Goal: Communication & Community: Answer question/provide support

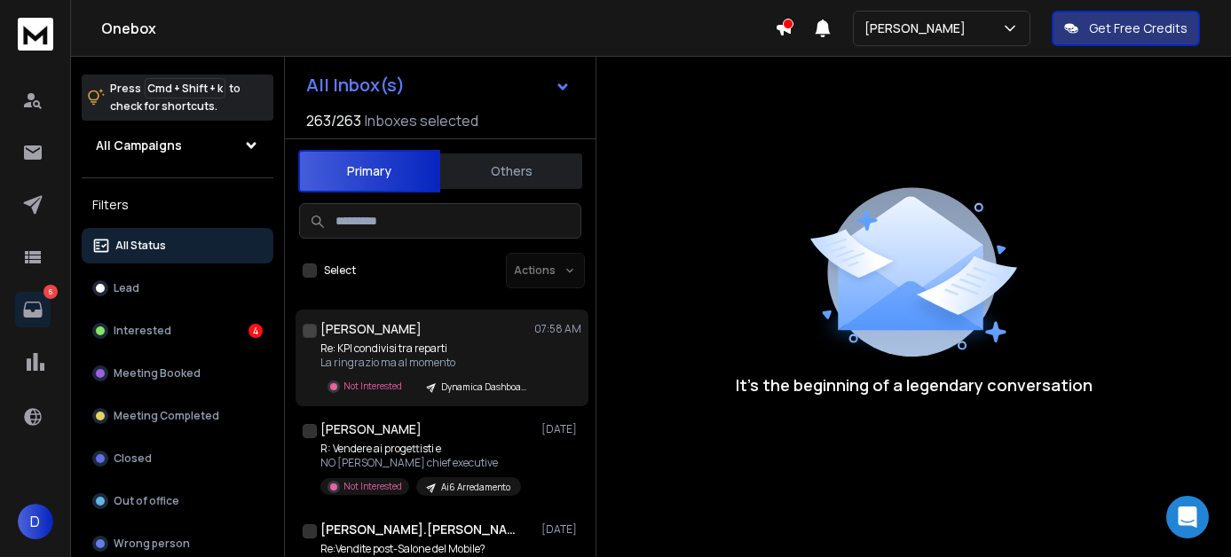
click at [526, 353] on p "Re: KPI condivisi tra reparti" at bounding box center [426, 349] width 213 height 14
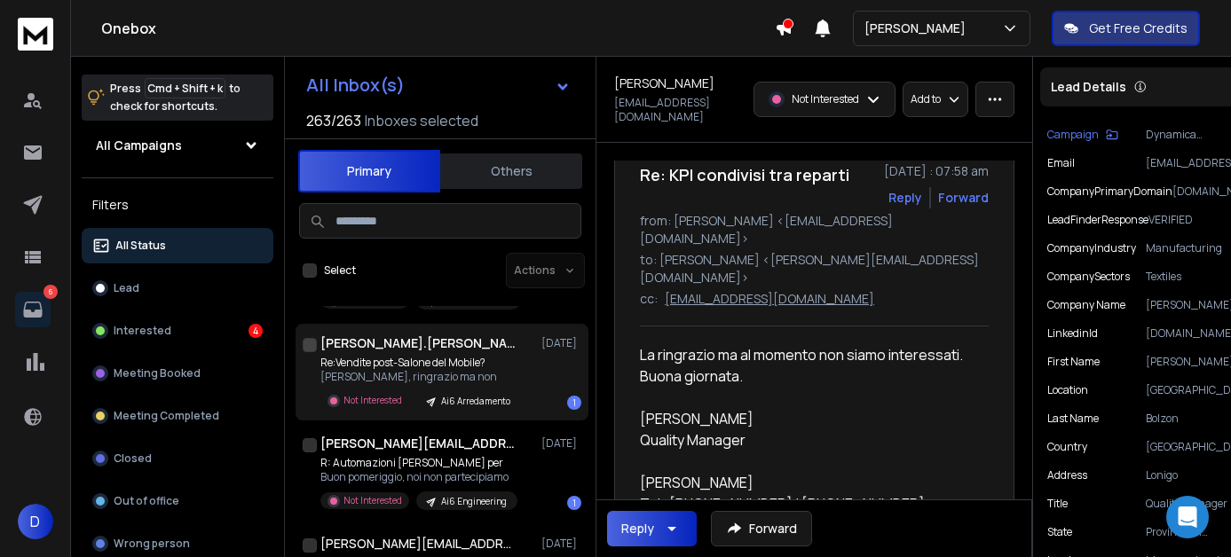
scroll to position [195, 0]
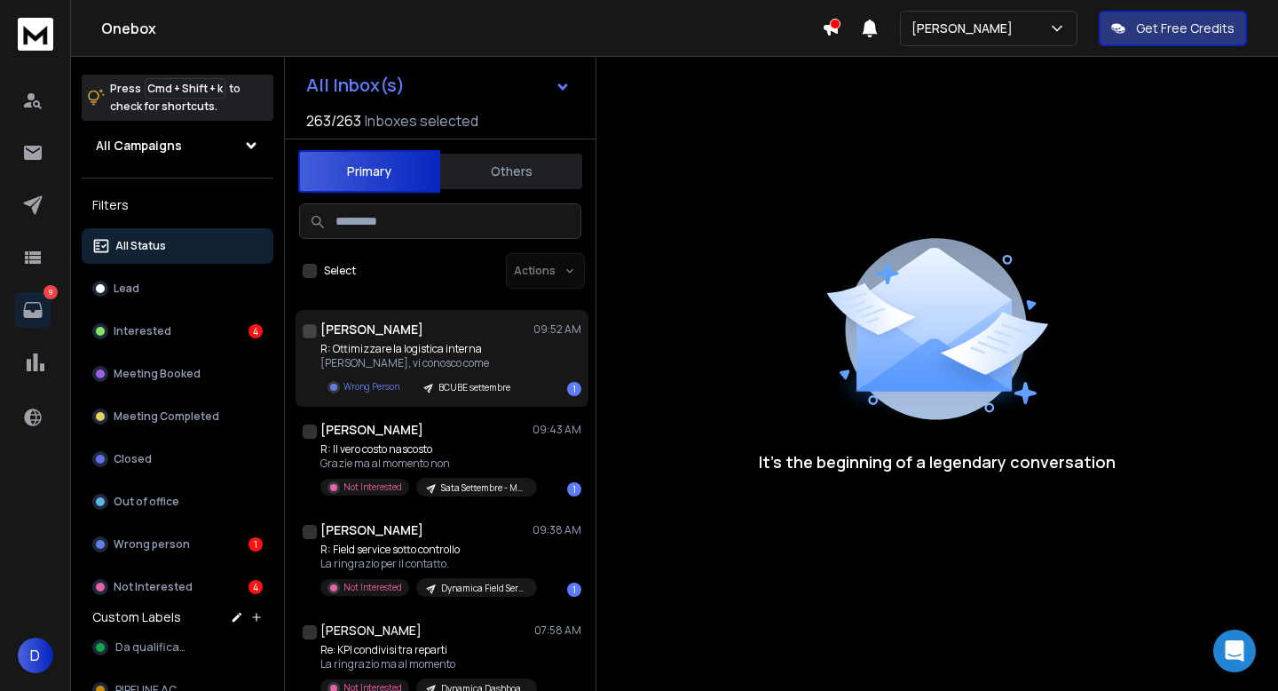
click at [510, 351] on p "R: Ottimizzare la logistica interna" at bounding box center [420, 349] width 201 height 14
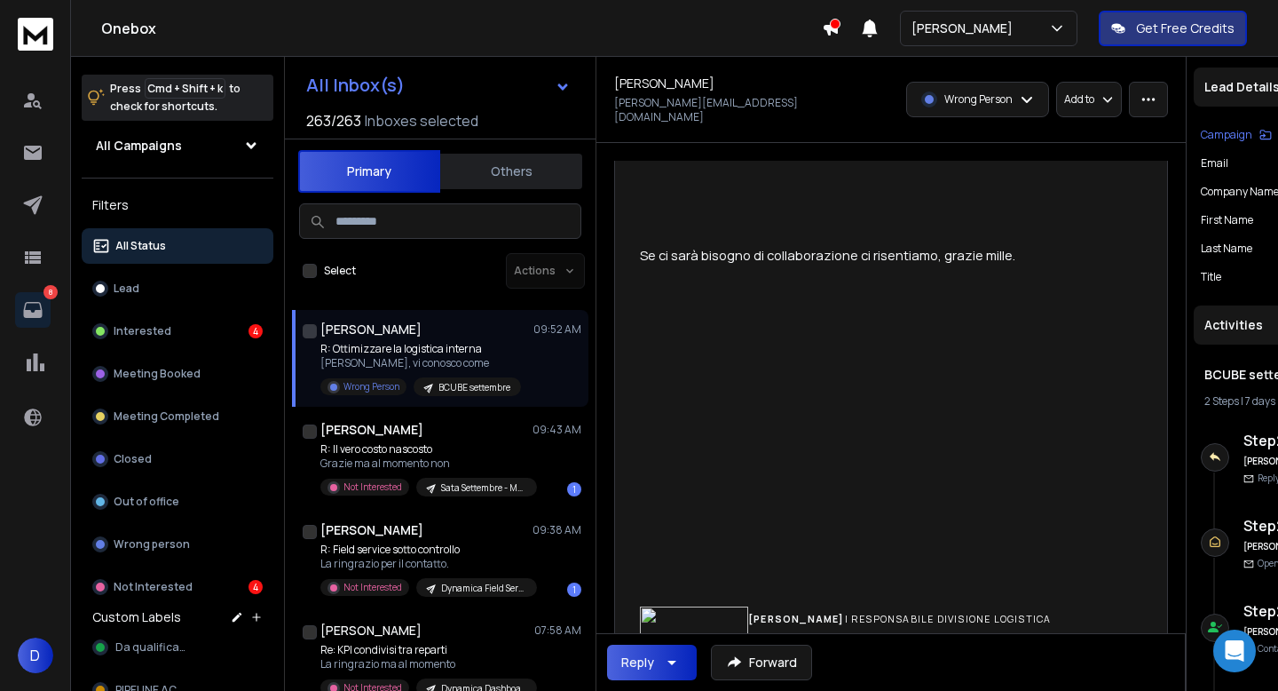
scroll to position [654, 0]
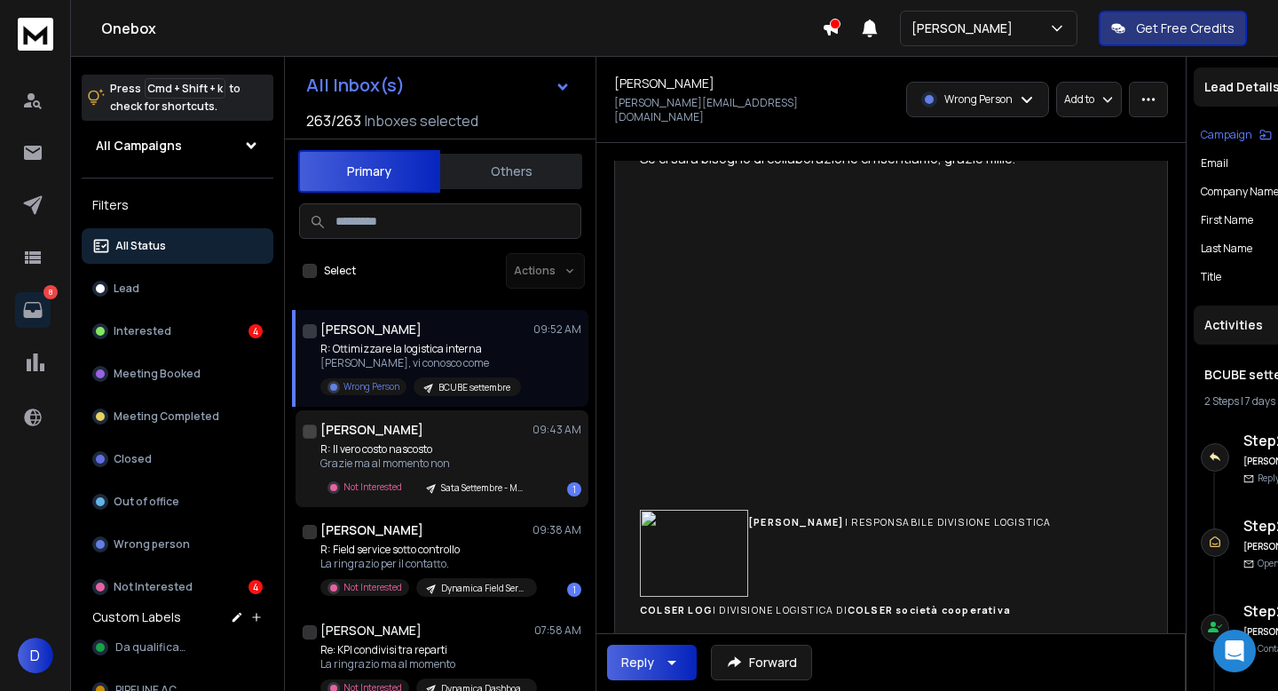
click at [520, 447] on p "R: Il vero costo nascosto" at bounding box center [426, 449] width 213 height 14
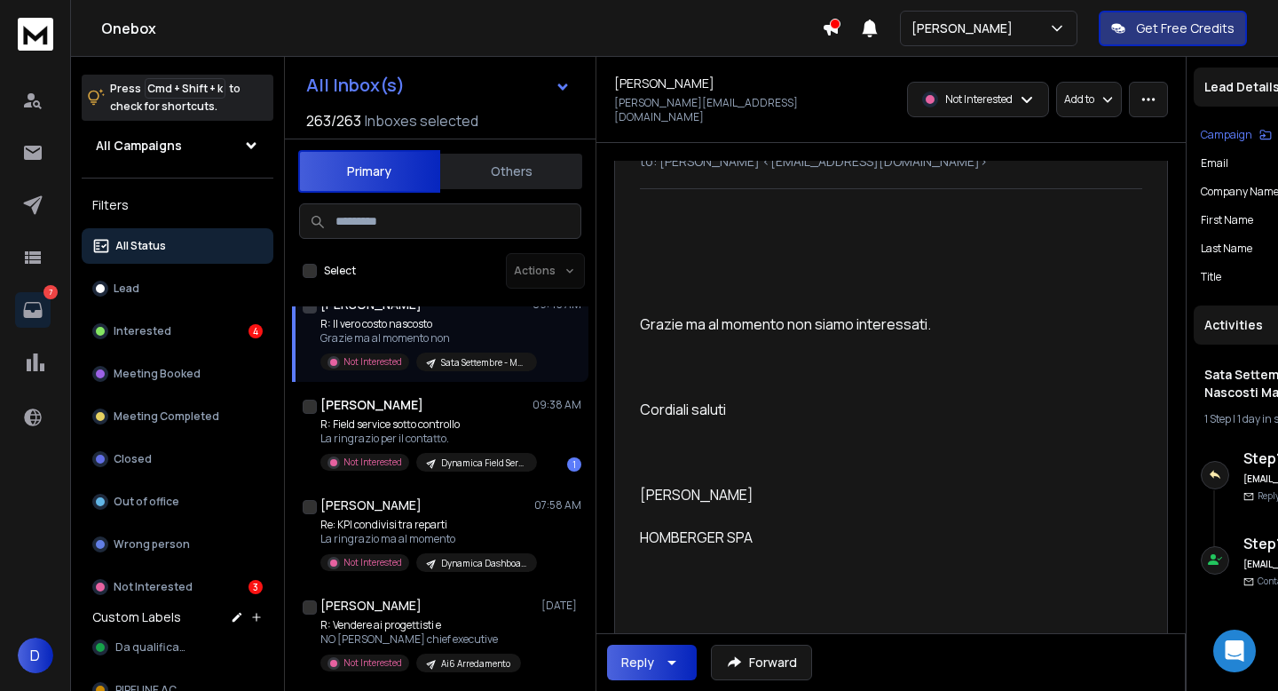
scroll to position [129, 0]
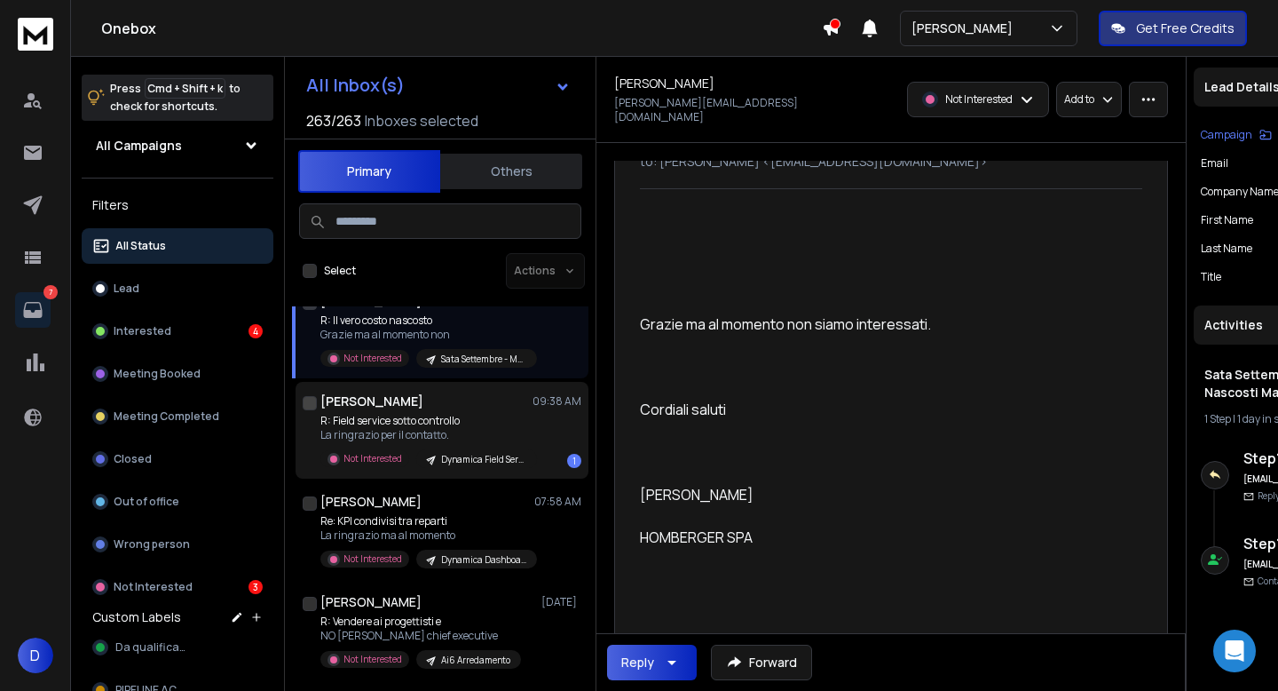
click at [550, 436] on div "R: Field service sotto controllo La ringrazio per il contatto. Not Interested D…" at bounding box center [450, 441] width 261 height 54
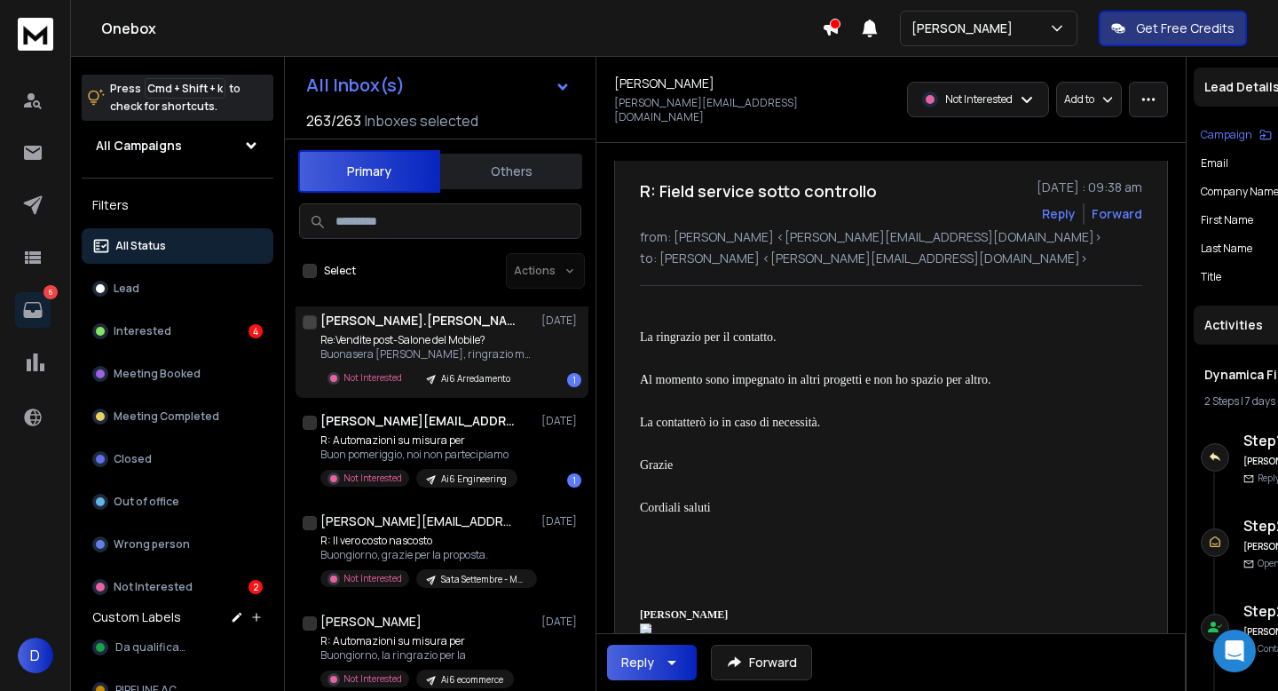
scroll to position [510, 0]
click at [511, 348] on p "Buonasera Cristian, ringrazio ma non" at bounding box center [426, 354] width 213 height 14
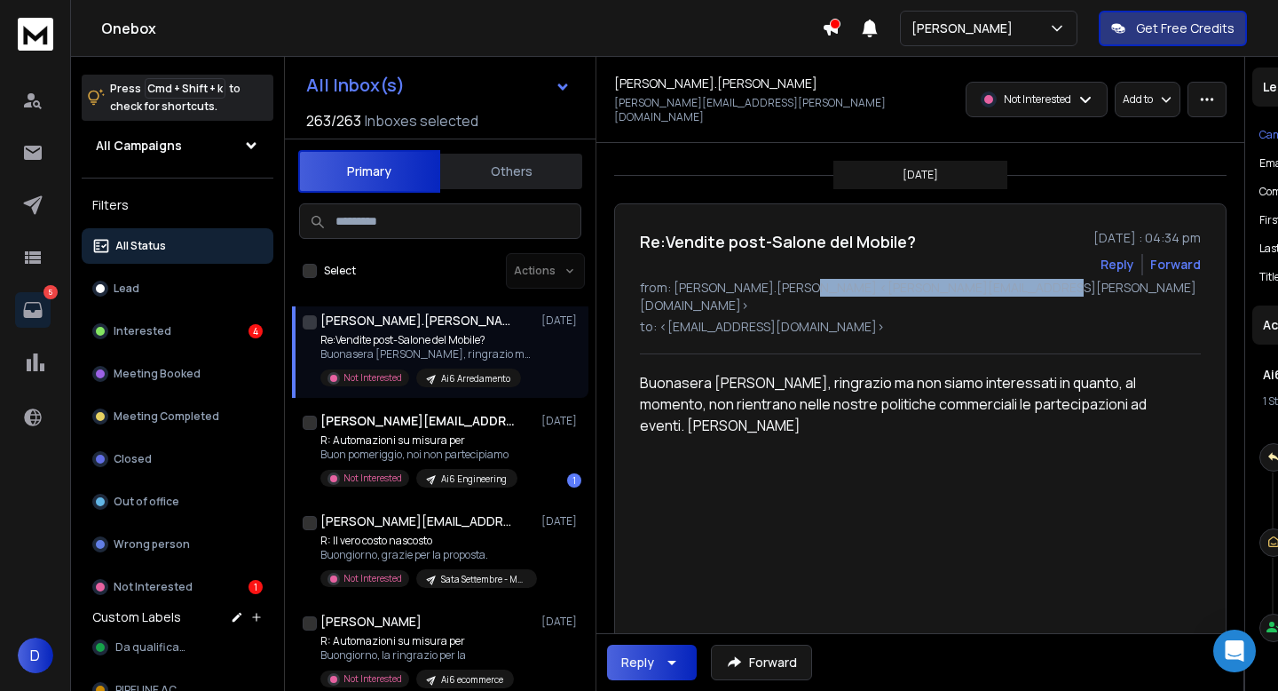
drag, startPoint x: 789, startPoint y: 274, endPoint x: 1002, endPoint y: 281, distance: 213.1
click at [1002, 281] on p "from: gaetano.sanfilippo <gaetano.sanfilippo@officinatech.com>" at bounding box center [920, 297] width 561 height 36
copy p "gaetano.sanfilippo@officinatech.com"
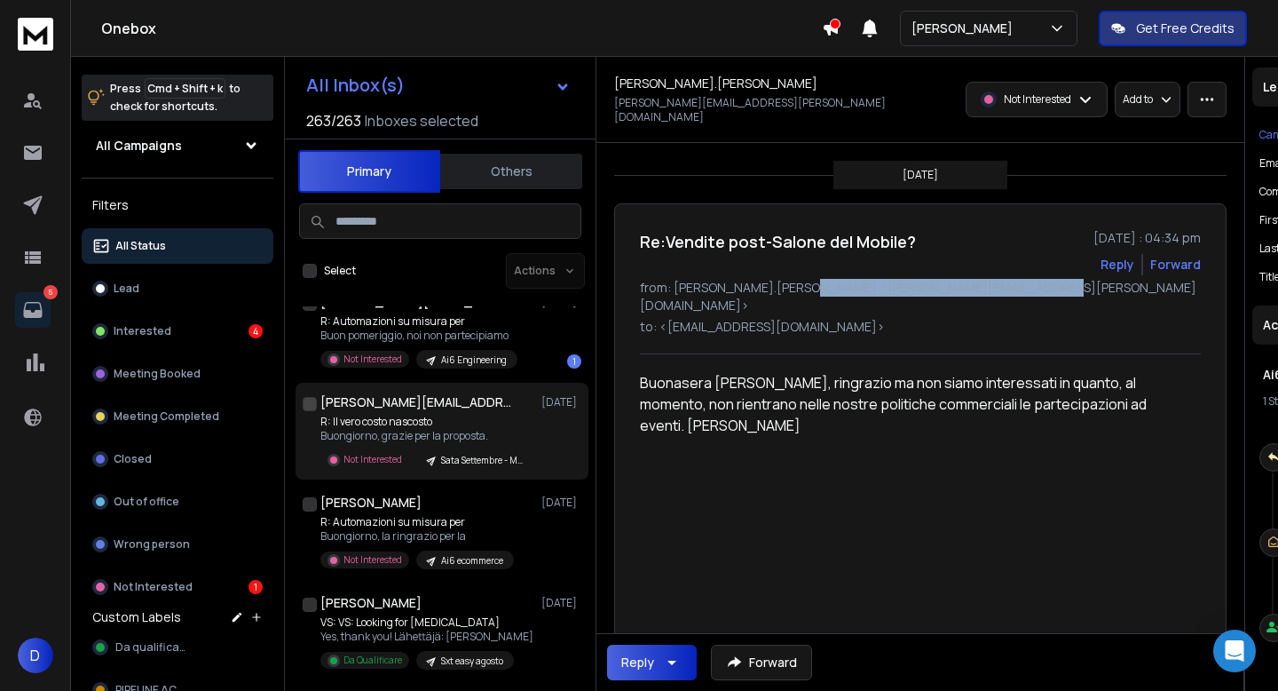
scroll to position [626, 0]
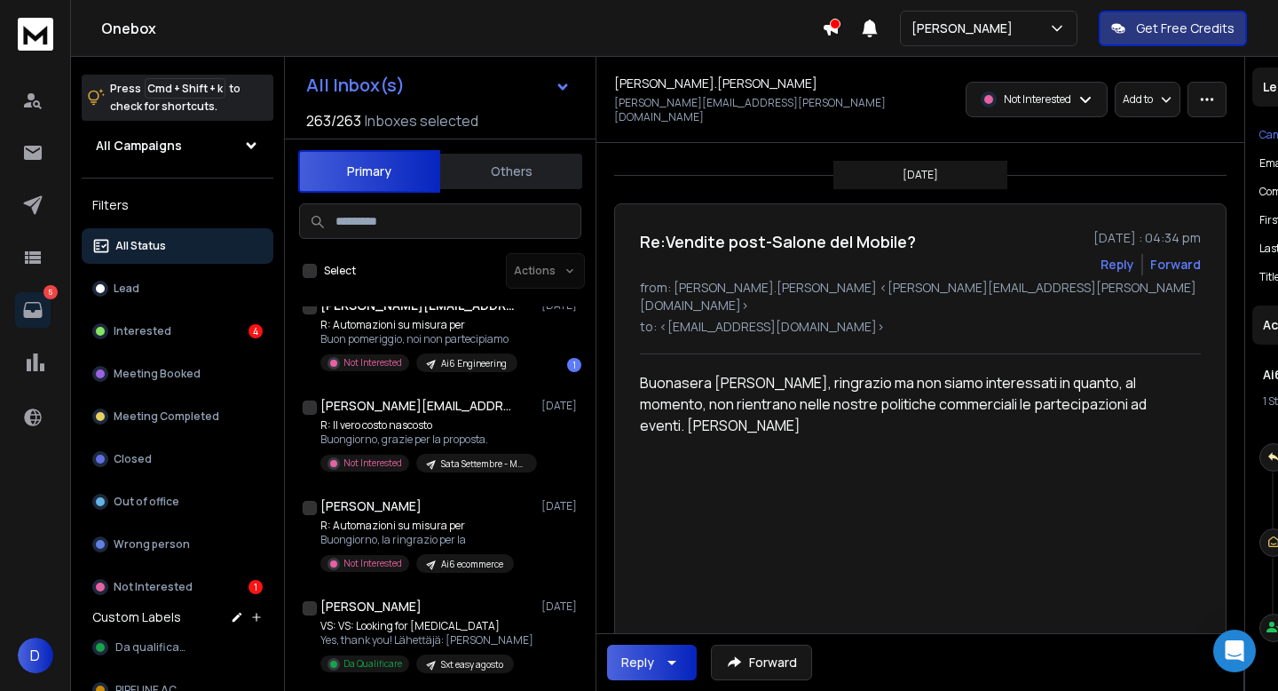
click at [1233, 91] on div "gaetano.sanfilippo gaetano.sanfilippo gaetano.sanfilippo@officinatech.com Not I…" at bounding box center [921, 100] width 648 height 86
click at [1215, 91] on icon "button" at bounding box center [1207, 99] width 16 height 16
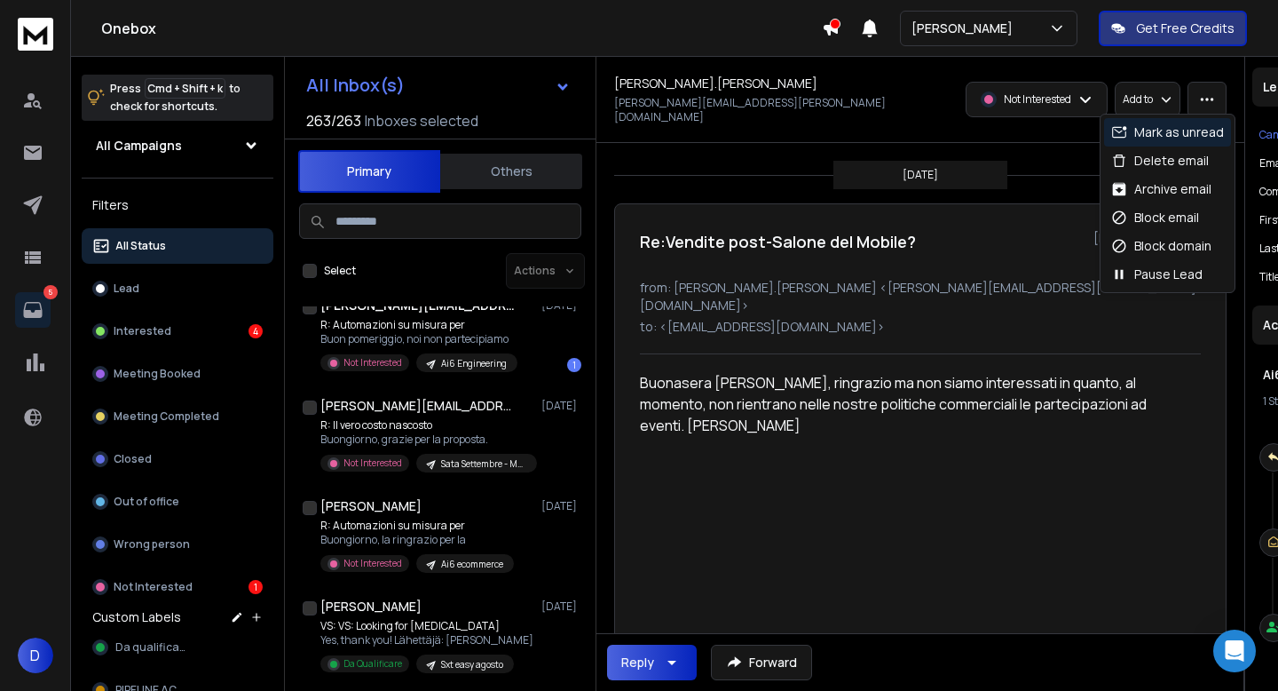
click at [1182, 135] on div "Mark as unread" at bounding box center [1167, 132] width 113 height 18
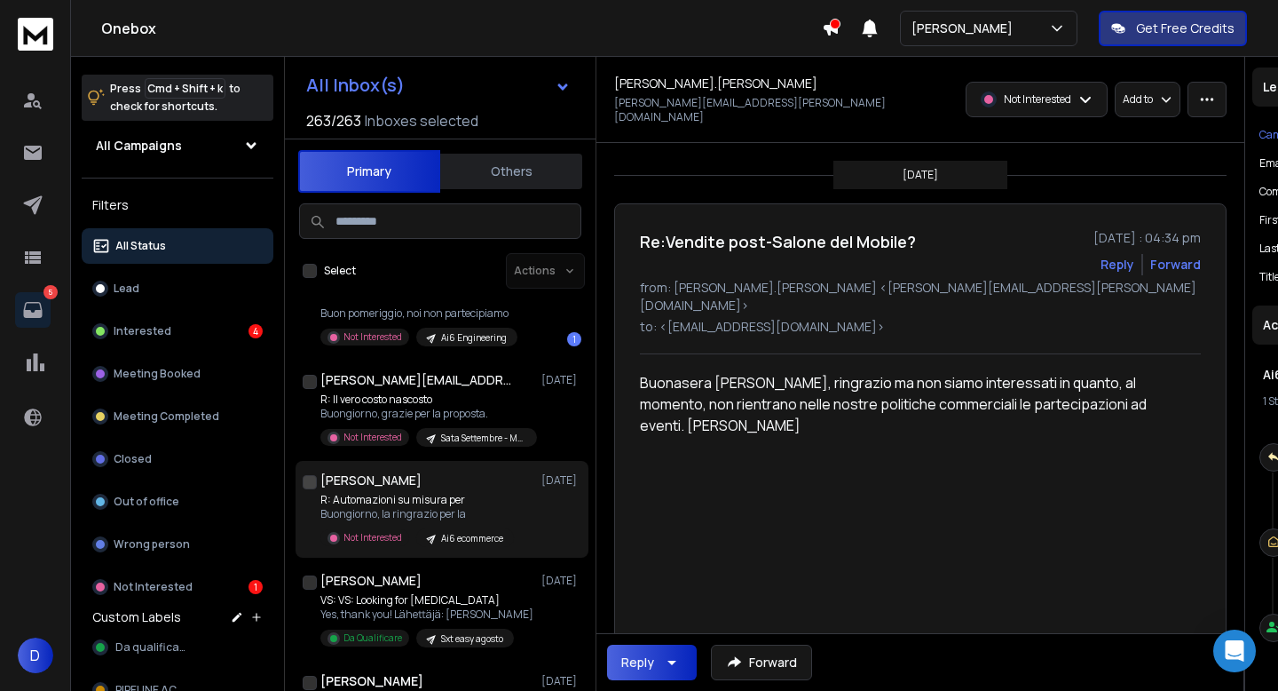
scroll to position [721, 0]
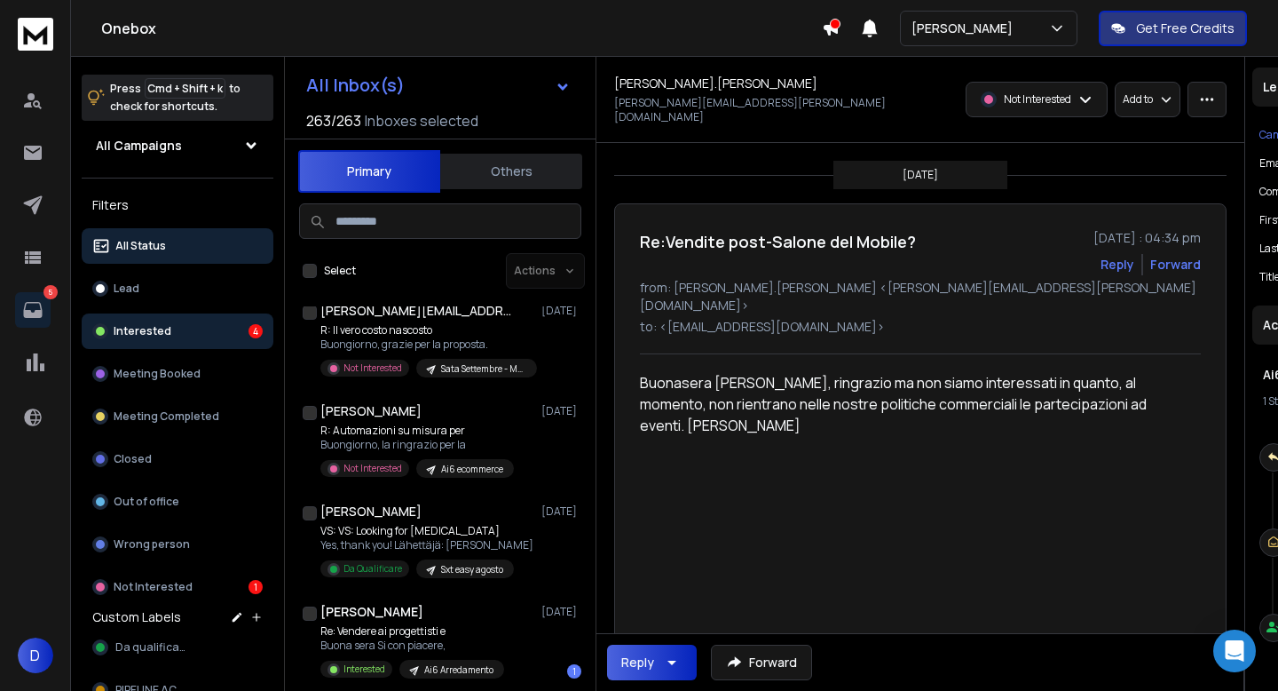
click at [230, 331] on button "Interested 4" at bounding box center [178, 331] width 192 height 36
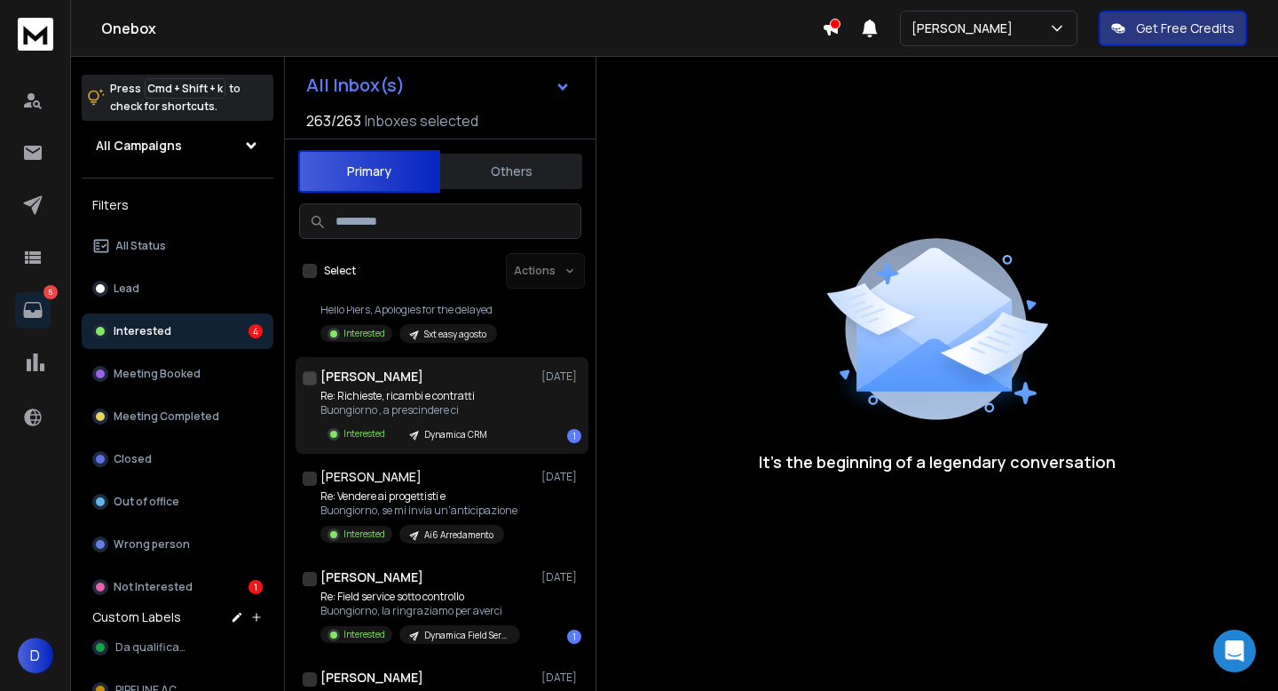
scroll to position [178, 0]
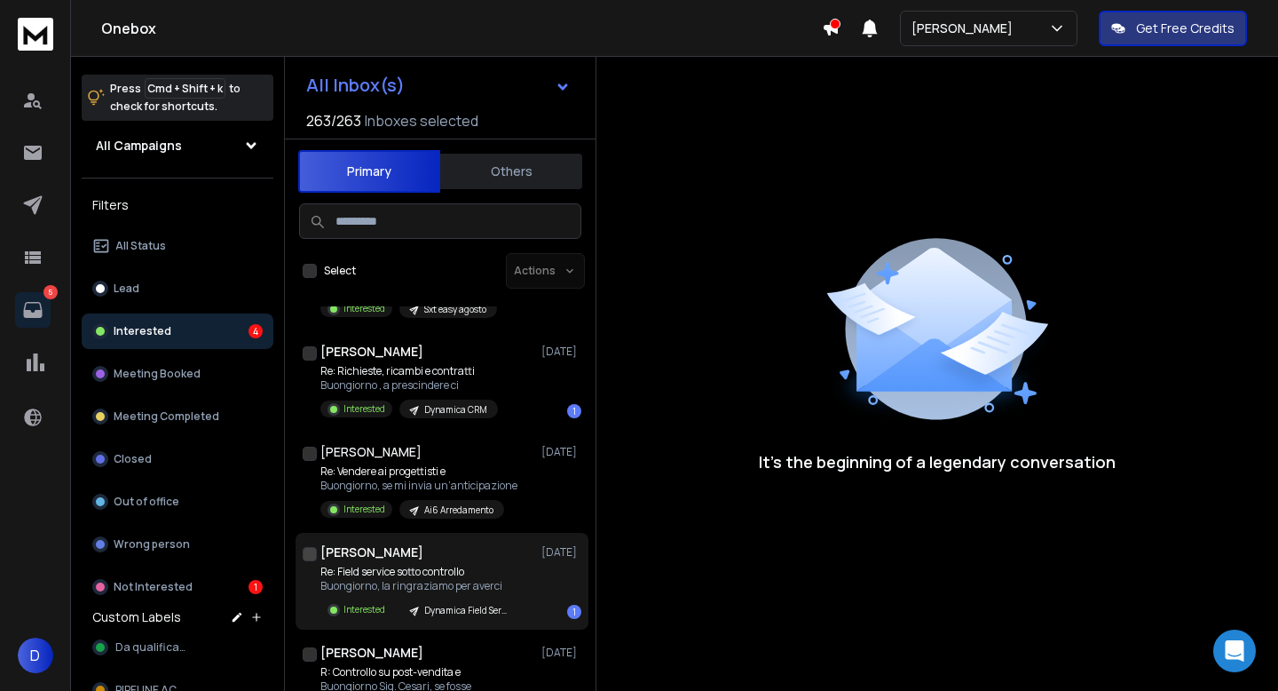
click at [440, 556] on div "Carlo Alberto Nobili 04 Sep" at bounding box center [450, 552] width 261 height 18
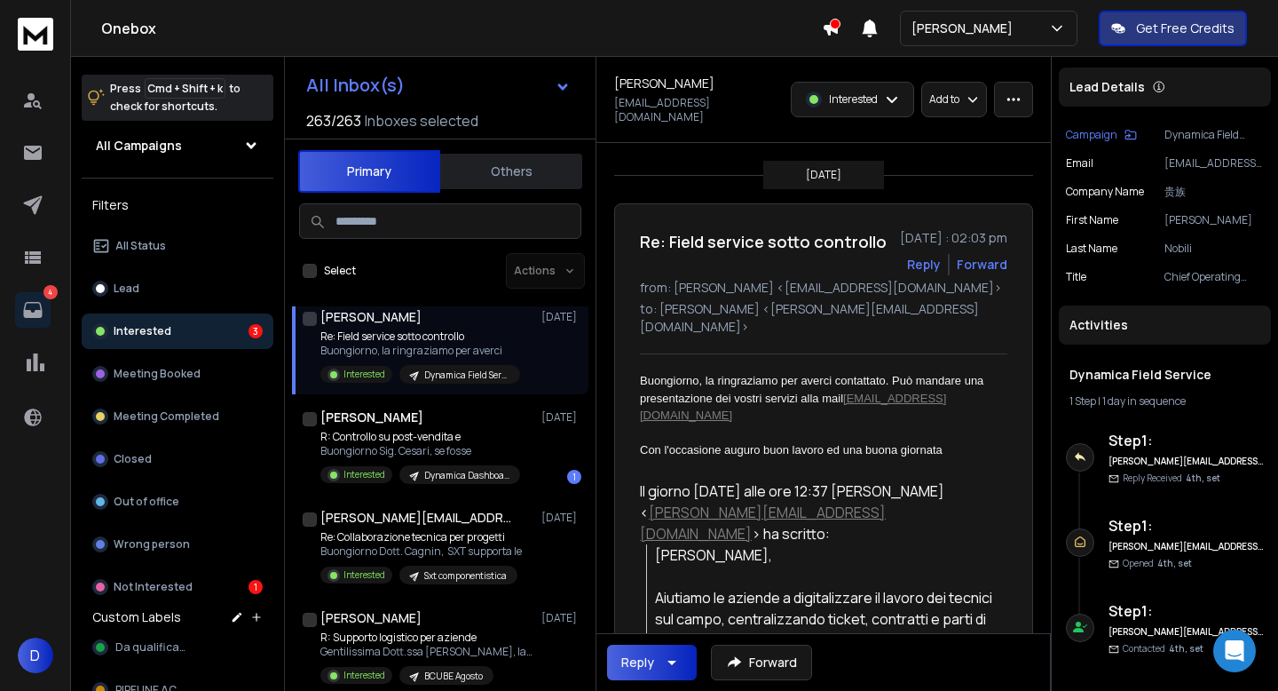
scroll to position [416, 0]
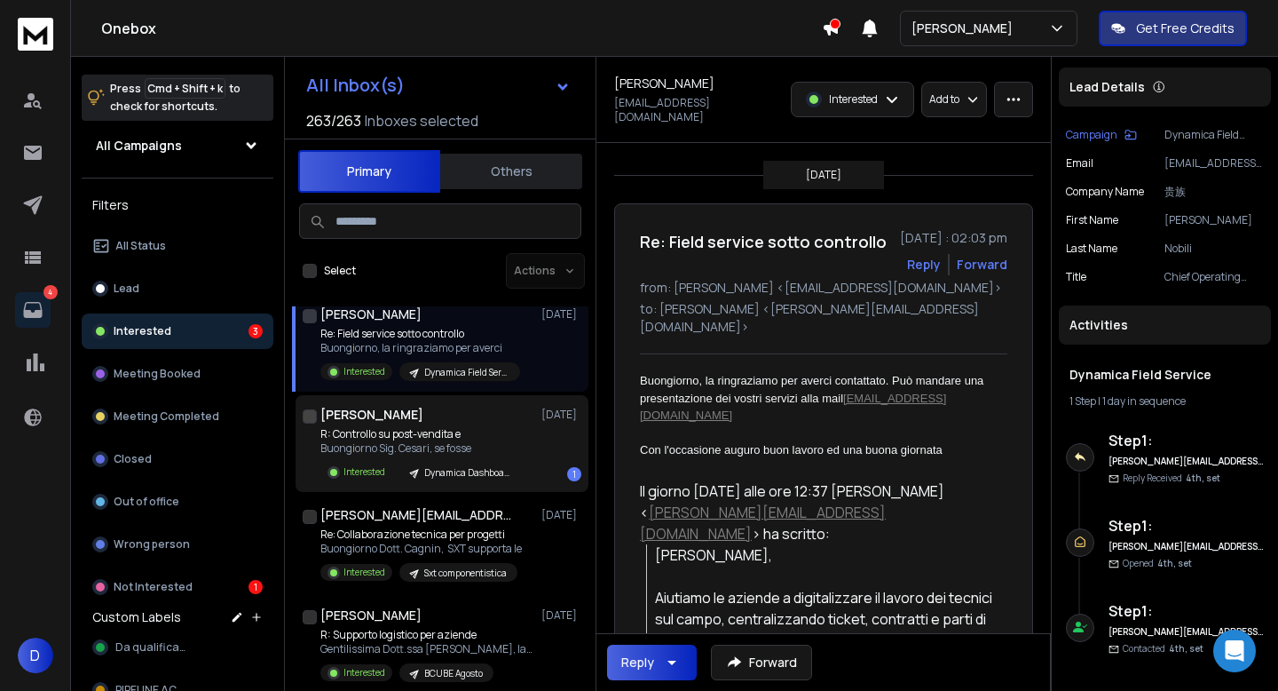
click at [535, 464] on div "R: Controllo su post-vendita e Buongiorno Sig. Cesari, se fosse Interested Dyna…" at bounding box center [450, 454] width 261 height 54
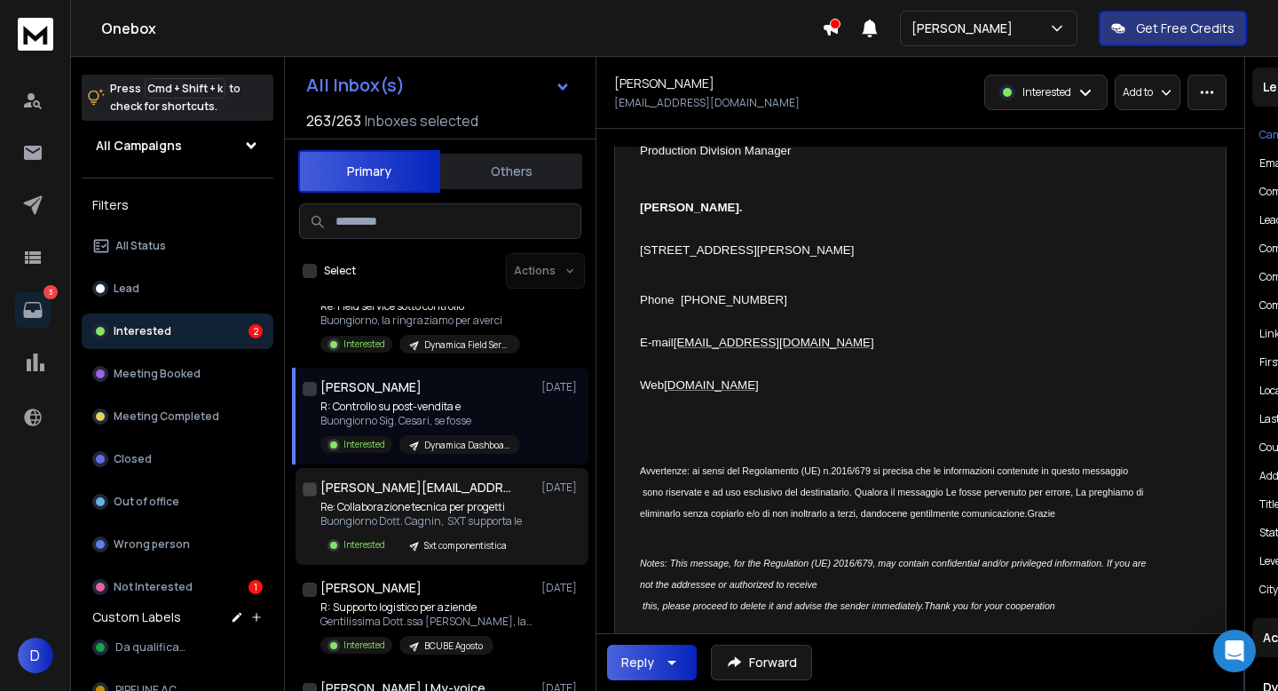
scroll to position [444, 0]
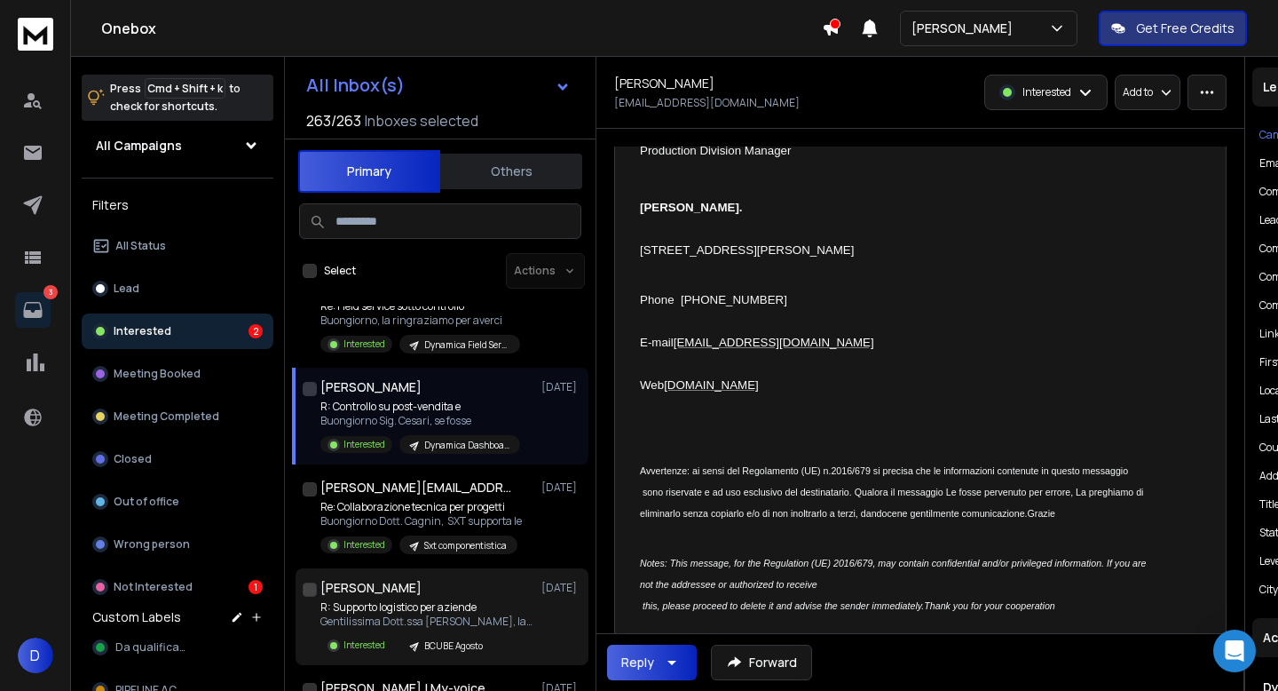
click at [526, 600] on p "R: Supporto logistico per aziende" at bounding box center [426, 607] width 213 height 14
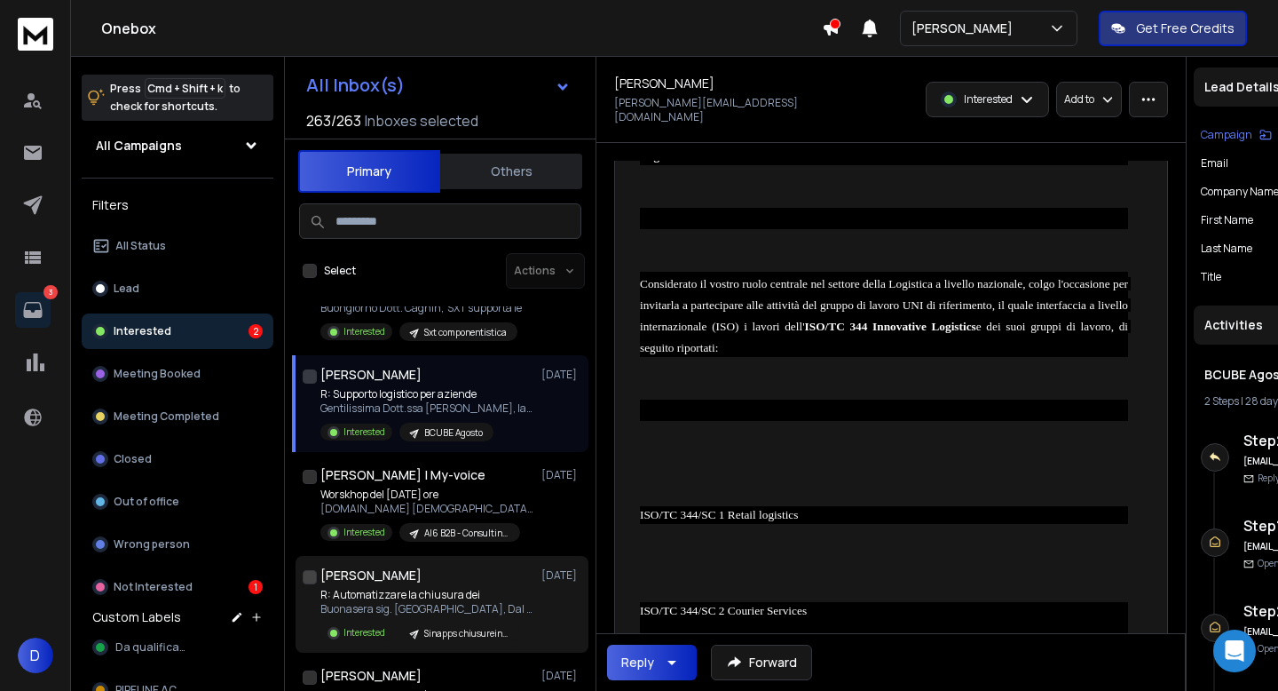
scroll to position [726, 0]
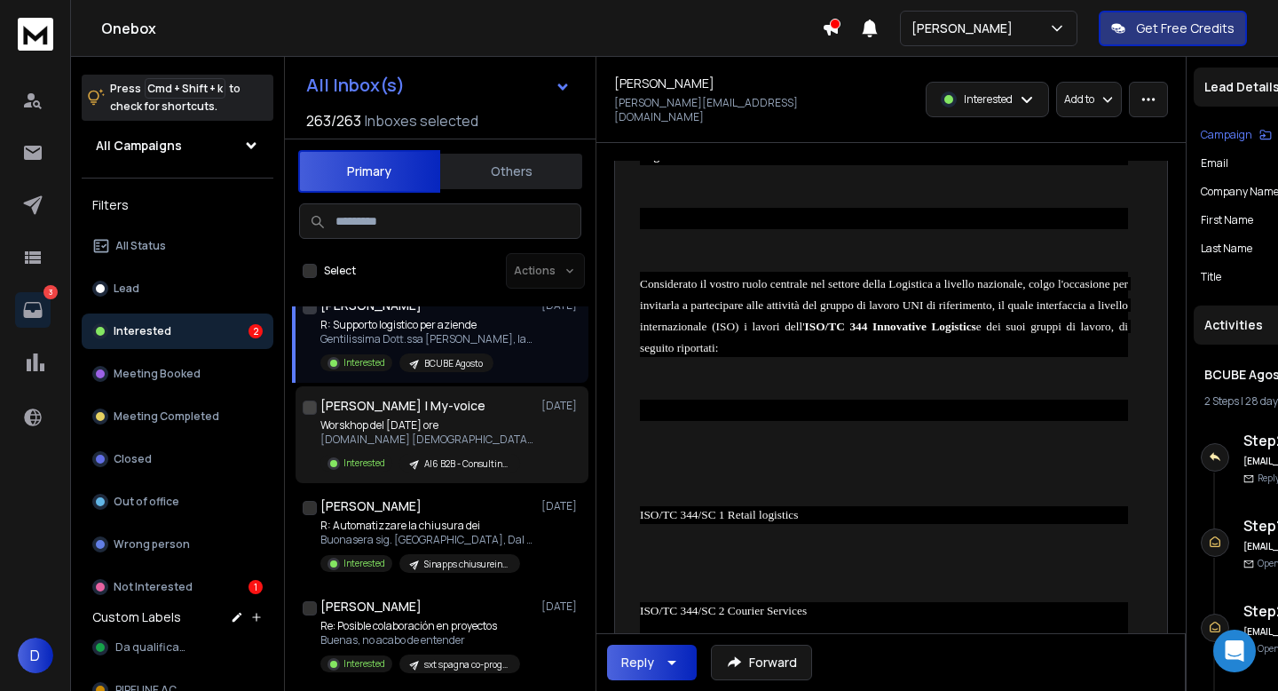
click at [537, 447] on div "Worskhop del 4 settembre ore Gent.mo Cristian, a seguito delle Interested AI6 B…" at bounding box center [450, 445] width 261 height 54
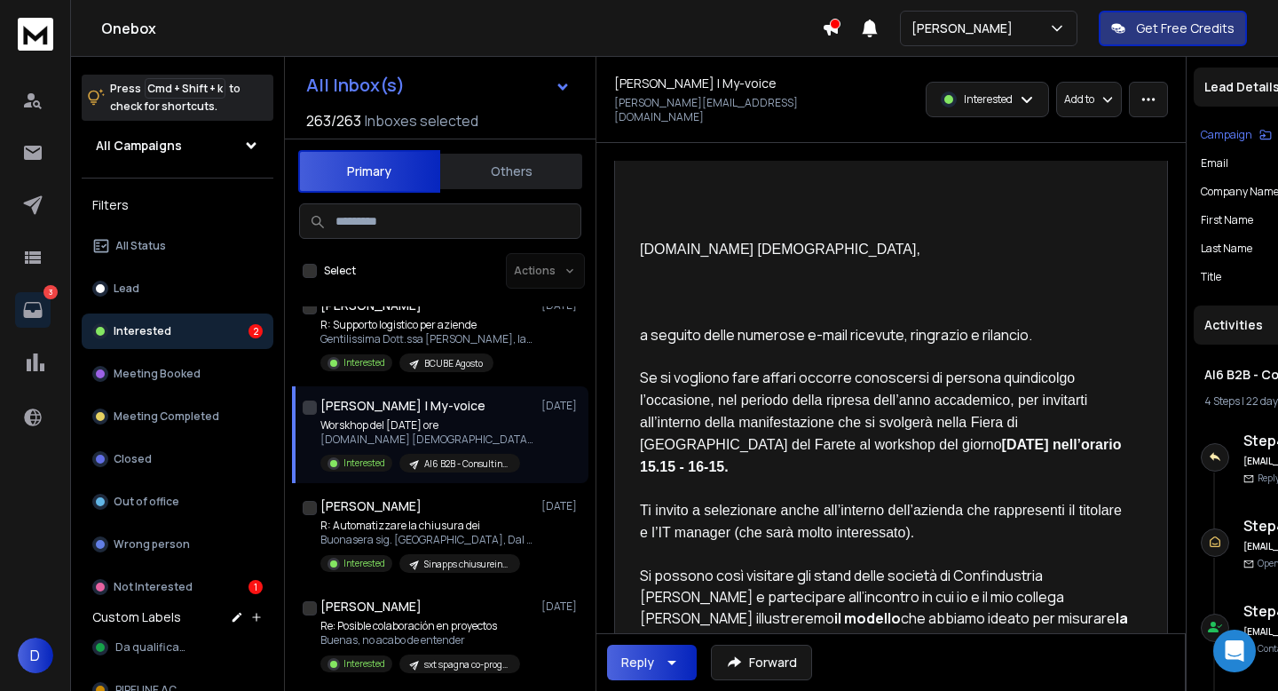
scroll to position [202, 0]
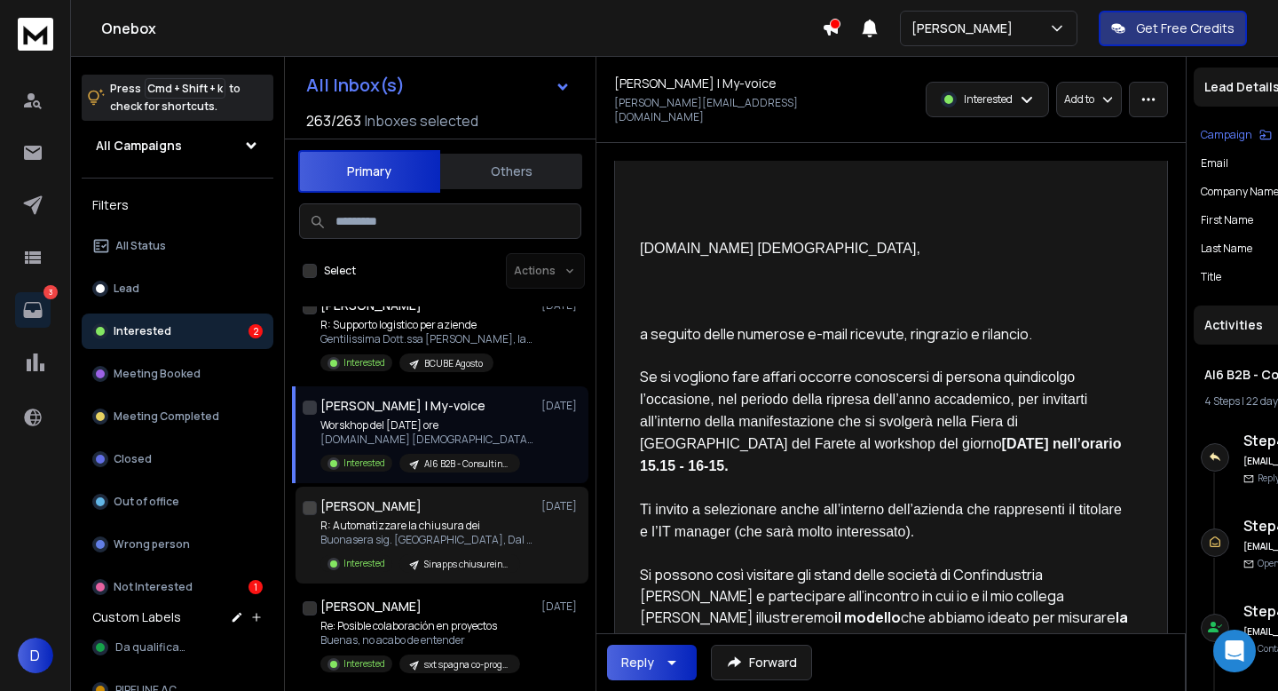
click at [497, 526] on p "R: Automatizzare la chiusura dei" at bounding box center [426, 525] width 213 height 14
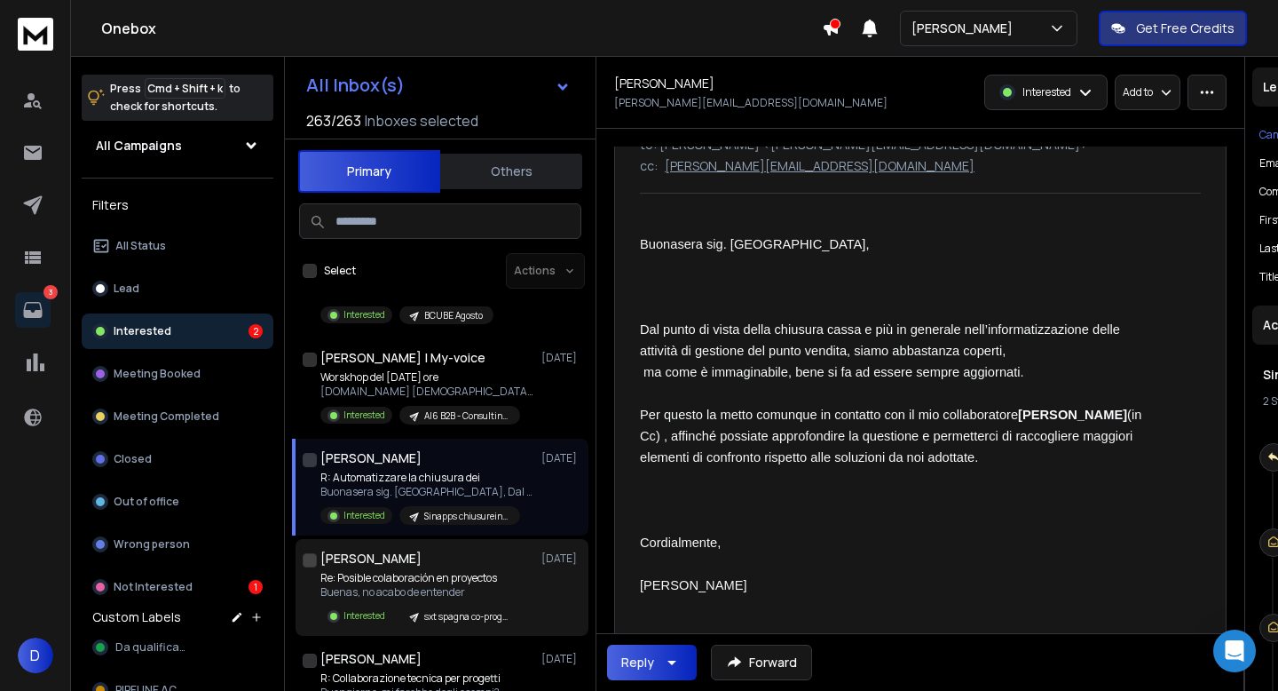
scroll to position [808, 0]
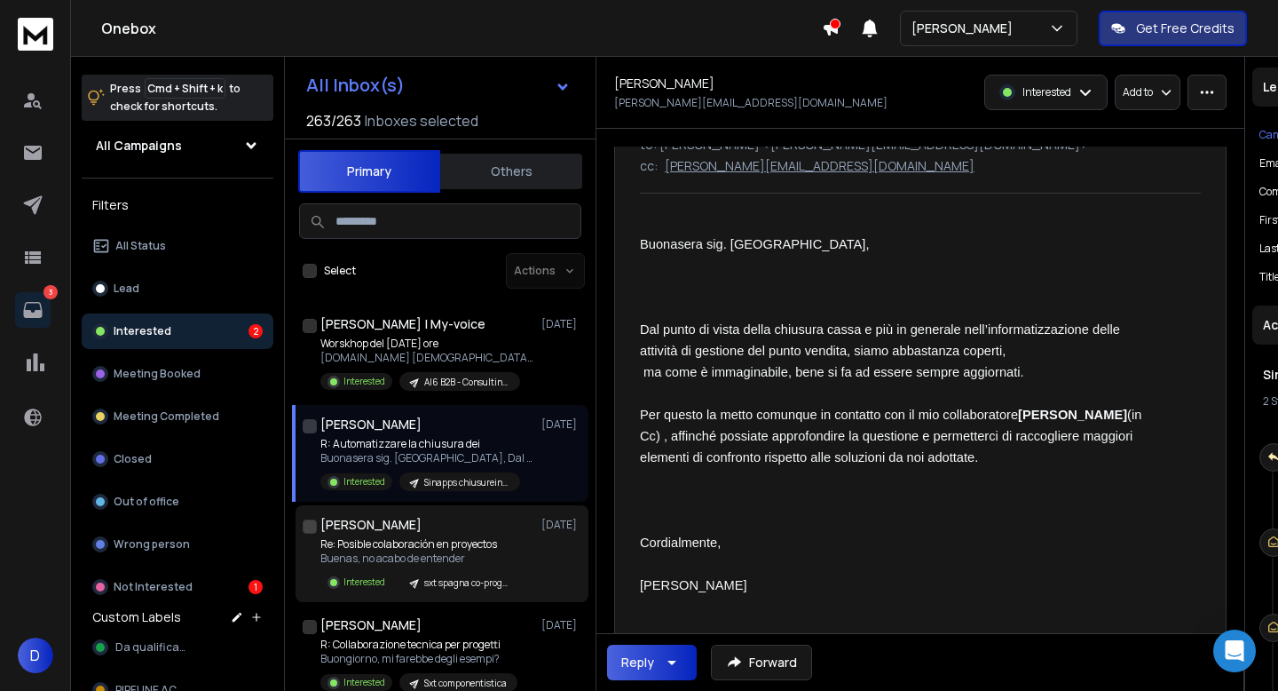
click at [519, 530] on div "Carlos Blanca 26 Aug" at bounding box center [450, 525] width 261 height 18
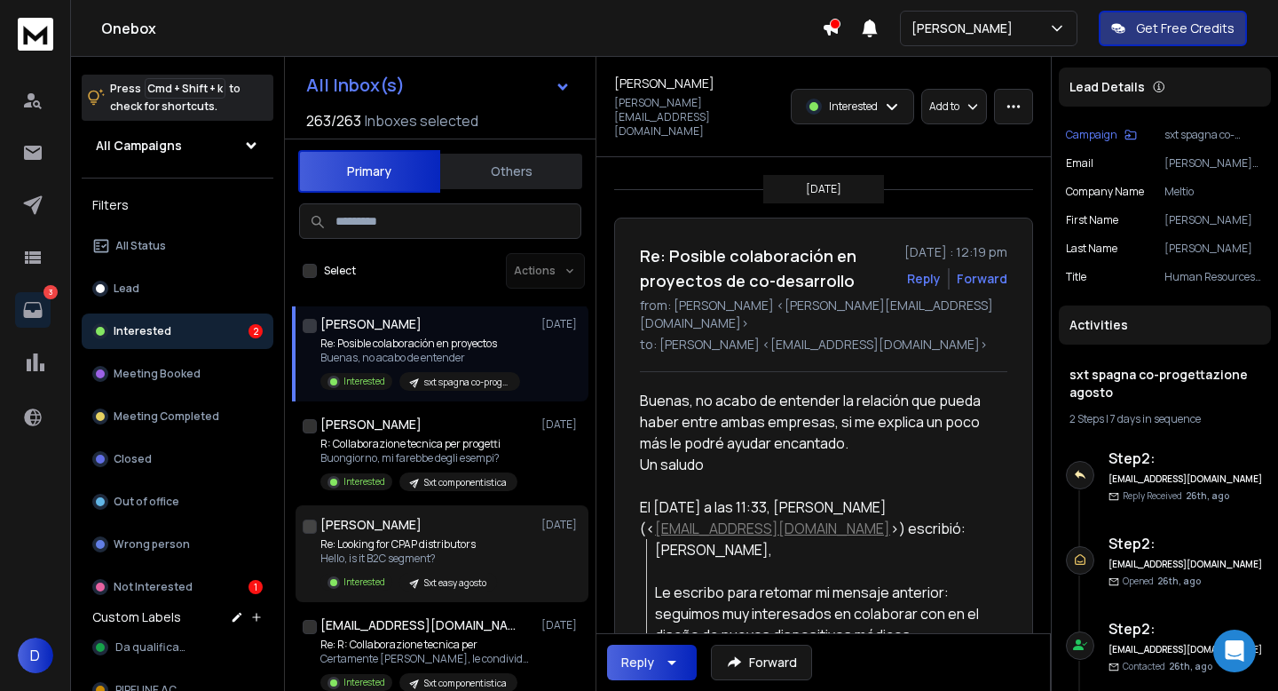
scroll to position [1008, 0]
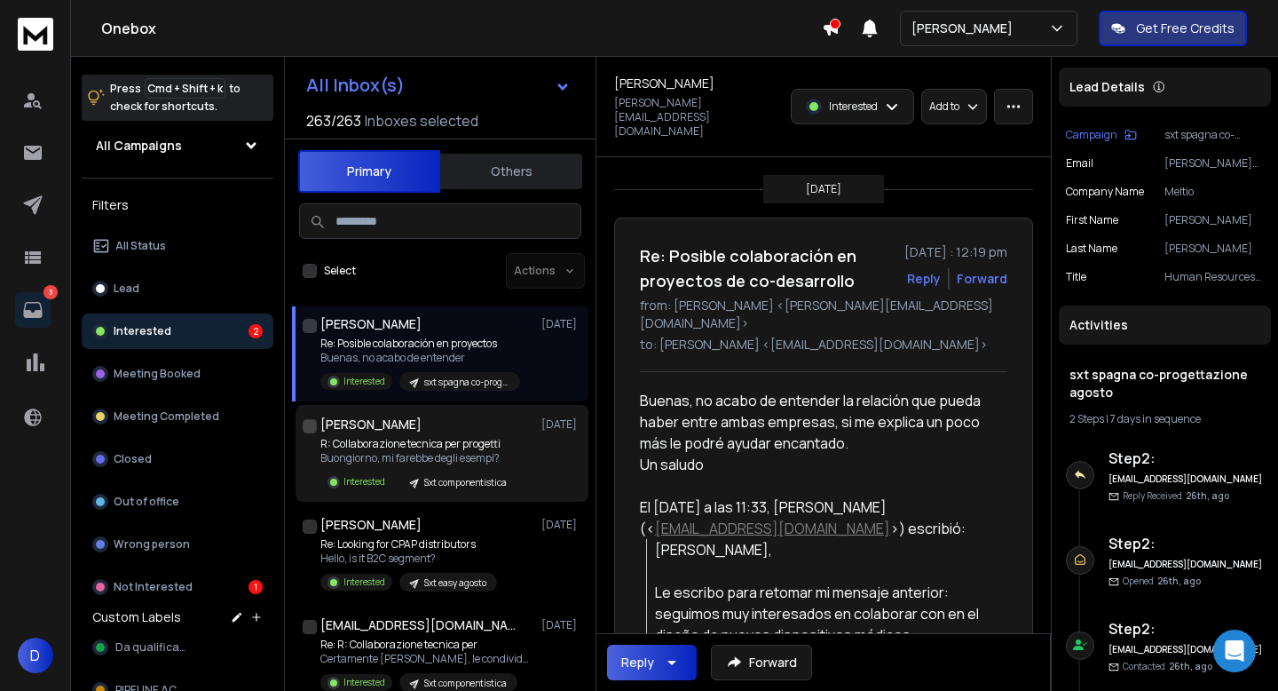
click at [534, 470] on div "R: Collaborazione tecnica per progetti Buongiorno, mi farebbe degli esempi? Int…" at bounding box center [450, 464] width 261 height 54
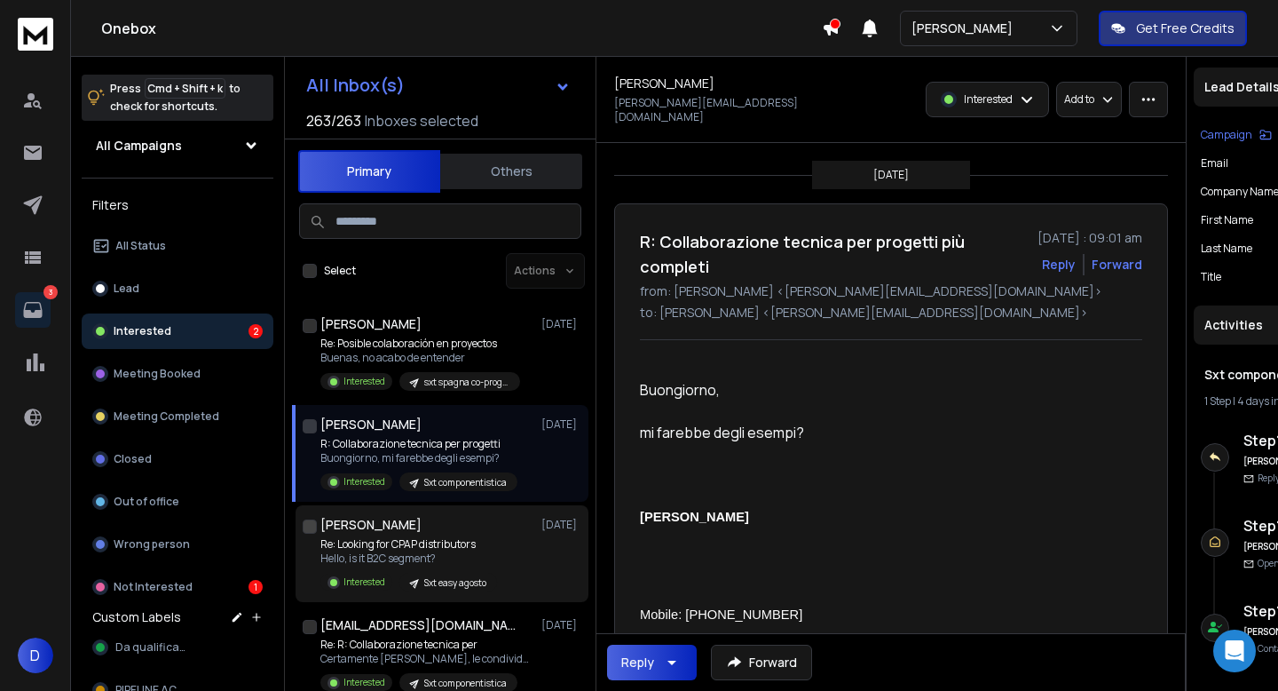
click at [534, 525] on div "Marie Němcová 21 Aug" at bounding box center [450, 525] width 261 height 18
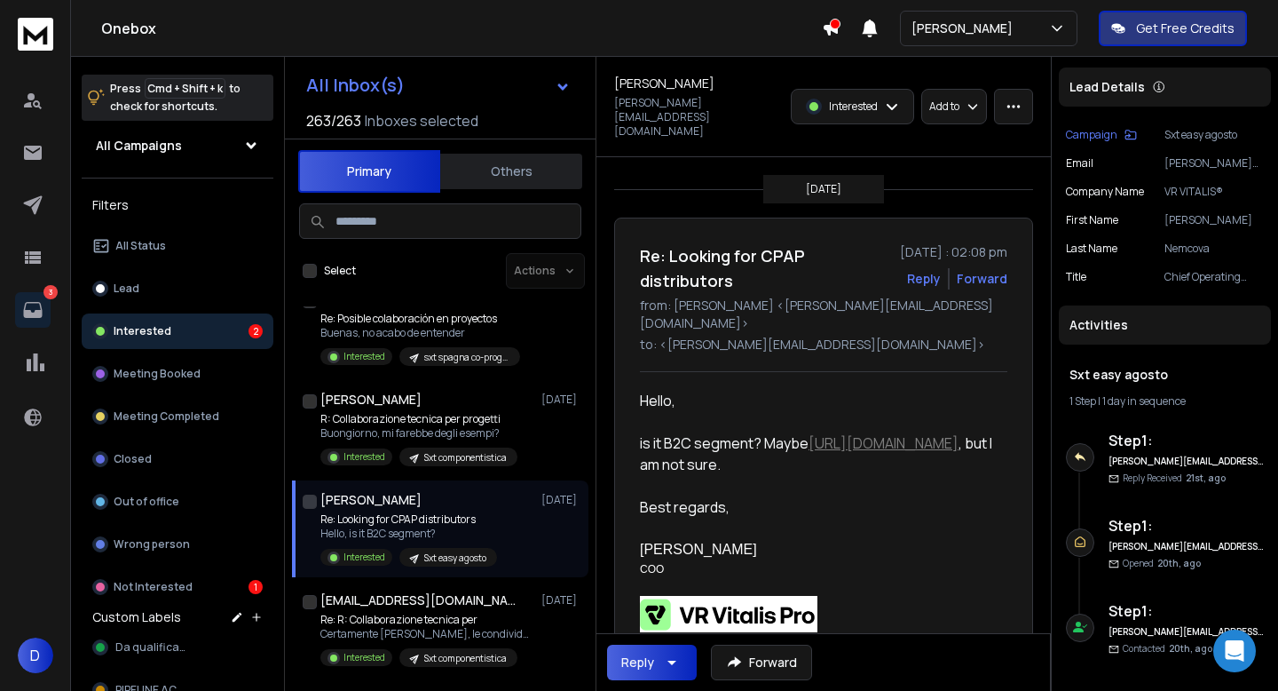
scroll to position [1063, 0]
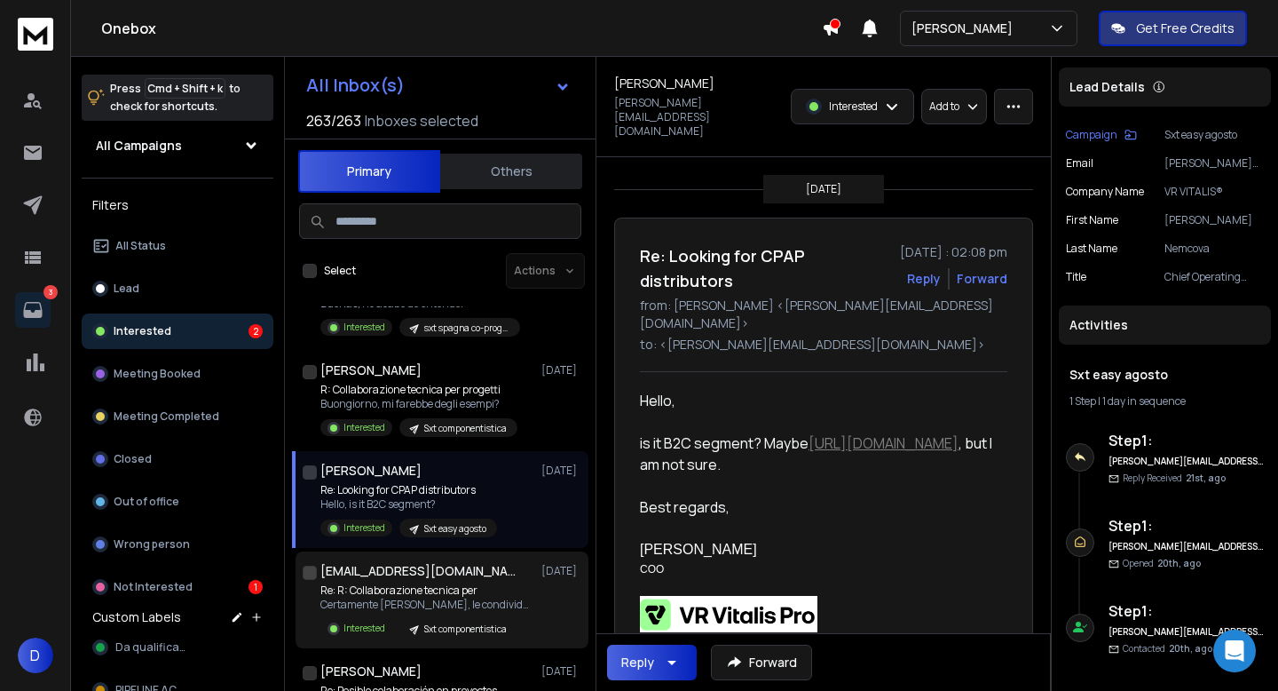
click at [530, 618] on div "Re: R: Collaborazione tecnica per Certamente Enrico, le condivido di Interested…" at bounding box center [450, 610] width 261 height 54
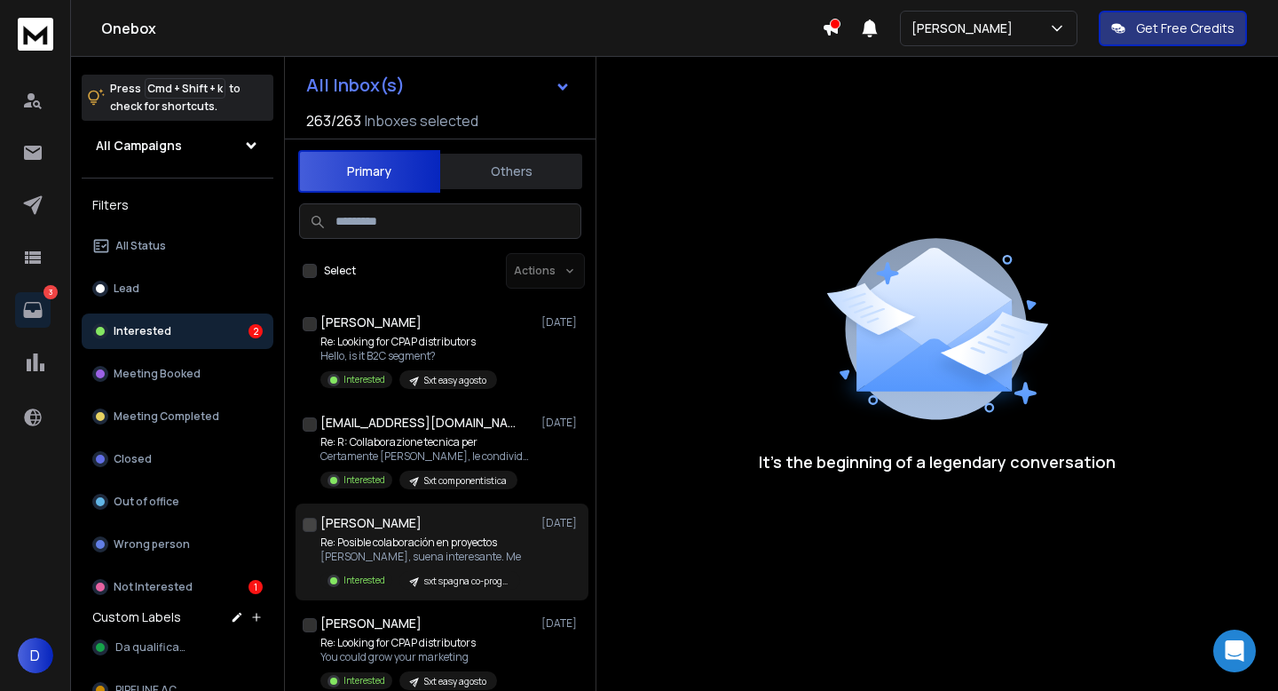
scroll to position [1211, 0]
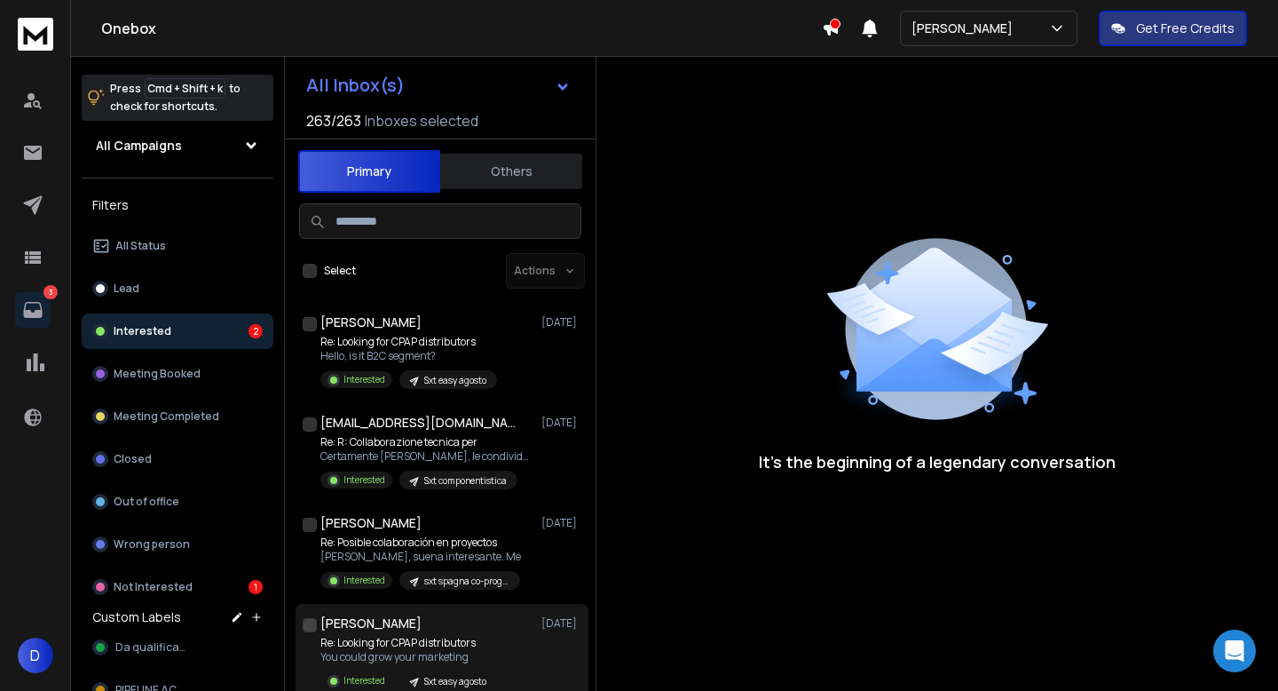
click at [526, 660] on div "Re: Looking for CPAP distributors You could grow your marketing Interested Sxt …" at bounding box center [450, 663] width 261 height 54
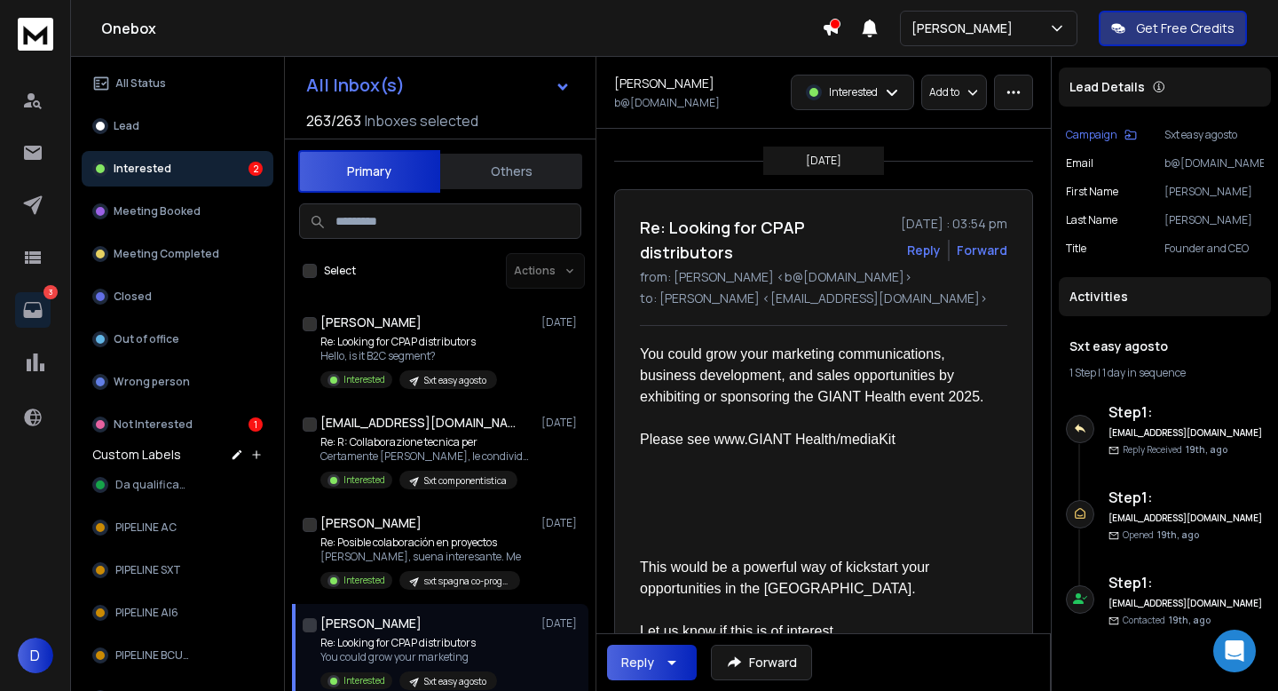
scroll to position [167, 0]
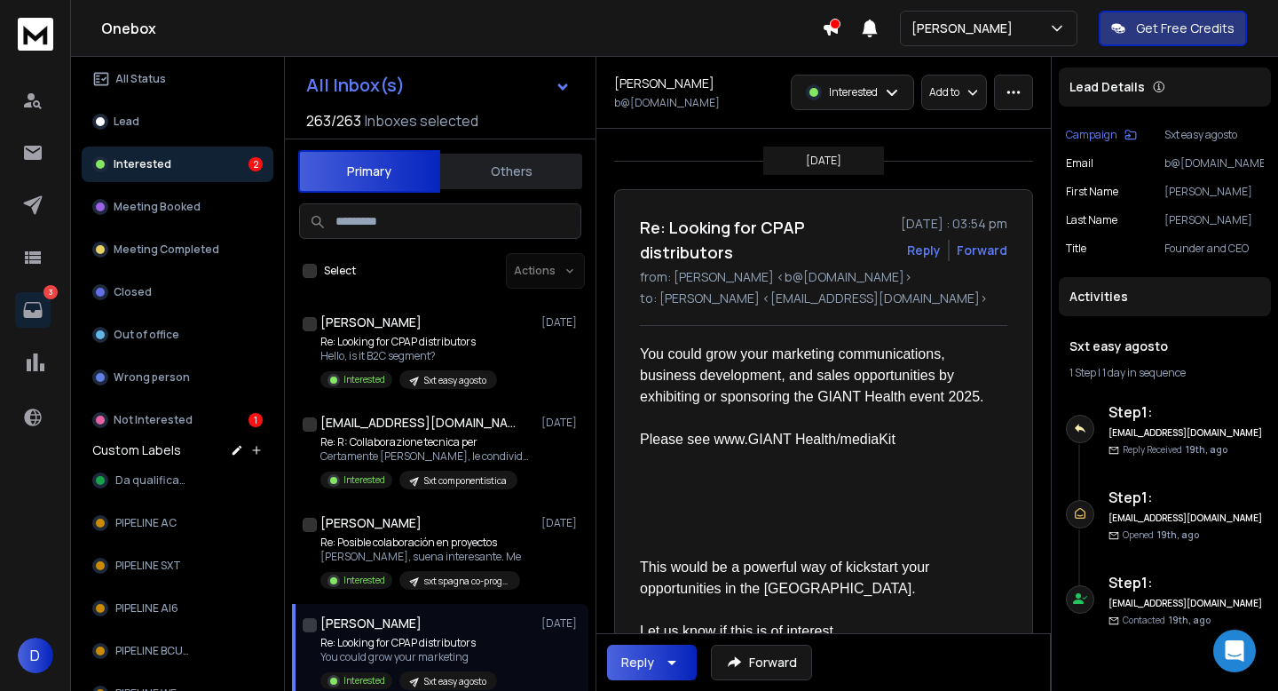
click at [149, 474] on span "Da qualificare" at bounding box center [152, 480] width 75 height 14
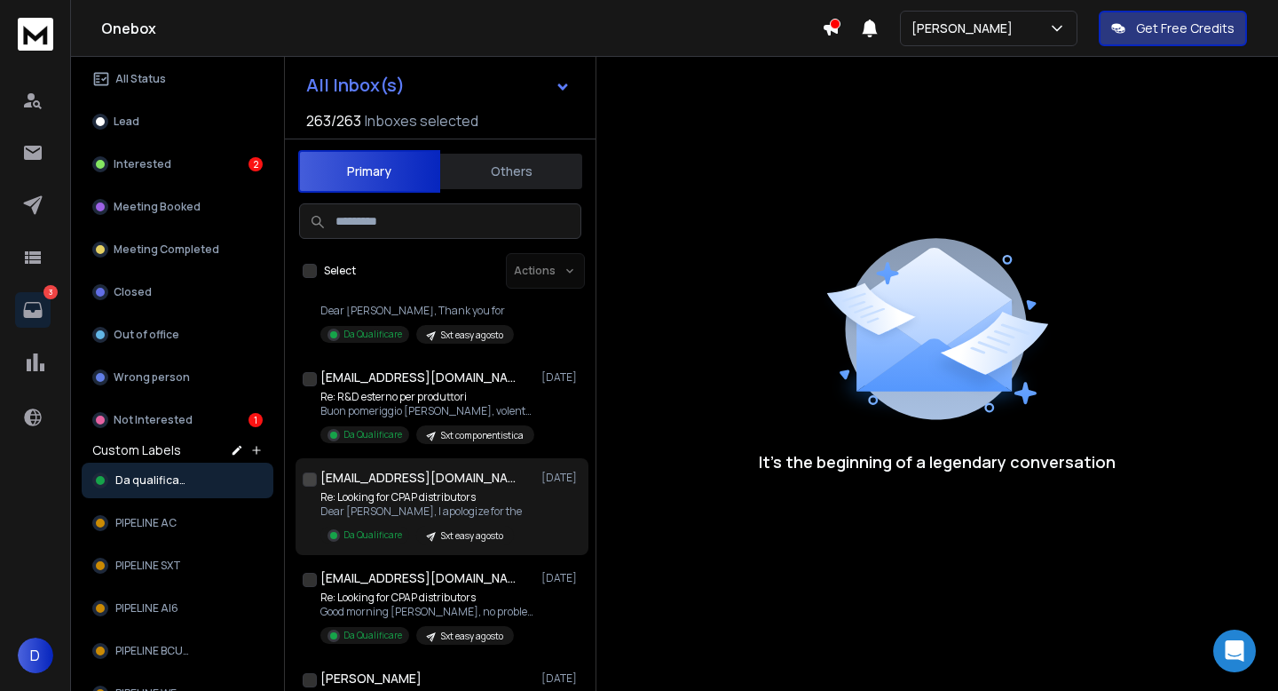
scroll to position [455, 0]
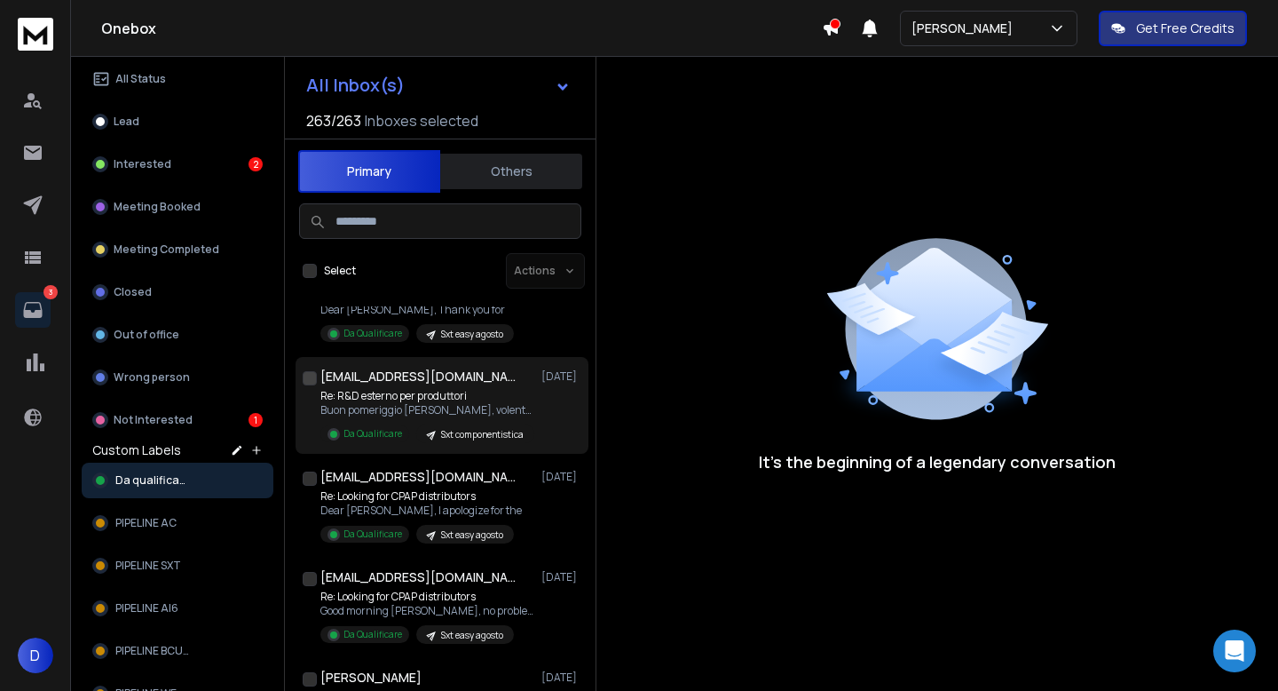
click at [539, 415] on div "Re: R&D esterno per produttori Buon pomeriggio Alessio, volentieri, ti propongo…" at bounding box center [450, 416] width 261 height 54
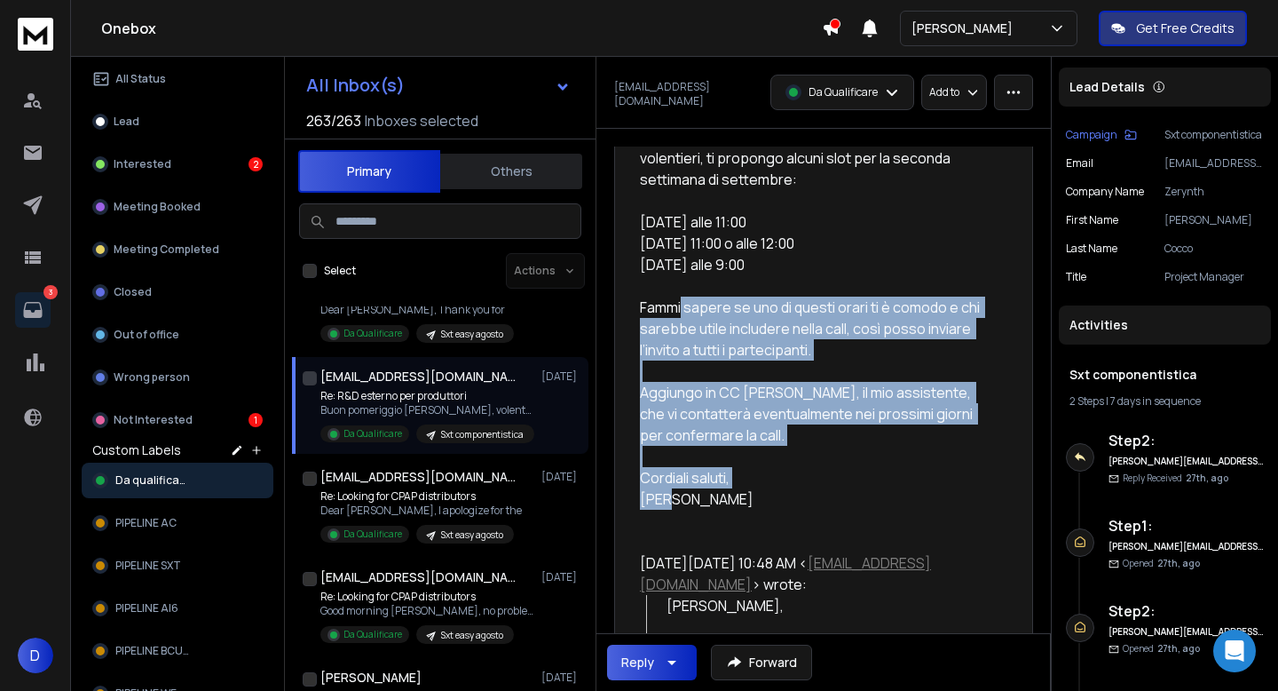
scroll to position [0, 0]
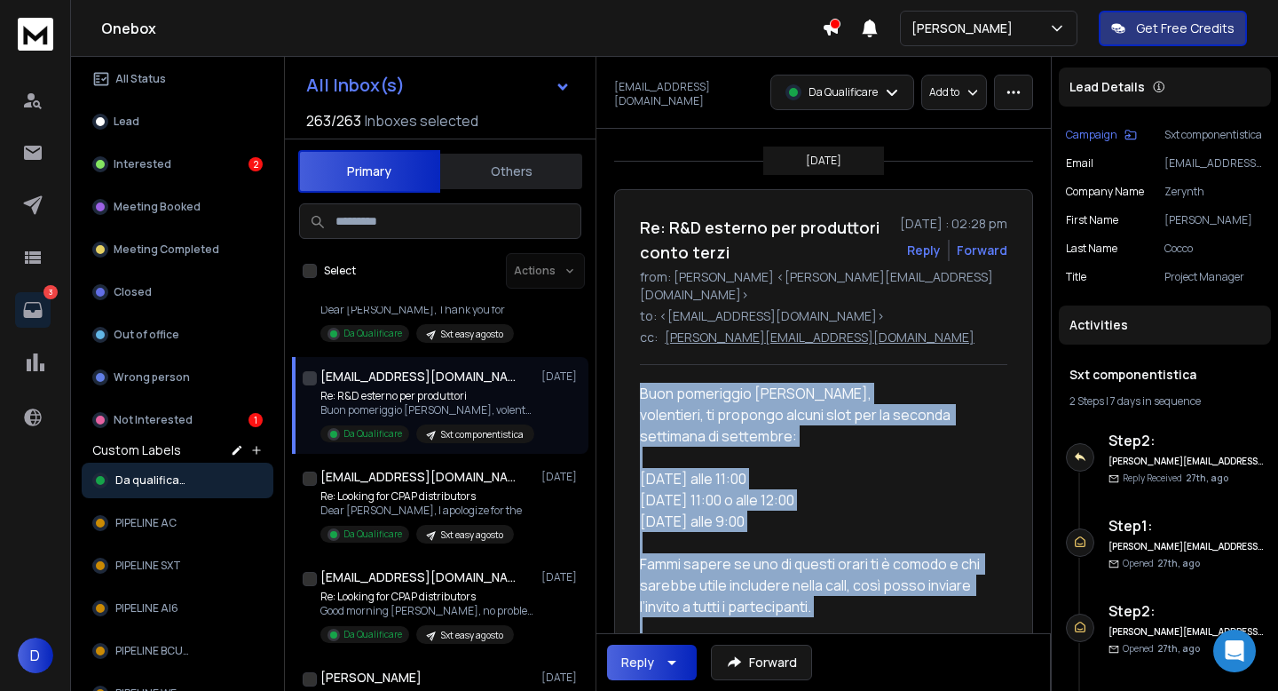
drag, startPoint x: 687, startPoint y: 478, endPoint x: 621, endPoint y: 372, distance: 125.6
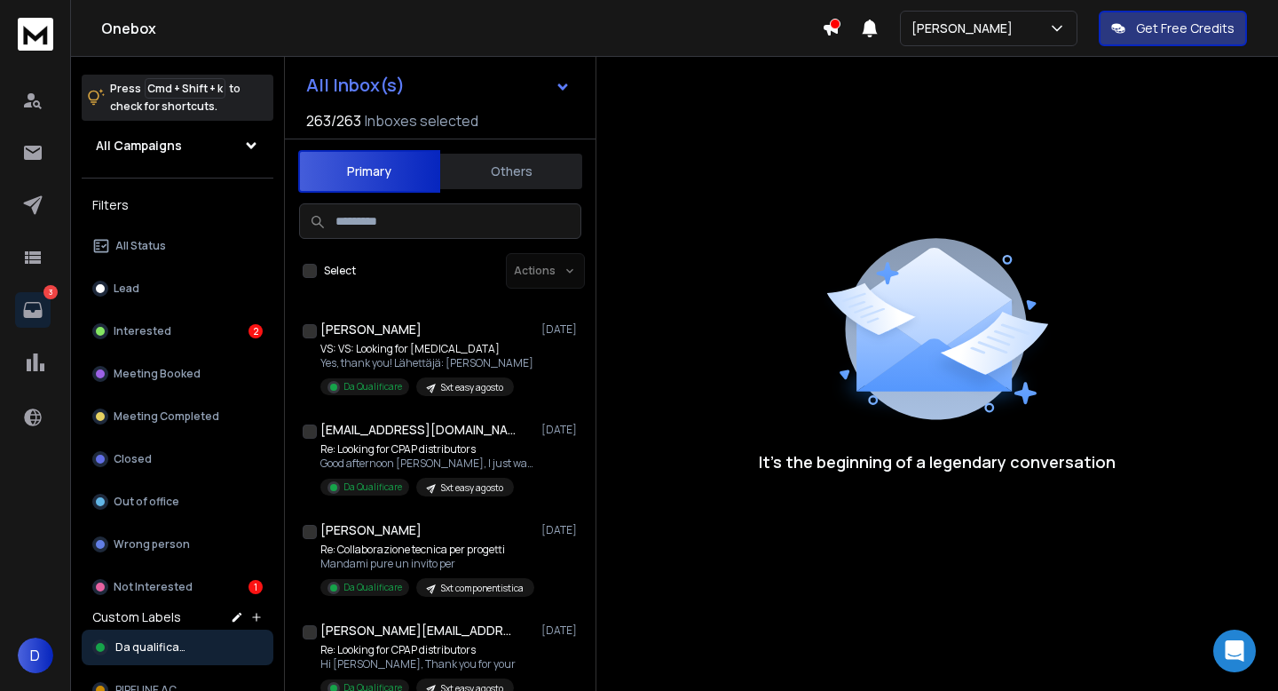
click at [159, 521] on div "All Status Lead Interested 2 Meeting Booked Meeting Completed Closed Out of off…" at bounding box center [178, 416] width 192 height 376
click at [169, 540] on p "Wrong person" at bounding box center [152, 544] width 76 height 14
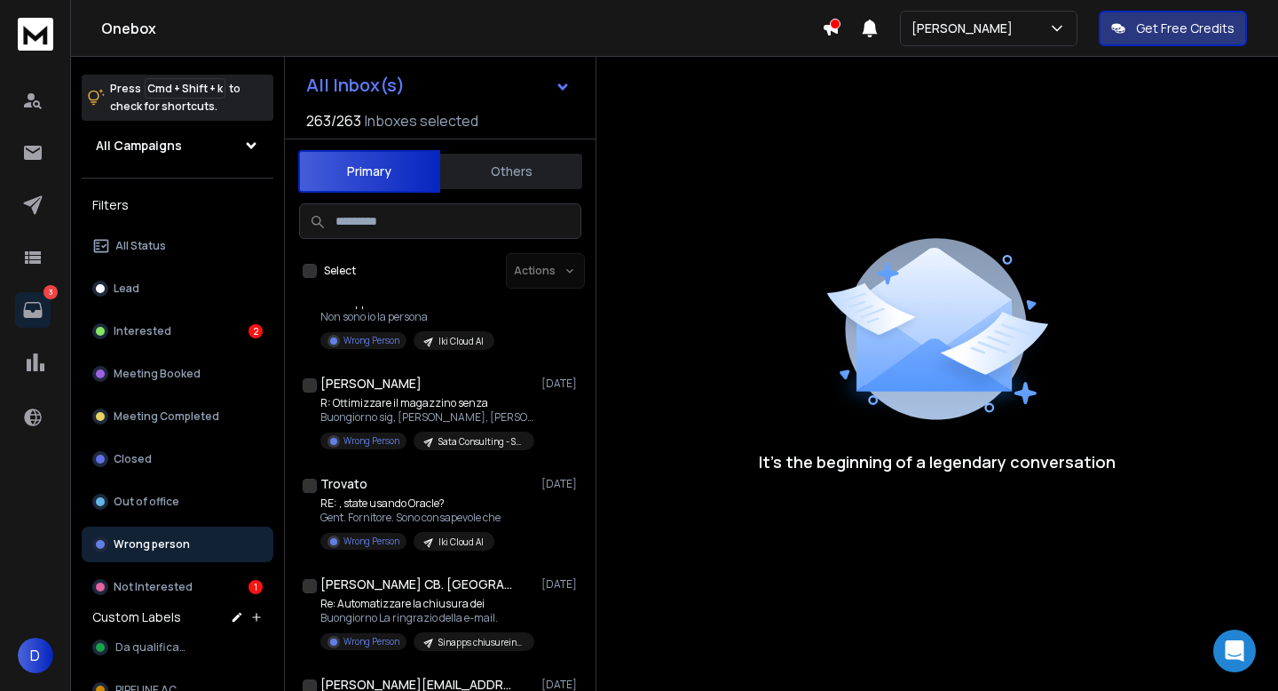
scroll to position [1752, 0]
click at [214, 588] on button "Not Interested 1" at bounding box center [178, 587] width 192 height 36
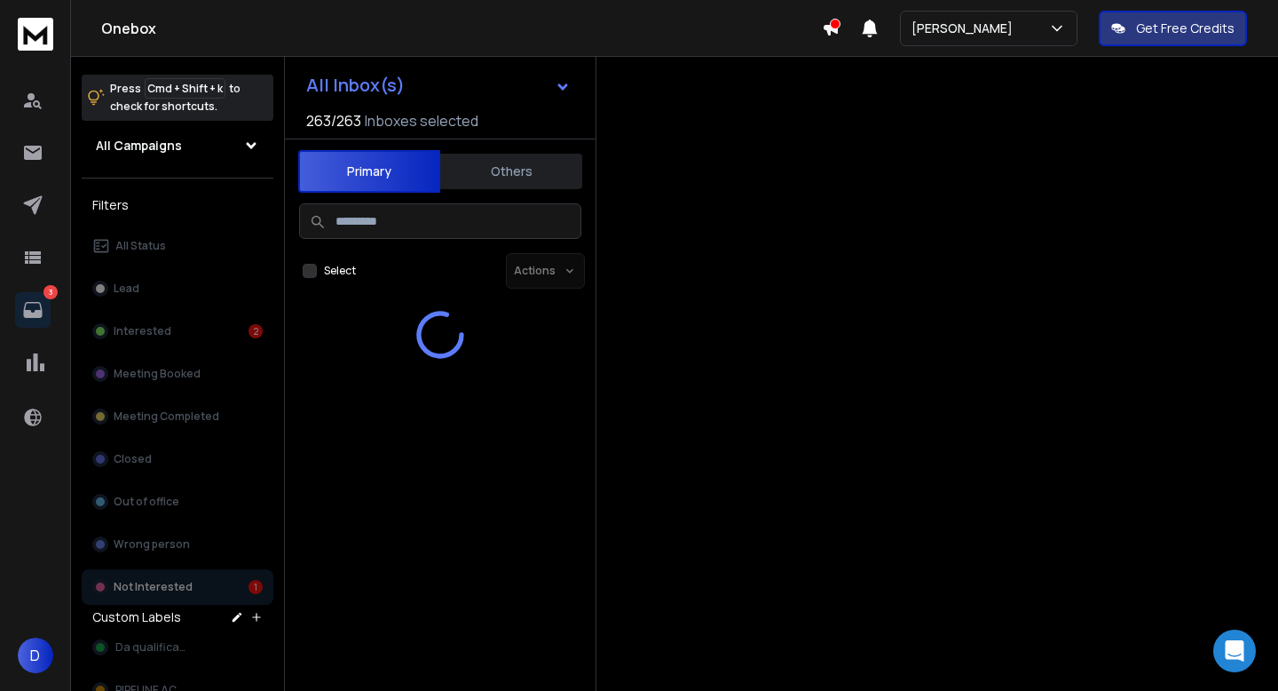
scroll to position [0, 0]
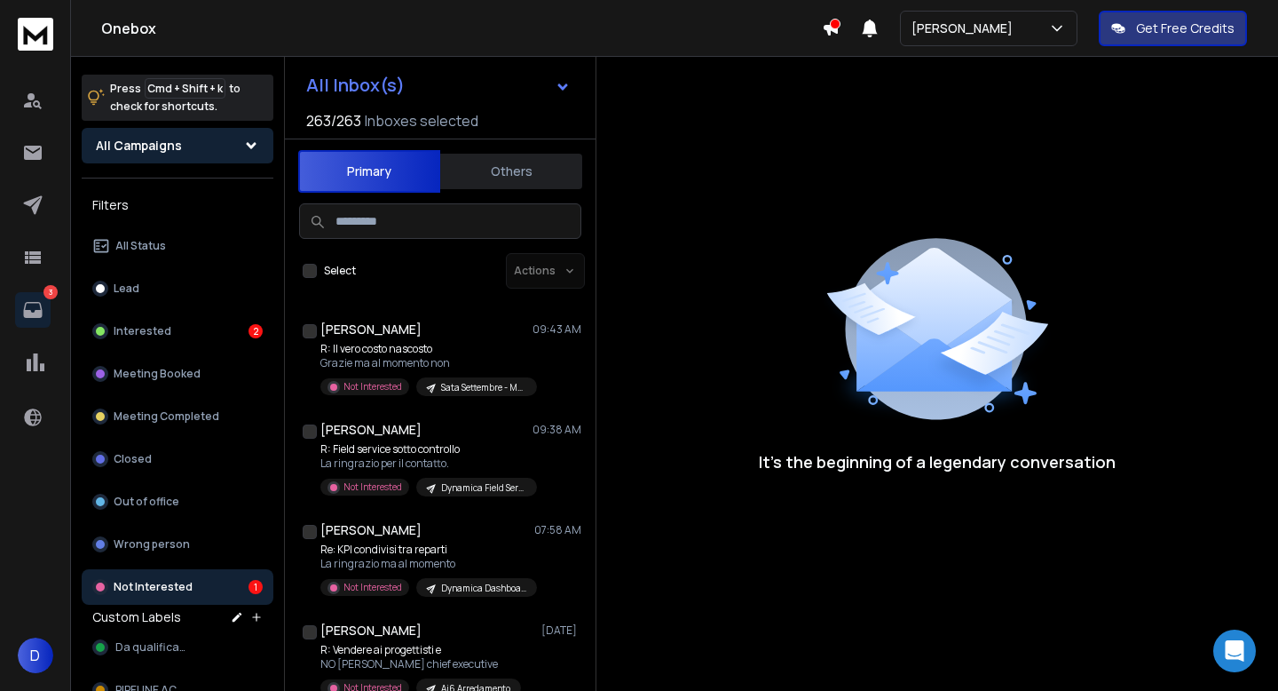
click at [221, 149] on button "All Campaigns" at bounding box center [178, 146] width 192 height 36
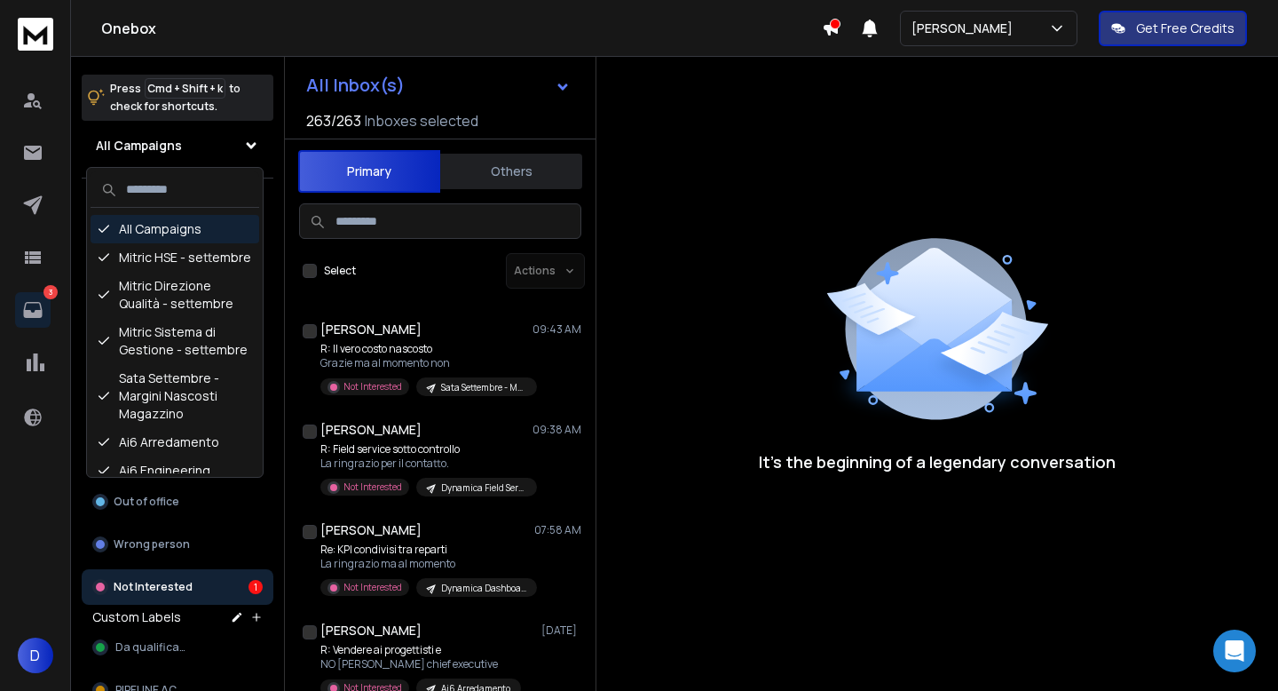
click at [213, 237] on div "All Campaigns" at bounding box center [175, 229] width 169 height 28
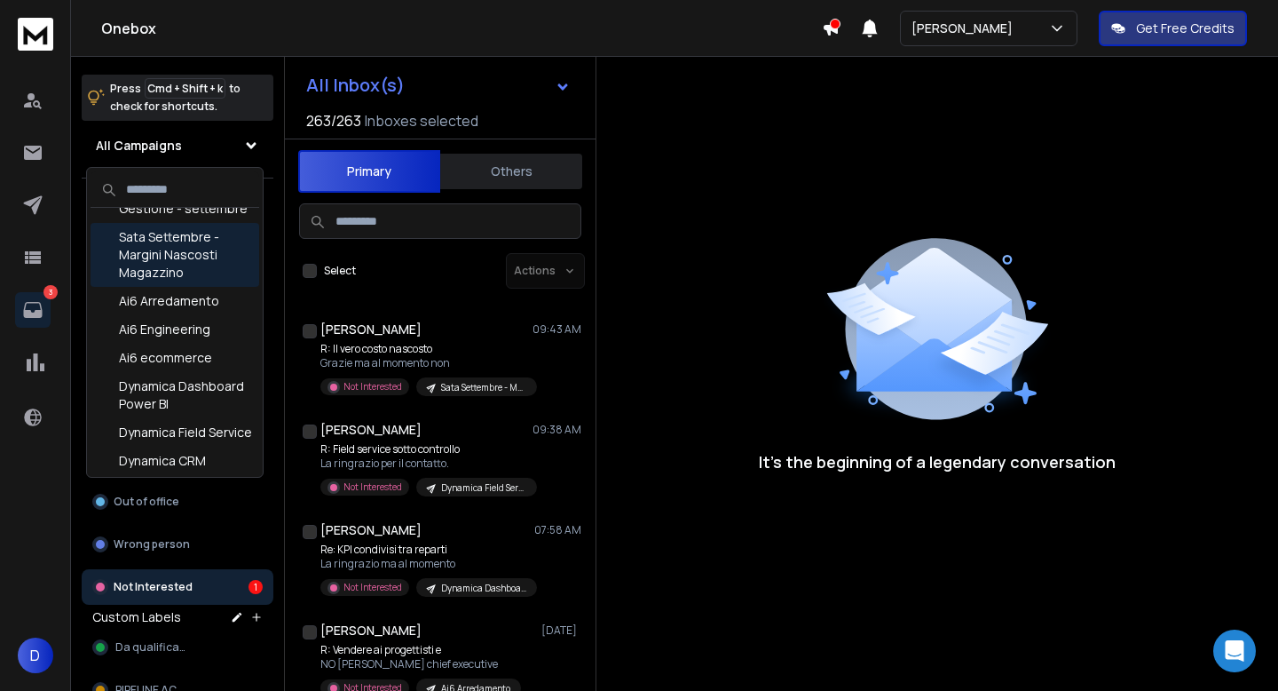
click at [178, 286] on div "Sata Settembre - Margini Nascosti Magazzino" at bounding box center [175, 255] width 169 height 64
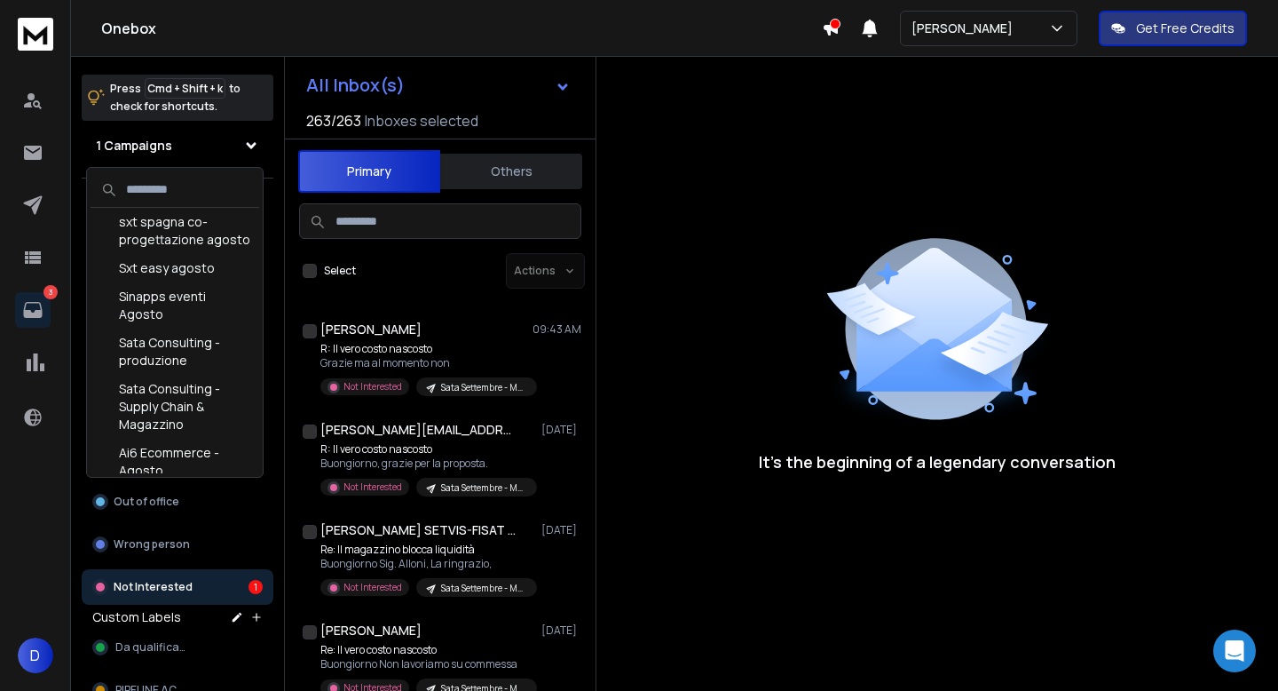
scroll to position [573, 0]
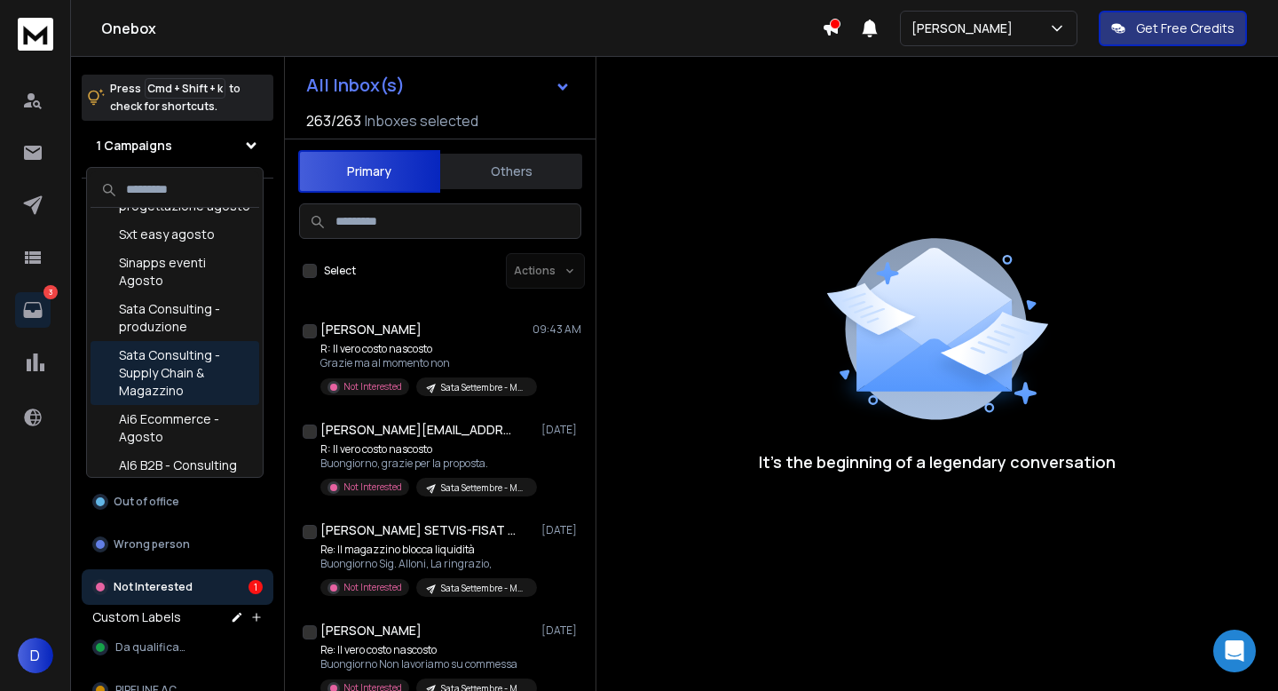
click at [161, 389] on div "Sata Consulting - Supply Chain & Magazzino" at bounding box center [175, 373] width 169 height 64
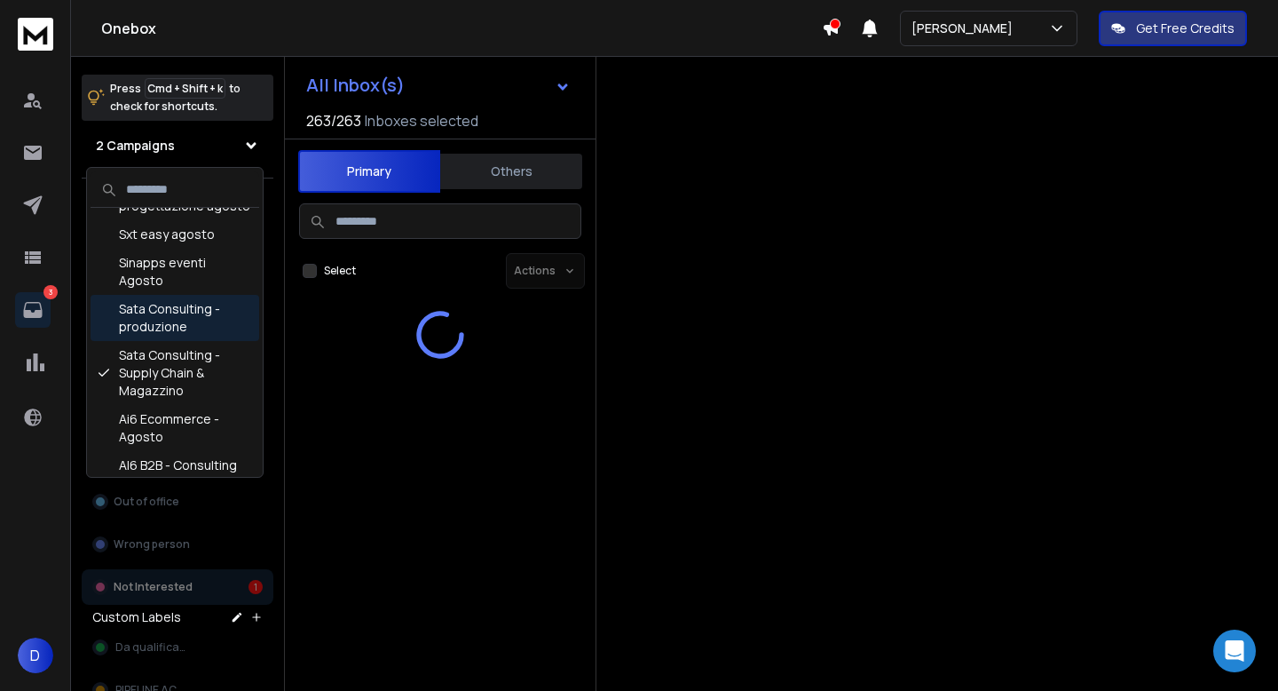
click at [176, 341] on div "Sata Consulting - produzione" at bounding box center [175, 318] width 169 height 46
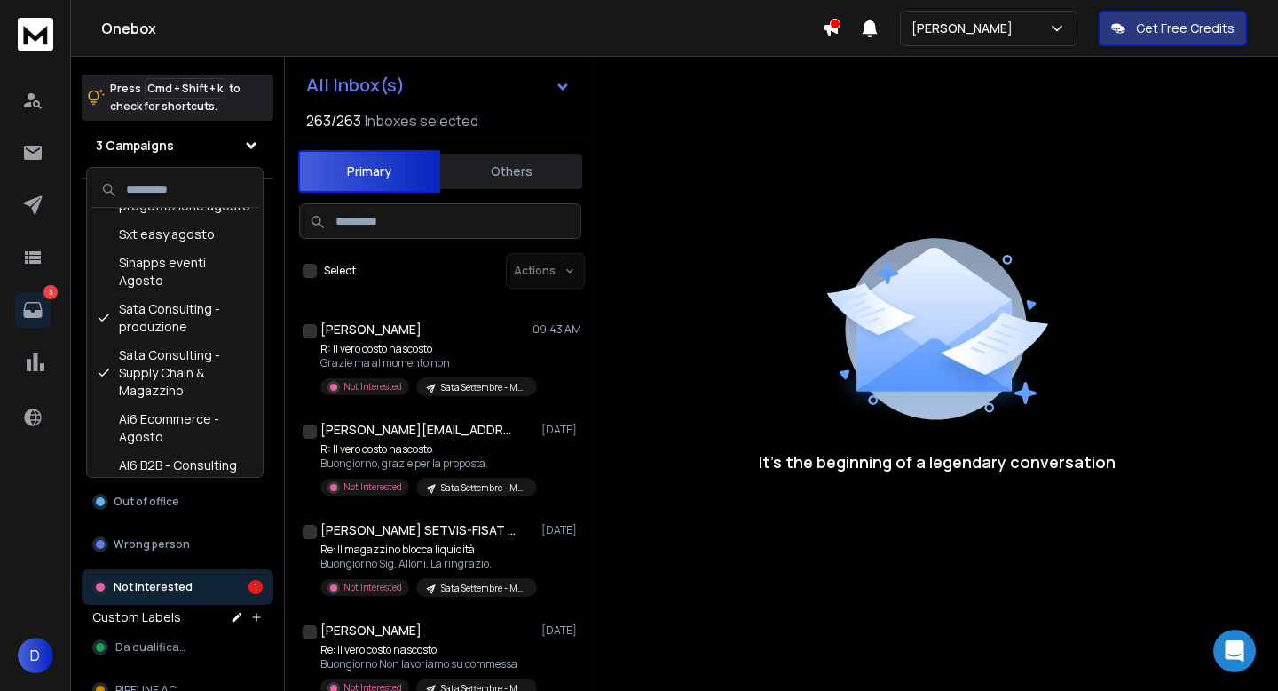
click at [749, 411] on div "It’s the beginning of a legendary conversation" at bounding box center [938, 350] width 682 height 587
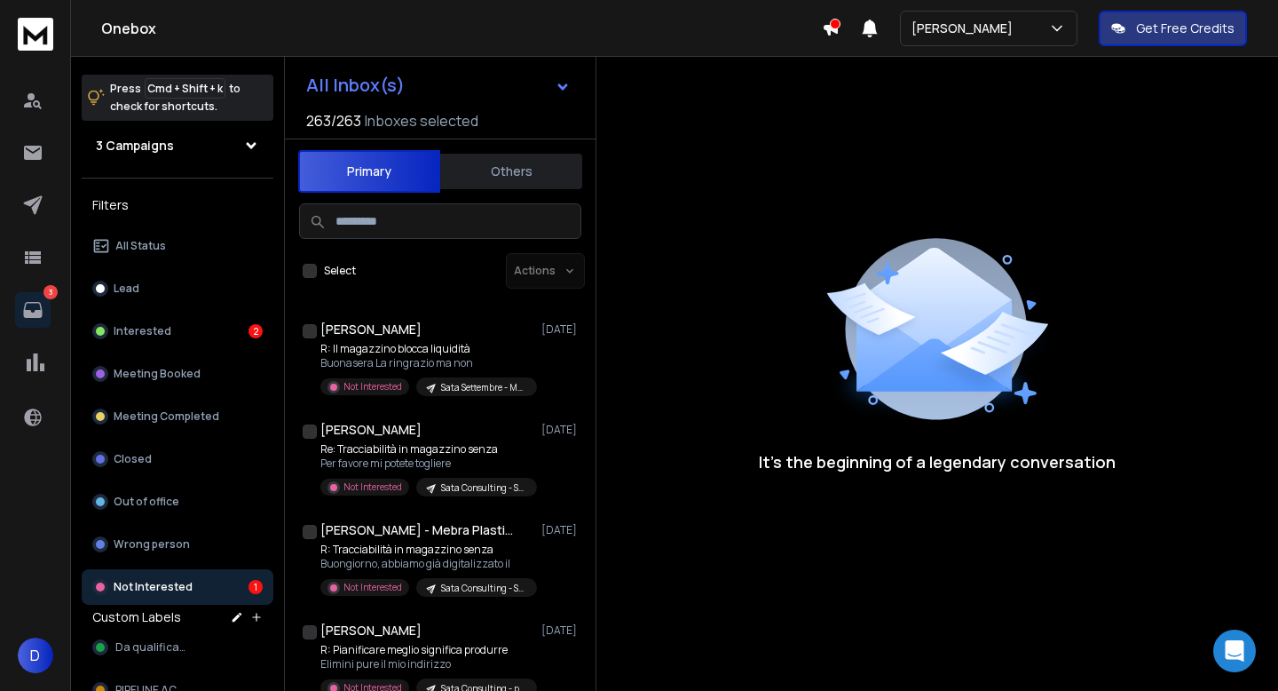
scroll to position [0, 0]
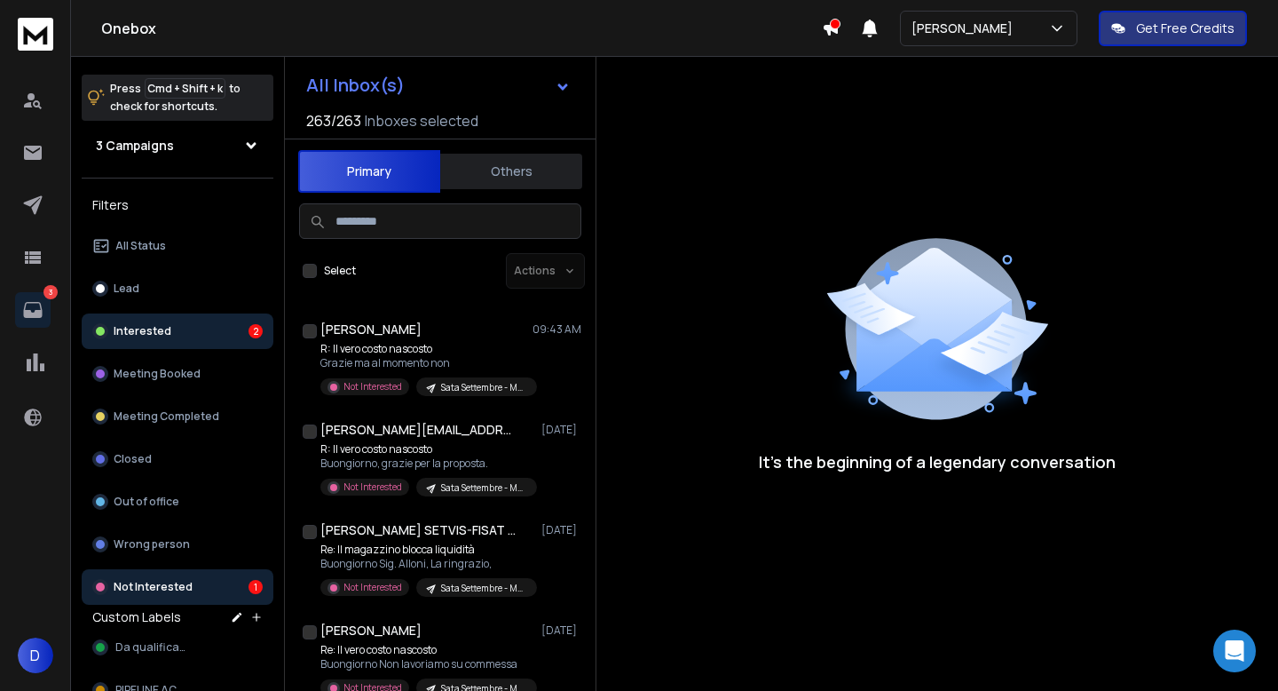
click at [146, 341] on button "Interested 2" at bounding box center [178, 331] width 192 height 36
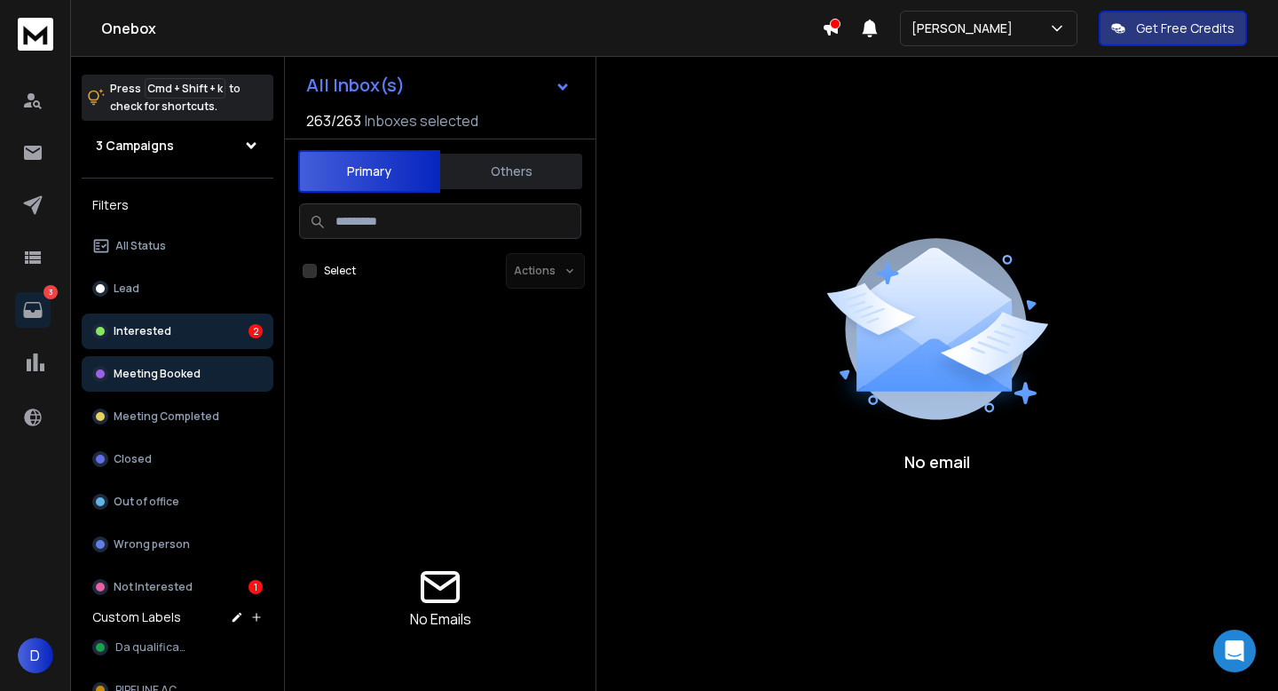
click at [195, 382] on button "Meeting Booked" at bounding box center [178, 374] width 192 height 36
click at [195, 341] on button "Interested 2" at bounding box center [178, 331] width 192 height 36
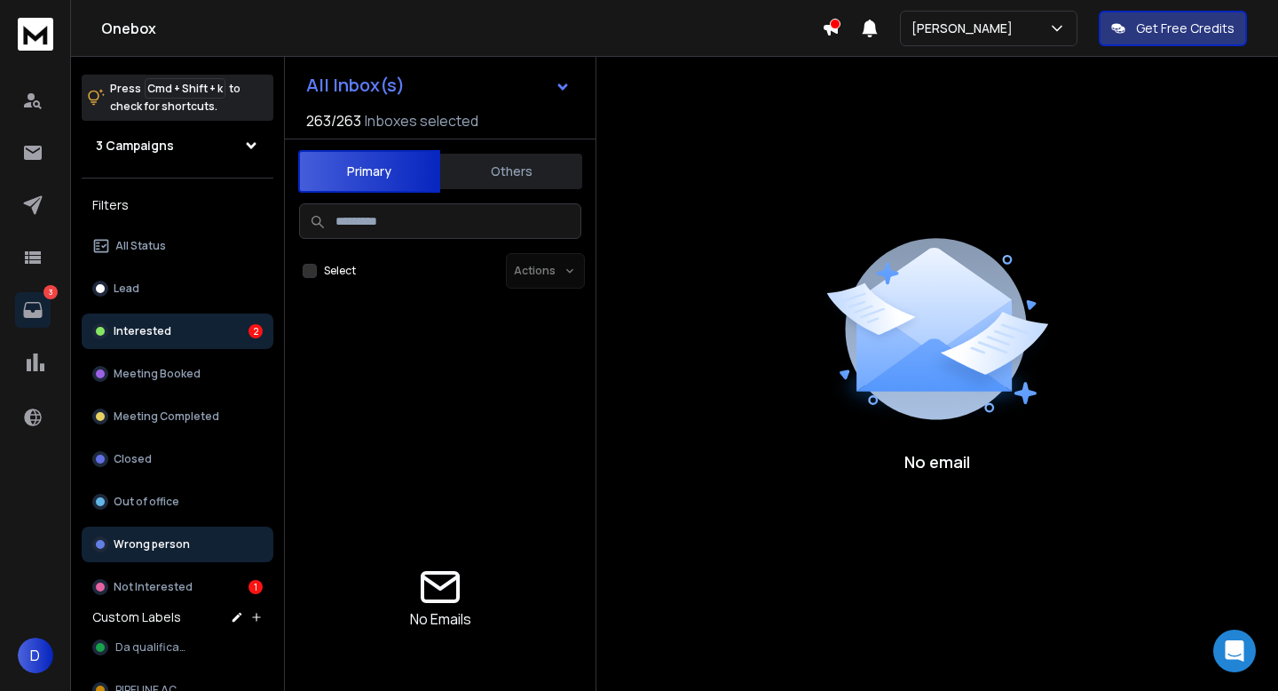
click at [178, 546] on p "Wrong person" at bounding box center [152, 544] width 76 height 14
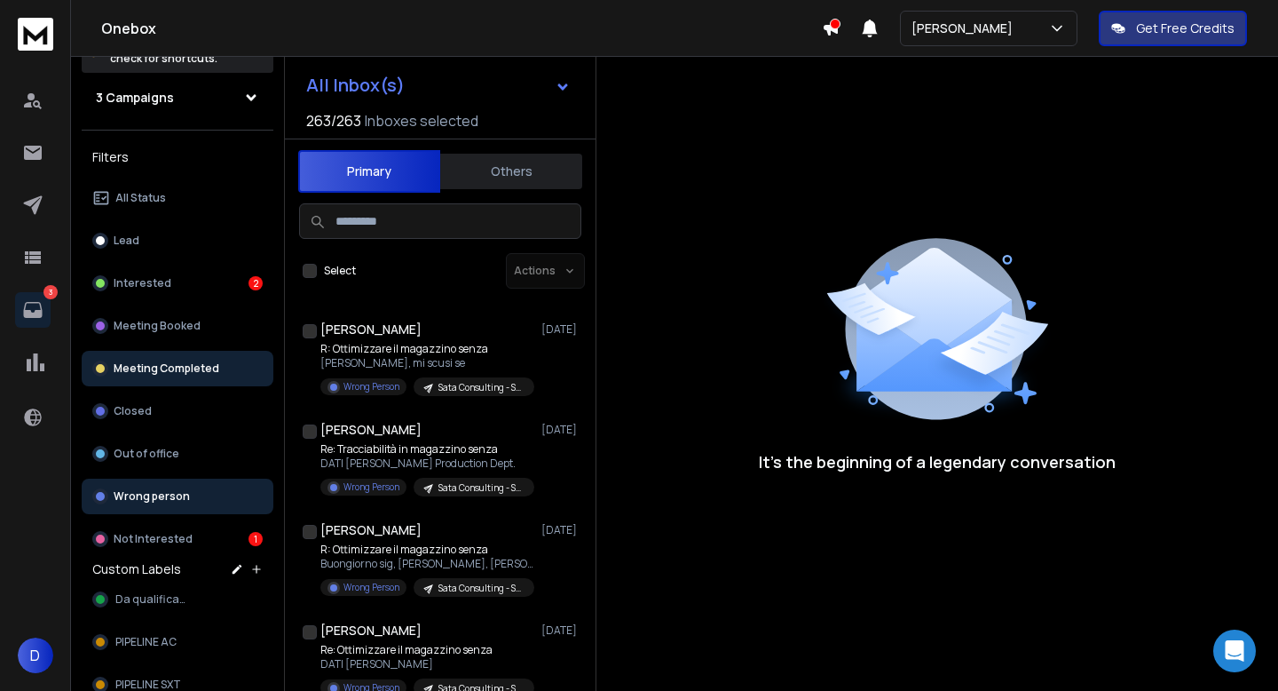
scroll to position [68, 0]
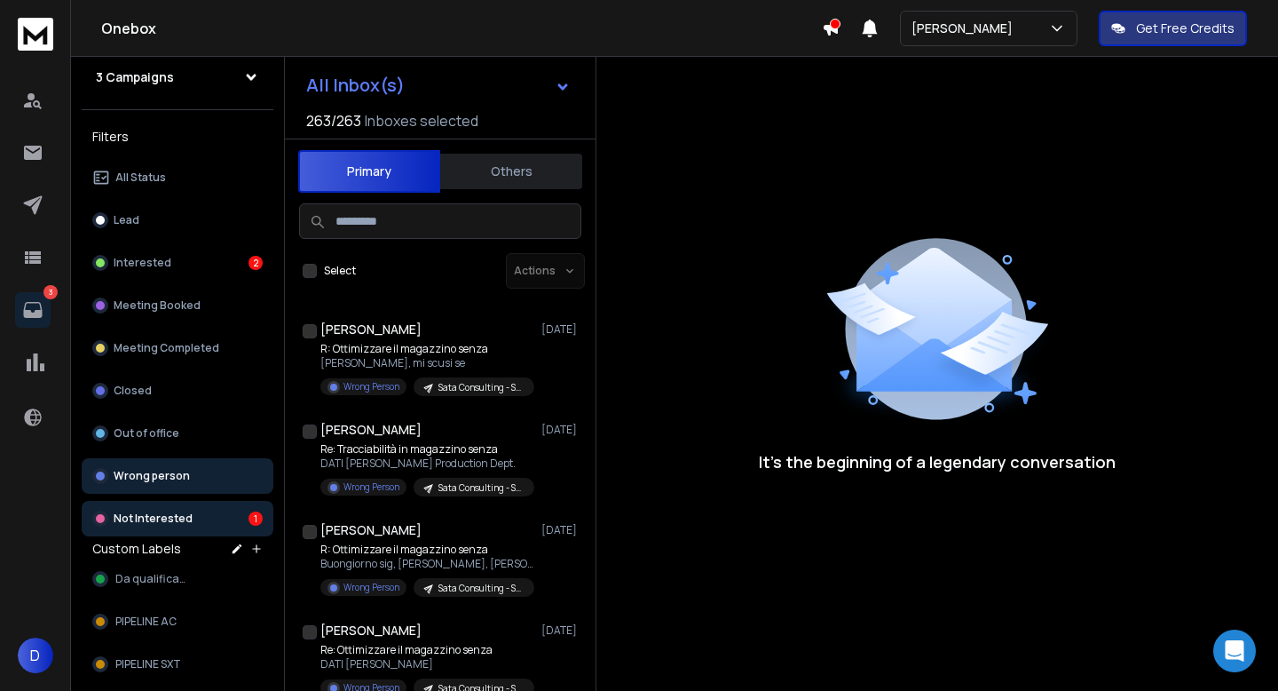
click at [145, 521] on p "Not Interested" at bounding box center [153, 518] width 79 height 14
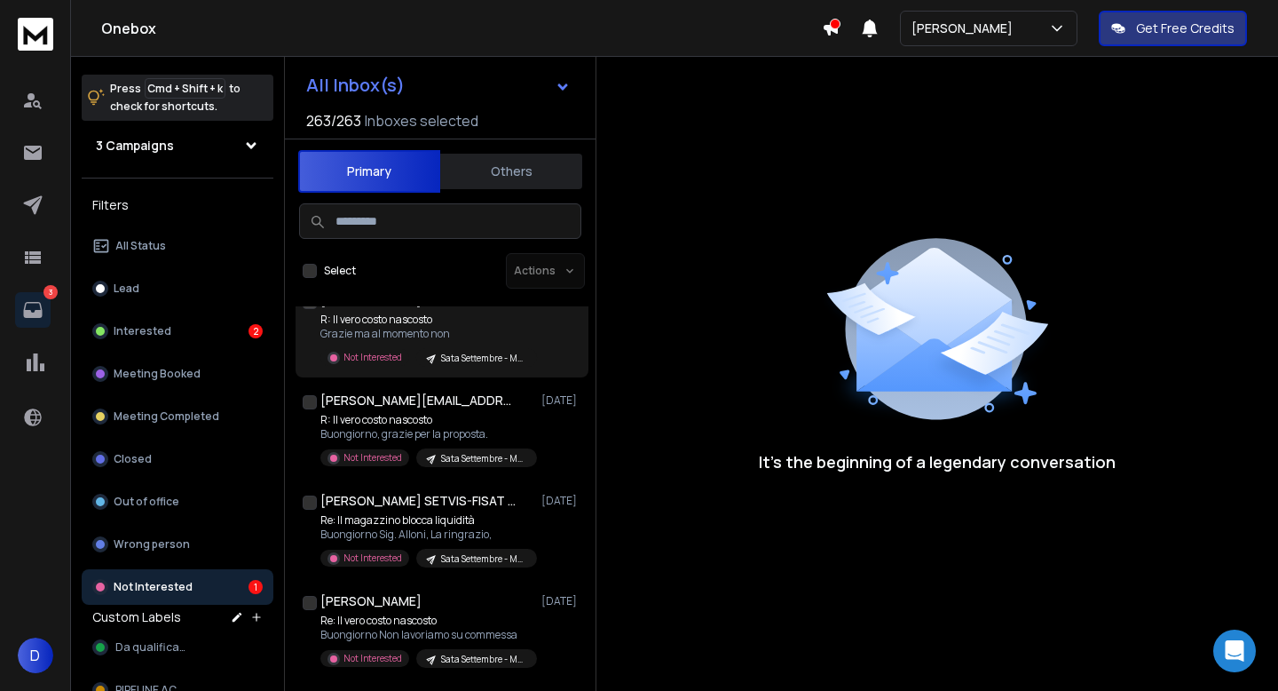
scroll to position [33, 0]
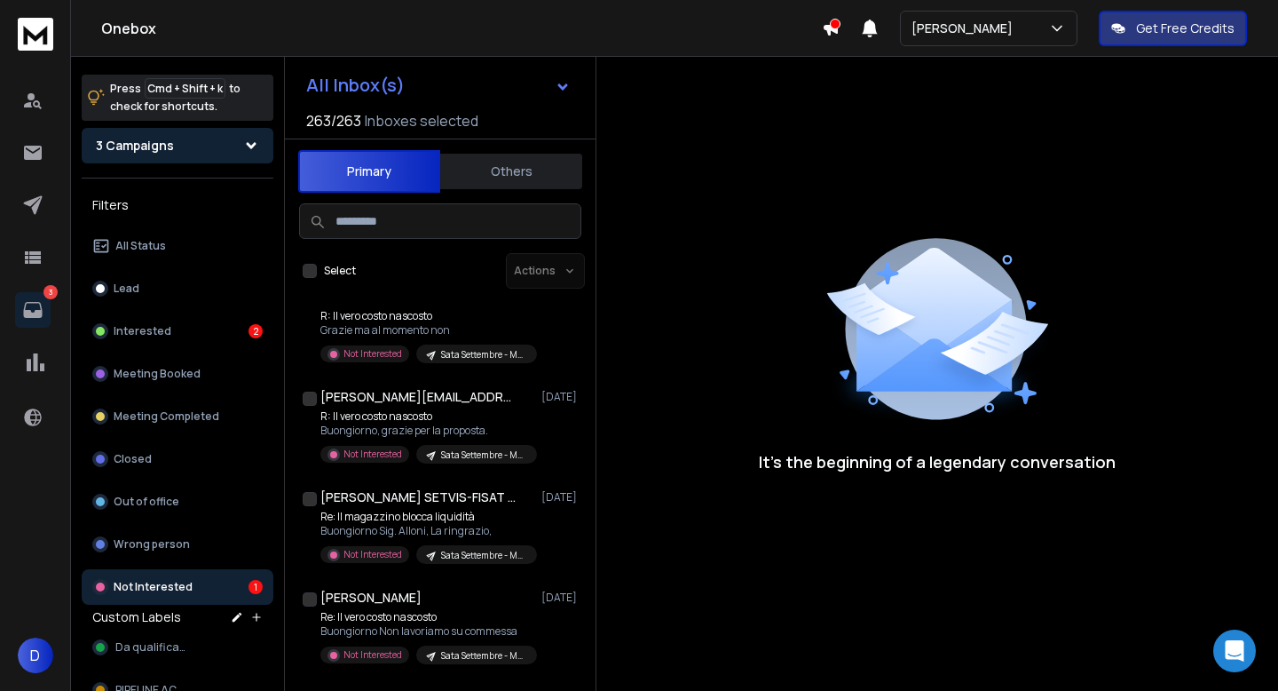
click at [145, 141] on h1 "3 Campaigns" at bounding box center [135, 146] width 78 height 18
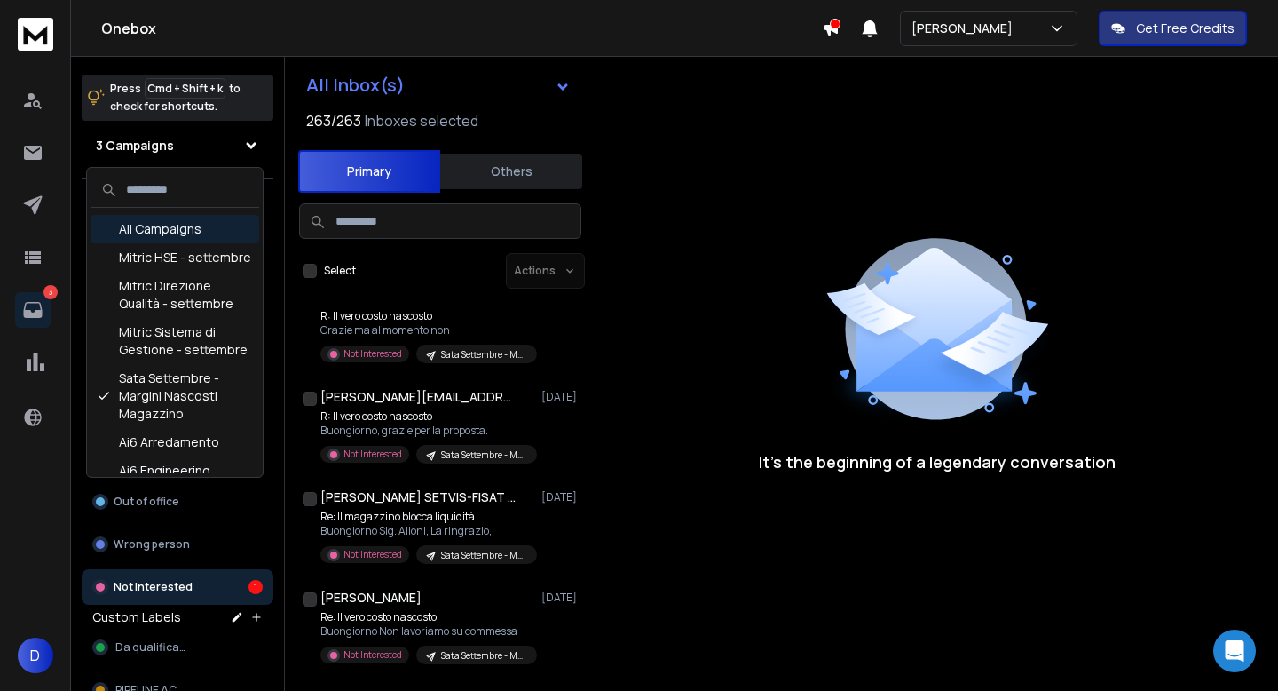
click at [210, 235] on div "All Campaigns" at bounding box center [175, 229] width 169 height 28
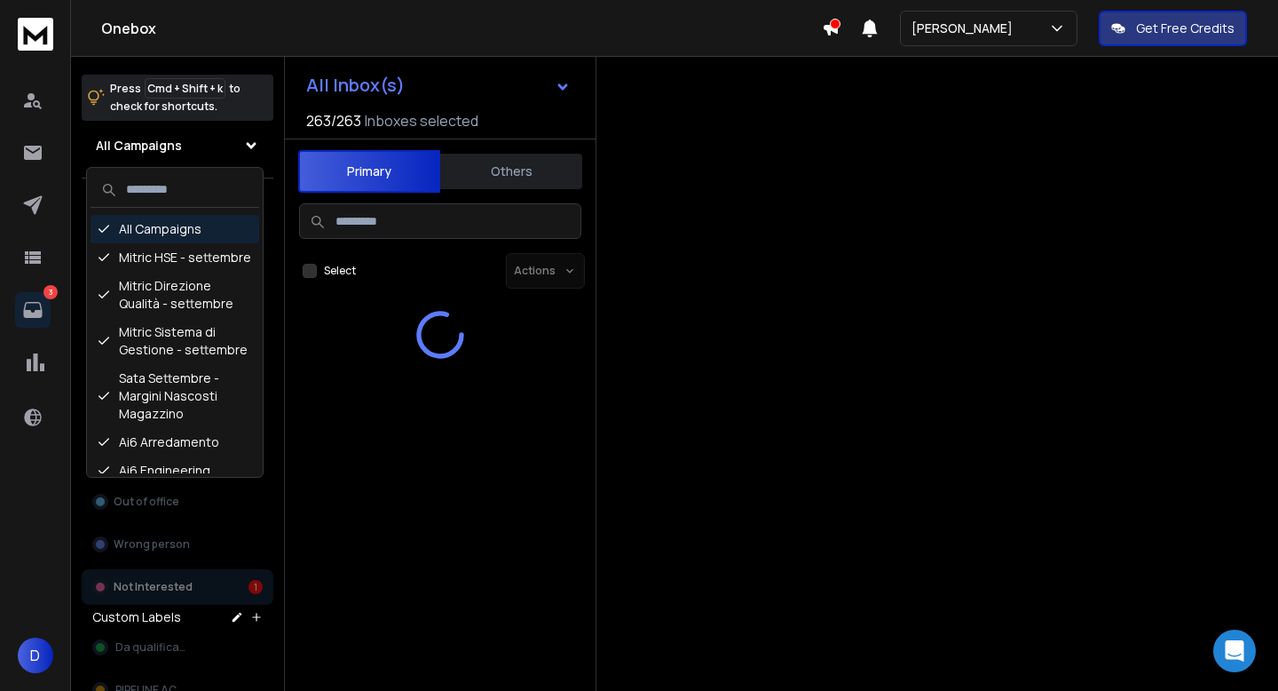
scroll to position [0, 0]
click at [210, 235] on div "All Campaigns" at bounding box center [175, 229] width 169 height 28
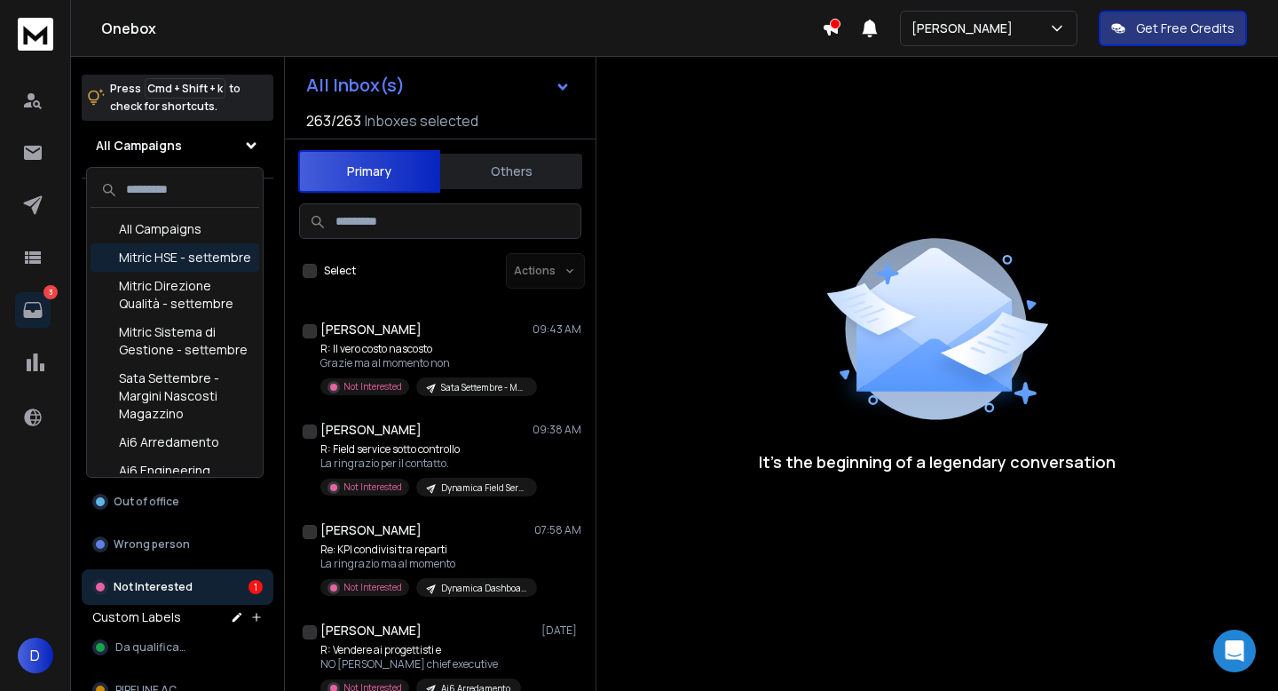
click at [190, 272] on div "Mitric HSE - settembre" at bounding box center [175, 257] width 169 height 28
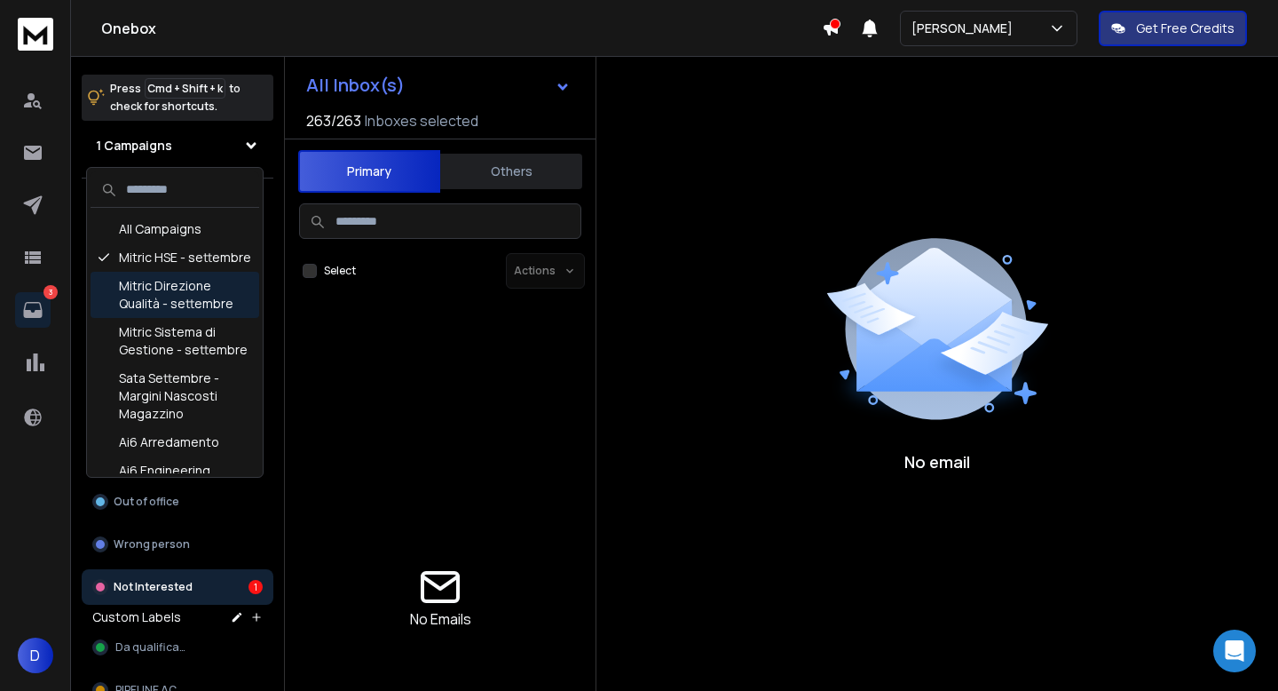
click at [195, 318] on div "Mitric Direzione Qualità - settembre" at bounding box center [175, 295] width 169 height 46
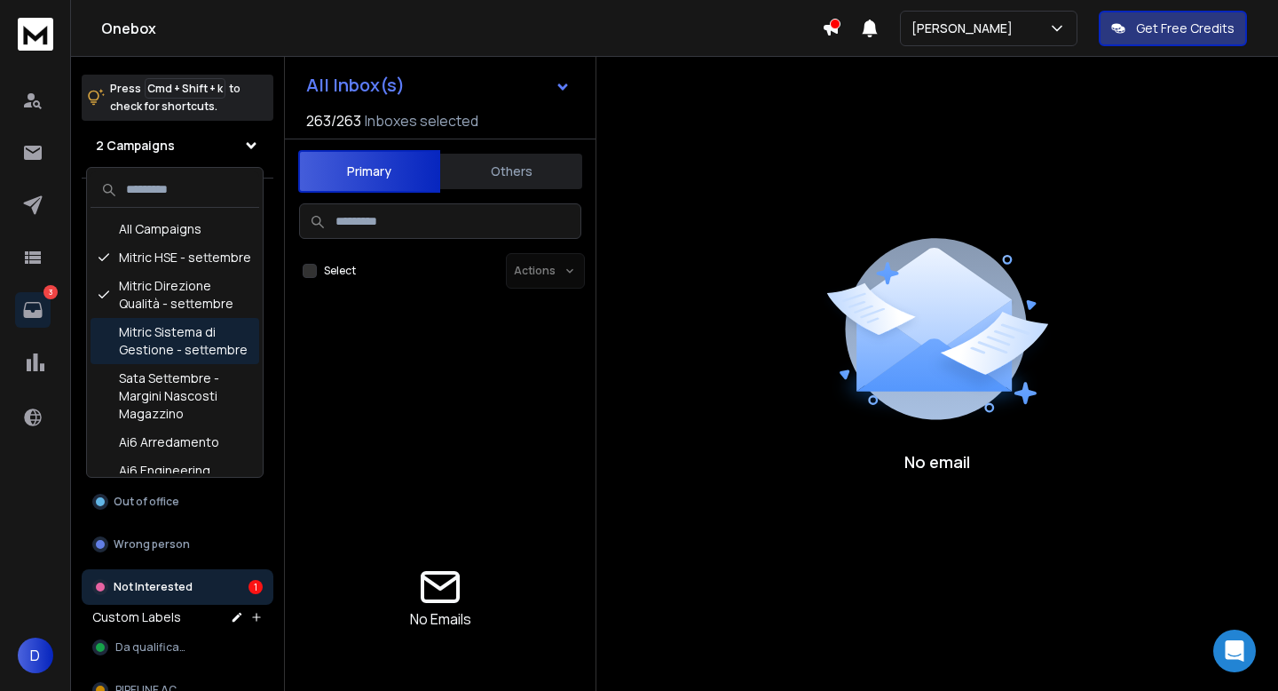
click at [190, 358] on div "Mitric Sistema di Gestione - settembre" at bounding box center [175, 341] width 169 height 46
click at [444, 457] on div "No Emails" at bounding box center [440, 597] width 61 height 440
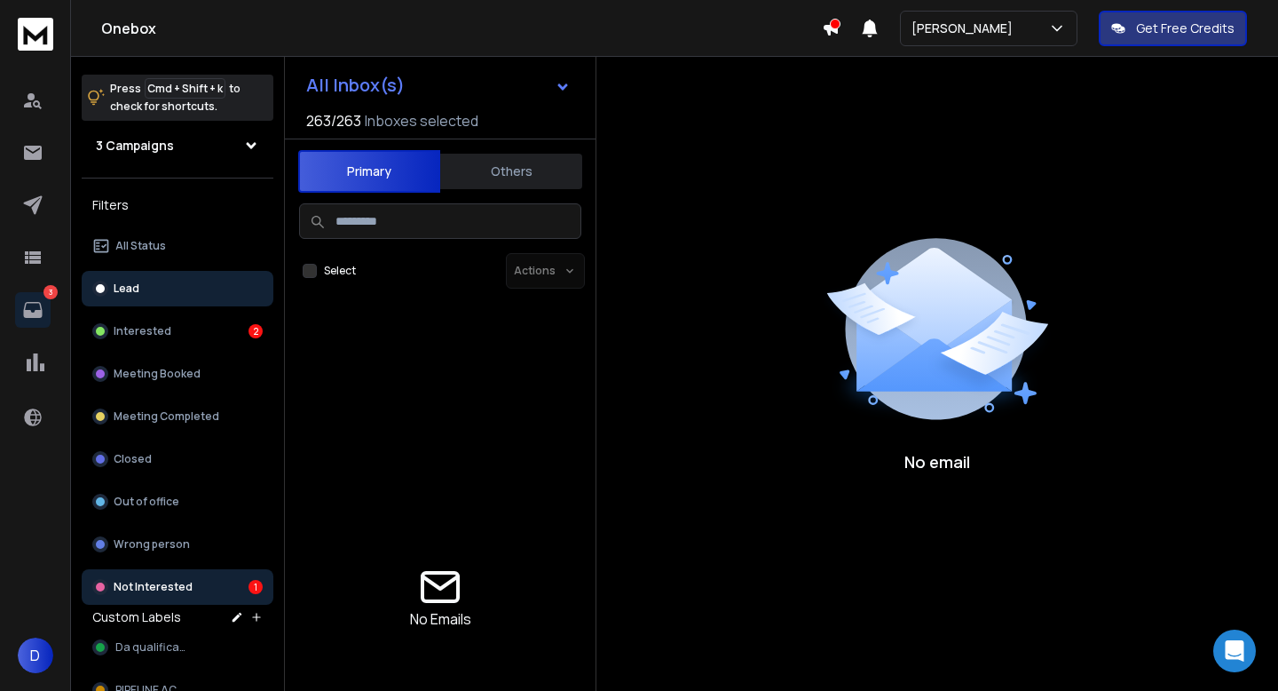
click at [185, 291] on button "Lead" at bounding box center [178, 289] width 192 height 36
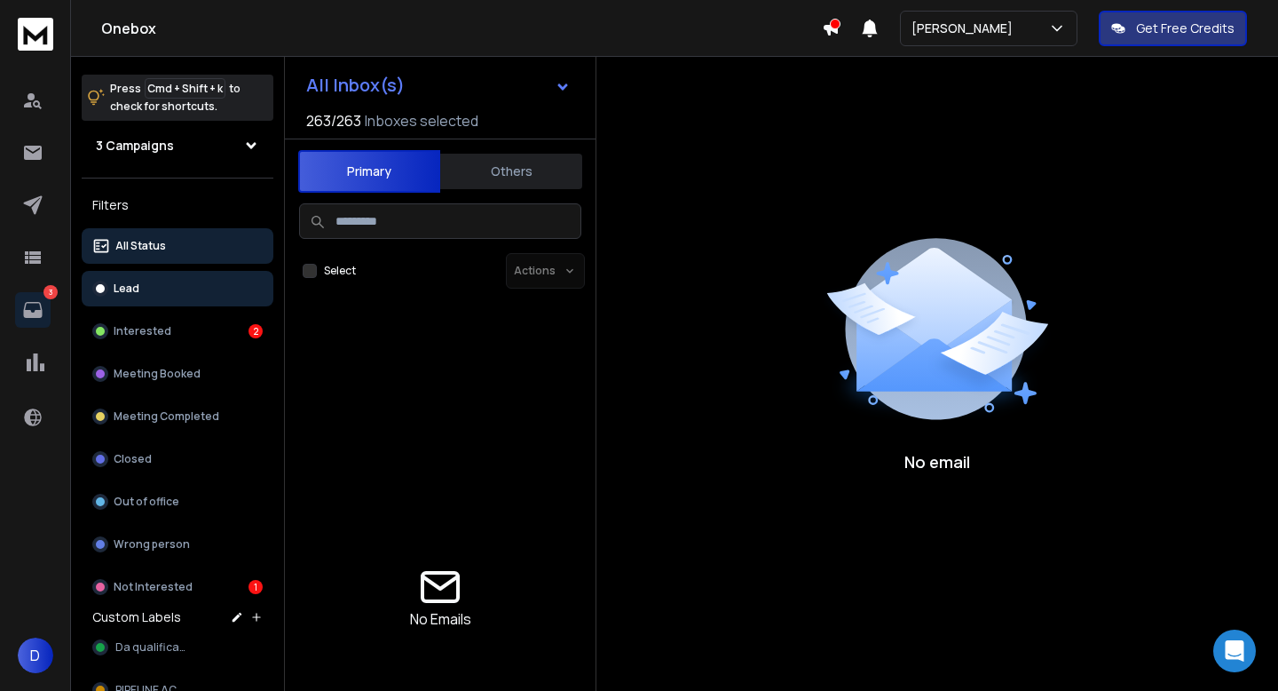
click at [205, 237] on button "All Status" at bounding box center [178, 246] width 192 height 36
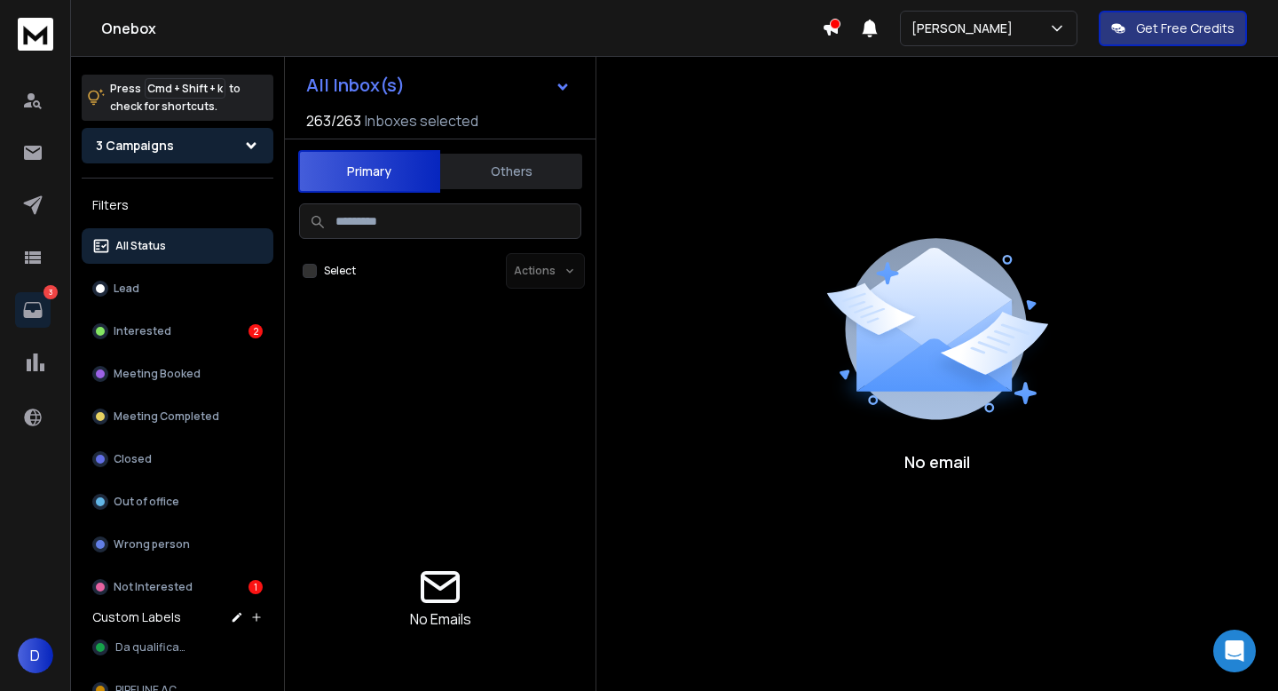
click at [203, 146] on button "3 Campaigns" at bounding box center [178, 146] width 192 height 36
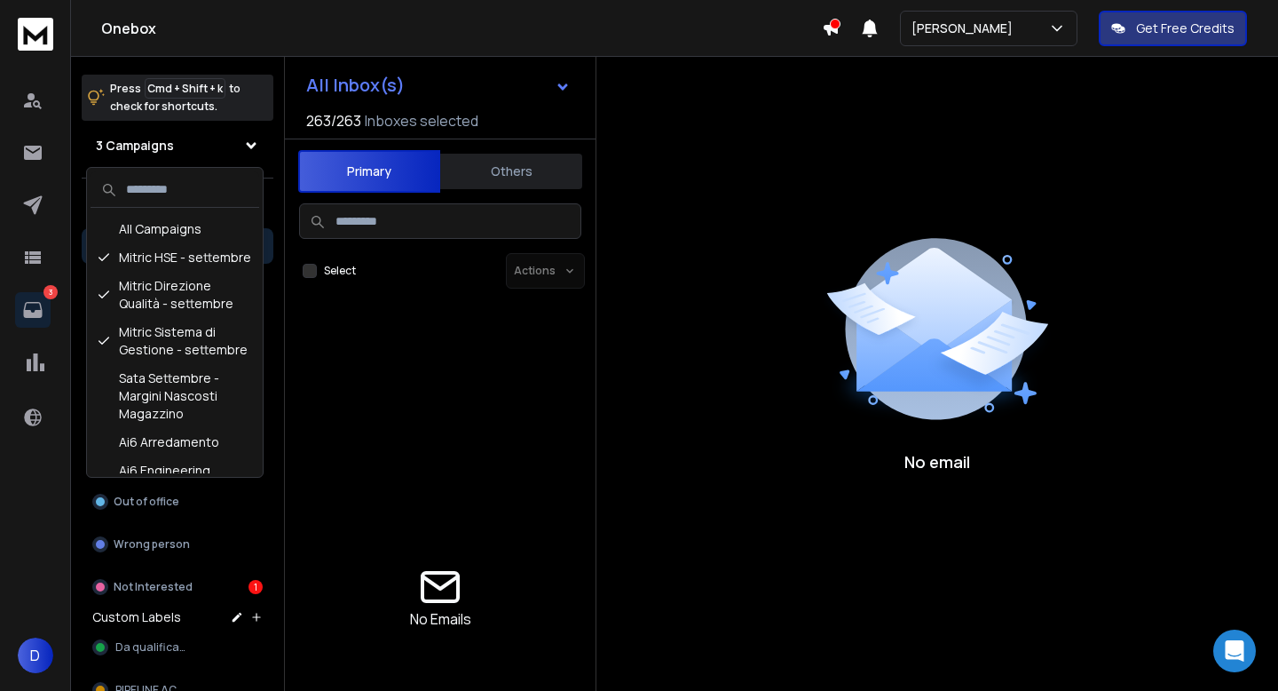
click at [410, 382] on div "No Emails" at bounding box center [440, 597] width 61 height 440
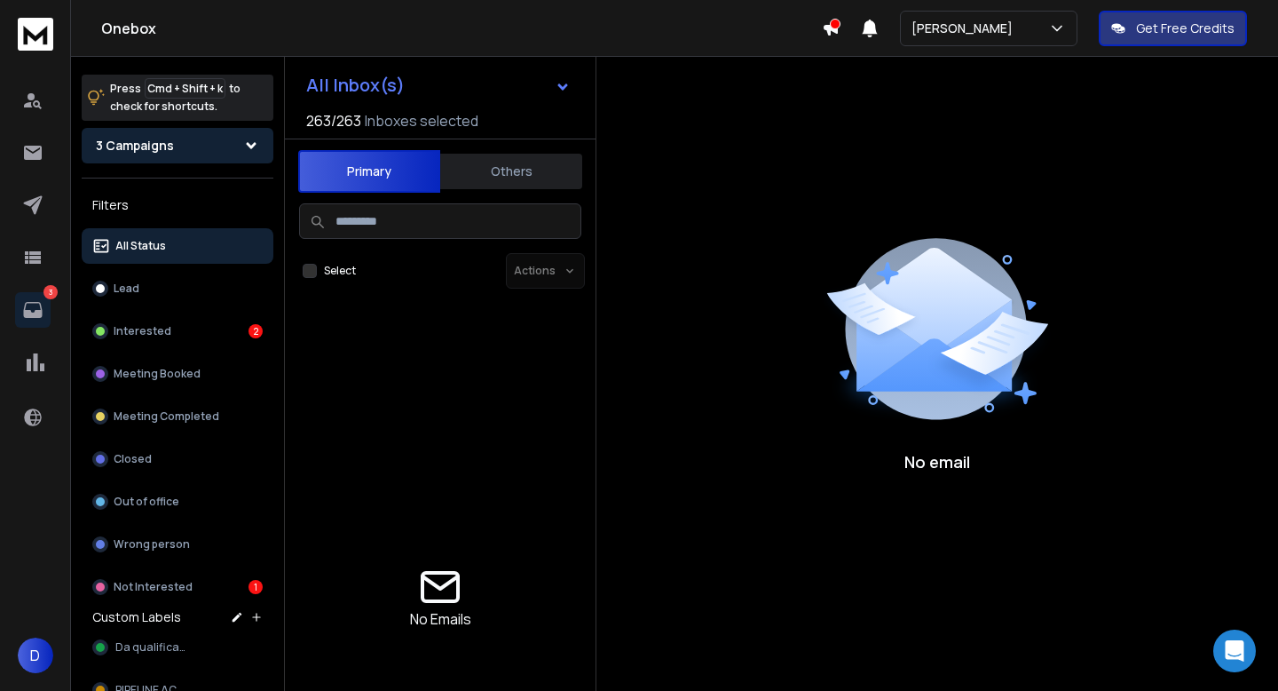
click at [233, 145] on button "3 Campaigns" at bounding box center [178, 146] width 192 height 36
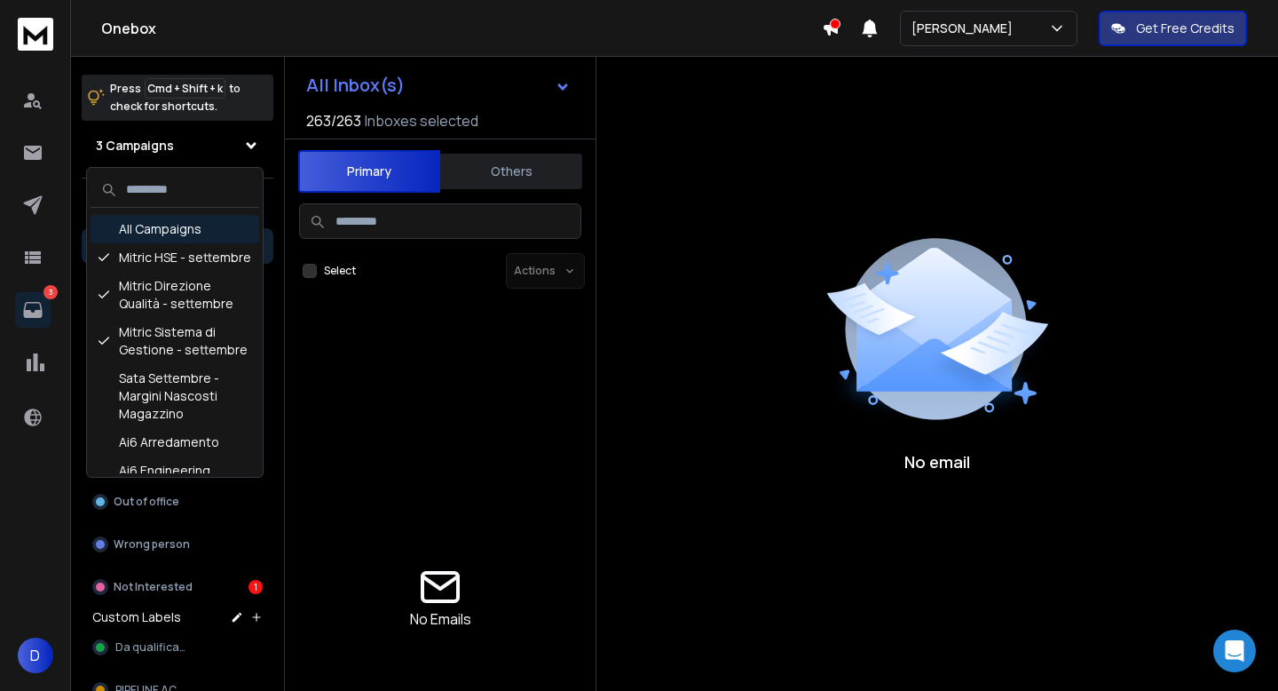
click at [214, 233] on div "All Campaigns" at bounding box center [175, 229] width 169 height 28
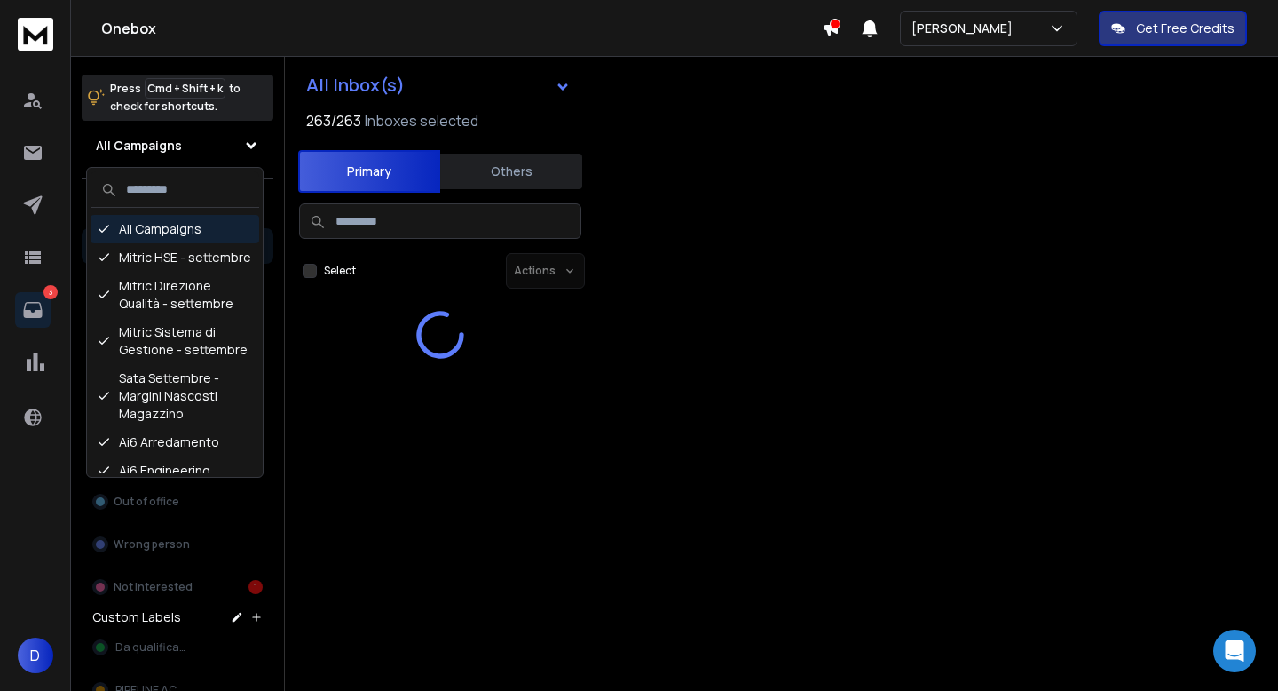
click at [214, 233] on div "All Campaigns" at bounding box center [175, 229] width 169 height 28
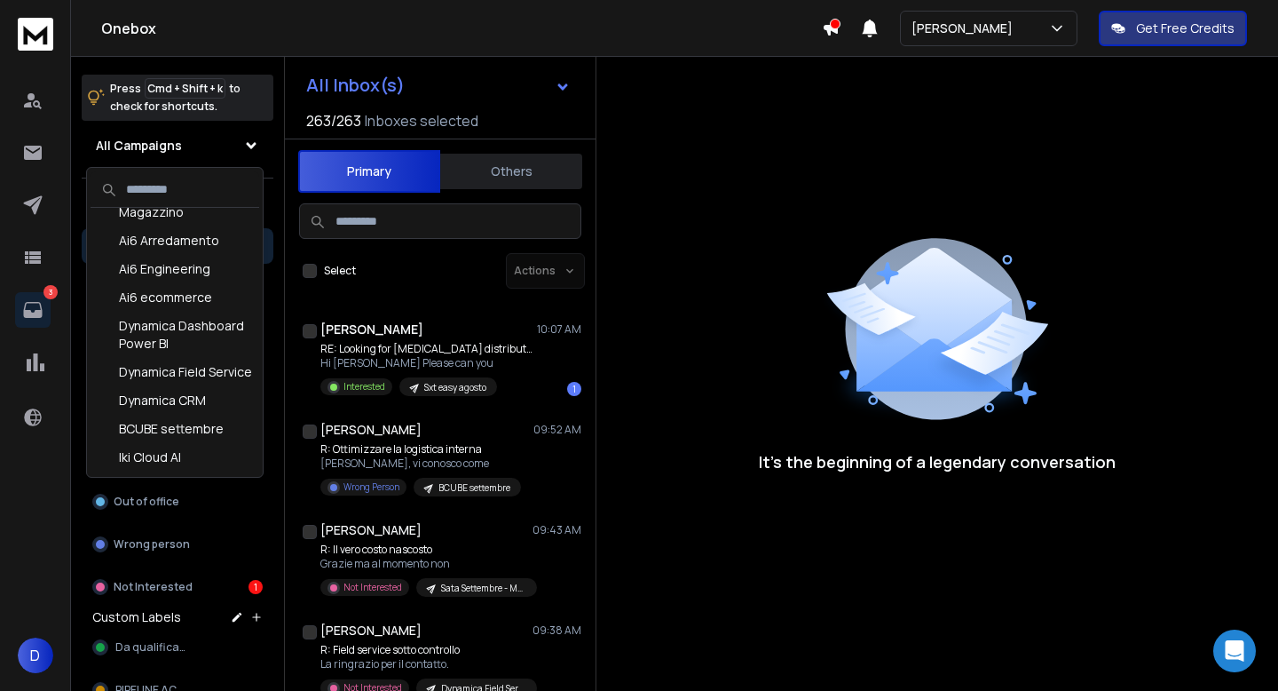
scroll to position [205, 0]
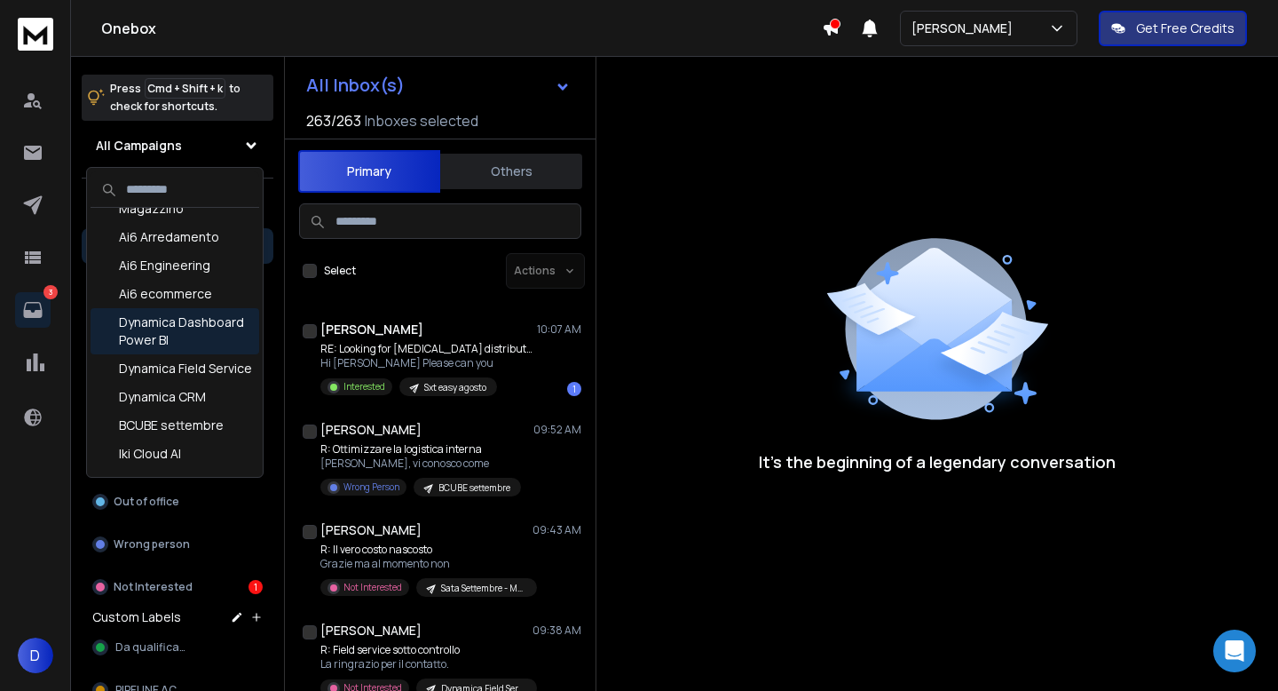
click at [176, 354] on div "Dynamica Dashboard Power BI" at bounding box center [175, 331] width 169 height 46
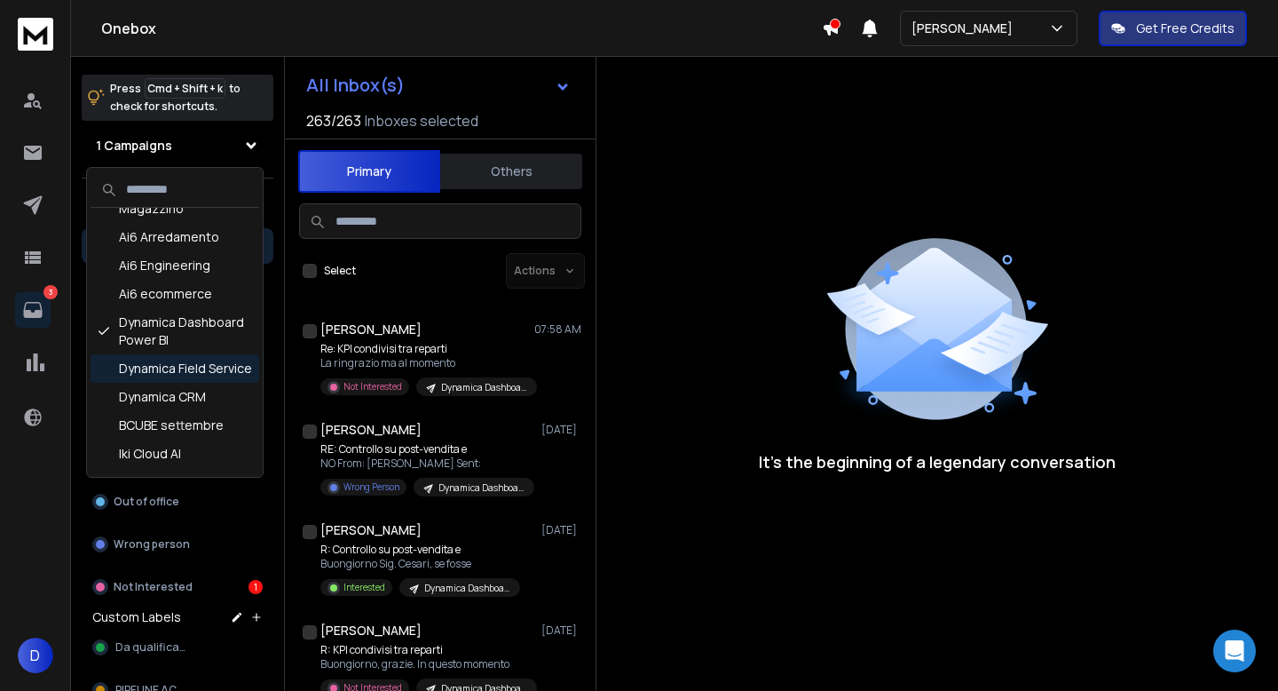
click at [194, 383] on div "Dynamica Field Service" at bounding box center [175, 368] width 169 height 28
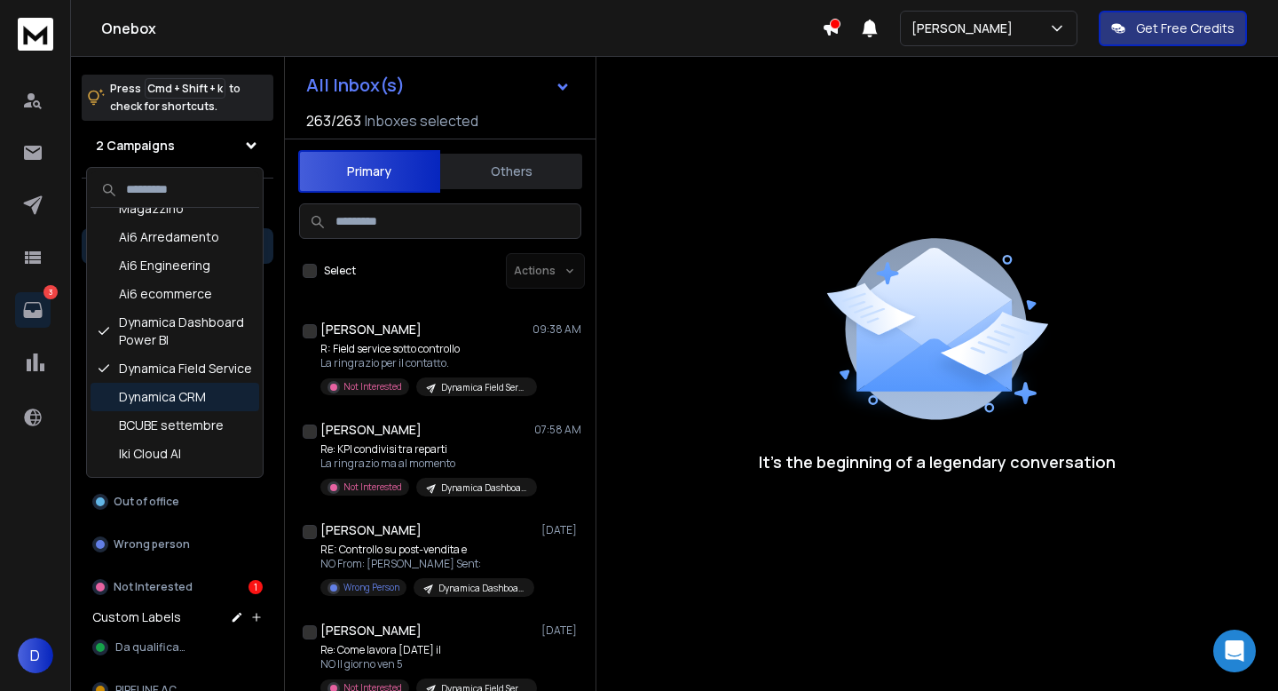
click at [206, 411] on div "Dynamica CRM" at bounding box center [175, 397] width 169 height 28
click at [674, 362] on div "It’s the beginning of a legendary conversation" at bounding box center [938, 350] width 682 height 587
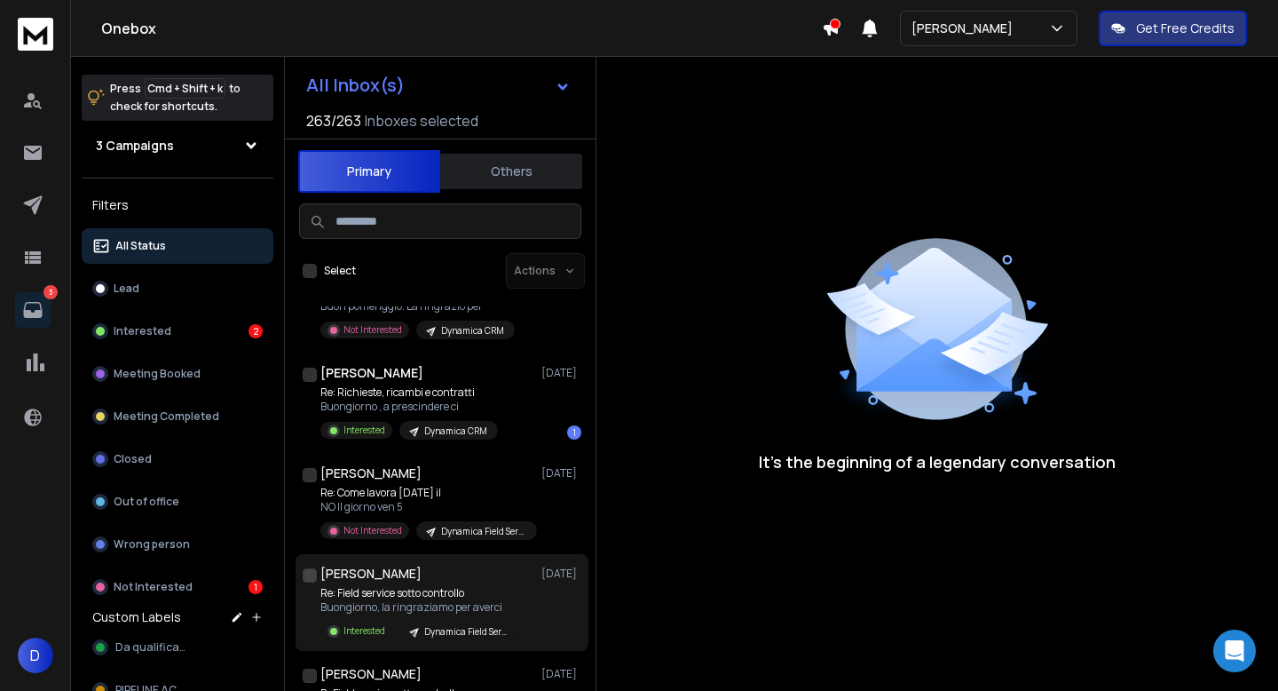
scroll to position [563, 0]
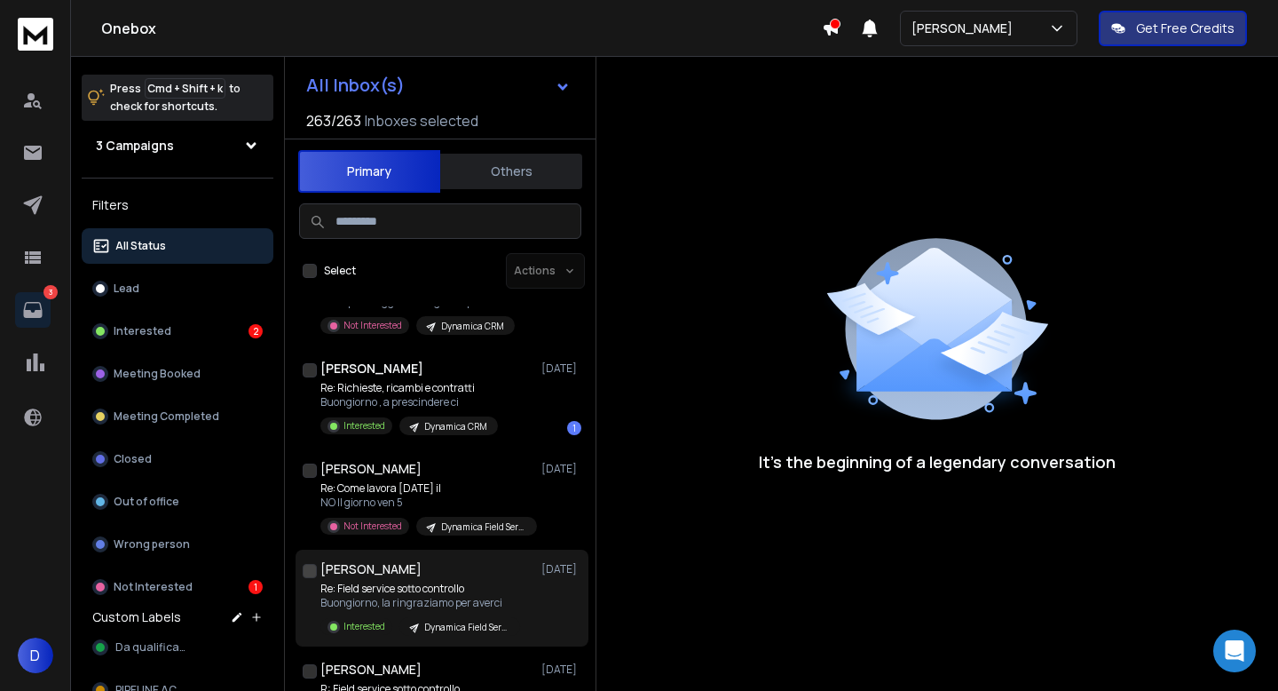
click at [538, 603] on div "Re: Field service sotto controllo Buongiorno, la ringraziamo per averci Interes…" at bounding box center [450, 608] width 261 height 54
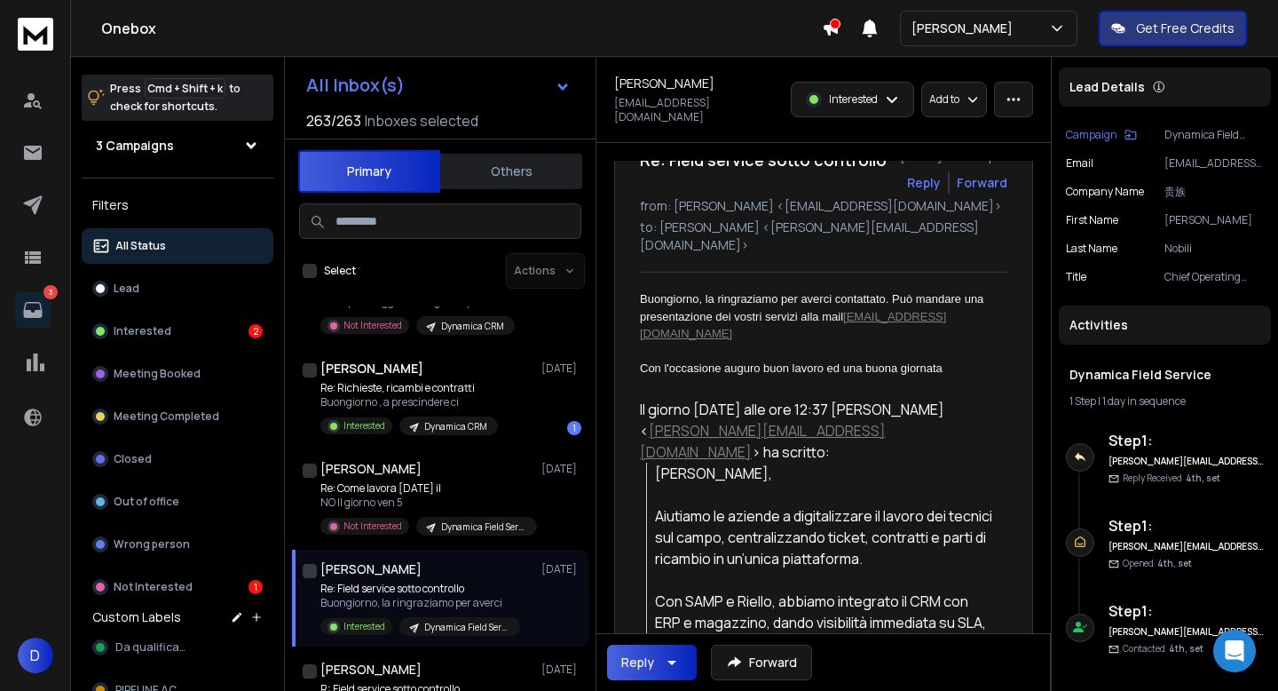
scroll to position [62, 0]
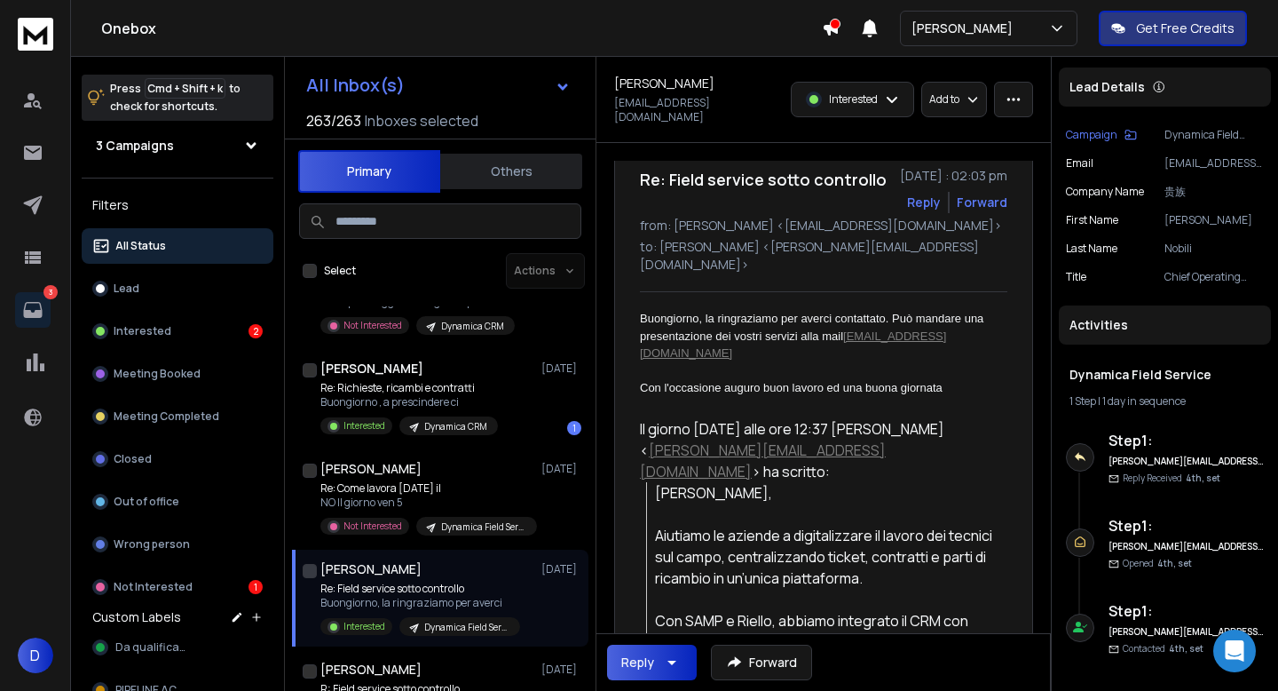
click at [1011, 92] on icon "button" at bounding box center [1014, 99] width 16 height 16
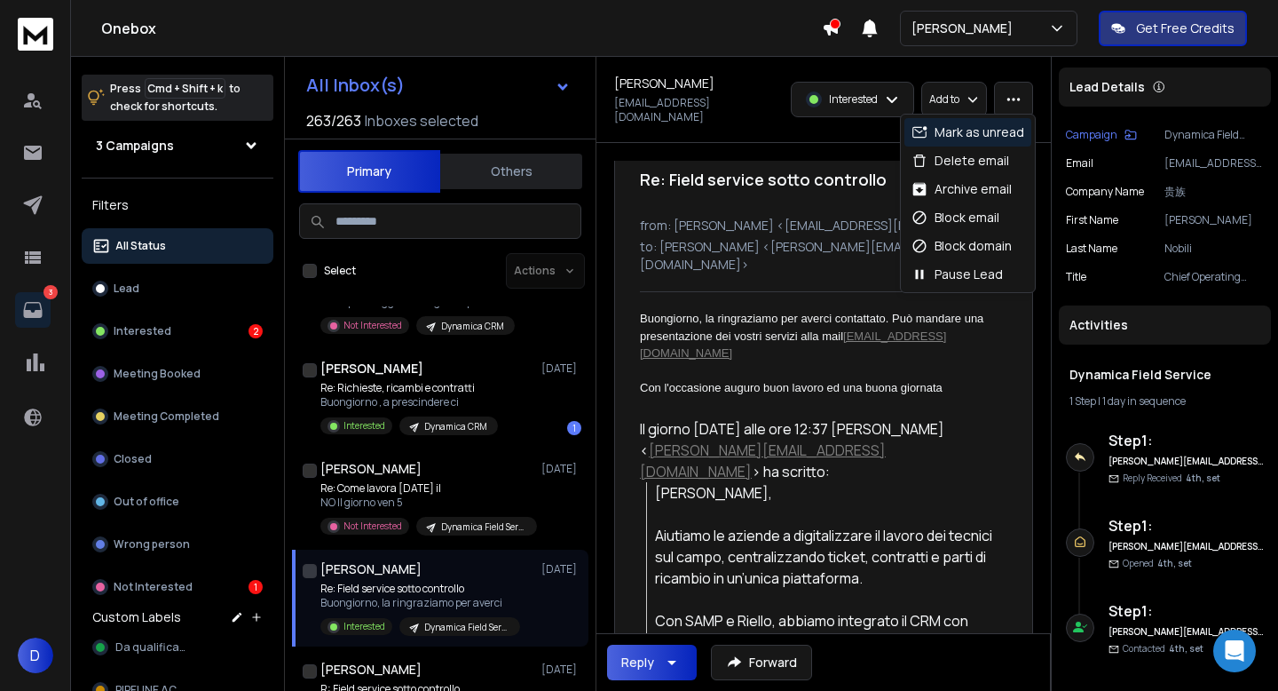
click at [955, 130] on div "Mark as unread" at bounding box center [968, 132] width 113 height 18
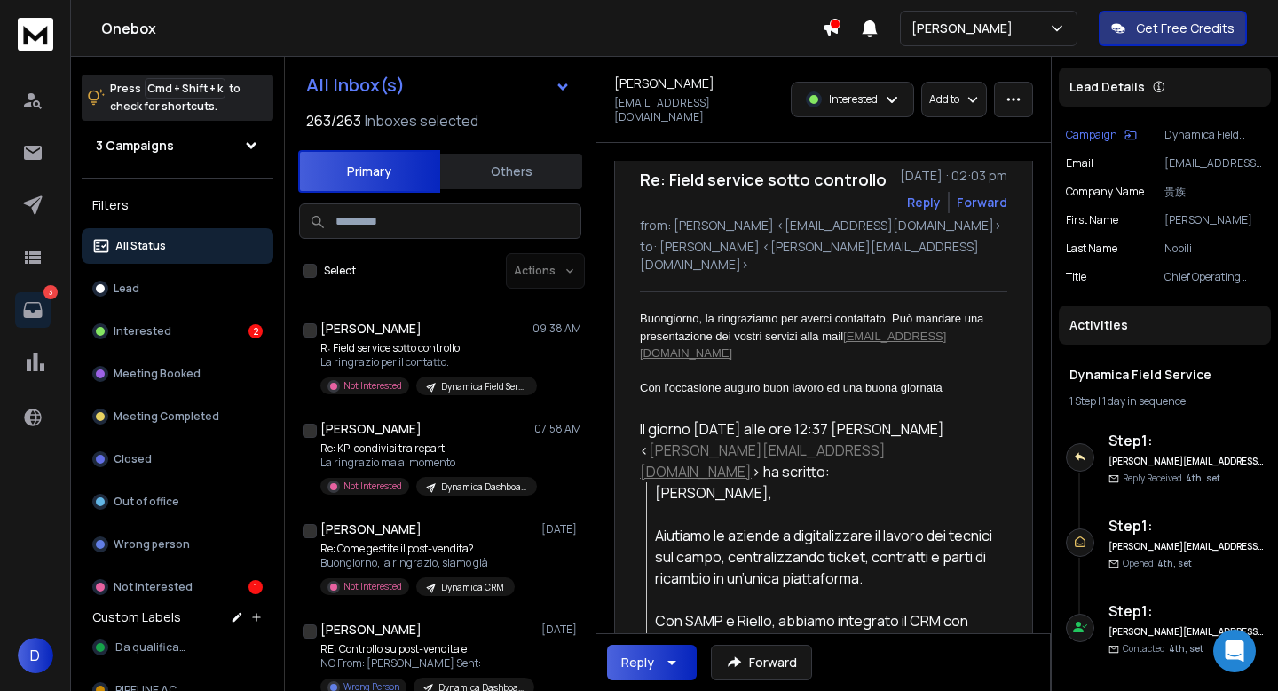
scroll to position [0, 0]
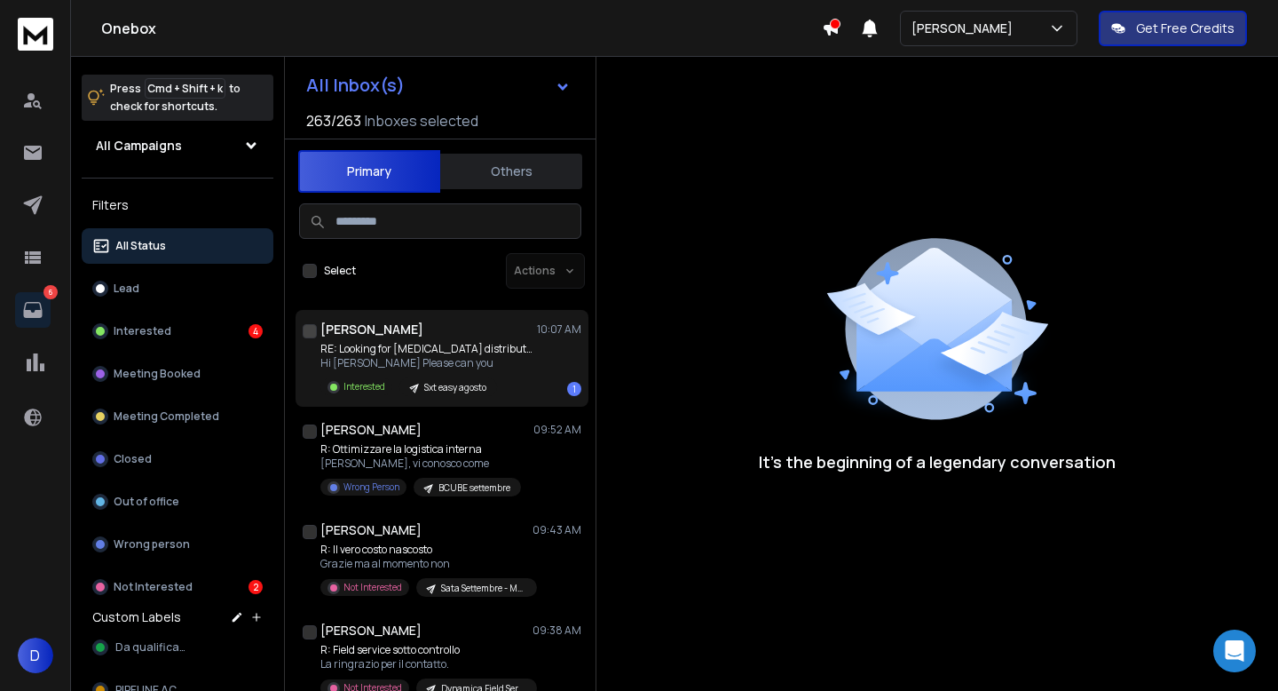
click at [553, 381] on div "RE: Looking for CPAP distributors Hi Luca Please can you Interested Sxt easy ag…" at bounding box center [450, 369] width 261 height 54
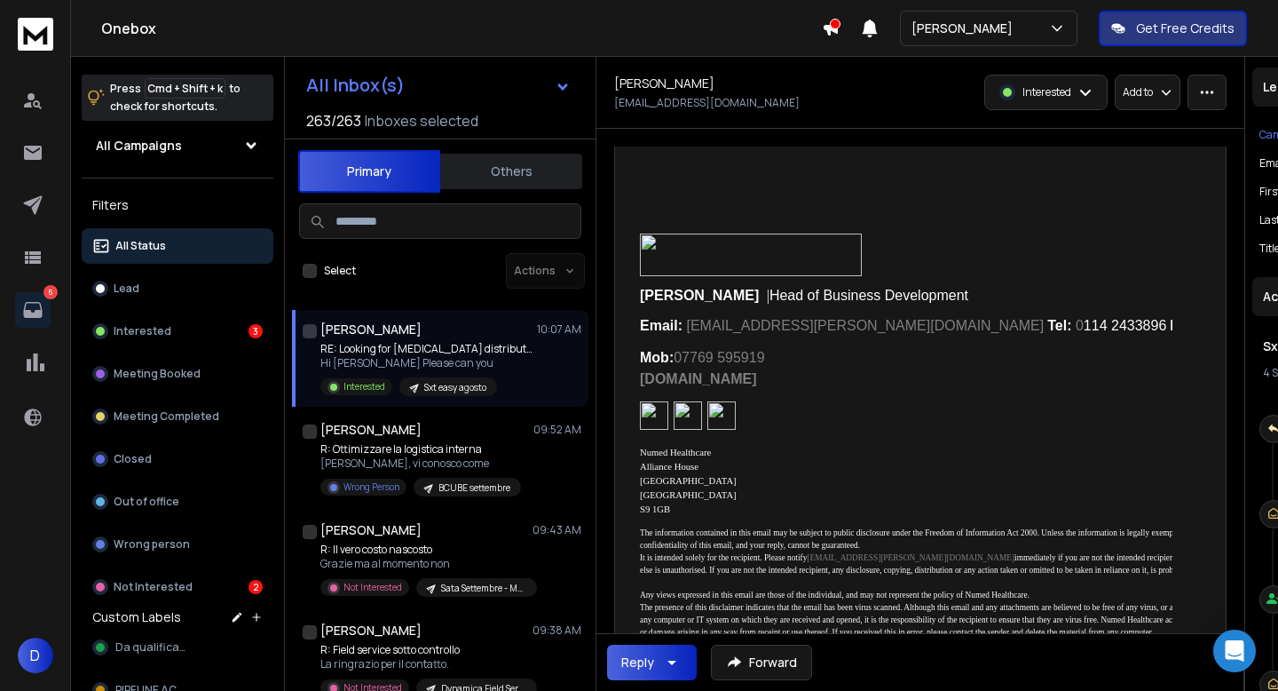
scroll to position [1111, 0]
click at [1199, 94] on icon "button" at bounding box center [1207, 92] width 16 height 16
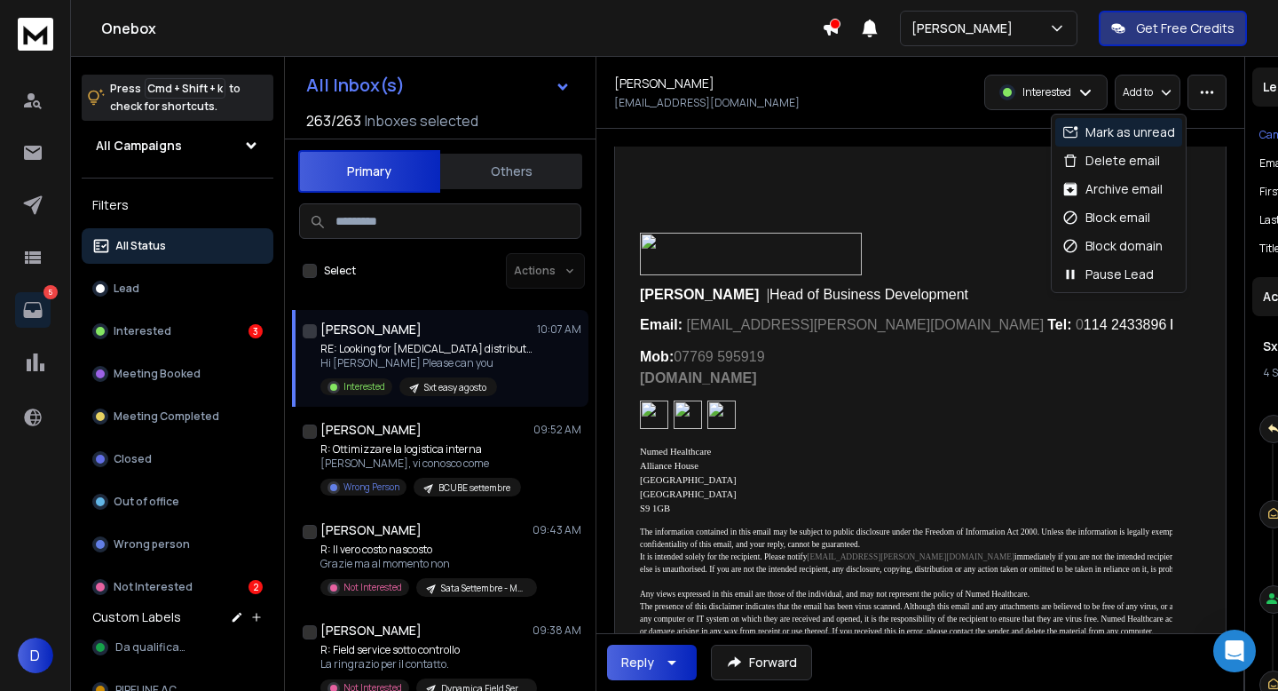
click at [1129, 133] on div "Mark as unread" at bounding box center [1119, 132] width 113 height 18
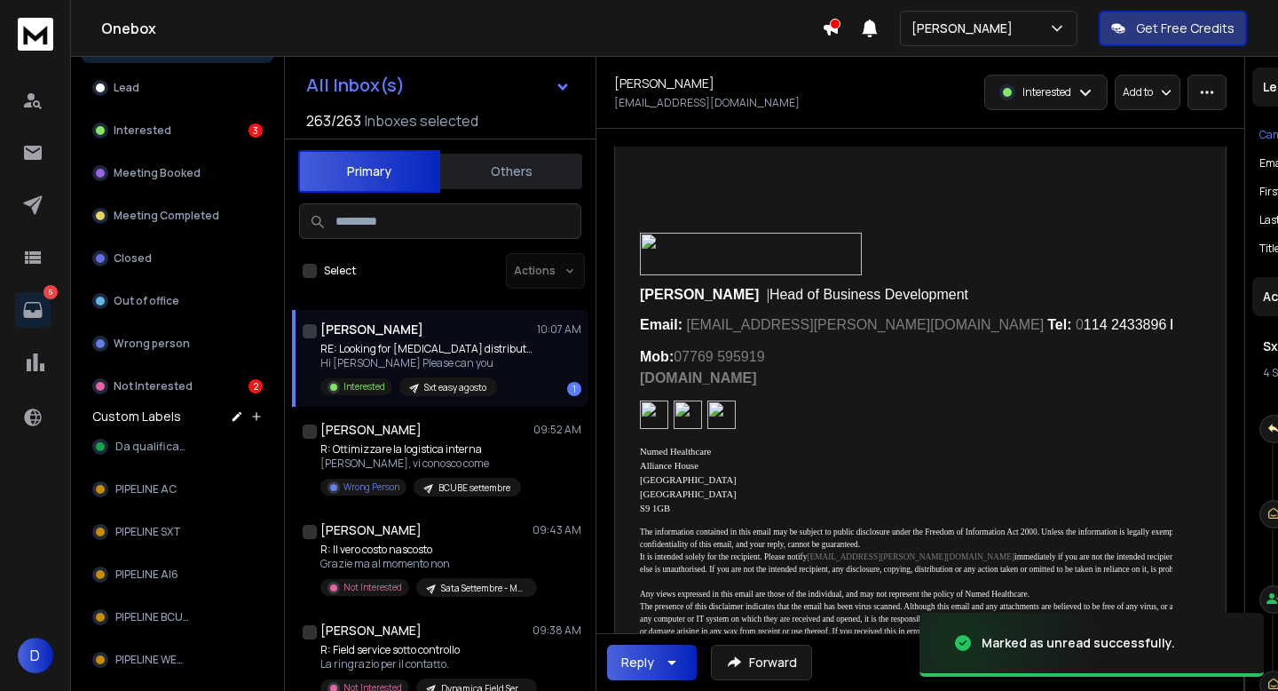
scroll to position [235, 0]
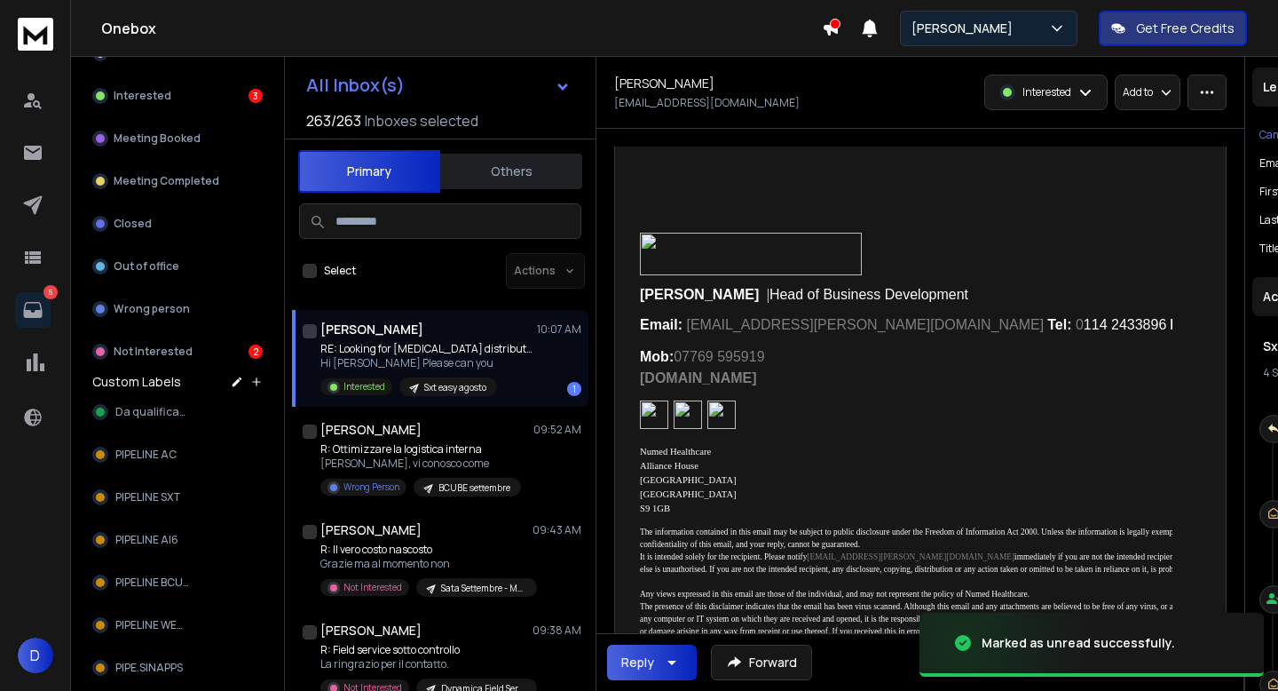
click at [1008, 26] on div "[PERSON_NAME]" at bounding box center [989, 29] width 154 height 18
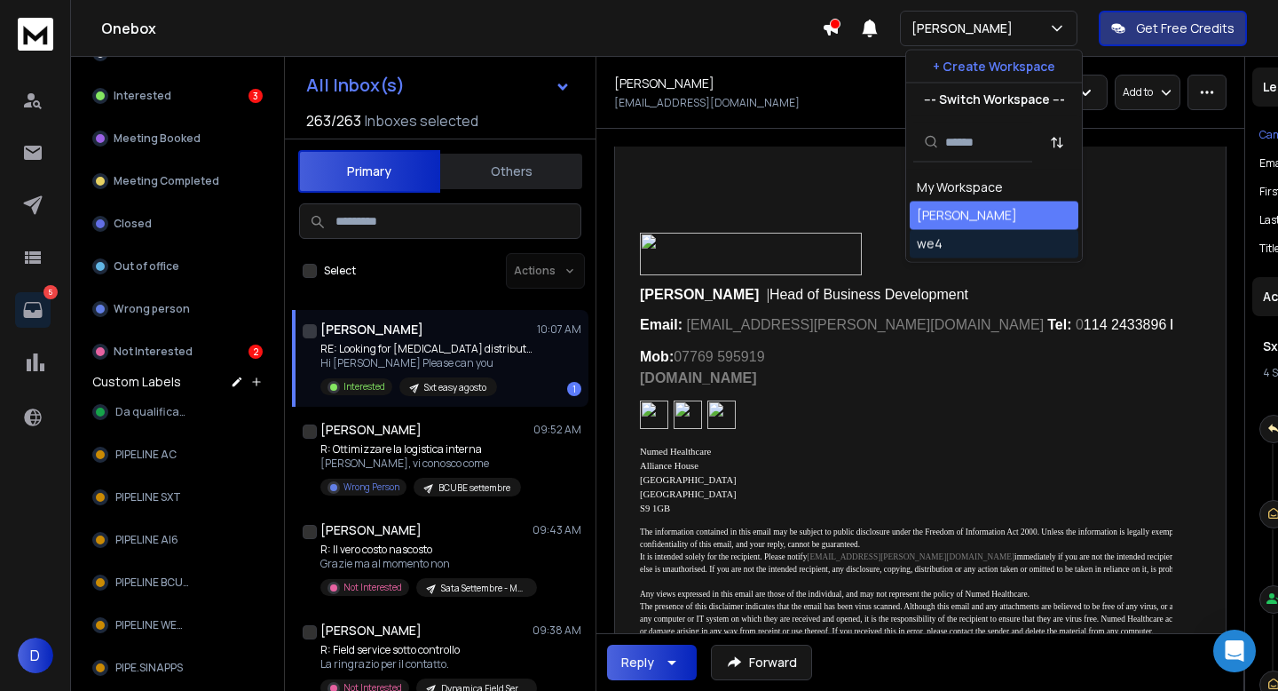
click at [1021, 249] on div "we4" at bounding box center [994, 244] width 169 height 28
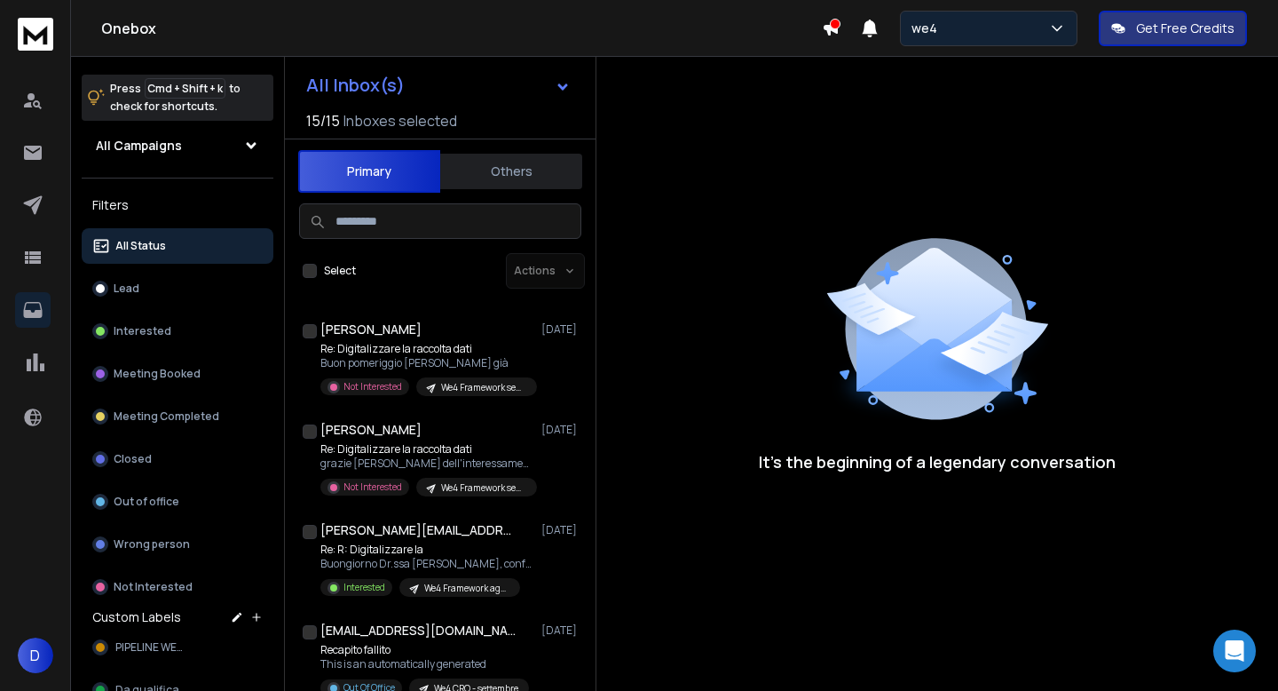
click at [1057, 34] on icon "button" at bounding box center [1057, 29] width 18 height 18
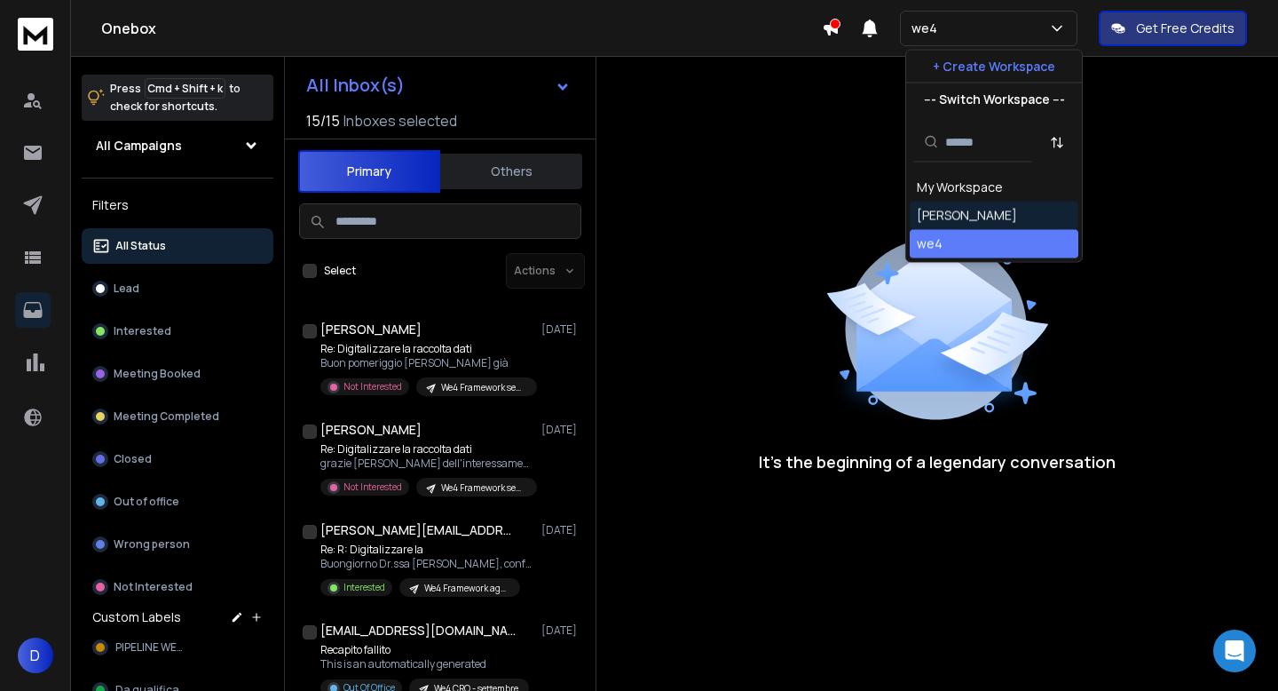
click at [974, 213] on div "[PERSON_NAME]" at bounding box center [967, 216] width 100 height 18
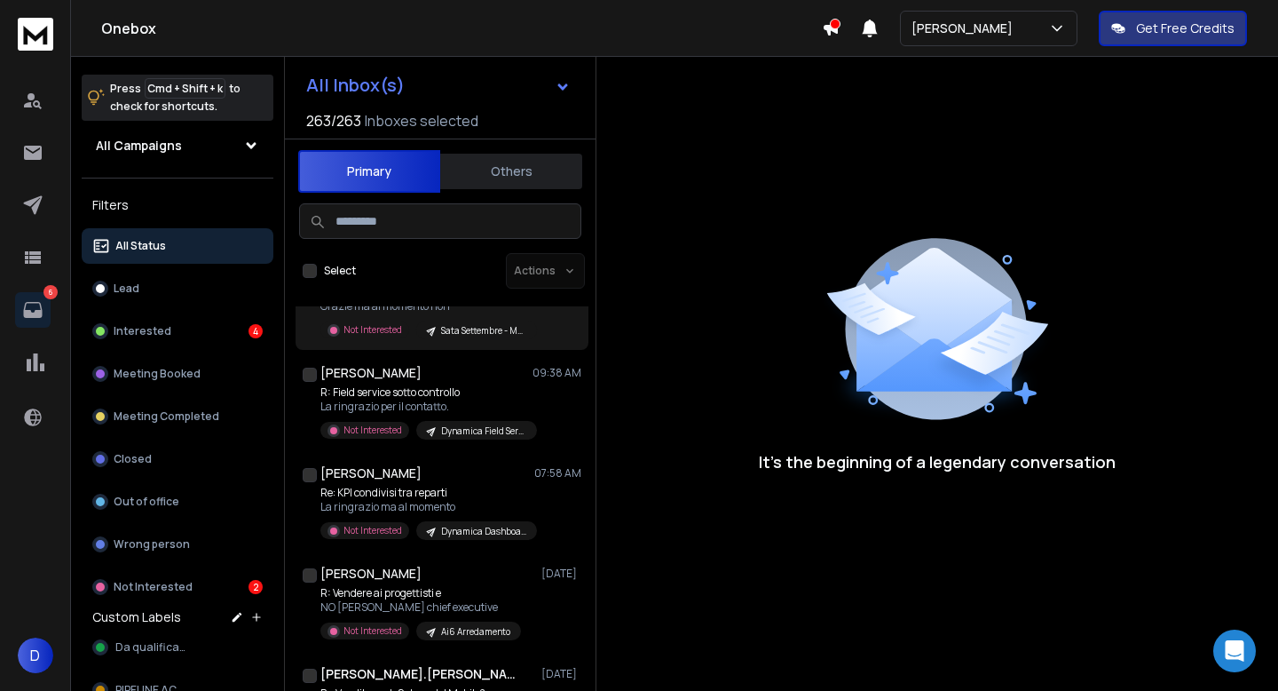
scroll to position [258, 0]
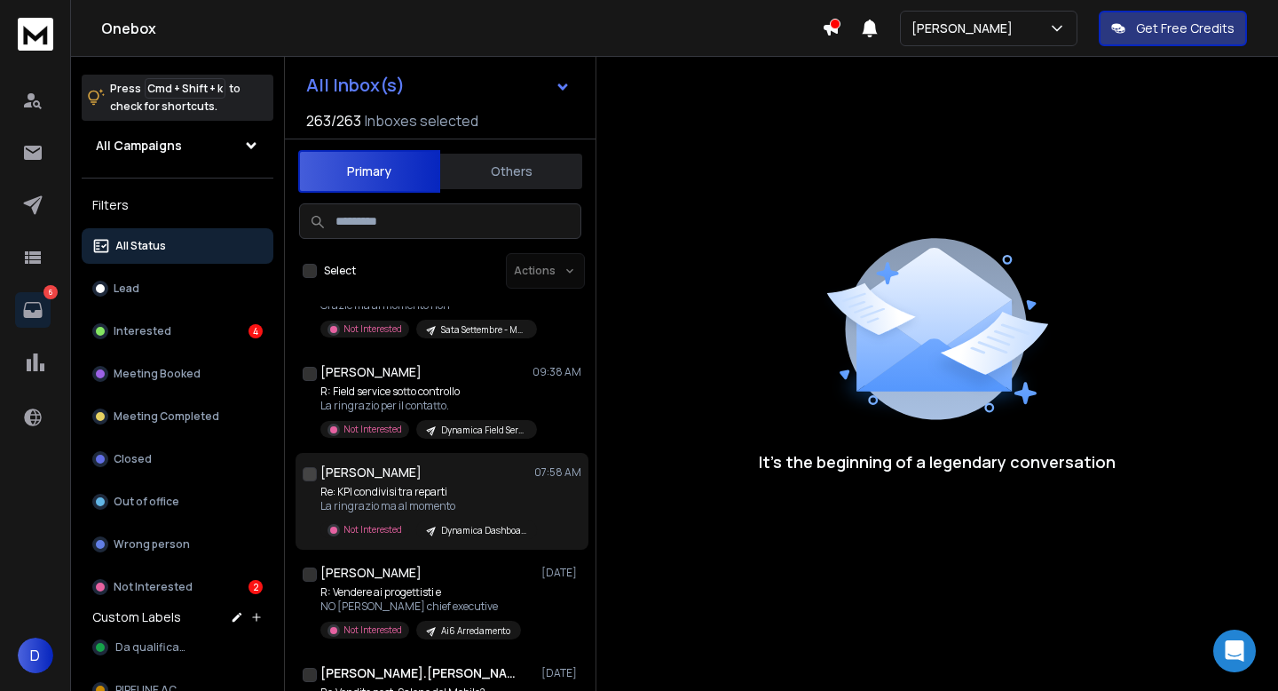
click at [553, 469] on p "07:58 AM" at bounding box center [557, 472] width 47 height 14
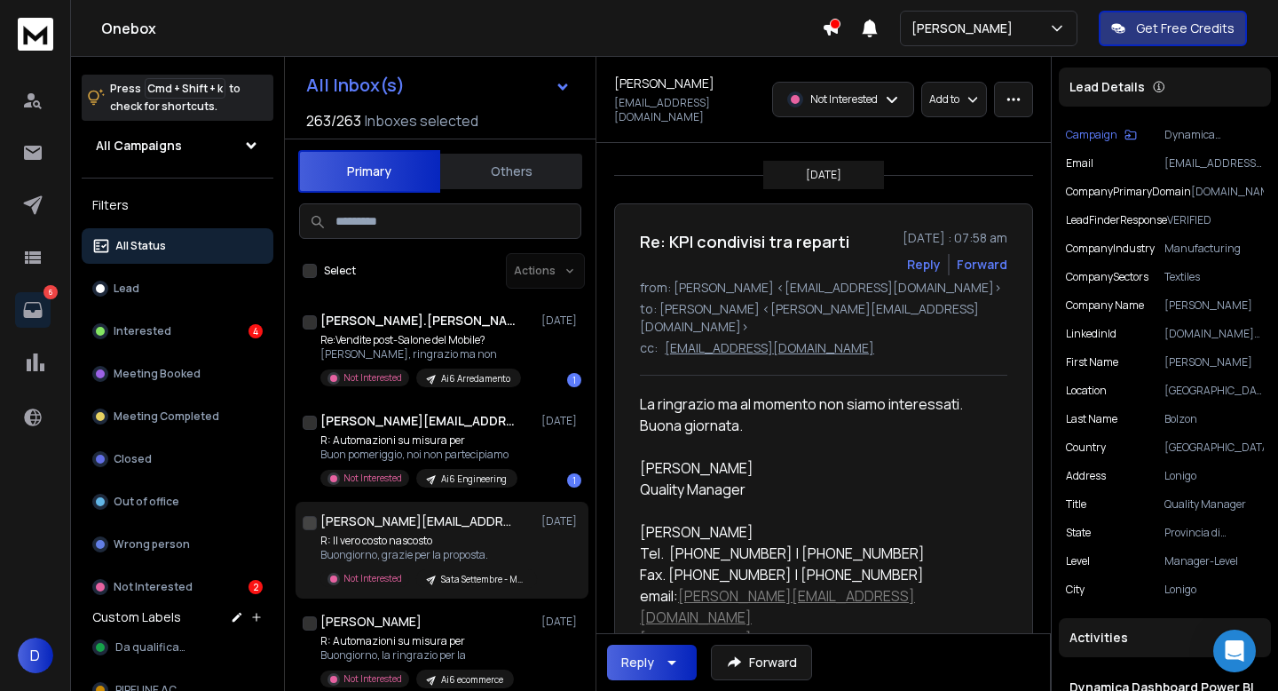
scroll to position [611, 0]
click at [524, 565] on div "R: Il vero costo nascosto [PERSON_NAME], grazie per la proposta. Not Interested…" at bounding box center [428, 561] width 217 height 54
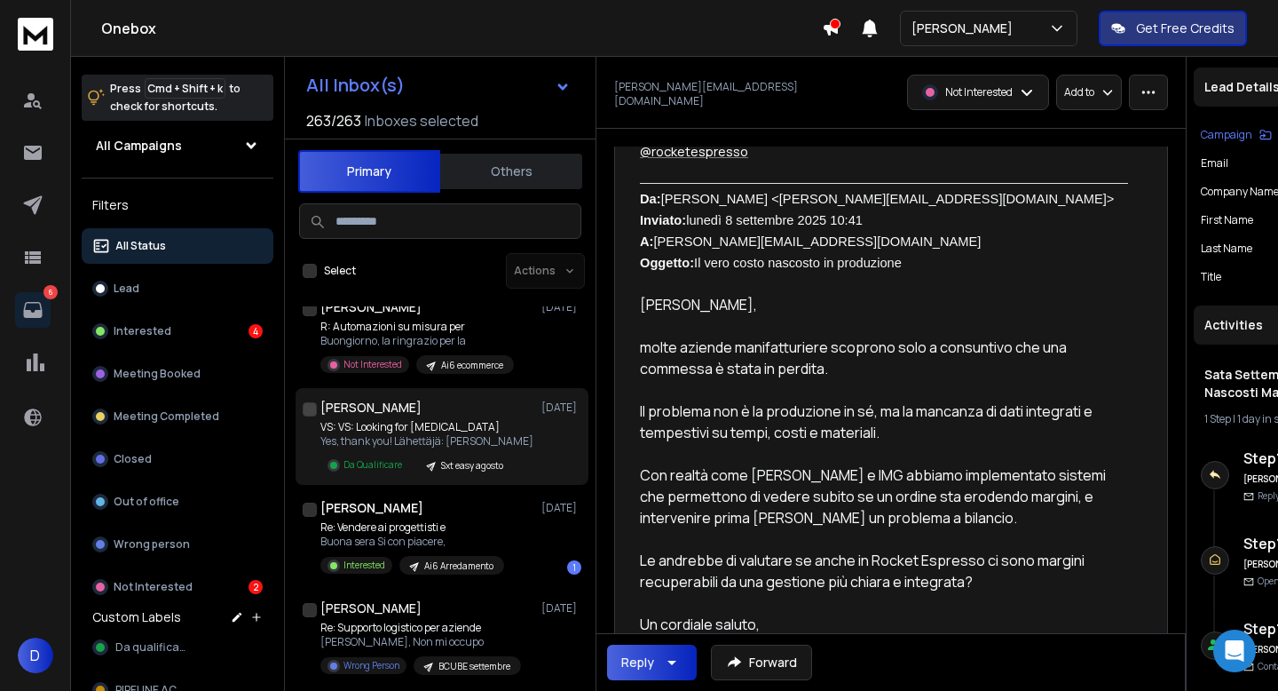
scroll to position [1018, 0]
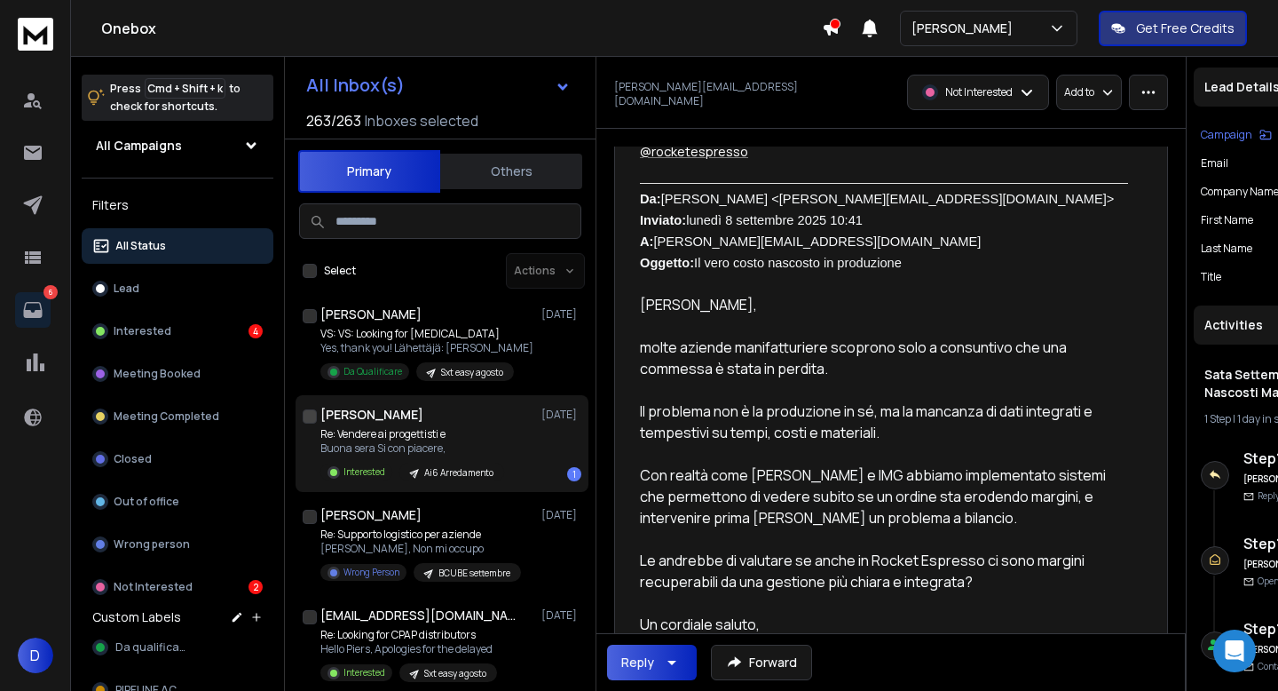
click at [530, 421] on div "Letizia Lanzafame 08 Sep" at bounding box center [450, 415] width 261 height 18
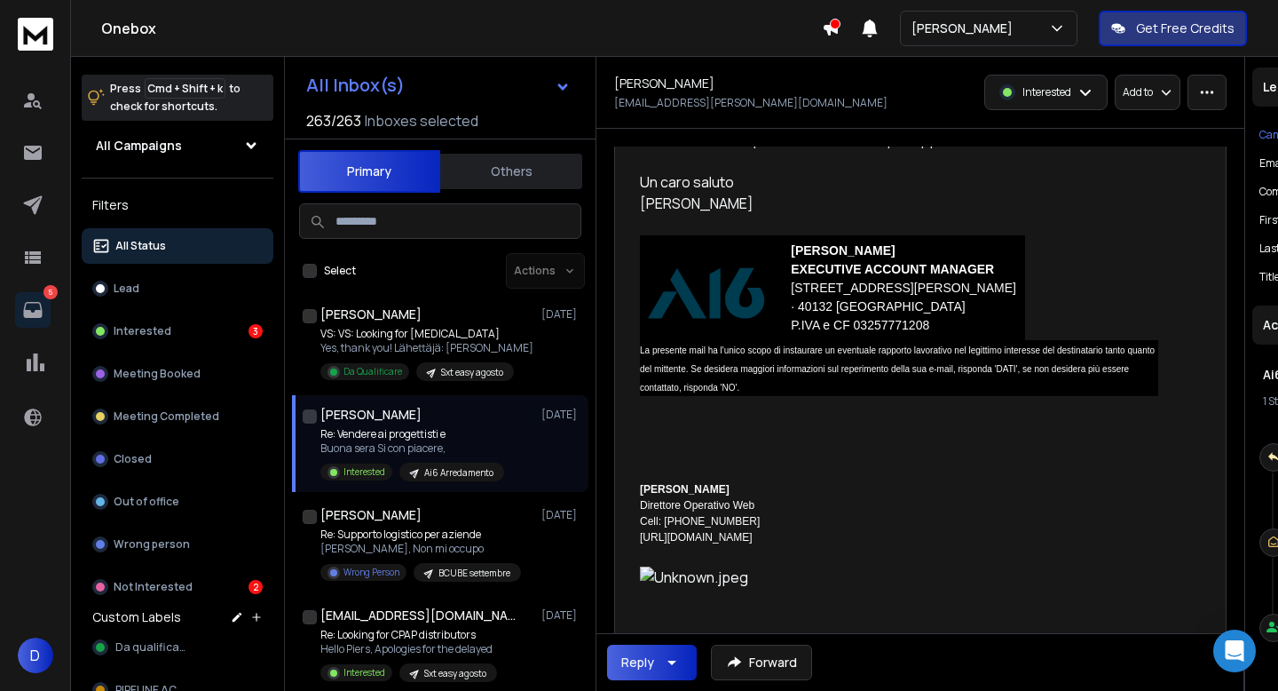
scroll to position [677, 0]
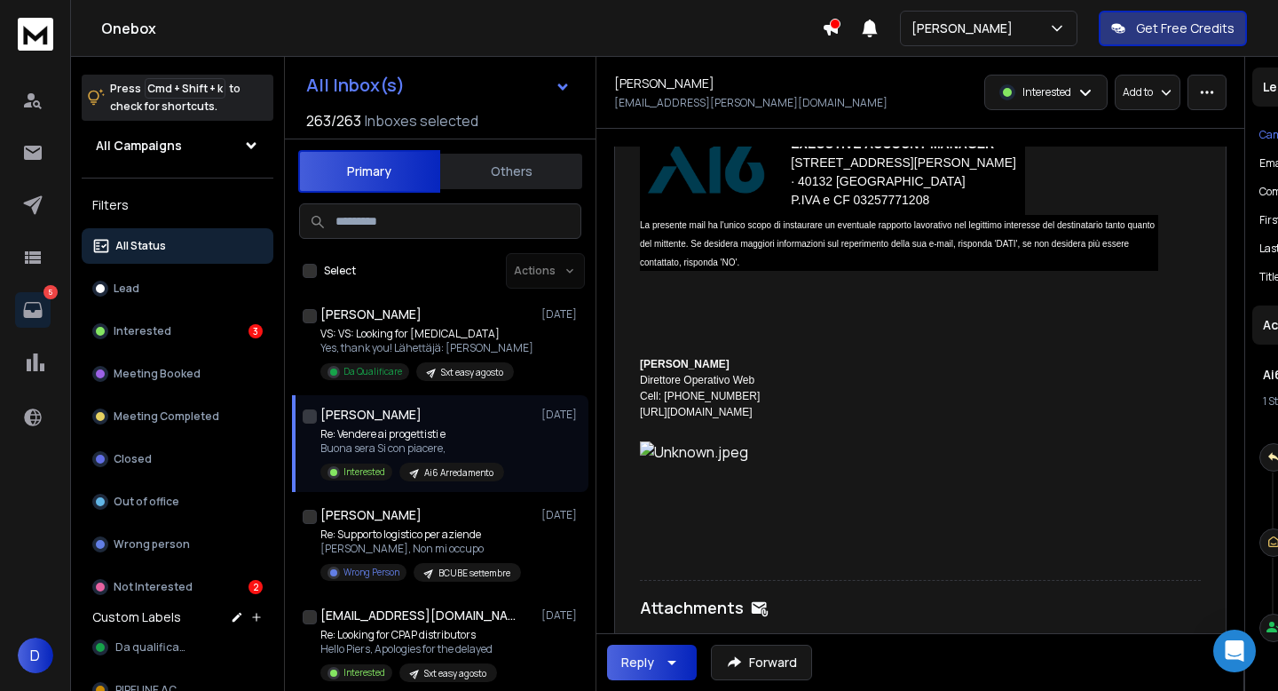
click at [1224, 87] on button "button" at bounding box center [1207, 93] width 39 height 36
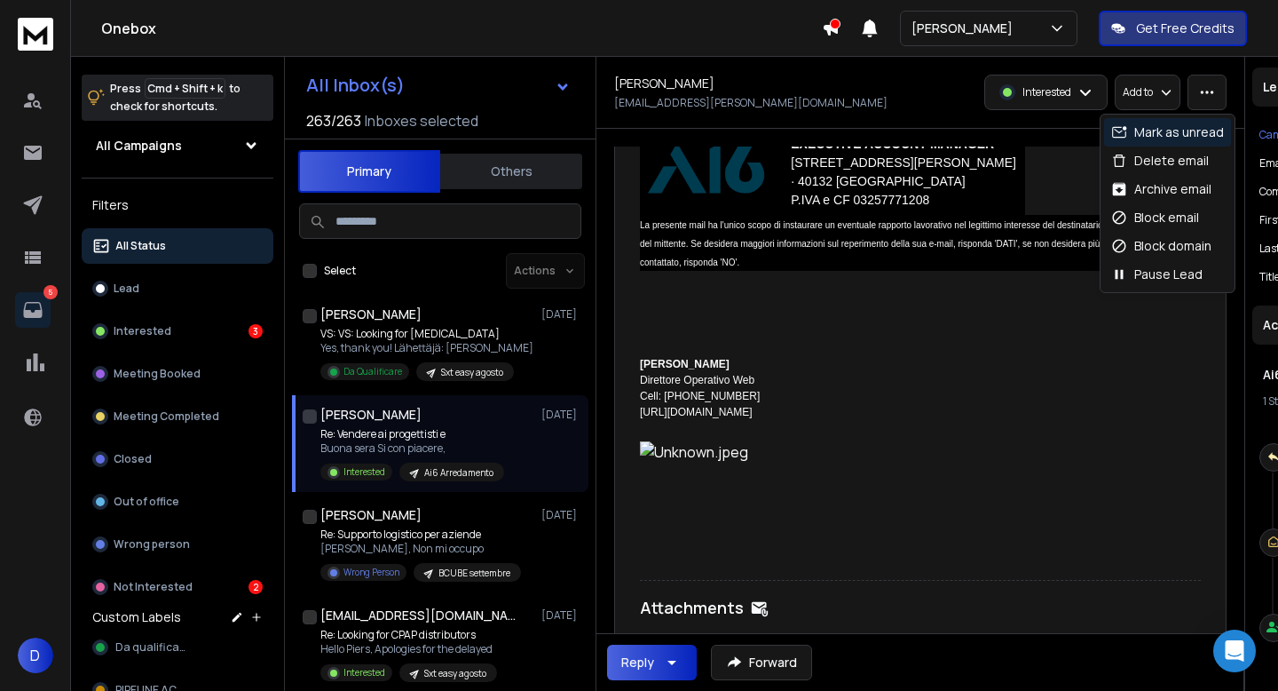
click at [1184, 139] on div "Mark as unread" at bounding box center [1167, 132] width 113 height 18
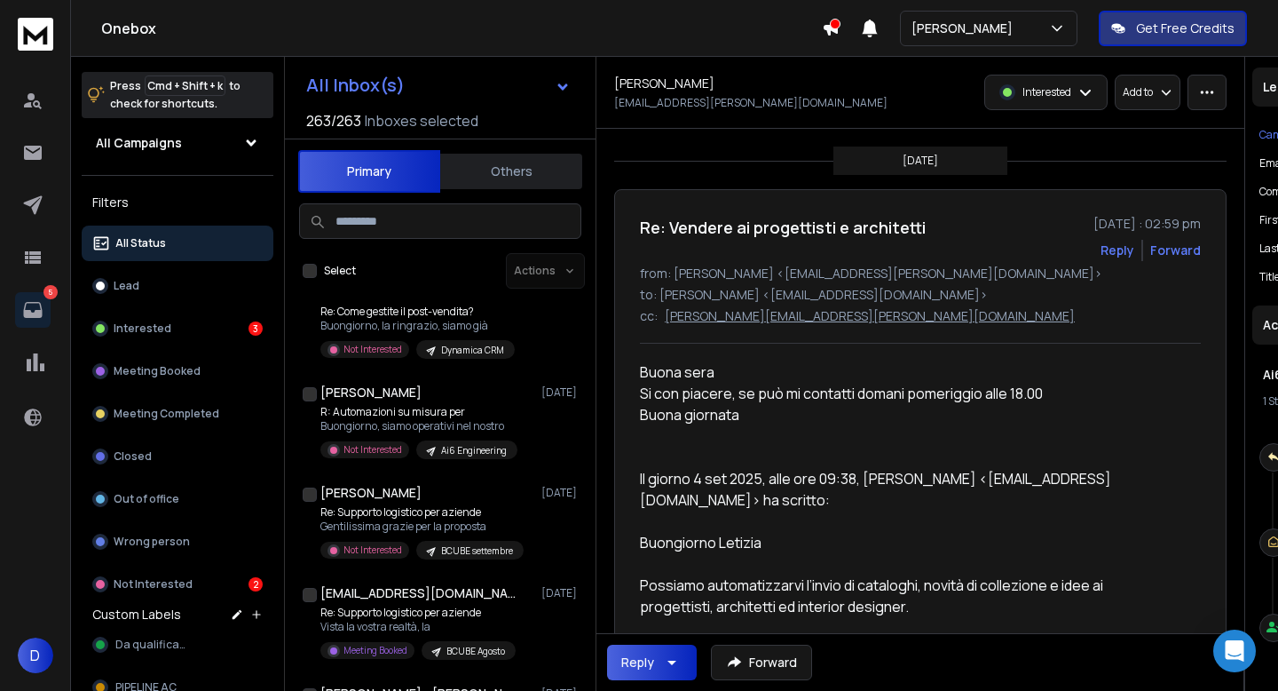
scroll to position [0, 0]
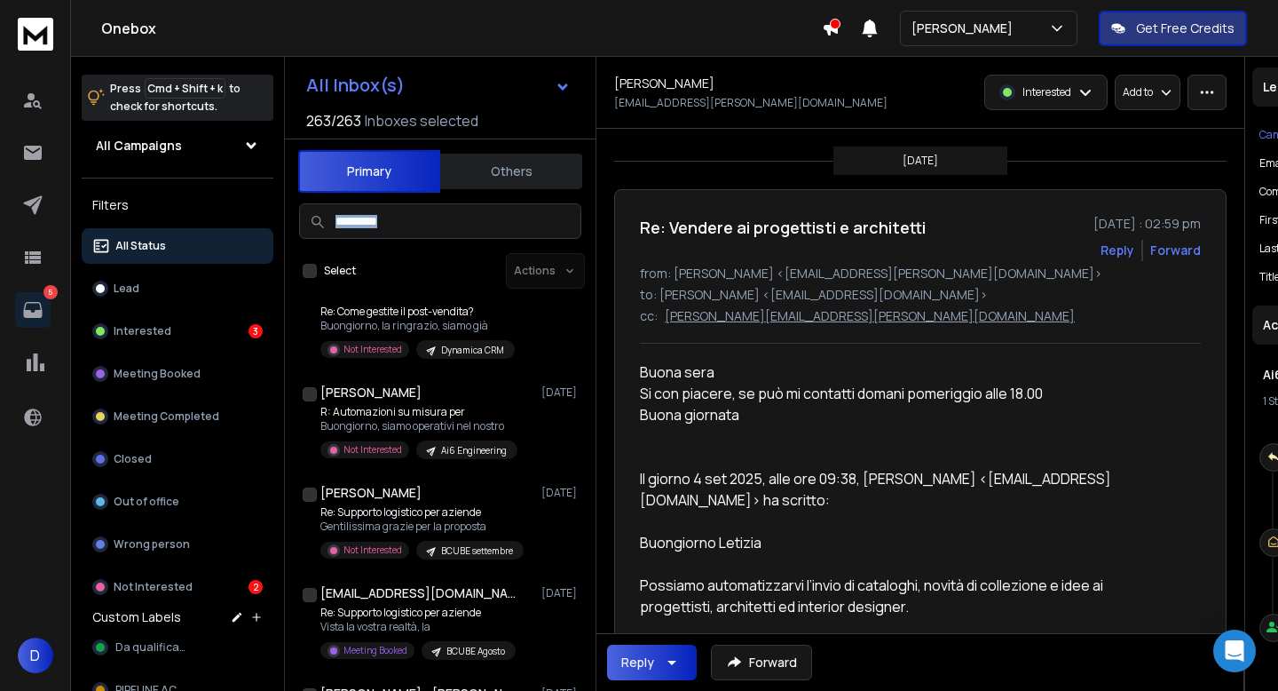
drag, startPoint x: 284, startPoint y: 231, endPoint x: 284, endPoint y: 278, distance: 47.0
click at [284, 278] on div "All Inbox(s) 263 / 263 Inboxes selected Primary Others Select Actions Mark Wils…" at bounding box center [440, 402] width 312 height 691
click at [293, 97] on button "All Inbox(s)" at bounding box center [438, 85] width 293 height 36
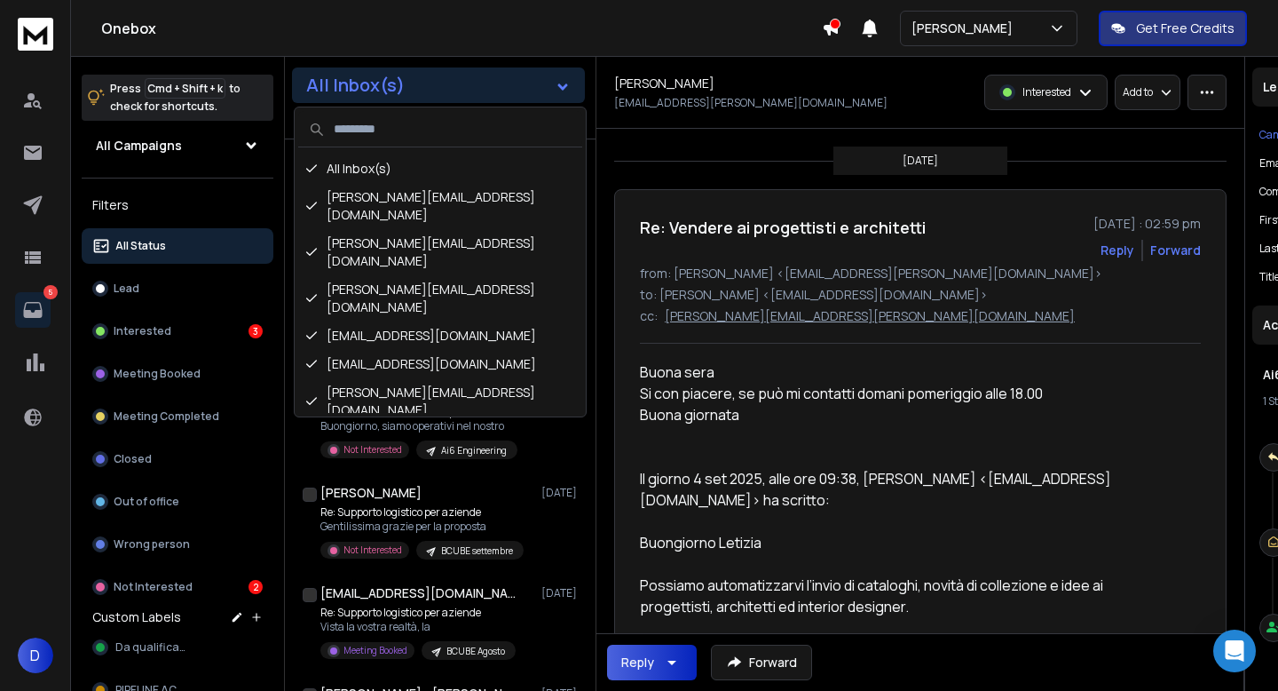
click at [315, 91] on div "All Inbox(s)" at bounding box center [355, 85] width 99 height 18
click at [645, 38] on div "Onebox Davide Gulin Get Free Credits" at bounding box center [639, 28] width 1278 height 57
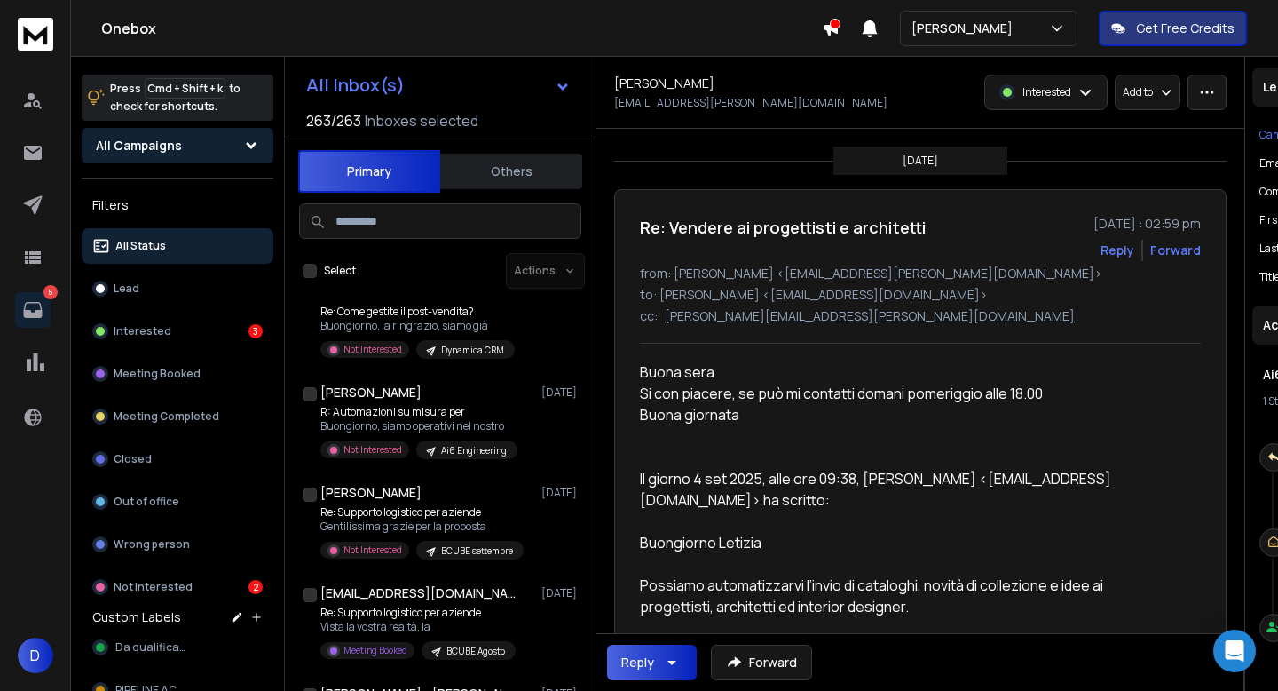
click at [166, 146] on h1 "All Campaigns" at bounding box center [139, 146] width 86 height 18
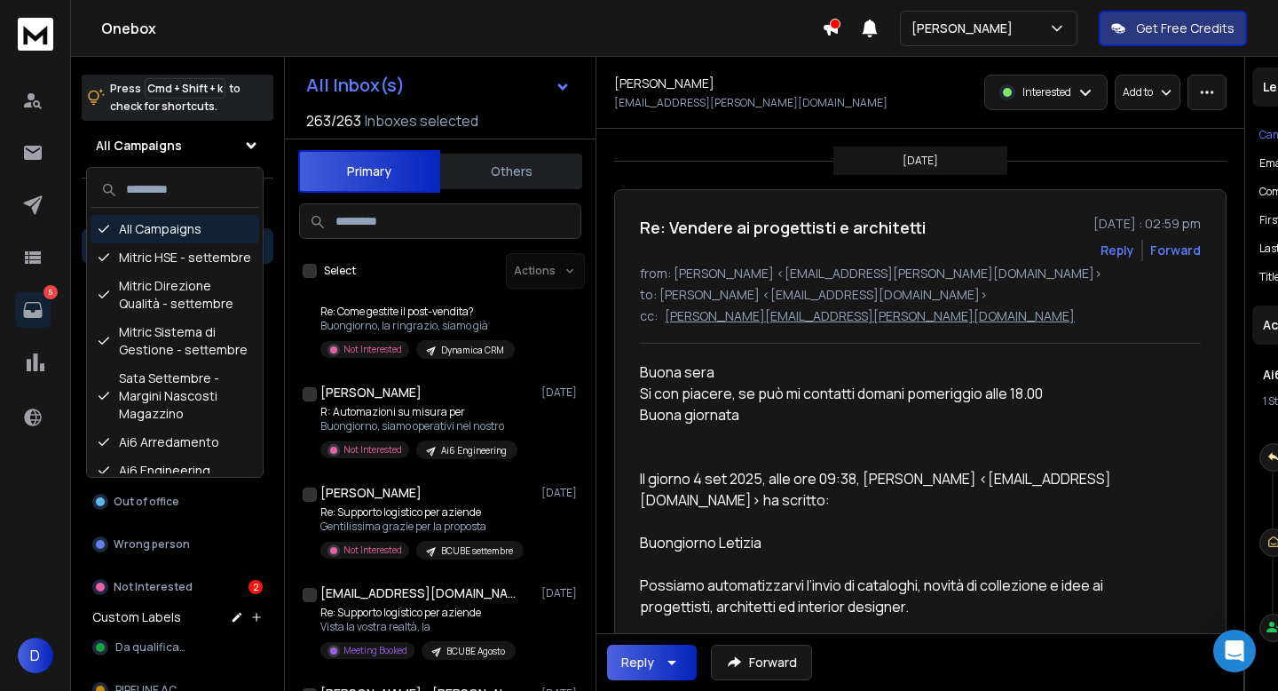
click at [231, 236] on div "All Campaigns" at bounding box center [175, 229] width 169 height 28
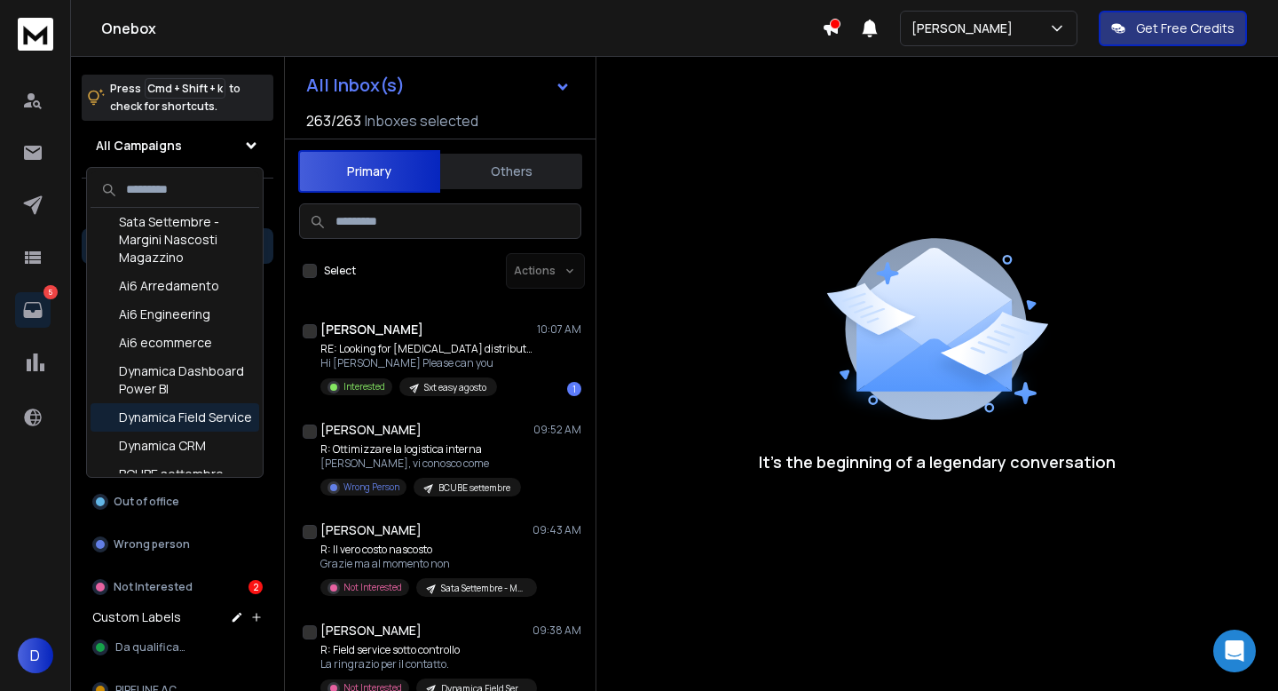
scroll to position [160, 0]
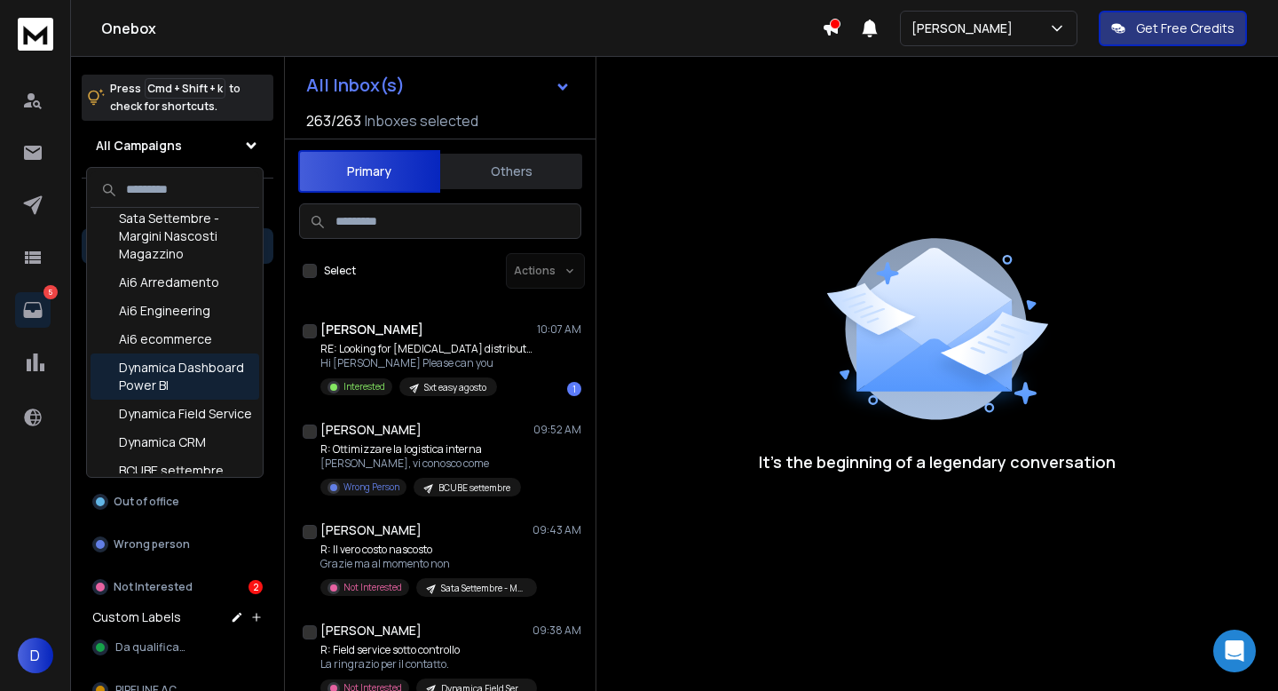
click at [193, 399] on div "Dynamica Dashboard Power BI" at bounding box center [175, 376] width 169 height 46
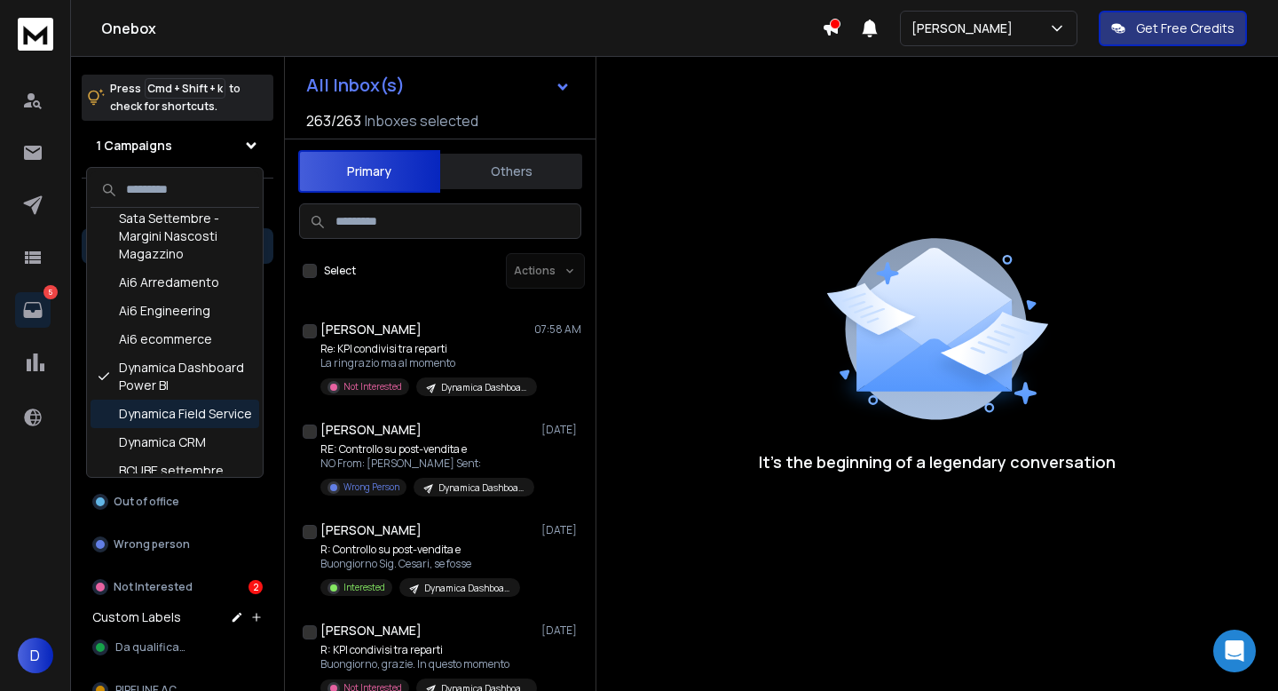
click at [191, 428] on div "Dynamica Field Service" at bounding box center [175, 413] width 169 height 28
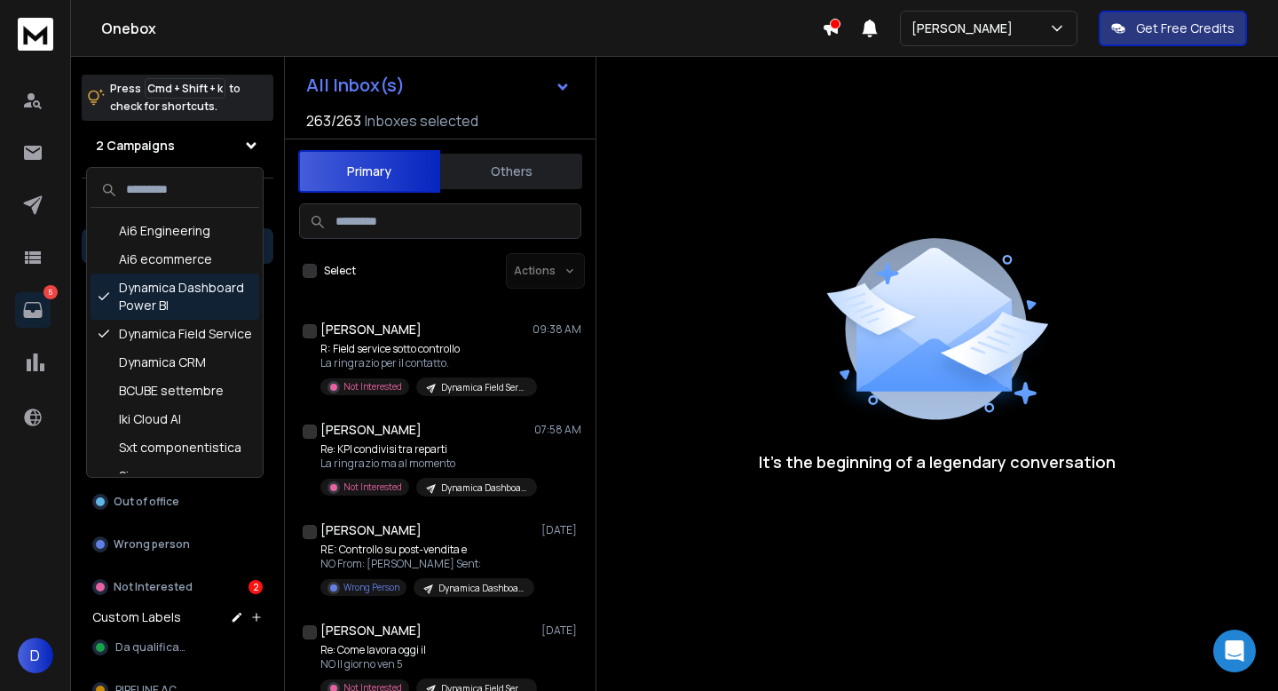
scroll to position [314, 0]
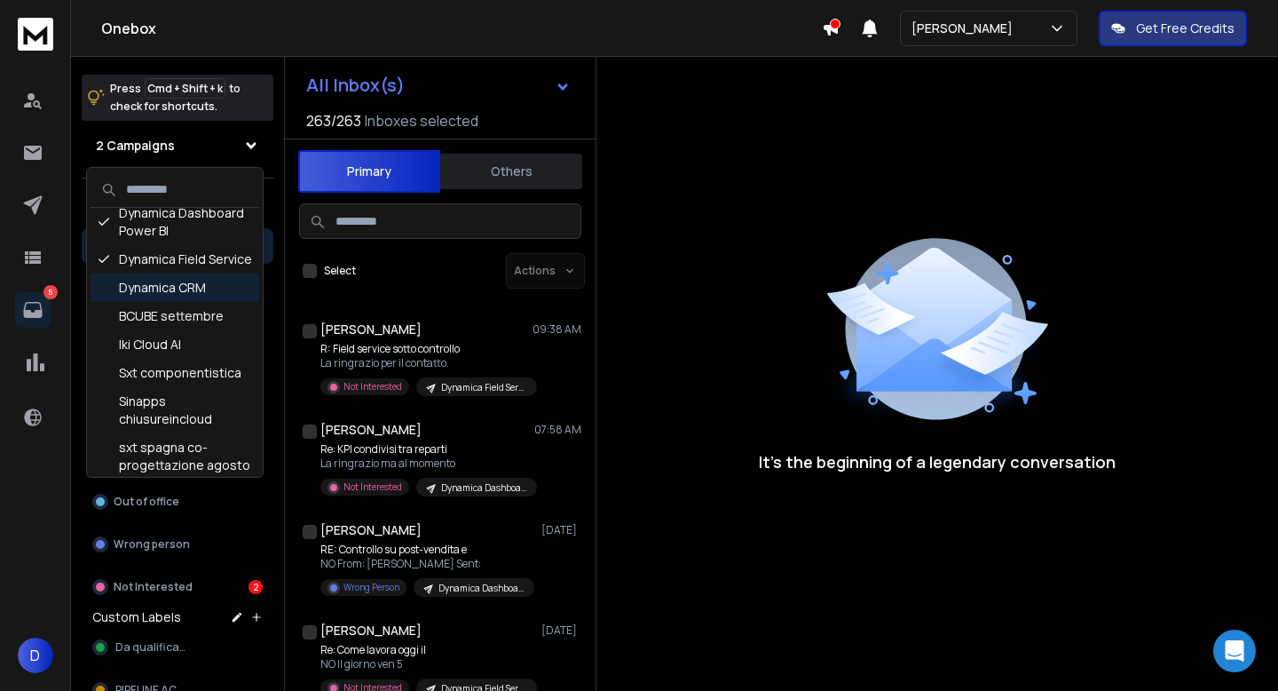
click at [185, 302] on div "Dynamica CRM" at bounding box center [175, 287] width 169 height 28
click at [761, 320] on div "It’s the beginning of a legendary conversation" at bounding box center [938, 350] width 682 height 587
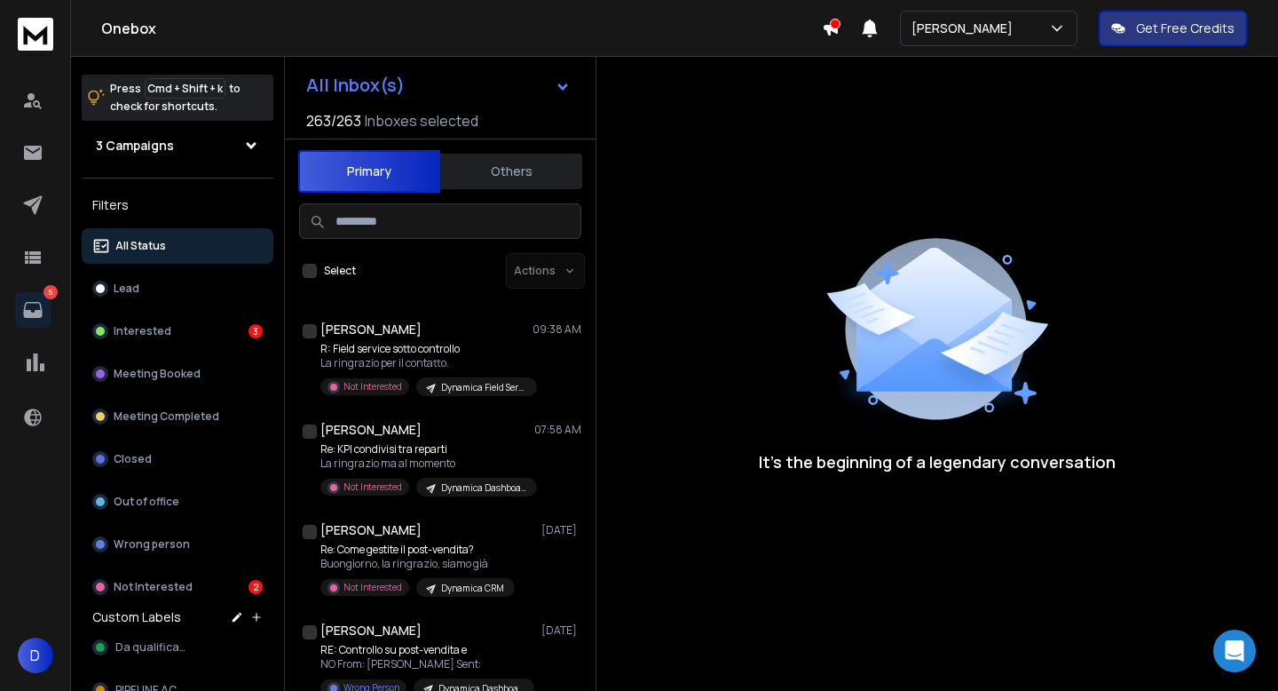
drag, startPoint x: 188, startPoint y: 339, endPoint x: 202, endPoint y: 338, distance: 14.2
click at [188, 339] on button "Interested 3" at bounding box center [178, 331] width 192 height 36
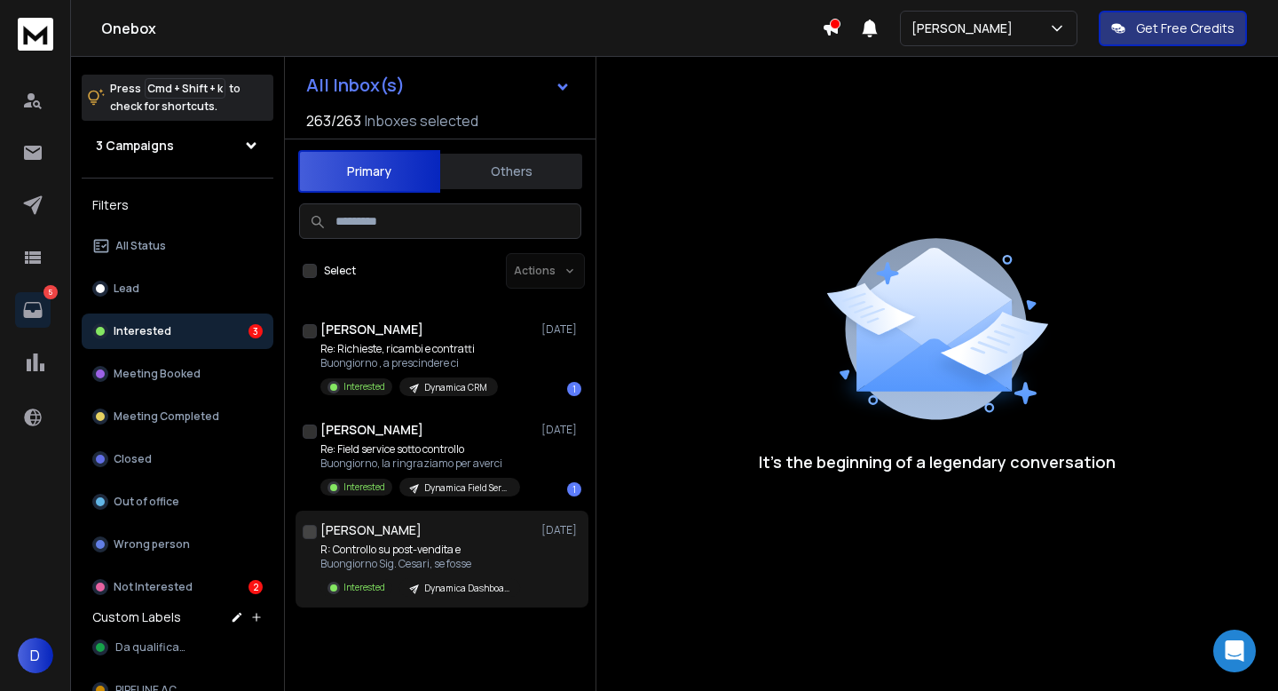
click at [532, 565] on div "R: Controllo su post-vendita e Buongiorno Sig. Cesari, se fosse Interested Dyna…" at bounding box center [450, 569] width 261 height 54
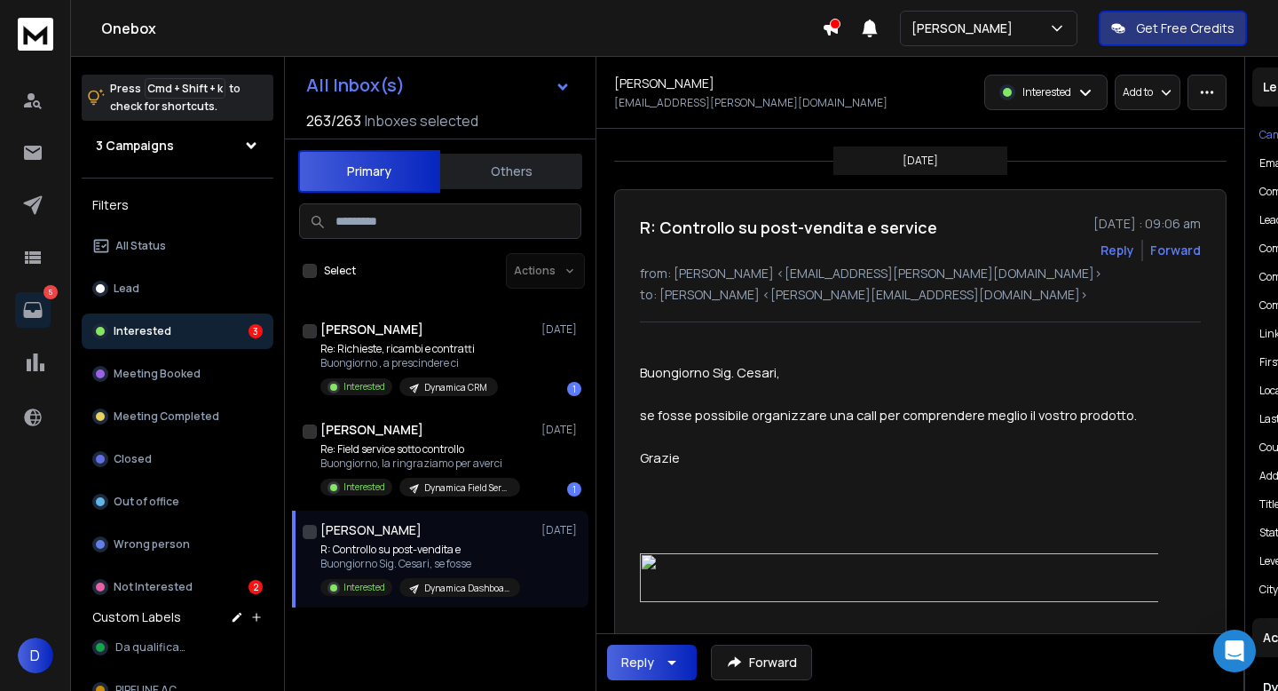
scroll to position [4, 0]
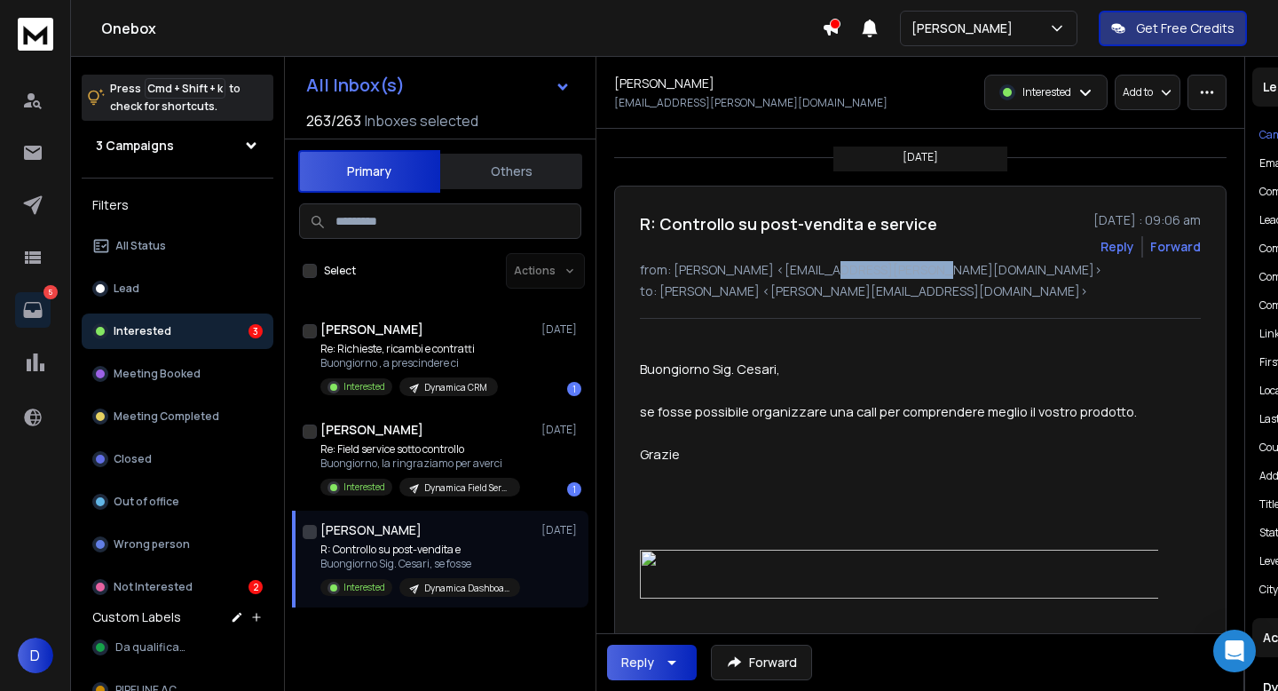
drag, startPoint x: 826, startPoint y: 269, endPoint x: 921, endPoint y: 276, distance: 96.1
click at [921, 276] on p "from: Domenico Guida <dguida@aida-europe.com>" at bounding box center [920, 270] width 561 height 18
copy p "aida-europe.com"
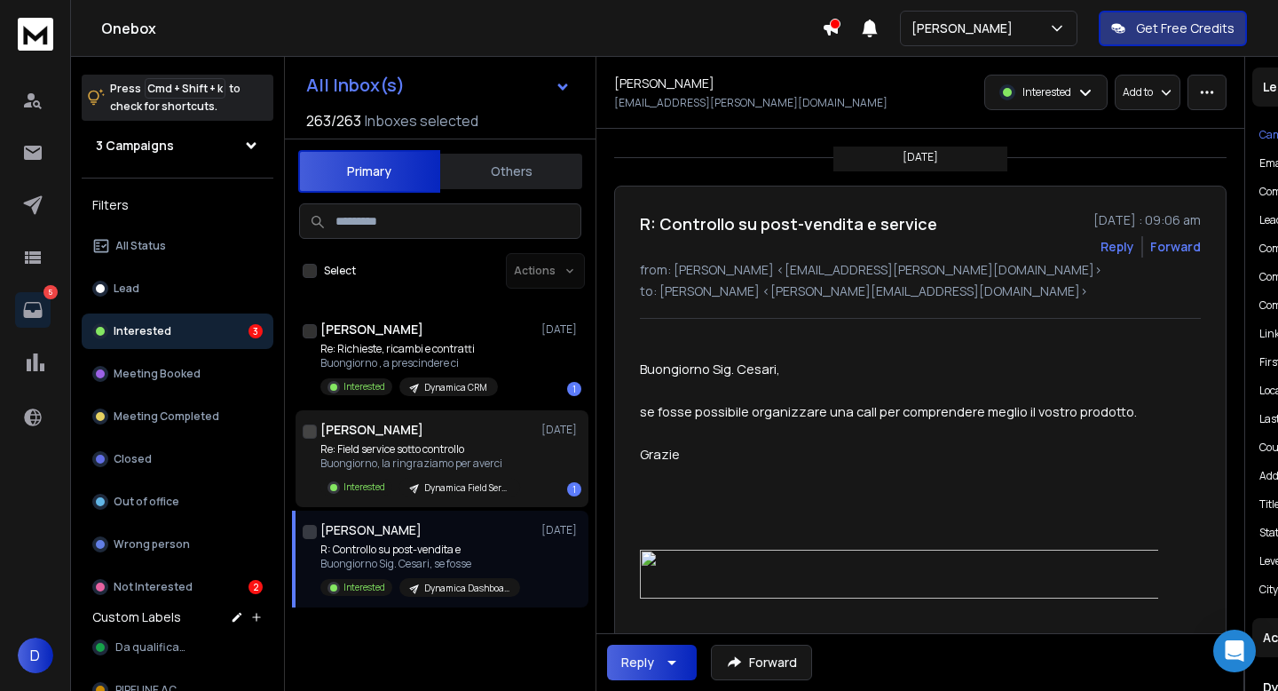
click at [548, 468] on div "Re: Field service sotto controllo Buongiorno, la ringraziamo per averci Interes…" at bounding box center [450, 469] width 261 height 54
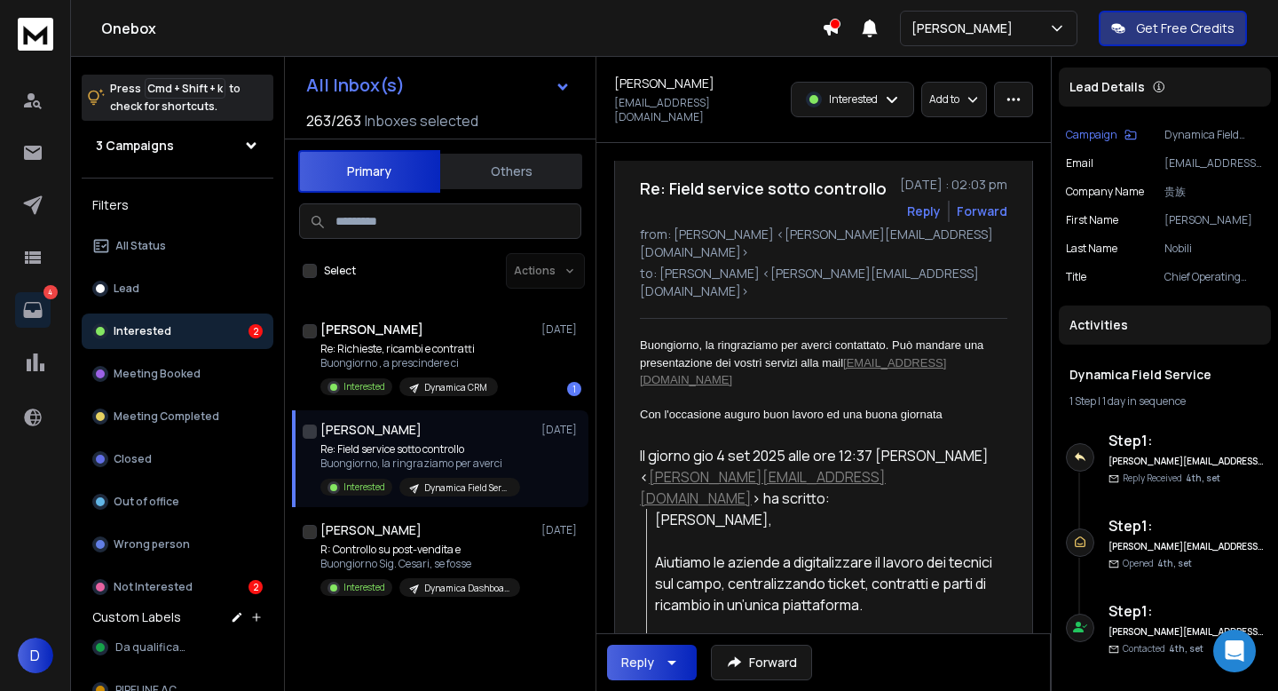
scroll to position [0, 0]
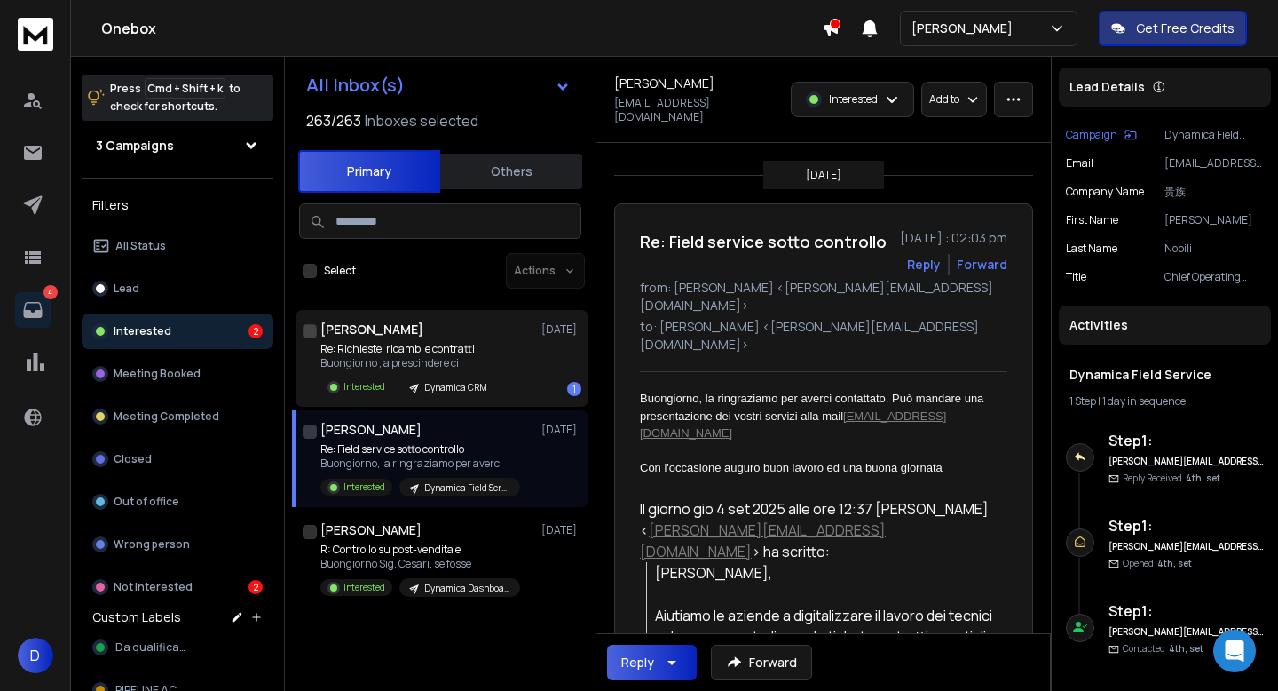
click at [527, 359] on div "Re: Richieste, ricambi e contratti Buongiorno , a prescindere ci Interested Dyn…" at bounding box center [450, 369] width 261 height 54
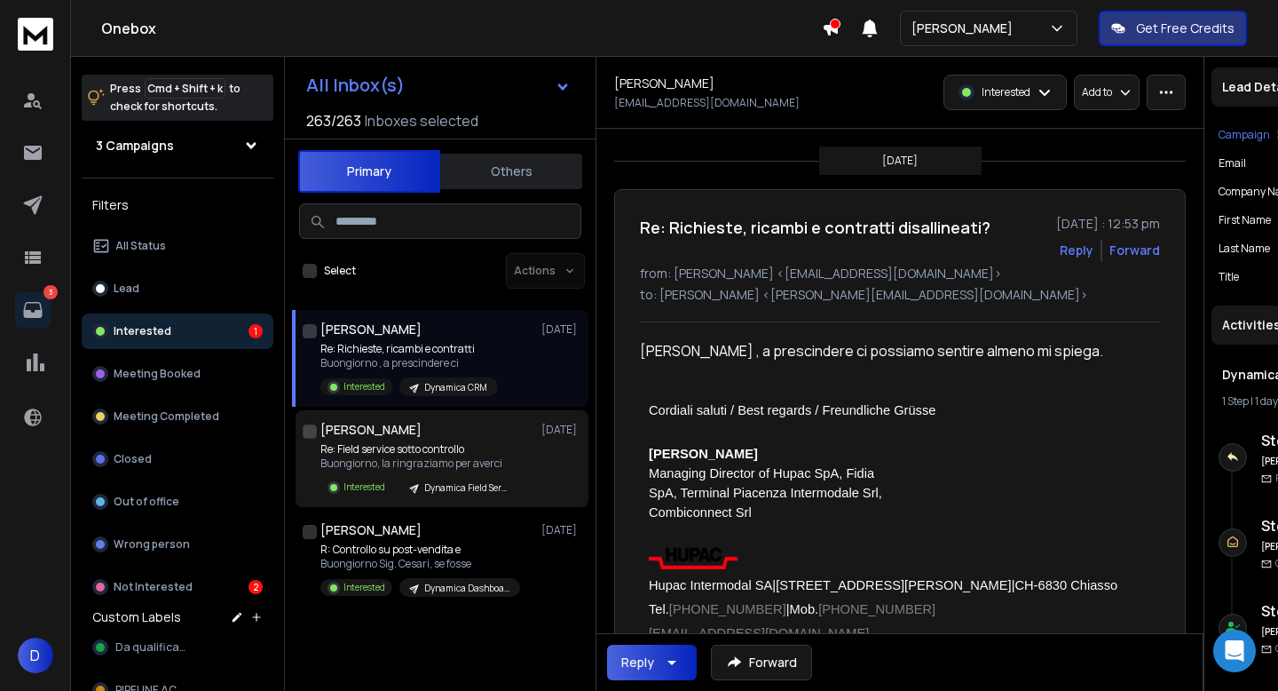
click at [510, 453] on p "Re: Field service sotto controllo" at bounding box center [420, 449] width 200 height 14
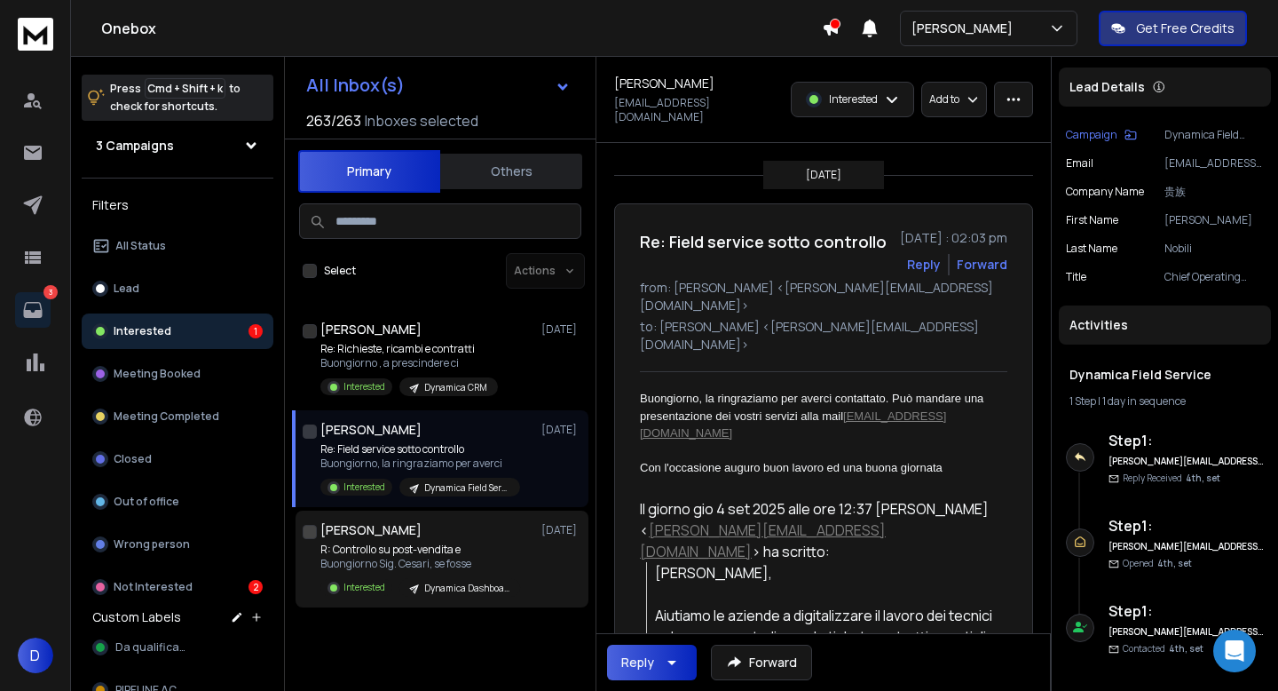
click at [521, 536] on div "Domenico Guida 04 Sep" at bounding box center [450, 530] width 261 height 18
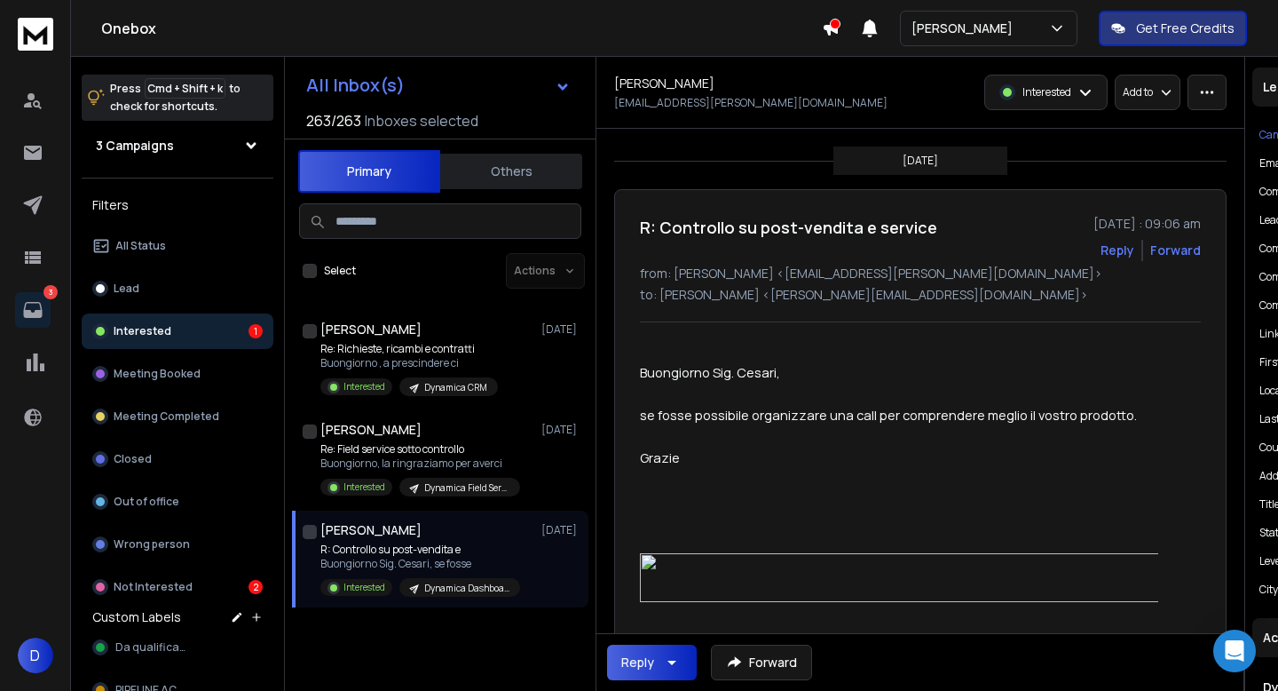
click at [640, 663] on div "Reply" at bounding box center [637, 662] width 33 height 18
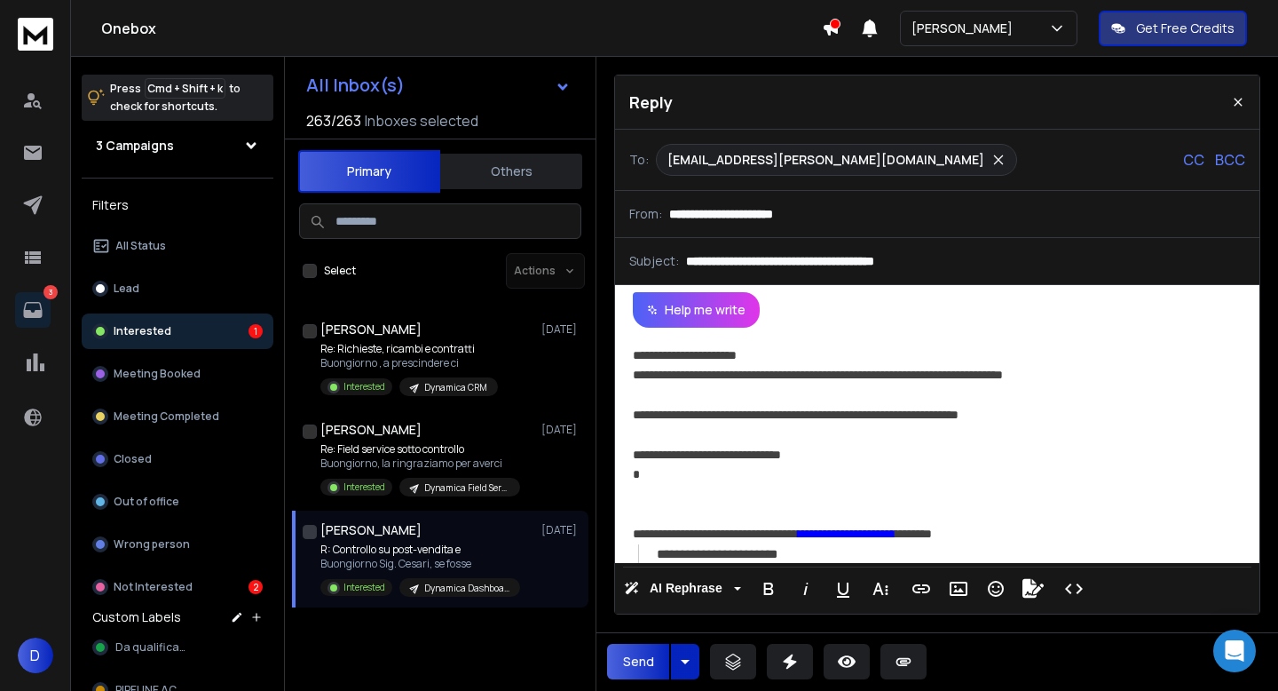
click at [661, 457] on div "**********" at bounding box center [928, 414] width 591 height 139
click at [922, 460] on div "**********" at bounding box center [928, 414] width 591 height 139
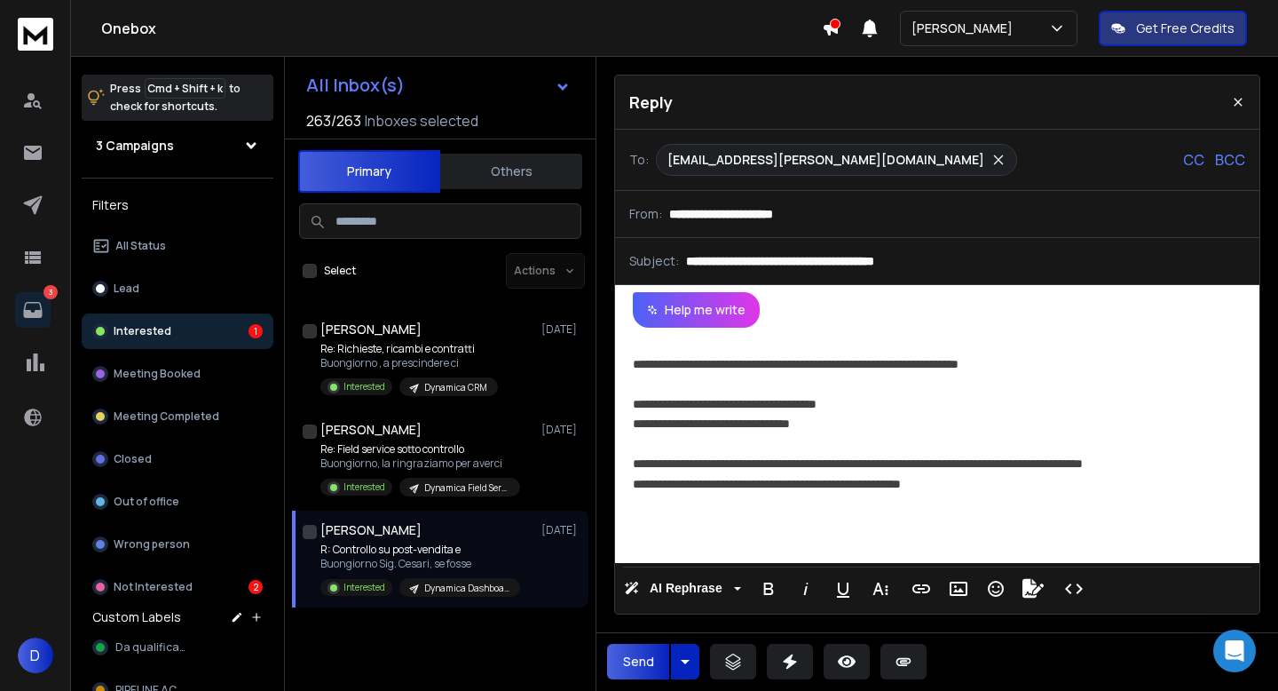
scroll to position [62, 0]
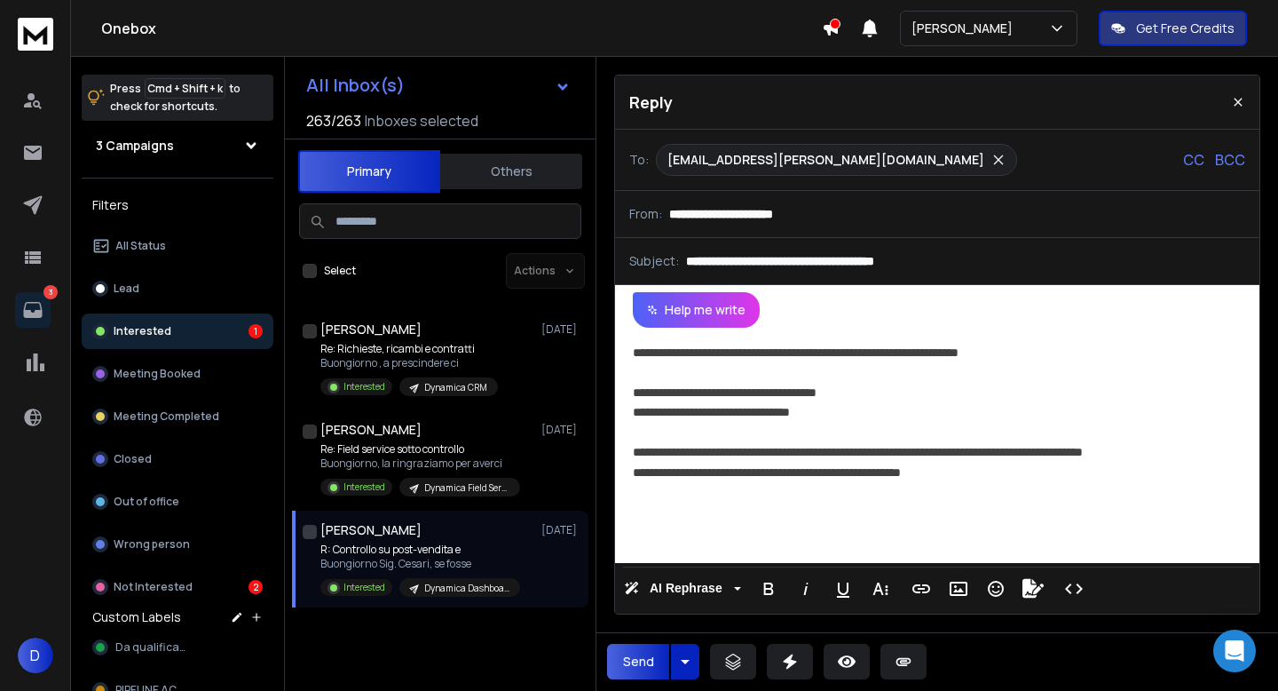
click at [986, 472] on div "**********" at bounding box center [928, 402] width 591 height 239
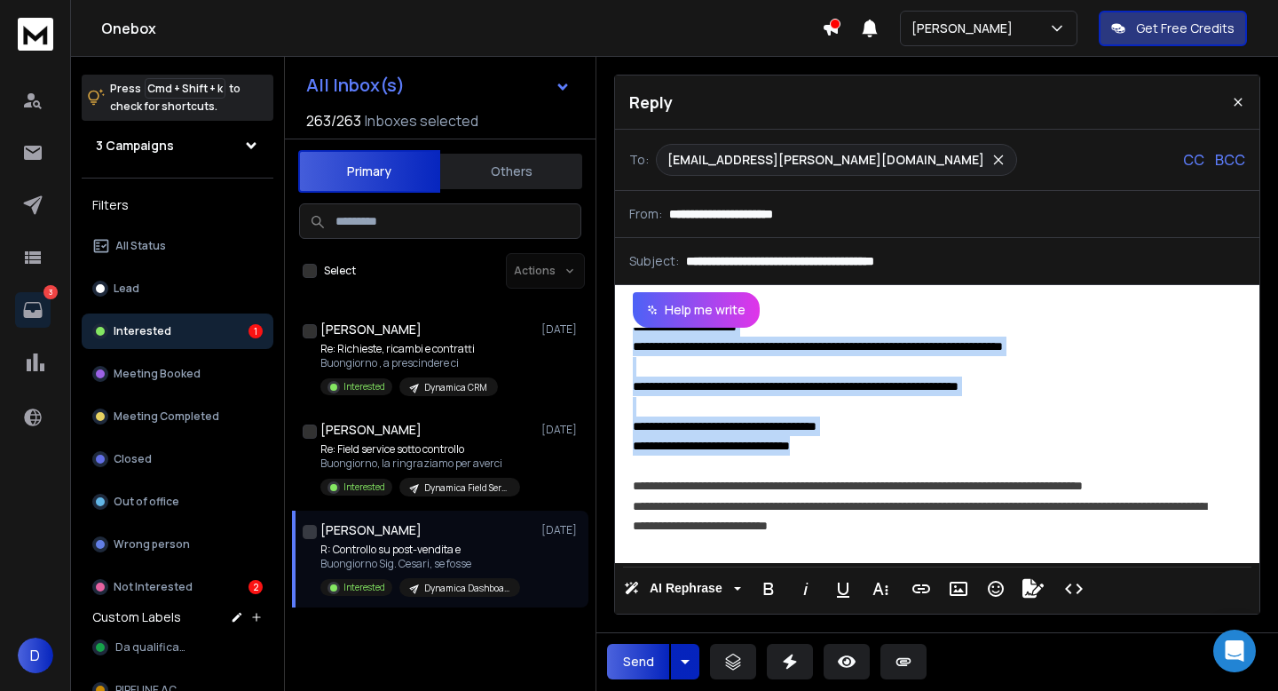
scroll to position [58, 0]
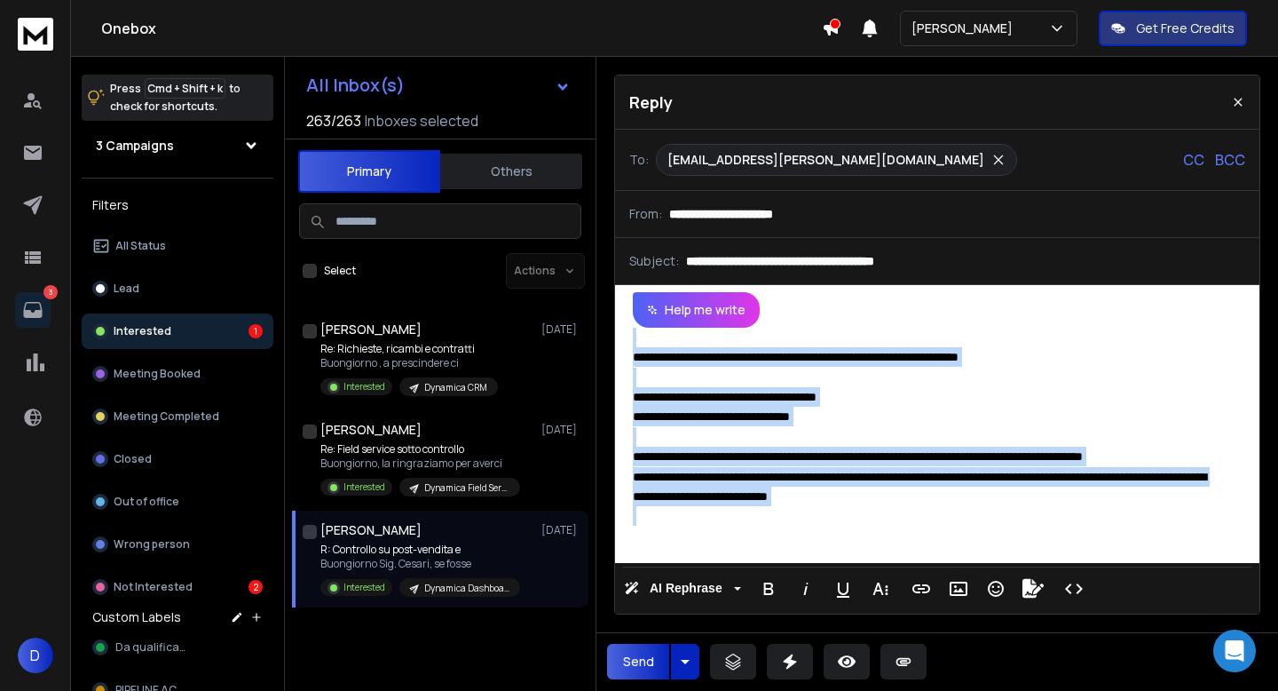
drag, startPoint x: 631, startPoint y: 352, endPoint x: 992, endPoint y: 539, distance: 407.0
click at [992, 539] on div "**********" at bounding box center [935, 445] width 640 height 235
copy div "**********"
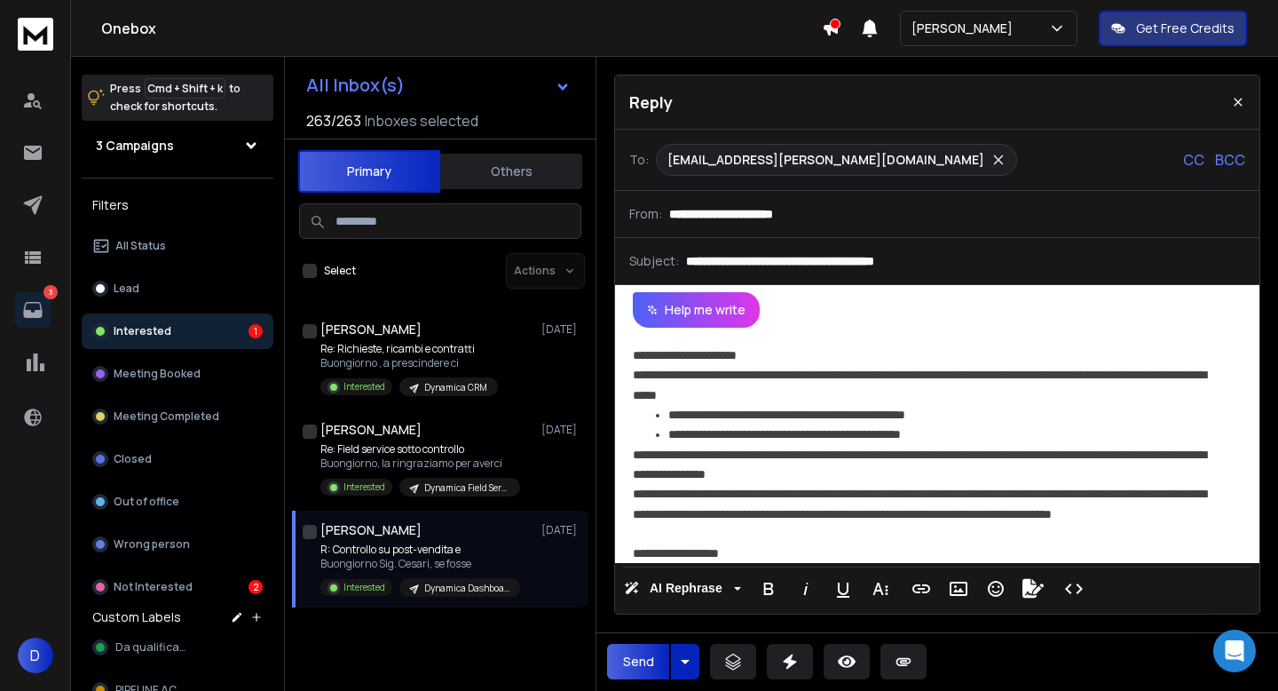
scroll to position [24, 0]
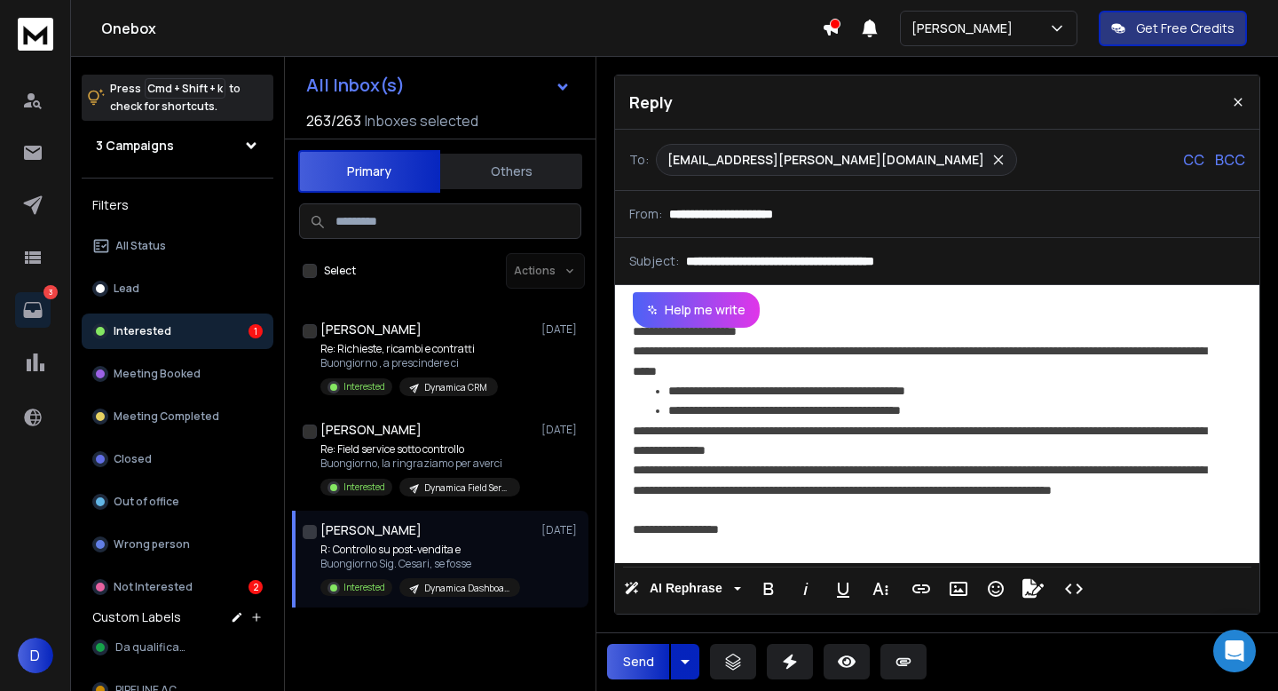
click at [865, 449] on p "**********" at bounding box center [928, 441] width 591 height 40
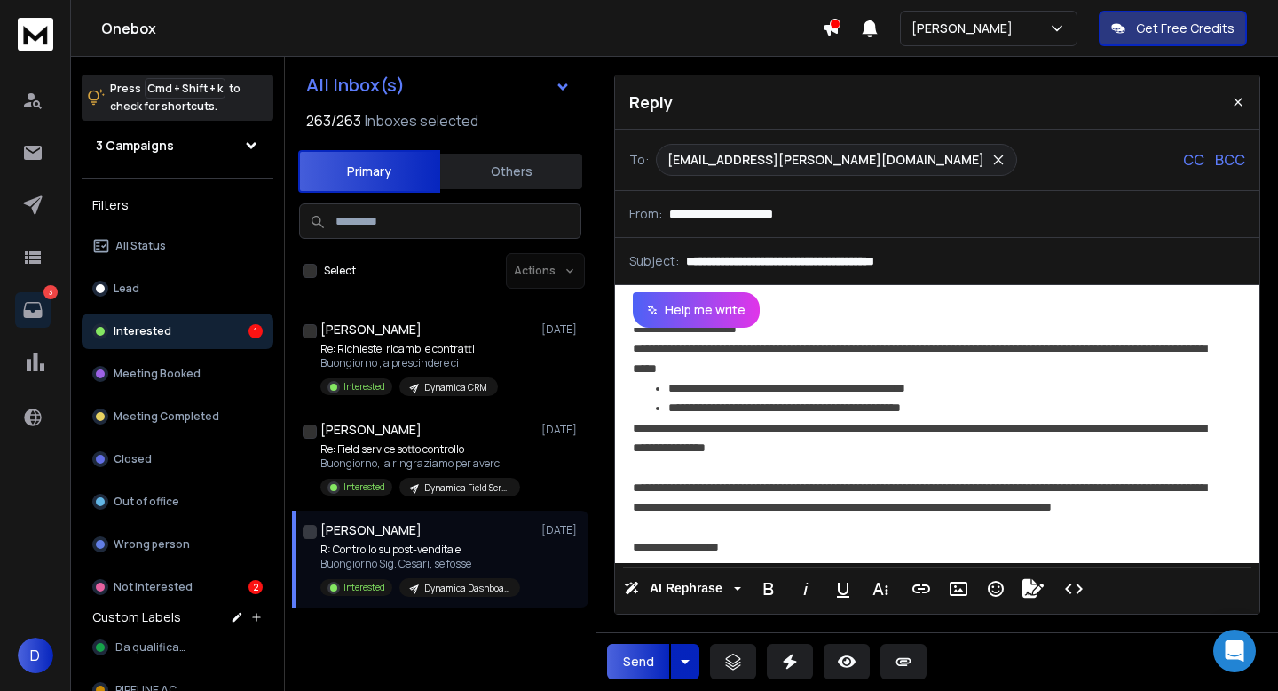
scroll to position [28, 0]
click at [1000, 407] on p "**********" at bounding box center [946, 407] width 556 height 20
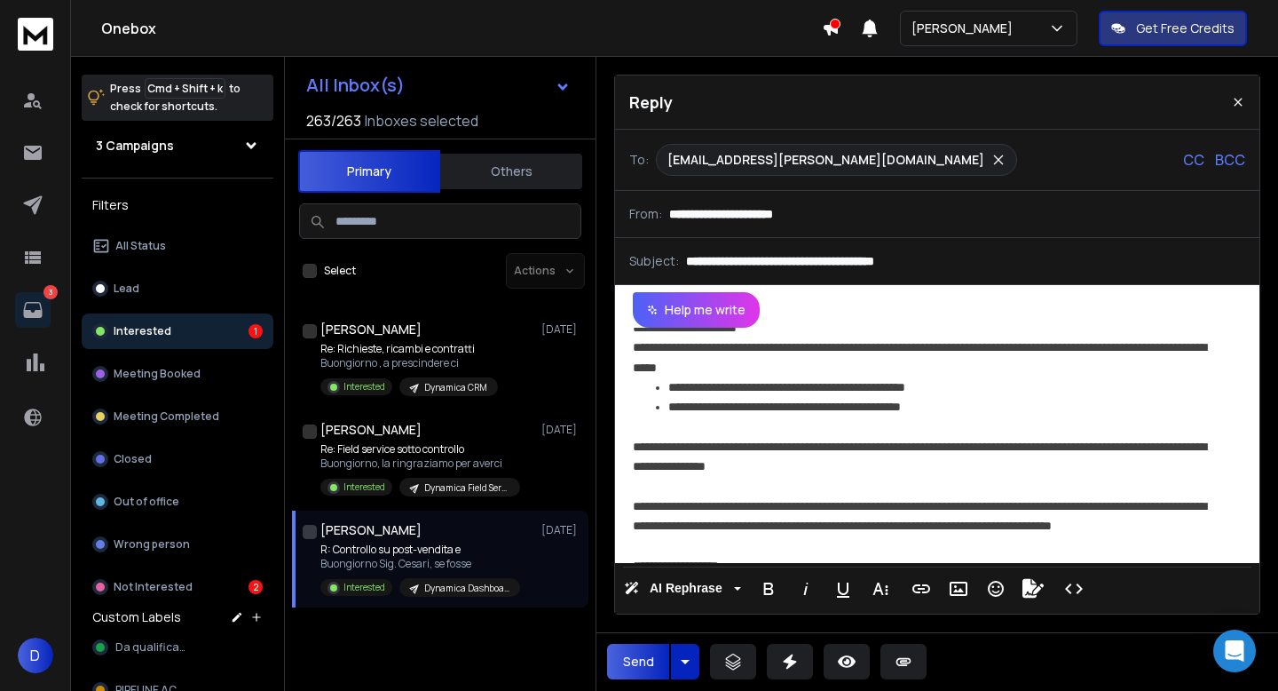
click at [826, 362] on p "**********" at bounding box center [928, 357] width 591 height 40
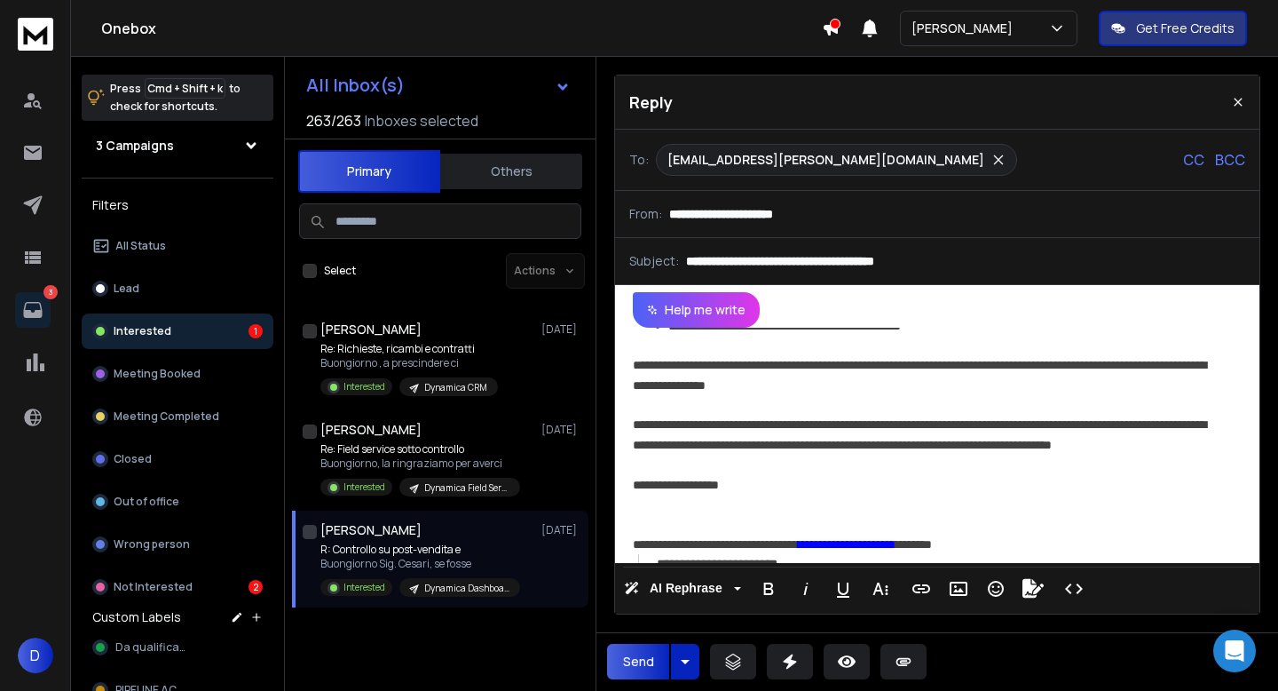
scroll to position [128, 0]
click at [913, 447] on p "**********" at bounding box center [928, 444] width 591 height 59
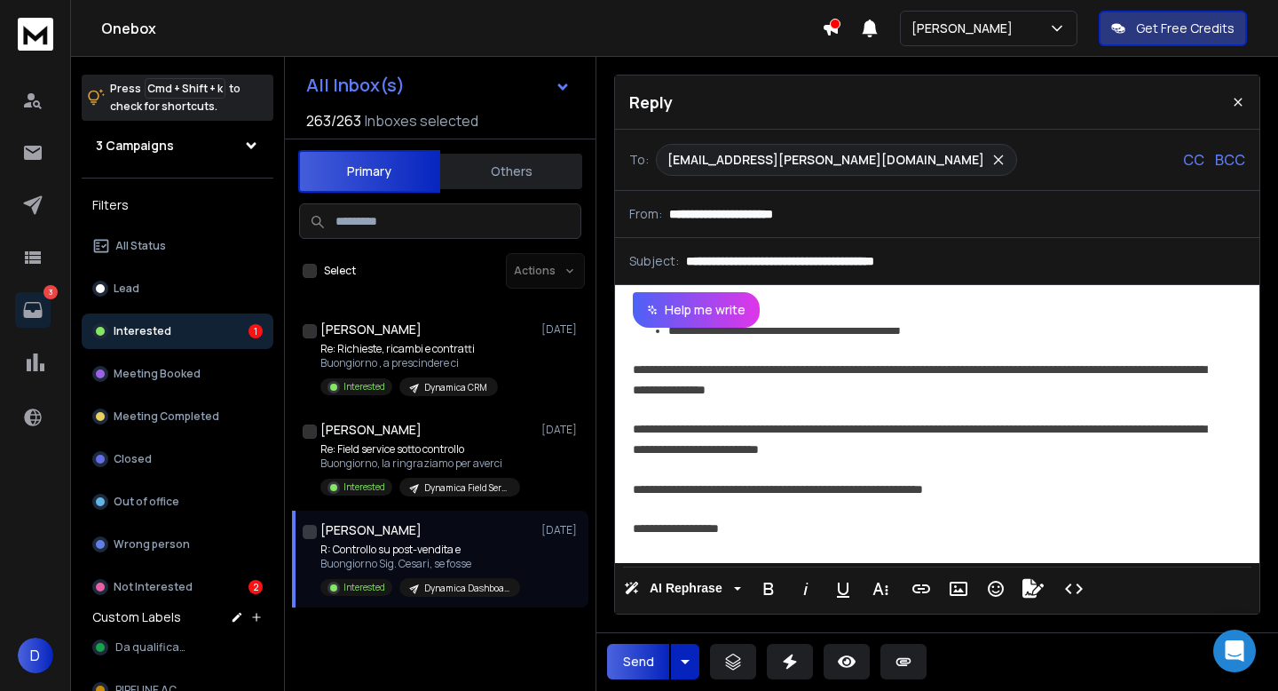
scroll to position [124, 0]
click at [894, 391] on p "**********" at bounding box center [928, 389] width 591 height 59
drag, startPoint x: 1183, startPoint y: 371, endPoint x: 1223, endPoint y: 375, distance: 40.1
click at [1223, 375] on p "**********" at bounding box center [928, 389] width 591 height 59
click at [695, 391] on p "**********" at bounding box center [928, 389] width 591 height 59
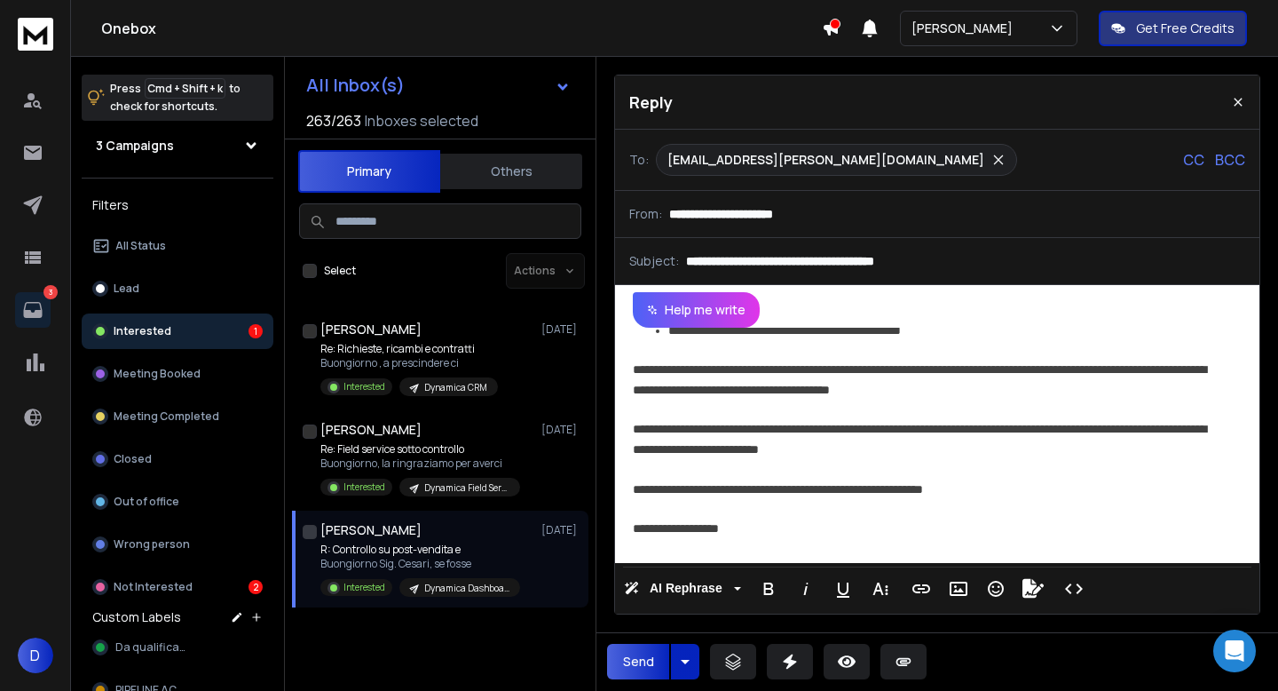
click at [724, 393] on p "**********" at bounding box center [928, 389] width 591 height 59
drag, startPoint x: 721, startPoint y: 392, endPoint x: 814, endPoint y: 399, distance: 93.4
click at [814, 399] on p "**********" at bounding box center [928, 389] width 591 height 59
click at [936, 391] on p "**********" at bounding box center [928, 389] width 591 height 59
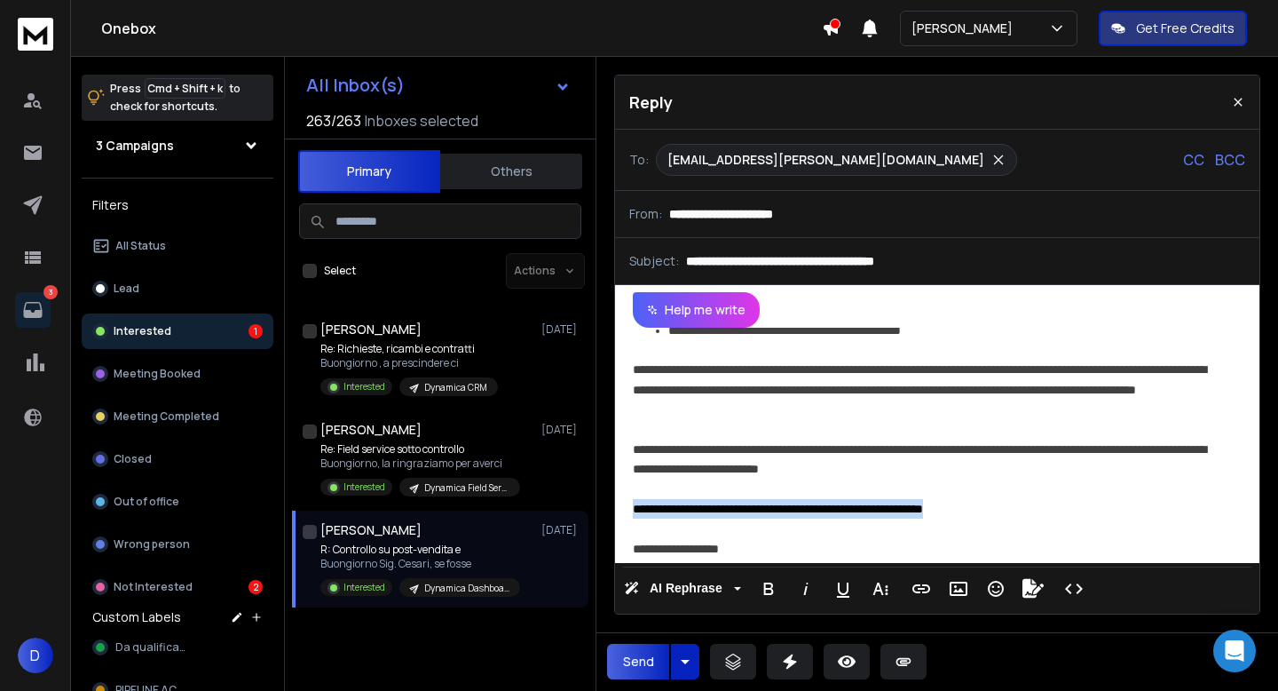
drag, startPoint x: 1016, startPoint y: 508, endPoint x: 633, endPoint y: 502, distance: 383.5
click at [633, 502] on p "**********" at bounding box center [928, 479] width 591 height 80
copy p "**********"
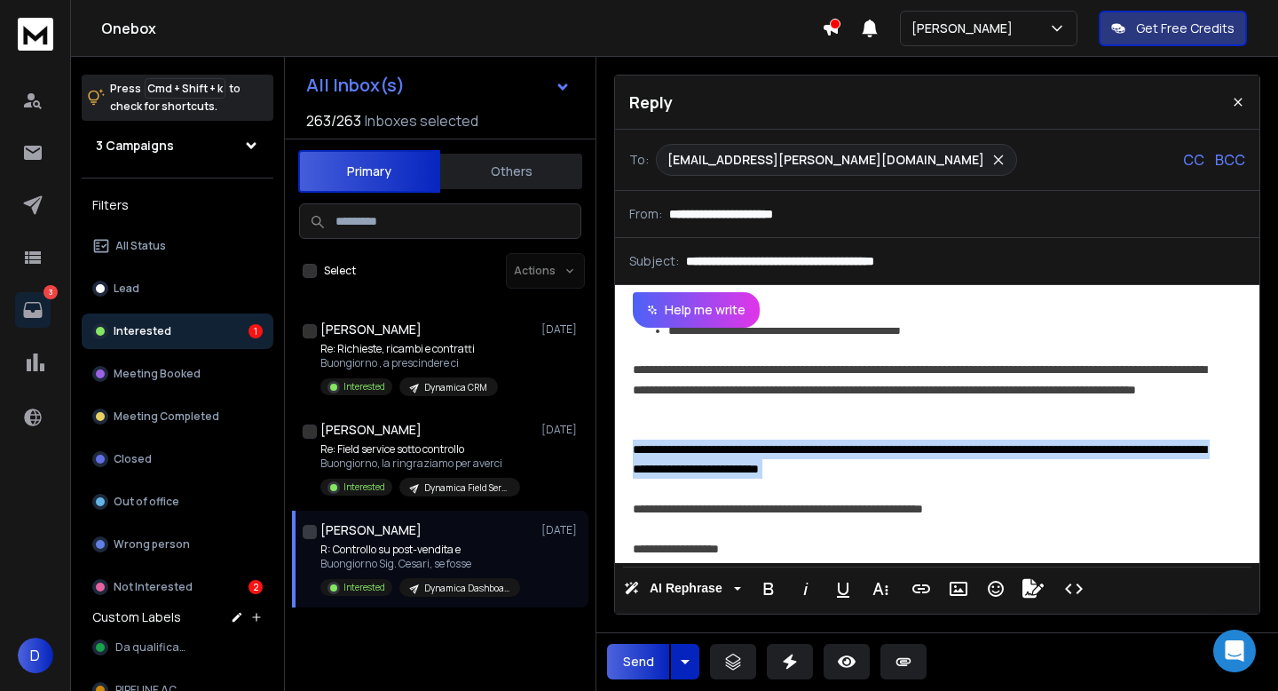
drag, startPoint x: 940, startPoint y: 479, endPoint x: 634, endPoint y: 447, distance: 308.0
click at [634, 447] on p "**********" at bounding box center [928, 479] width 591 height 80
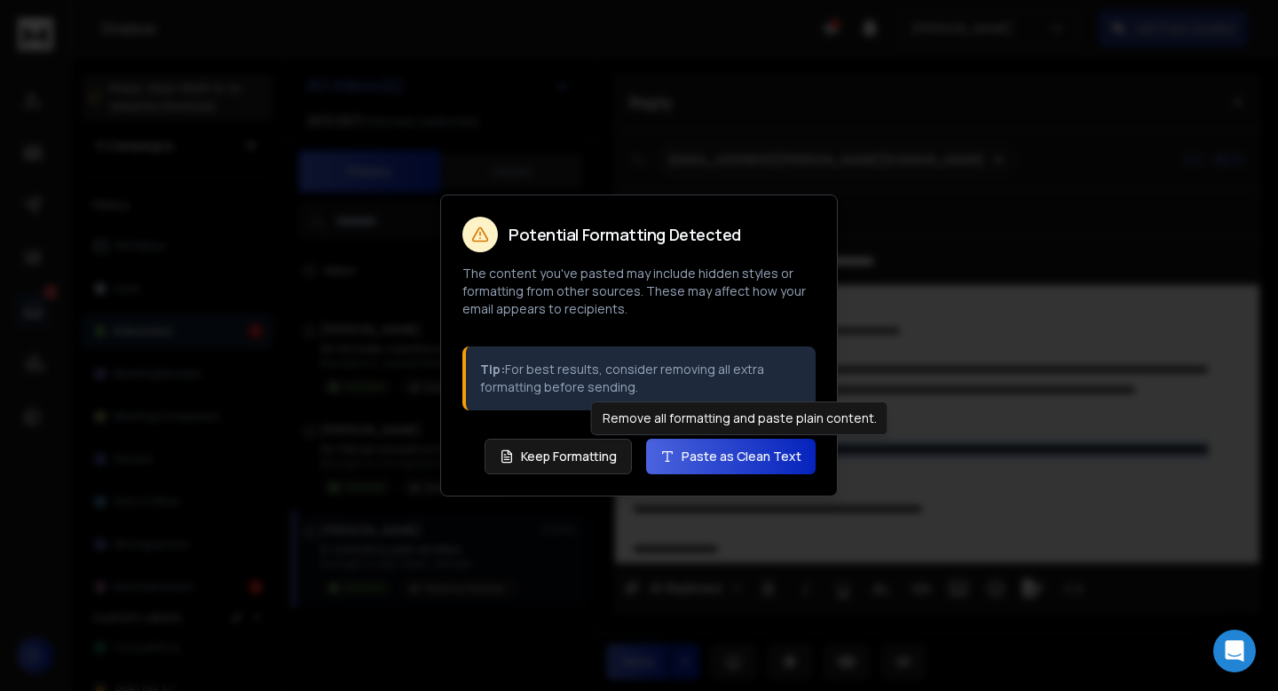
click at [689, 453] on button "Paste as Clean Text" at bounding box center [731, 457] width 170 height 36
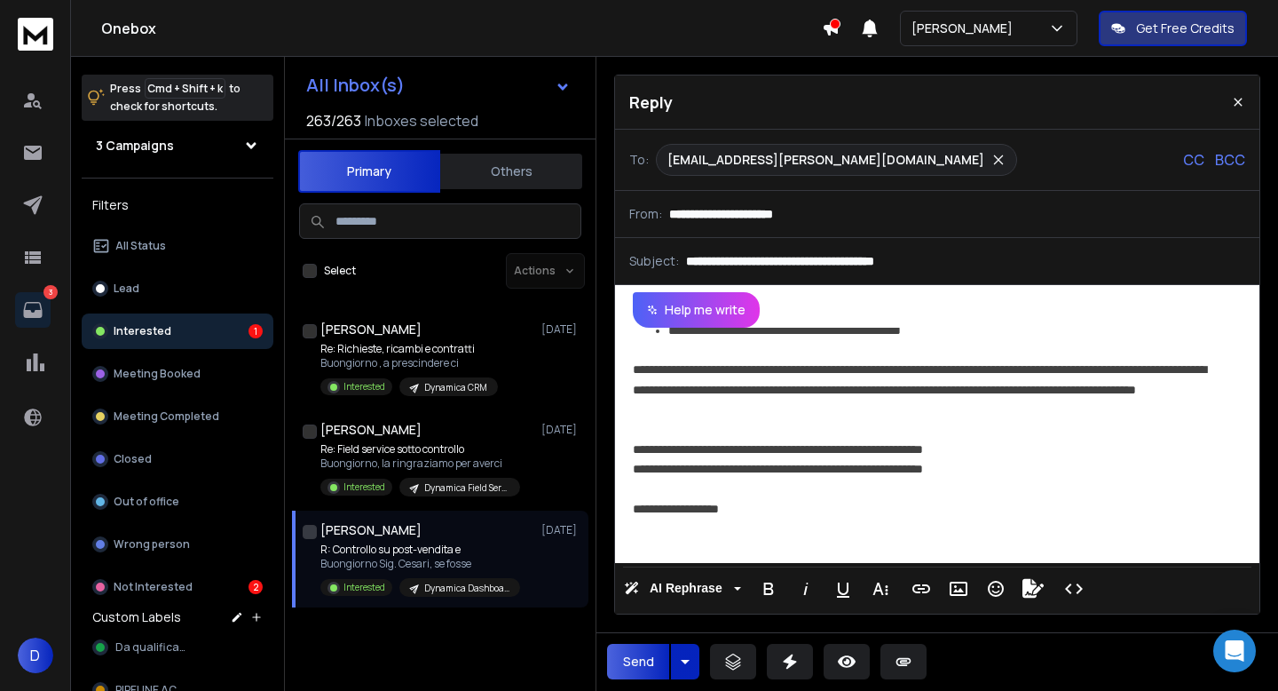
click at [629, 474] on div "**********" at bounding box center [935, 445] width 640 height 235
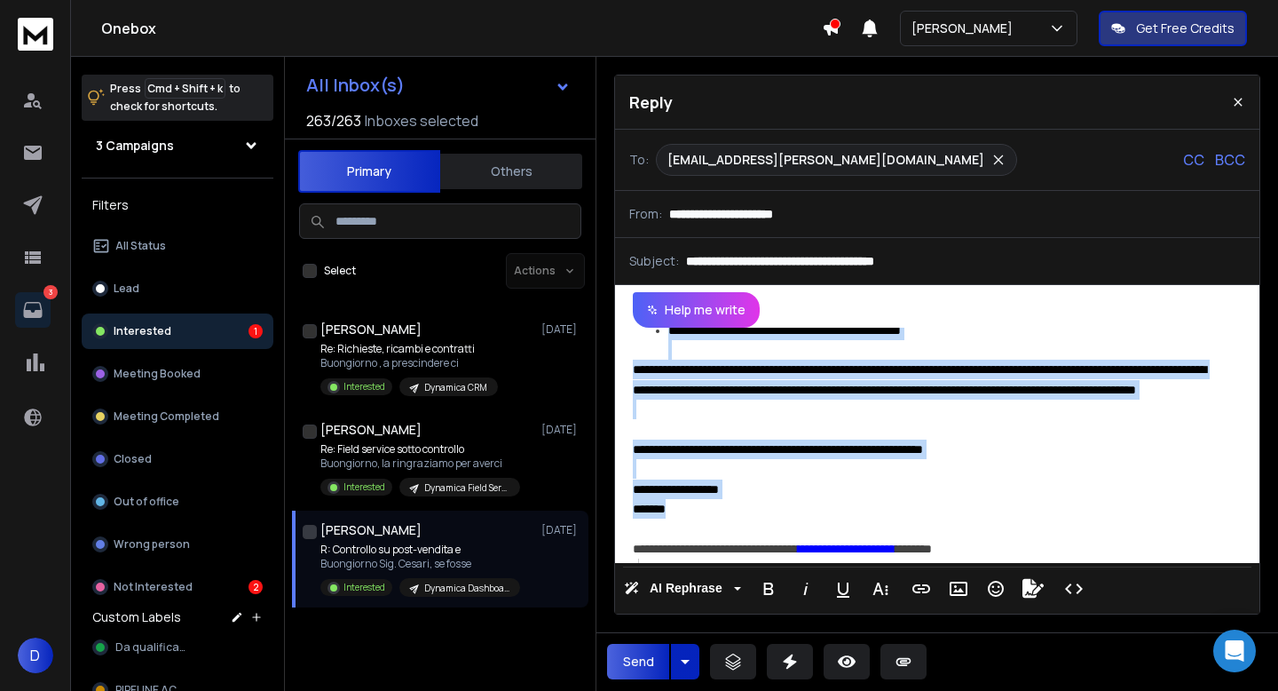
scroll to position [0, 0]
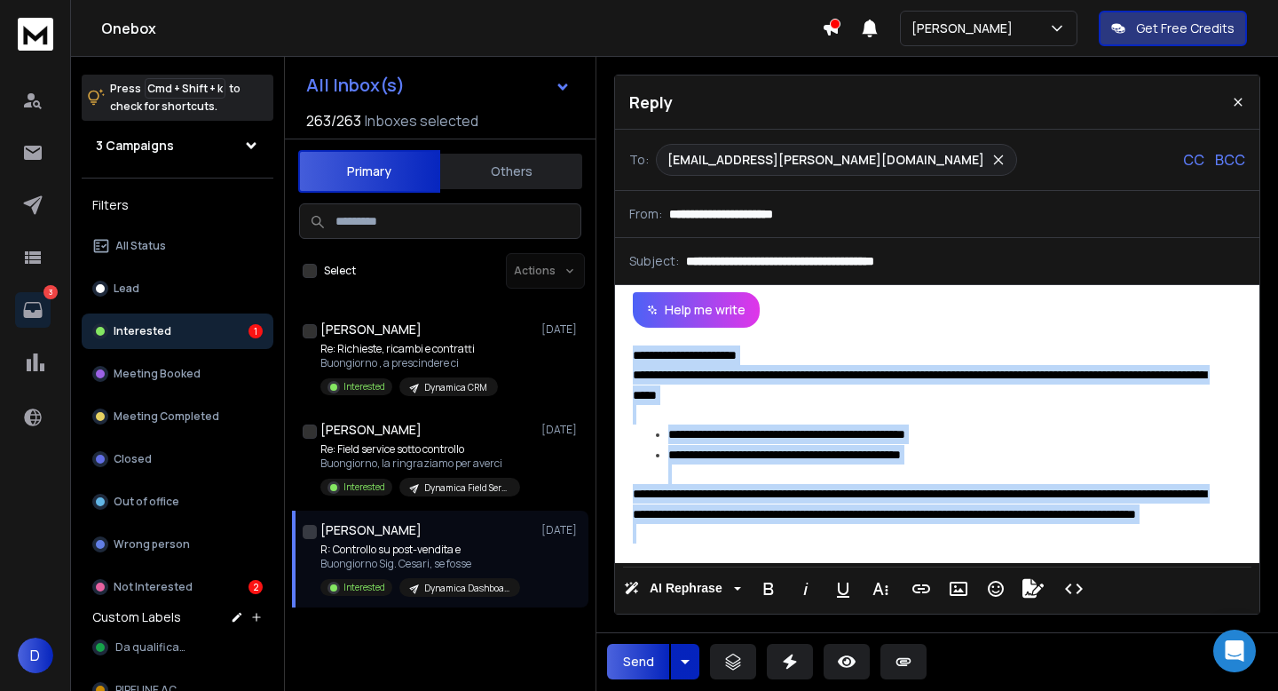
copy div "**********"
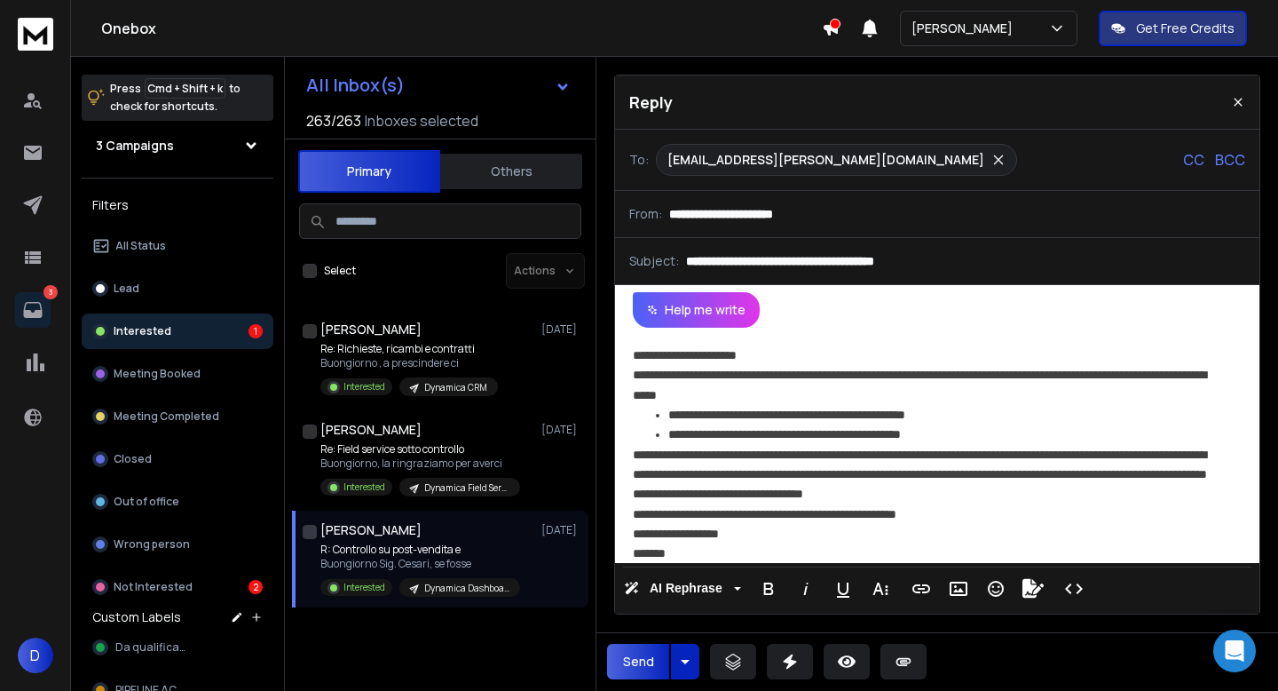
click at [812, 339] on div "**********" at bounding box center [935, 445] width 640 height 235
click at [810, 358] on p "**********" at bounding box center [928, 355] width 591 height 20
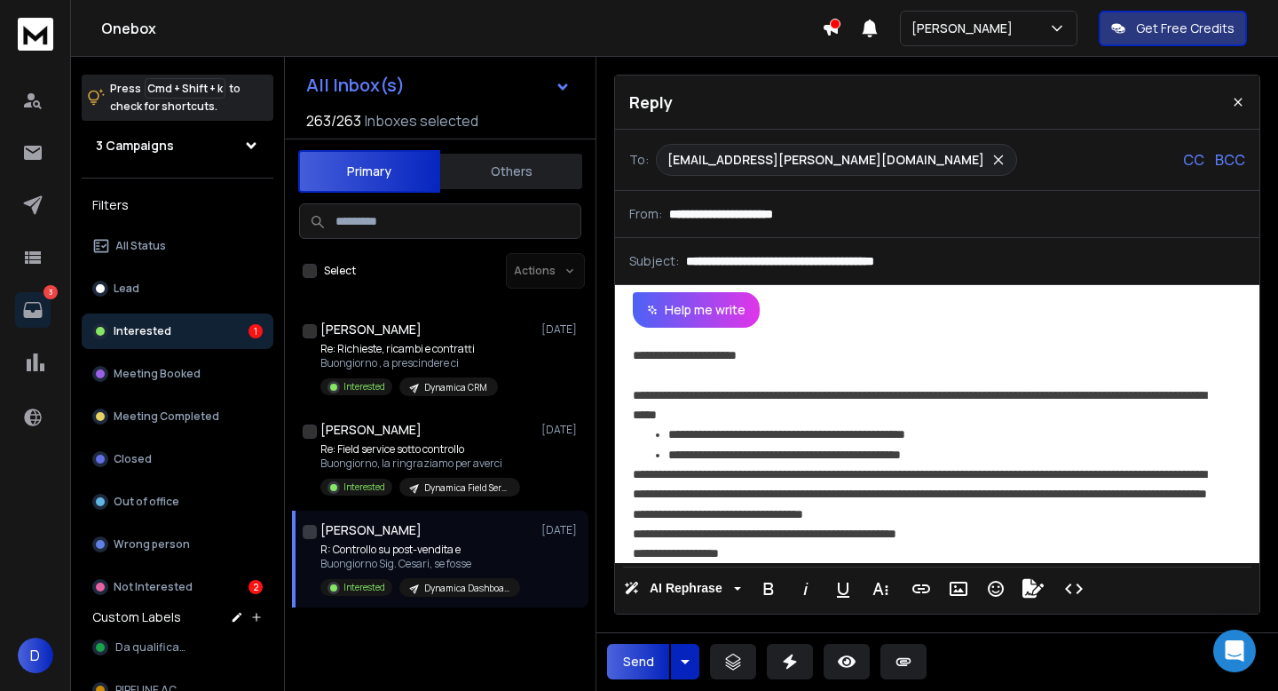
click at [844, 421] on p "**********" at bounding box center [928, 405] width 591 height 40
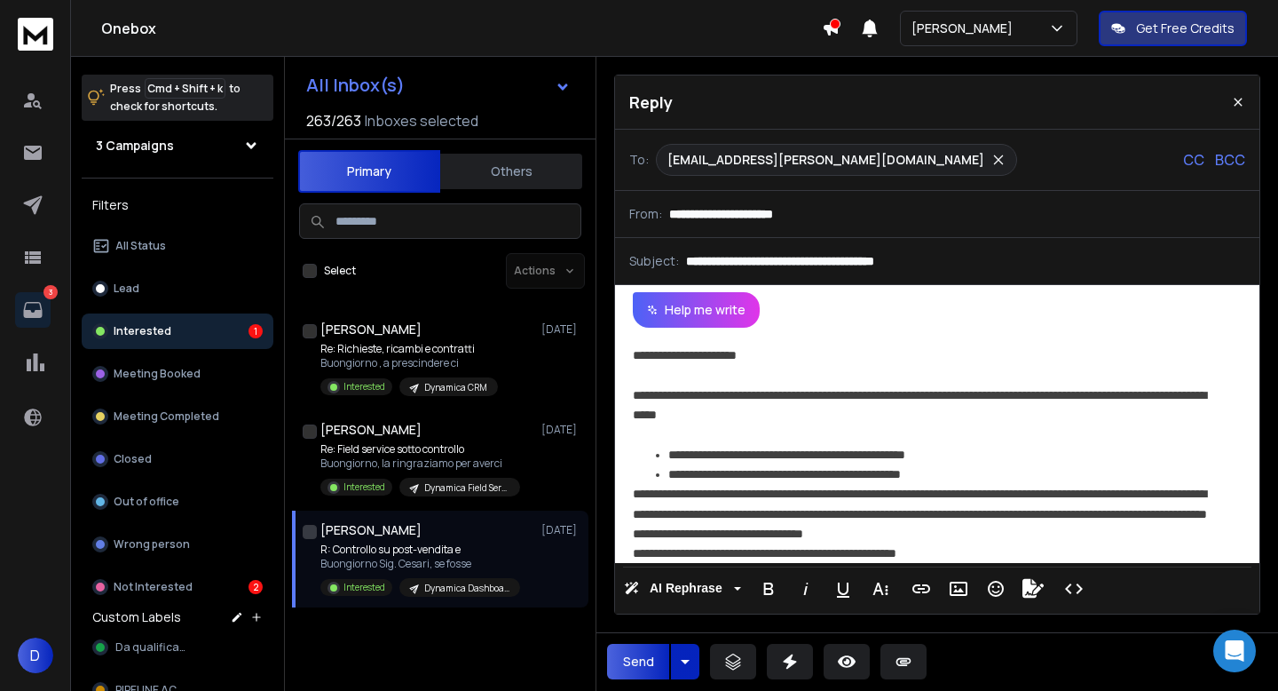
click at [1005, 476] on p "**********" at bounding box center [946, 474] width 556 height 20
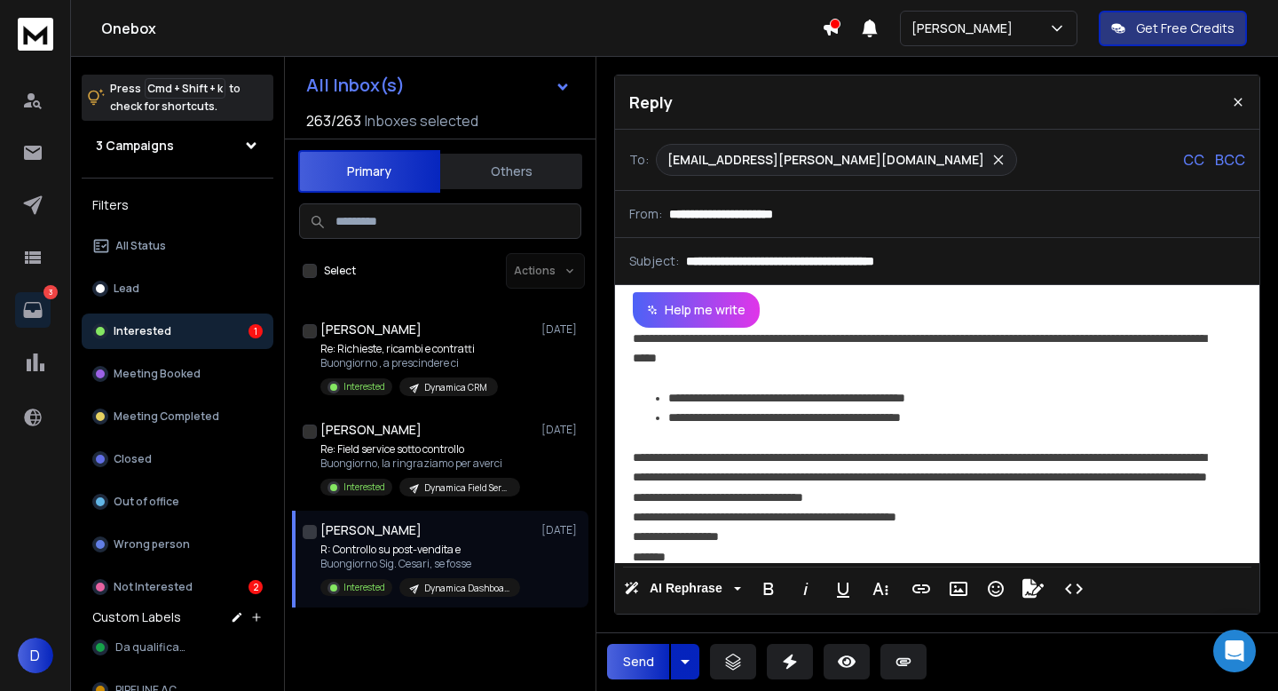
scroll to position [64, 0]
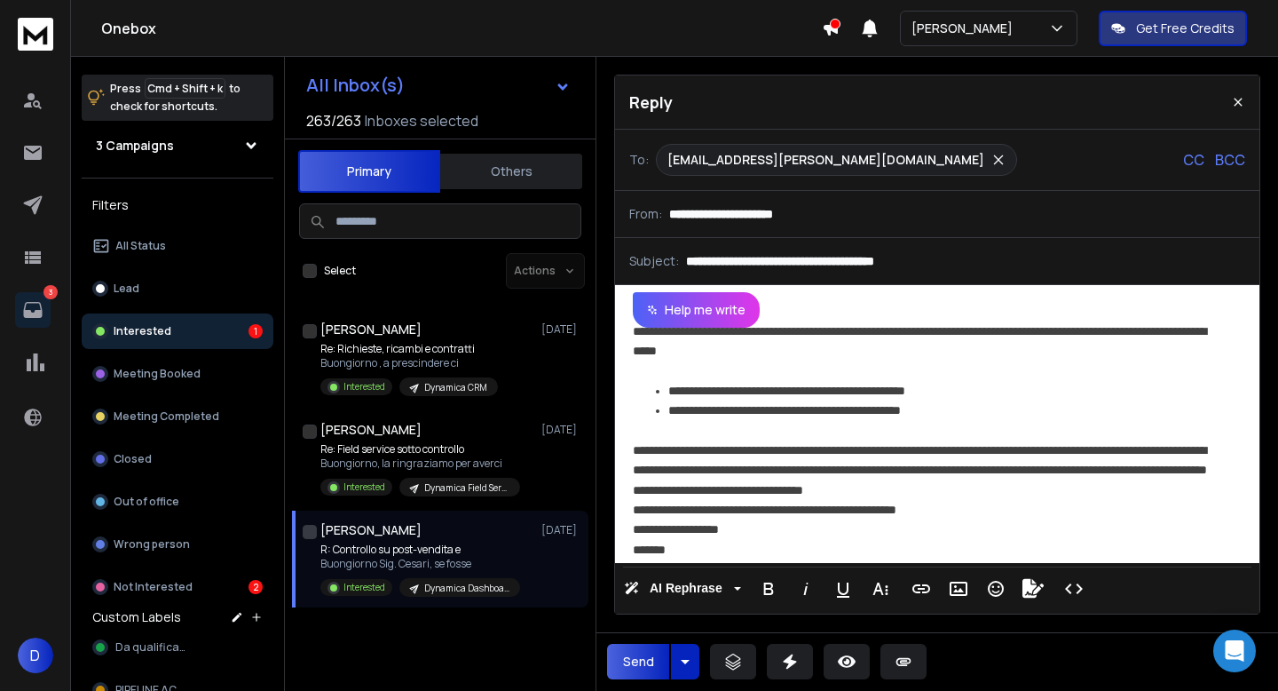
click at [1148, 492] on p "**********" at bounding box center [928, 469] width 591 height 59
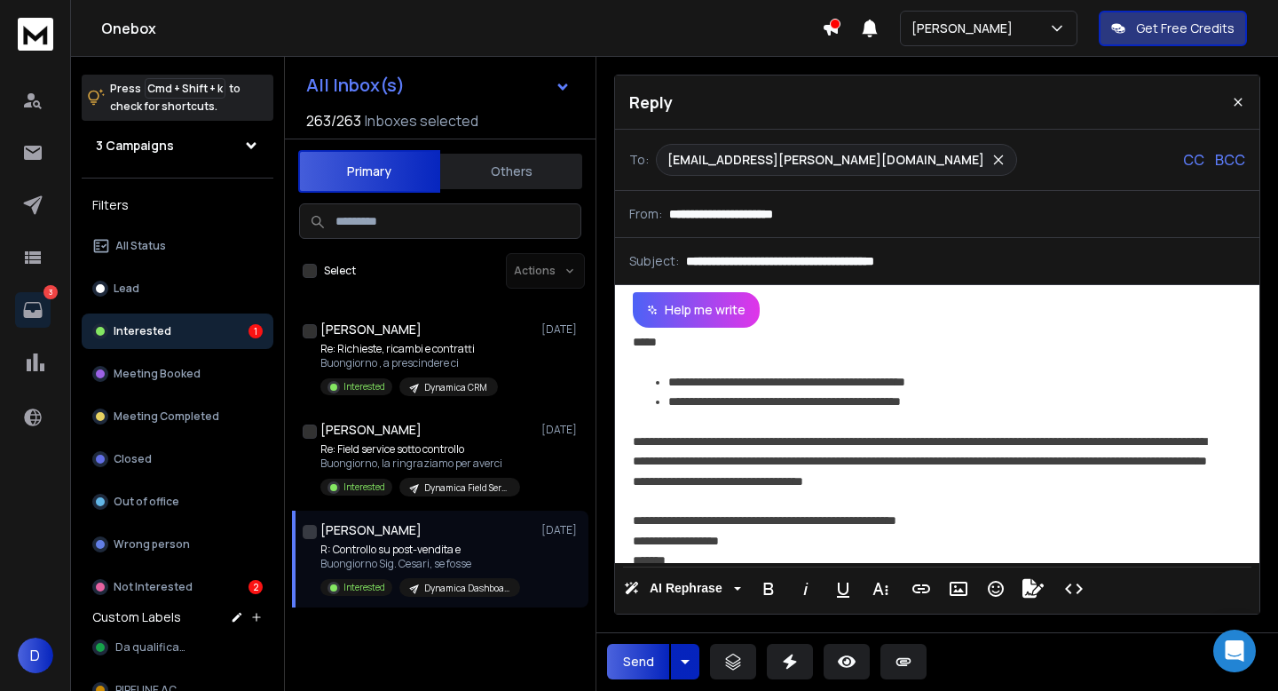
scroll to position [89, 0]
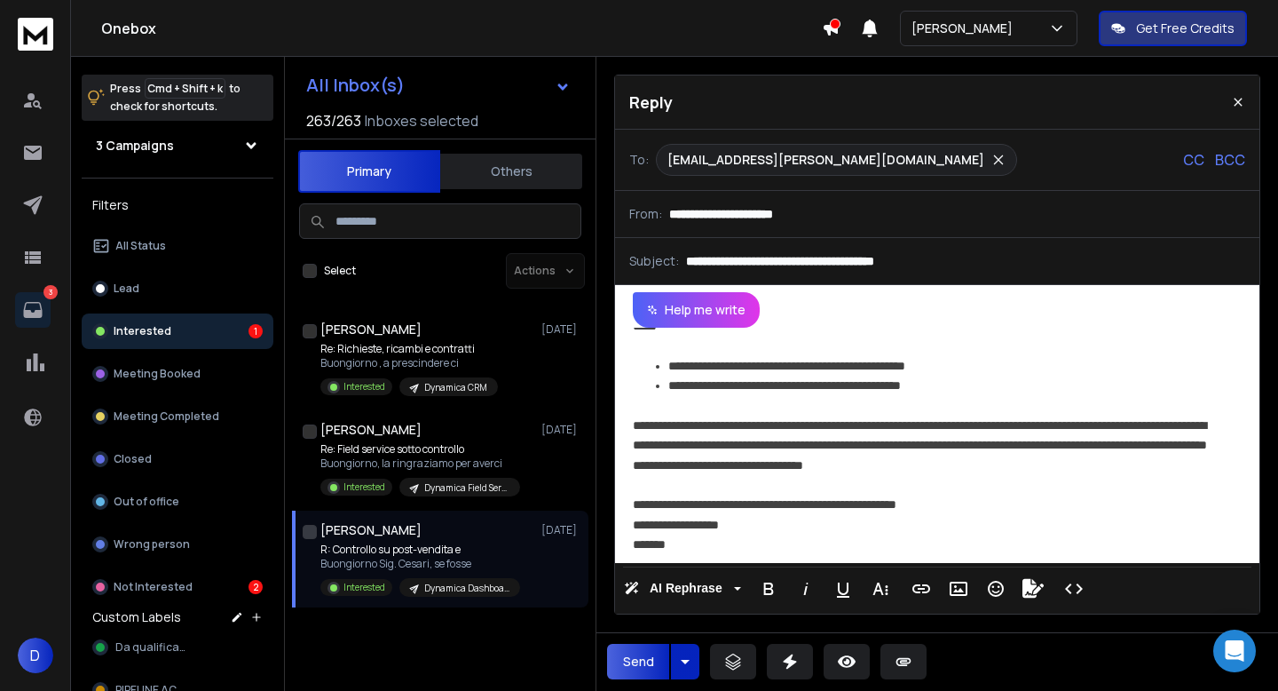
click at [1041, 511] on p "**********" at bounding box center [928, 504] width 591 height 20
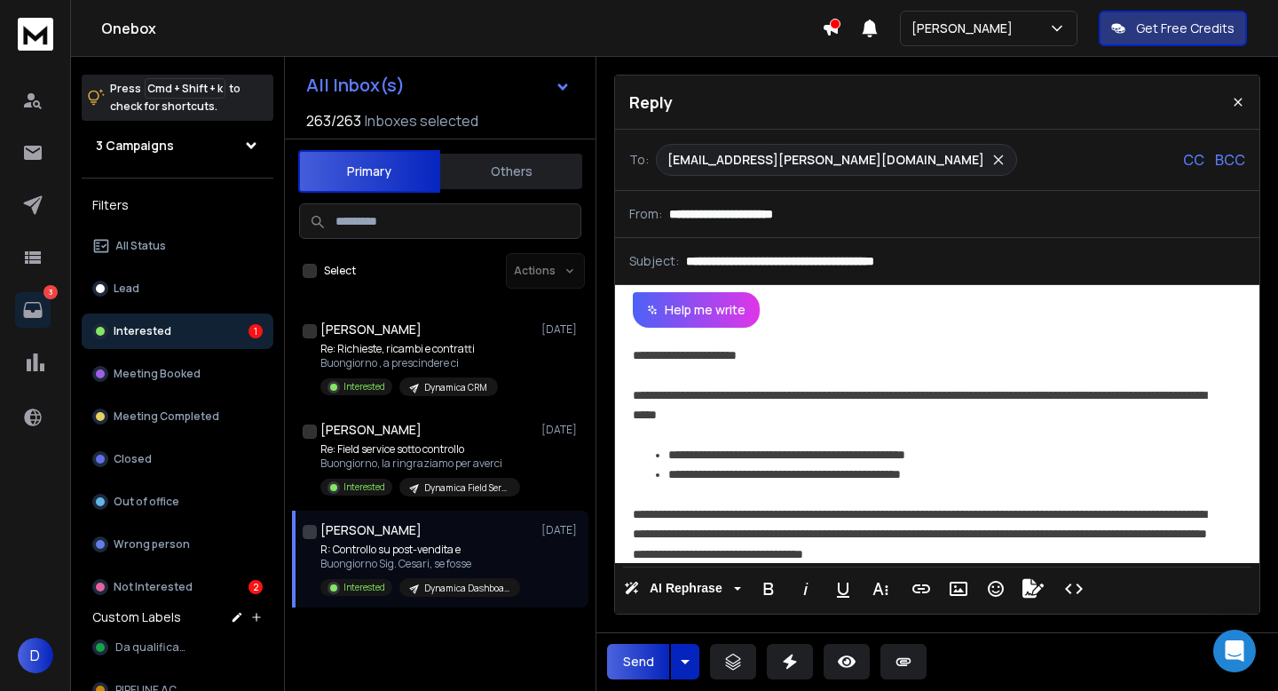
scroll to position [0, 0]
click at [658, 379] on p "**********" at bounding box center [928, 365] width 591 height 40
click at [994, 392] on p "**********" at bounding box center [928, 414] width 591 height 59
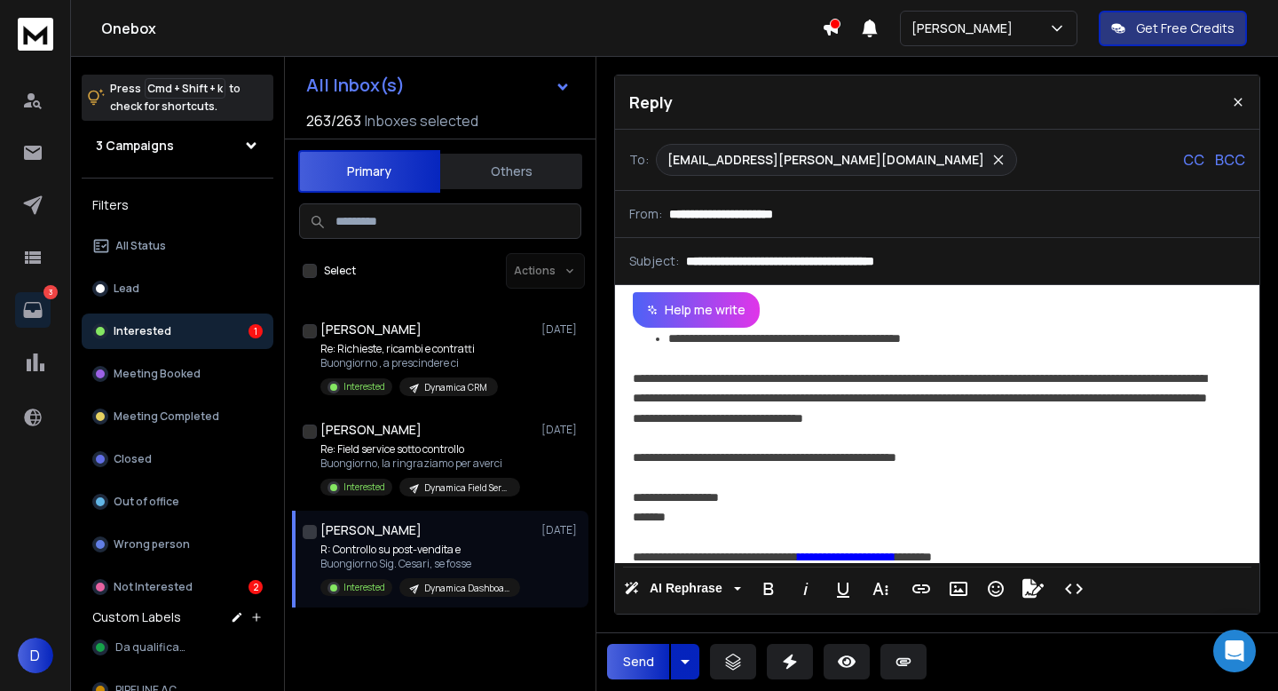
scroll to position [136, 0]
click at [651, 663] on button "Send" at bounding box center [638, 662] width 62 height 36
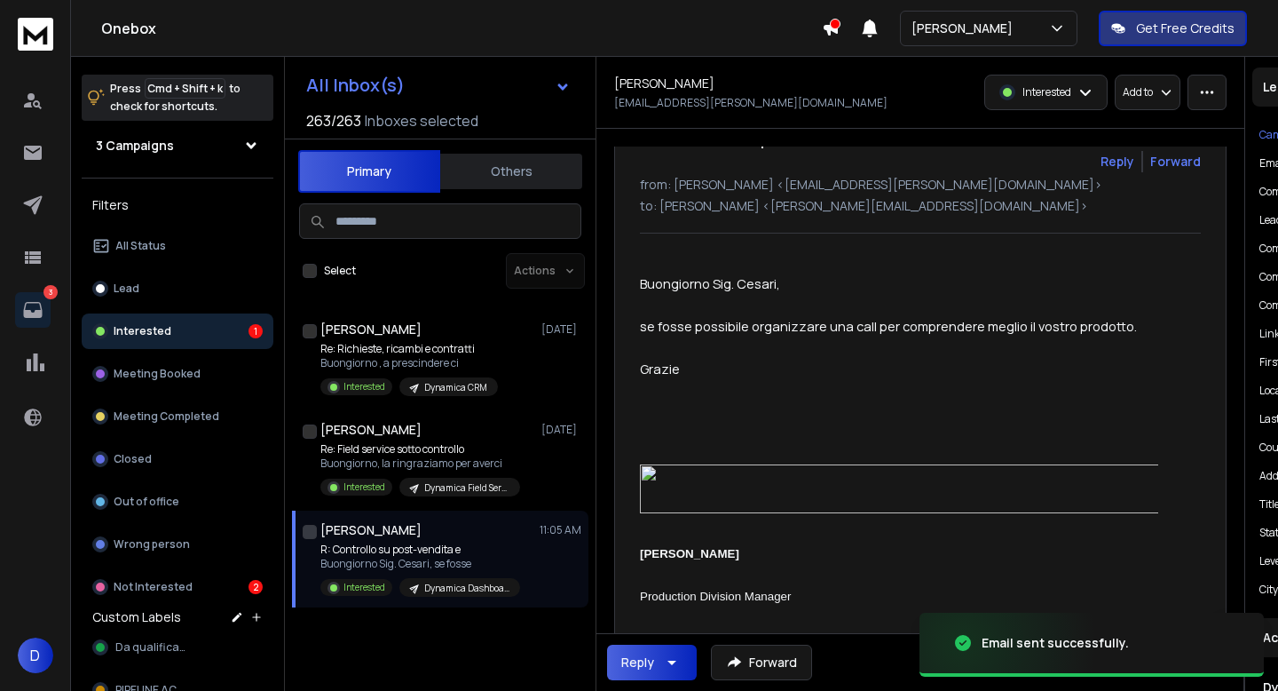
scroll to position [0, 0]
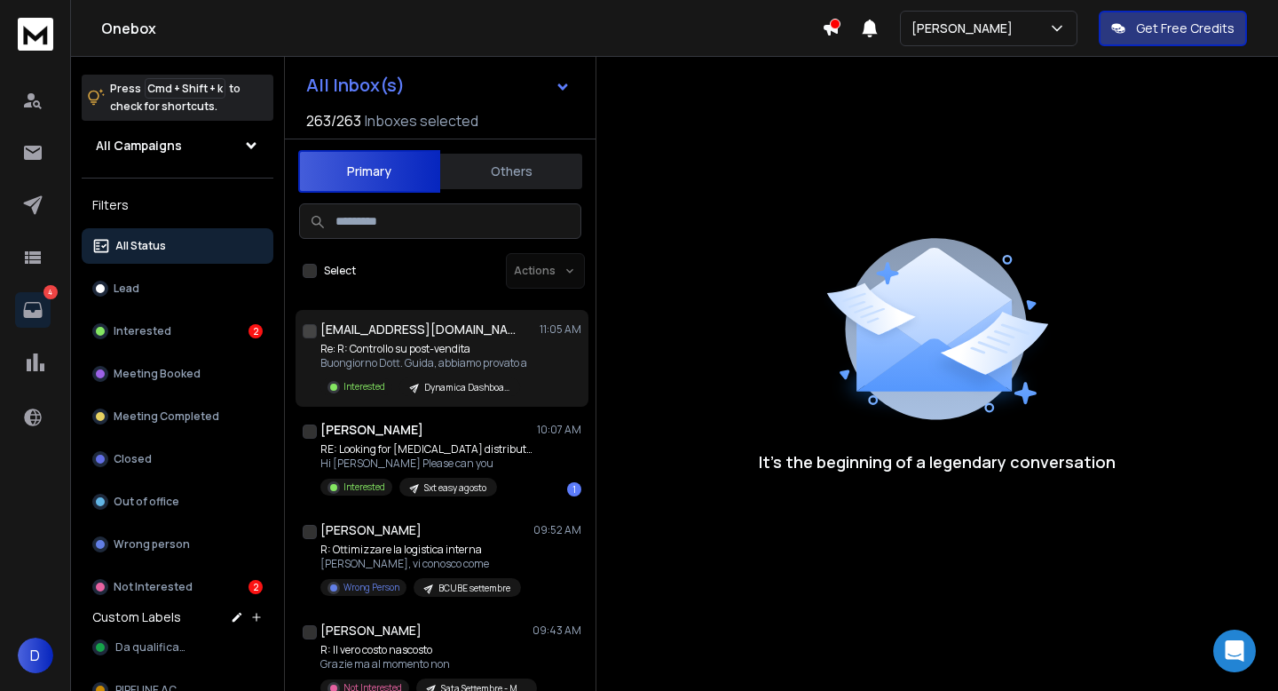
click at [514, 365] on p "Buongiorno Dott. Guida, abbiamo provato a" at bounding box center [423, 363] width 207 height 14
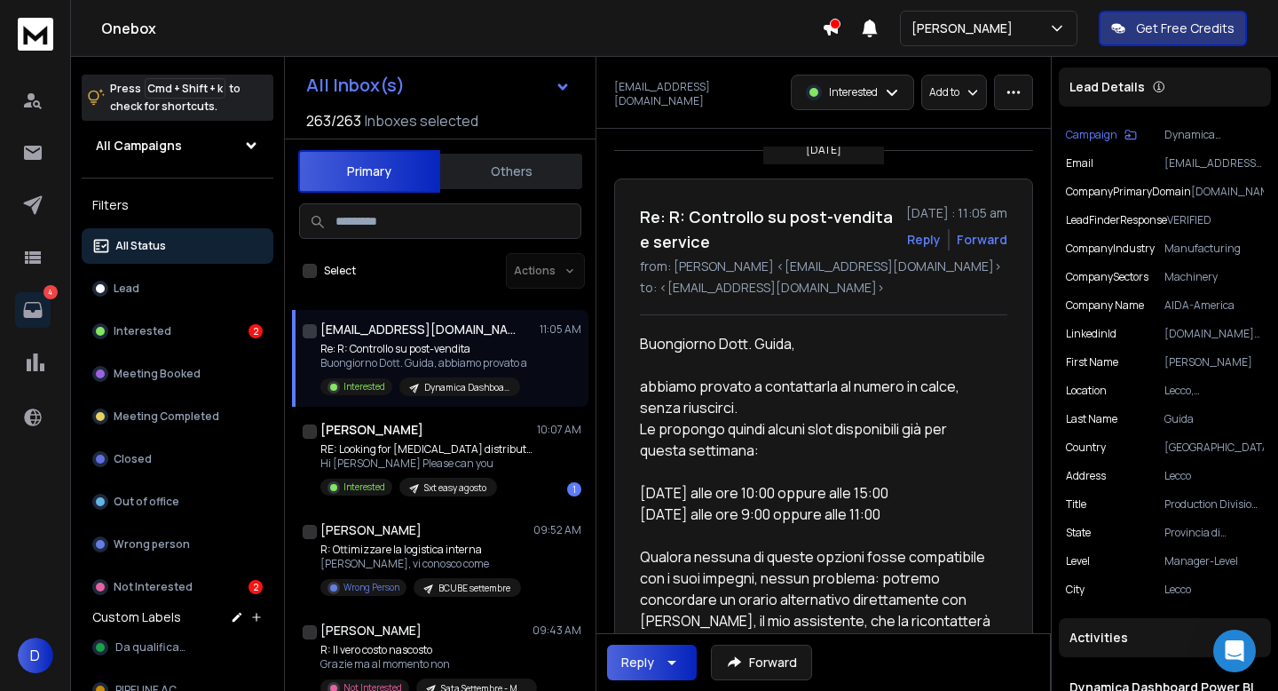
scroll to position [25, 0]
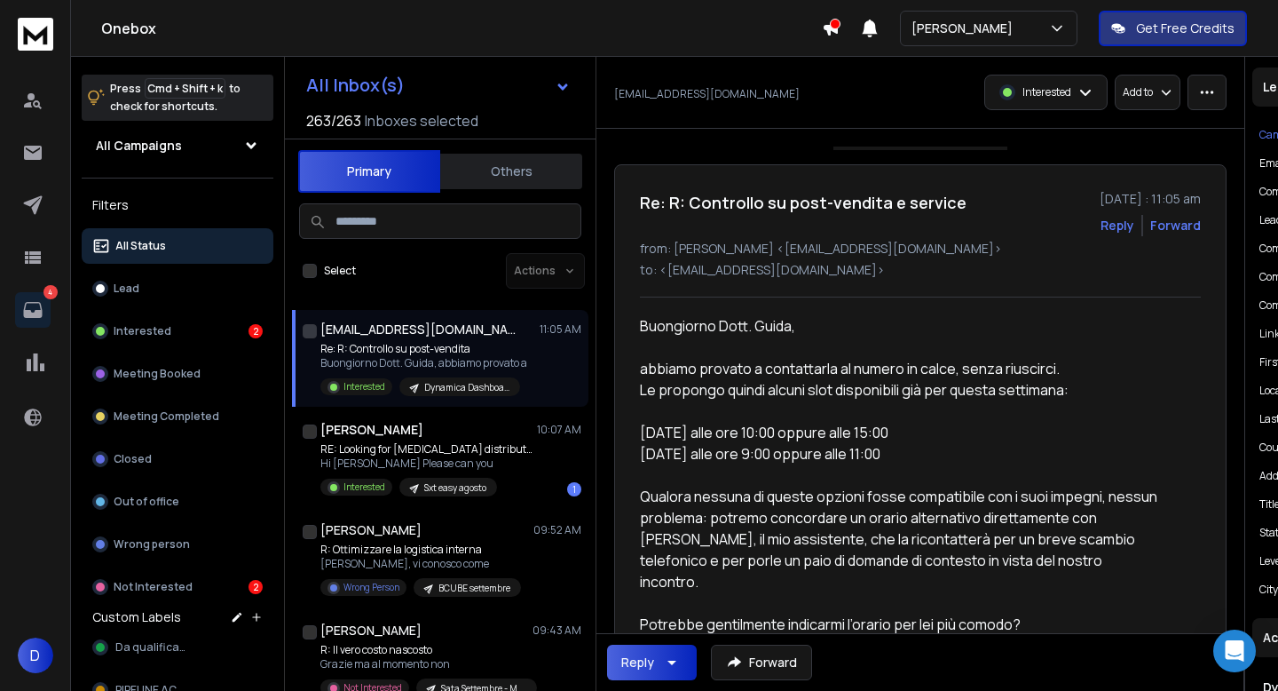
drag, startPoint x: 641, startPoint y: 431, endPoint x: 1013, endPoint y: 450, distance: 372.5
click at [1013, 450] on ul "[DATE] alle ore 10:00 oppure alle 15:00 [DATE] alle ore 9:00 oppure alle 11:00" at bounding box center [899, 454] width 518 height 64
copy ul "[DATE] alle ore 10:00 oppure alle 15:00 [DATE] alle ore 9:00 oppure alle 11:00"
click at [210, 335] on button "Interested 2" at bounding box center [178, 331] width 192 height 36
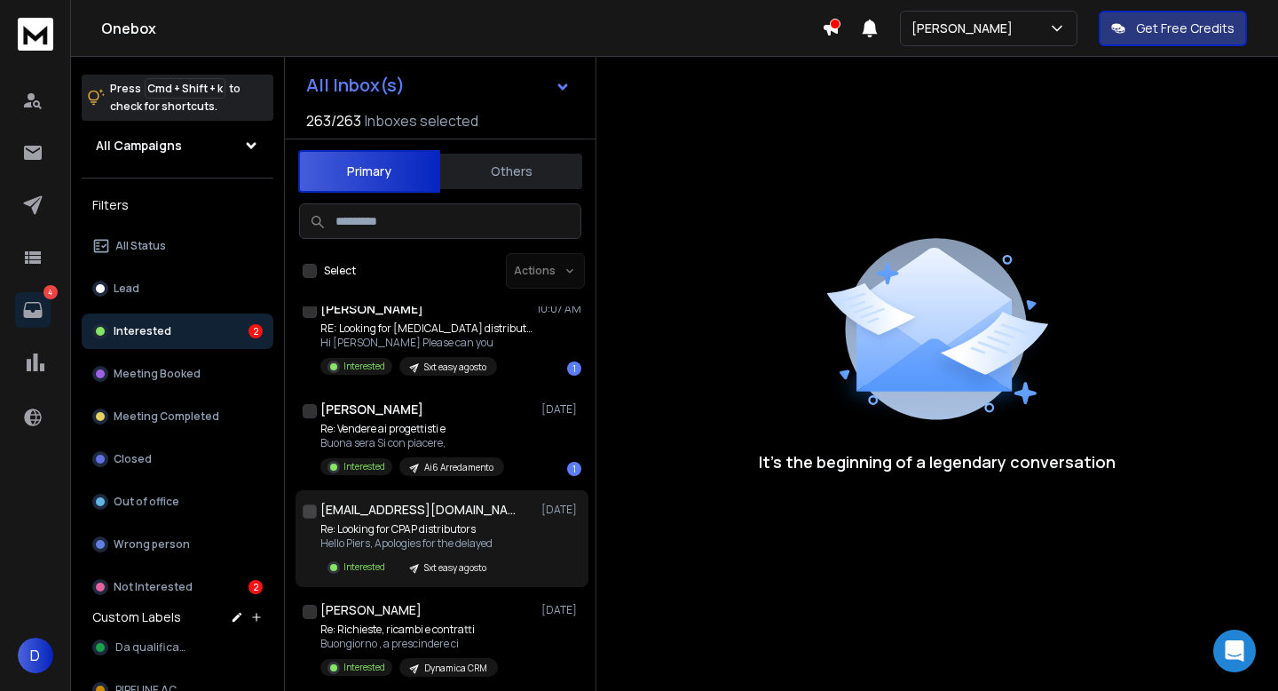
scroll to position [136, 0]
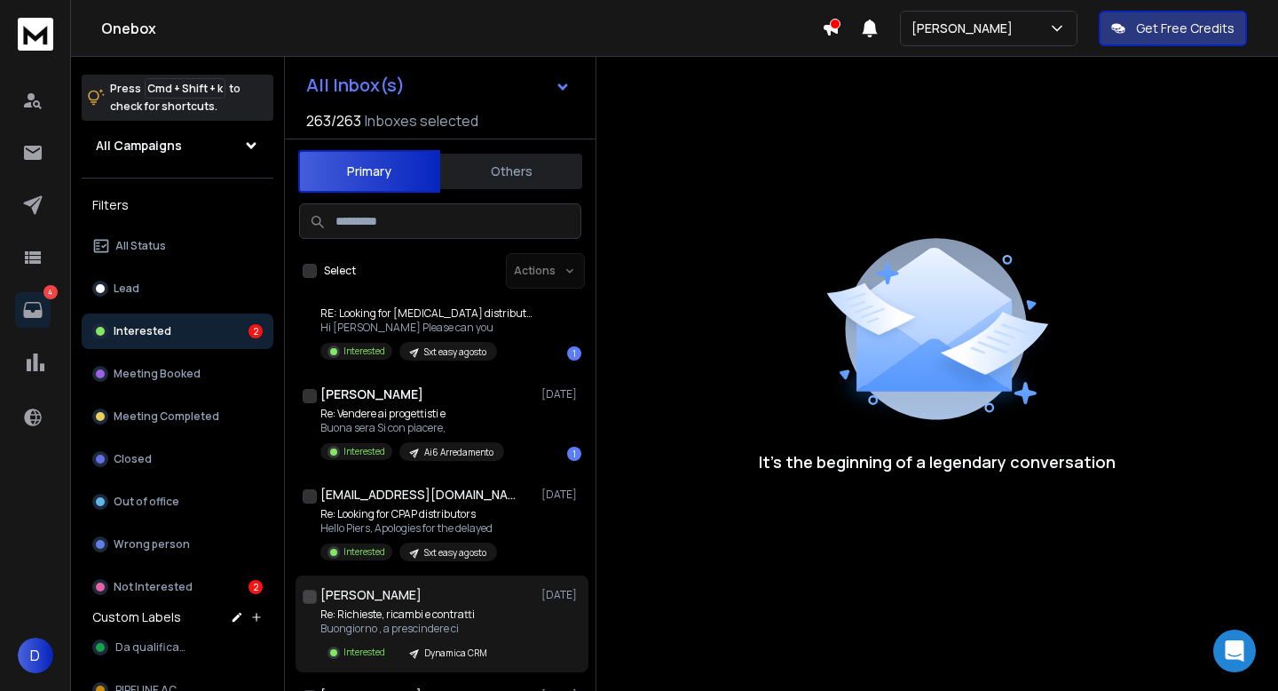
click at [534, 616] on div "Re: [PERSON_NAME], ricambi e contratti [PERSON_NAME] , a prescindere ci Interes…" at bounding box center [450, 634] width 261 height 54
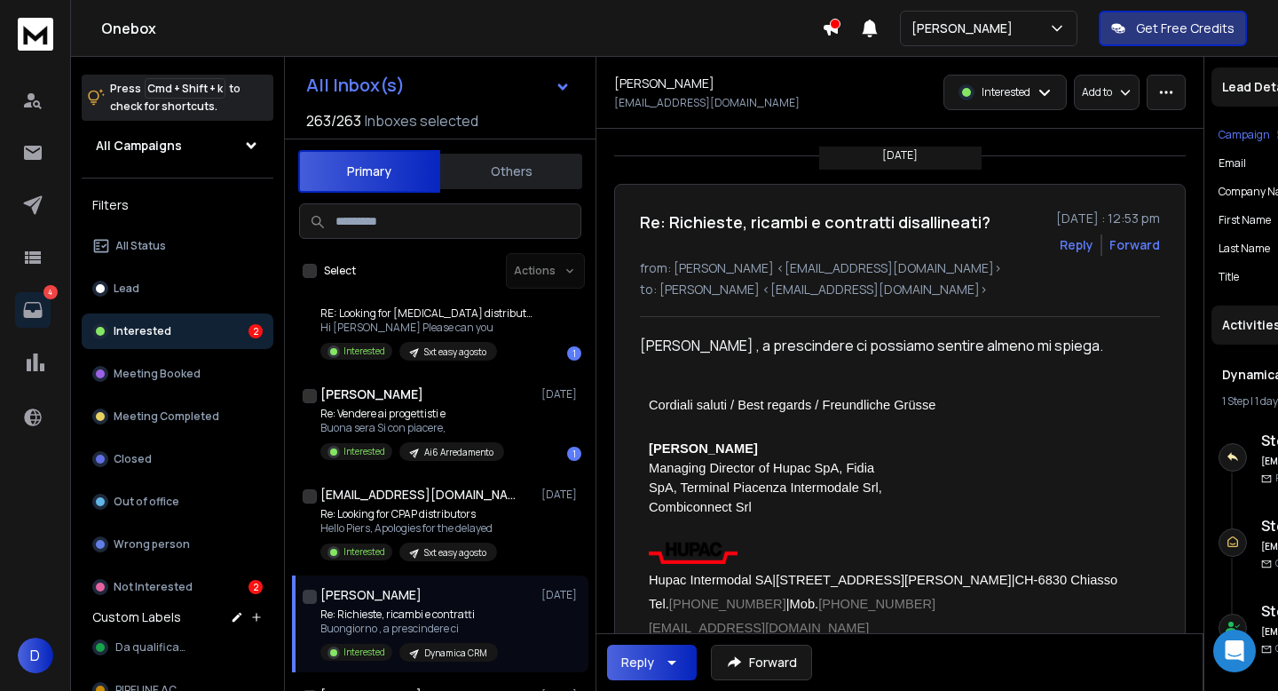
scroll to position [16, 0]
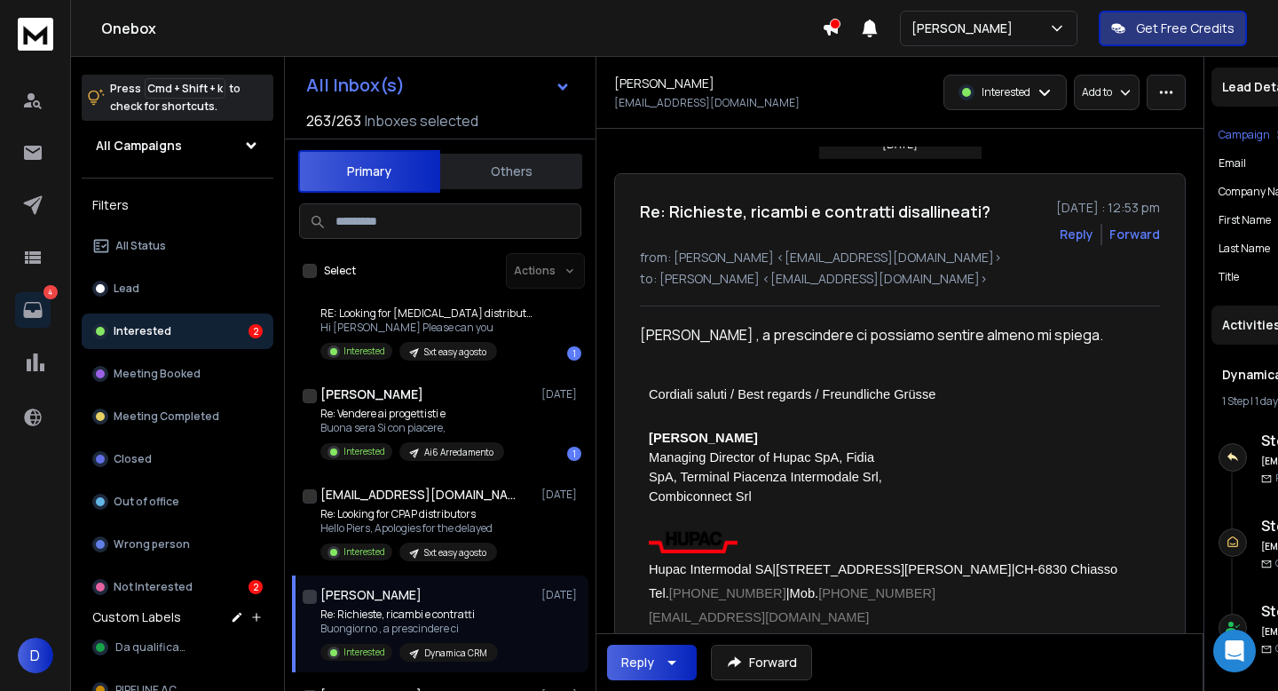
click at [661, 652] on icon "button" at bounding box center [671, 662] width 21 height 21
click at [672, 579] on div "Reply" at bounding box center [650, 582] width 93 height 36
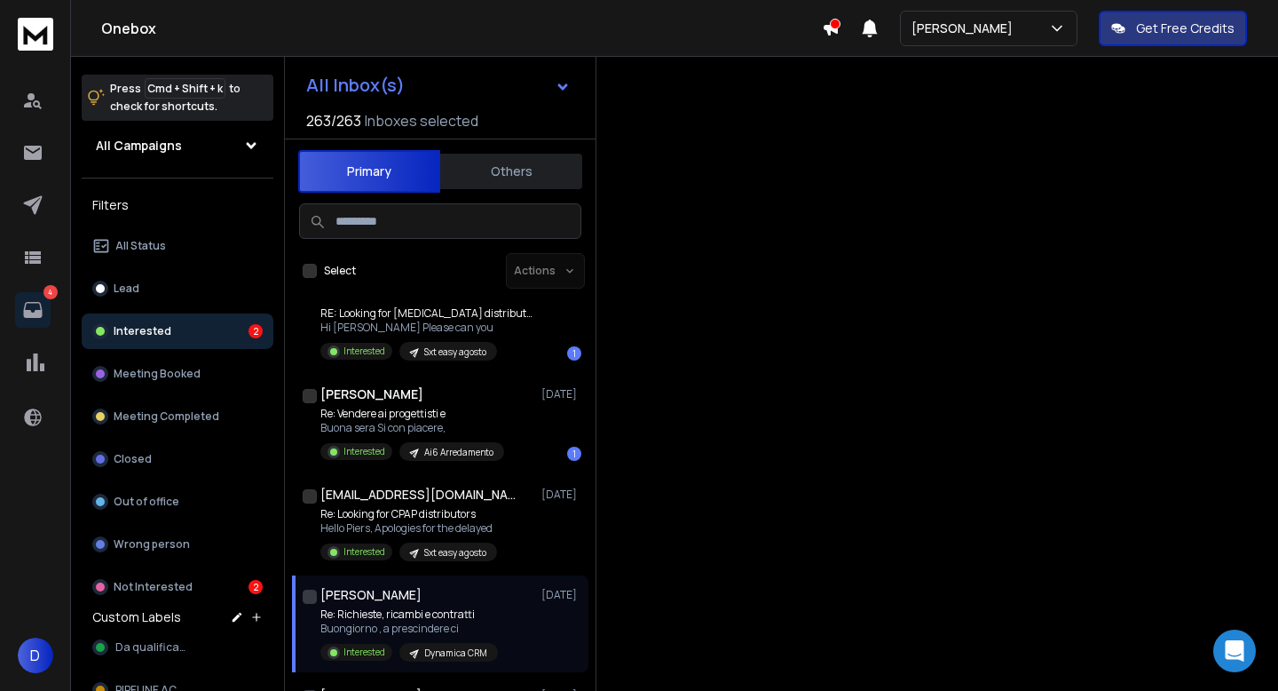
scroll to position [0, 0]
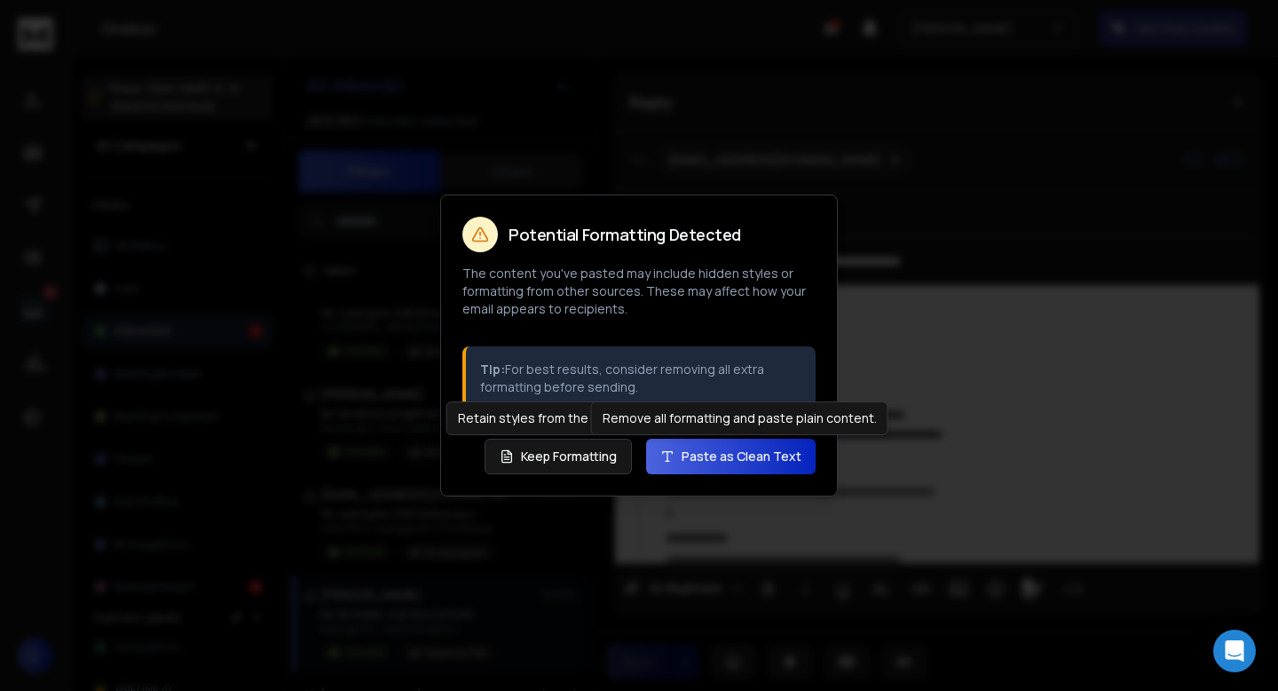
click at [743, 455] on button "Paste as Clean Text" at bounding box center [731, 457] width 170 height 36
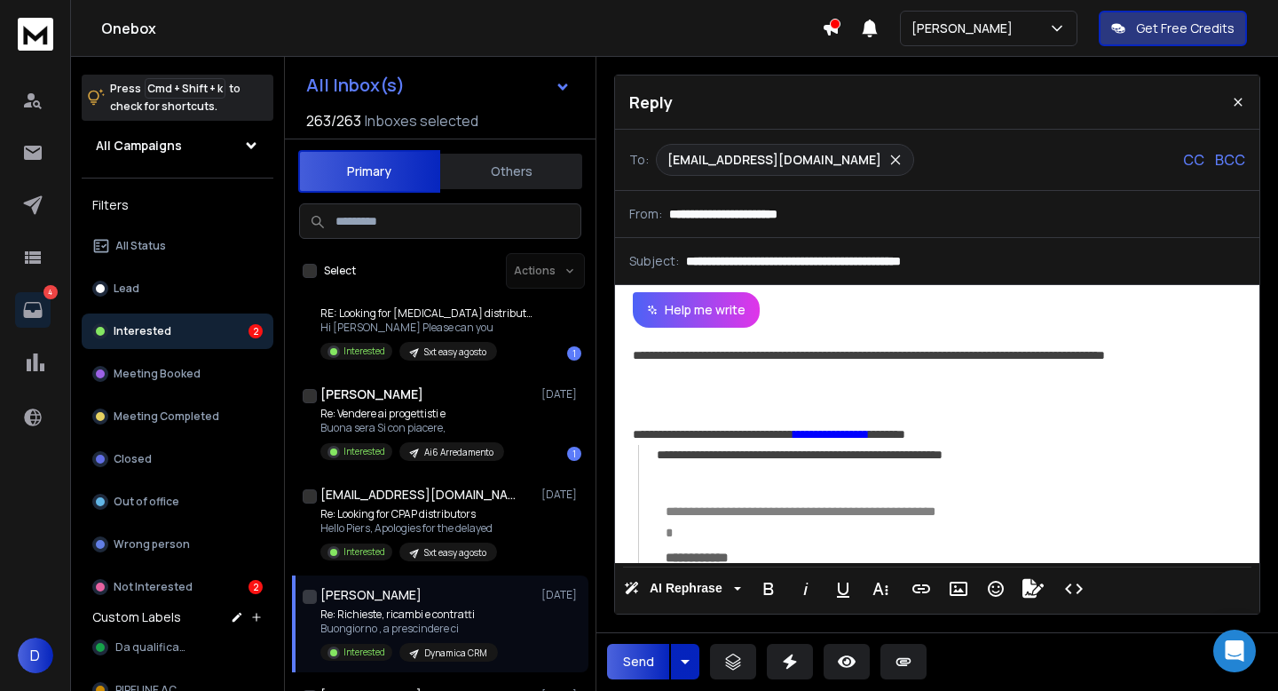
click at [933, 353] on div "**********" at bounding box center [928, 355] width 590 height 20
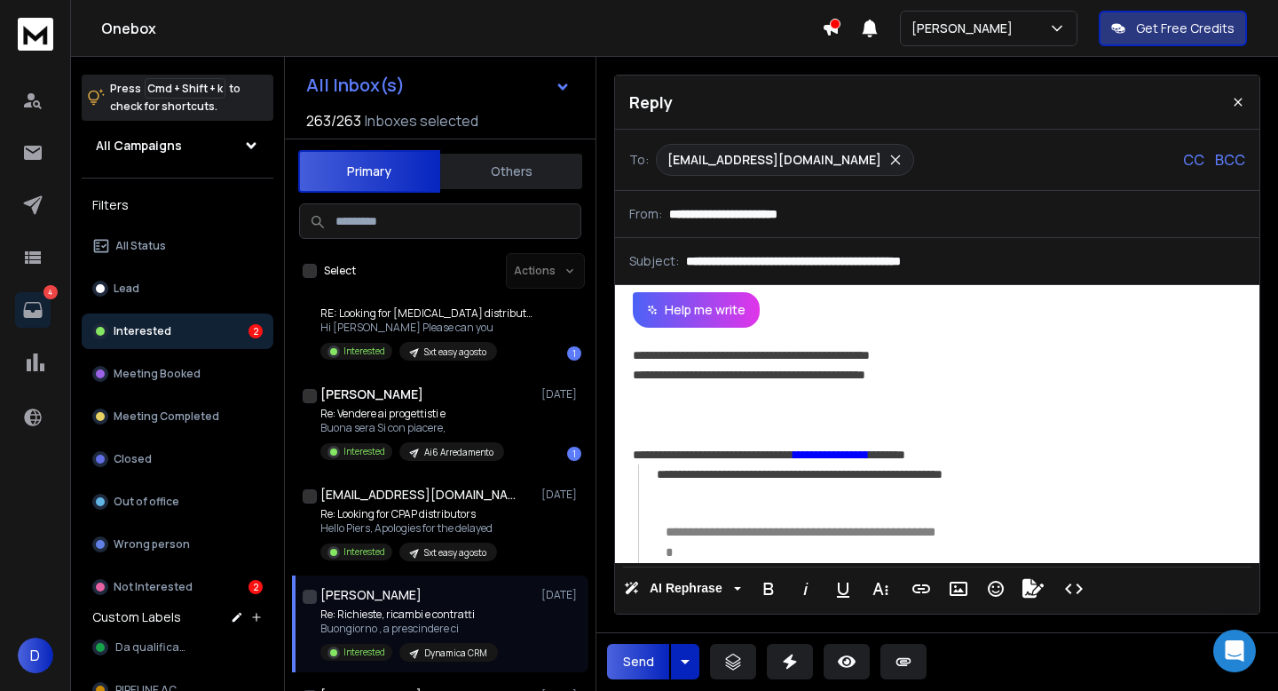
click at [634, 355] on div "**********" at bounding box center [928, 365] width 590 height 40
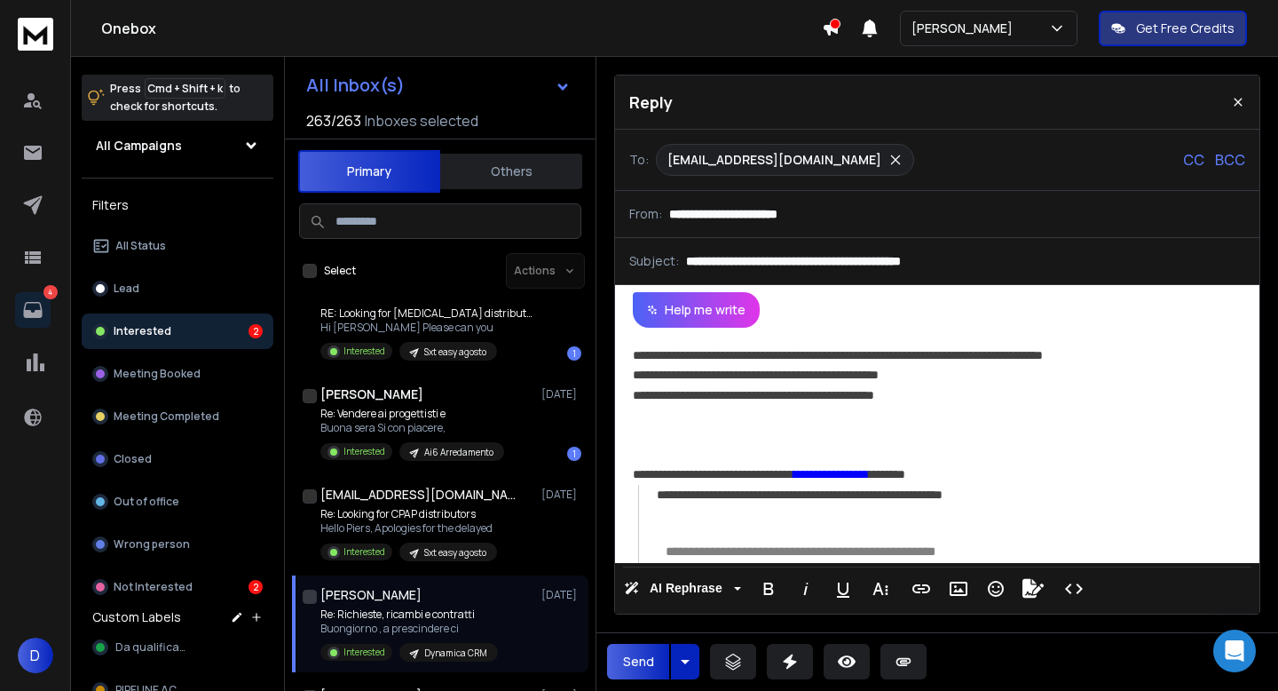
click at [963, 357] on div "**********" at bounding box center [928, 374] width 590 height 59
click at [762, 353] on div "**********" at bounding box center [928, 374] width 590 height 59
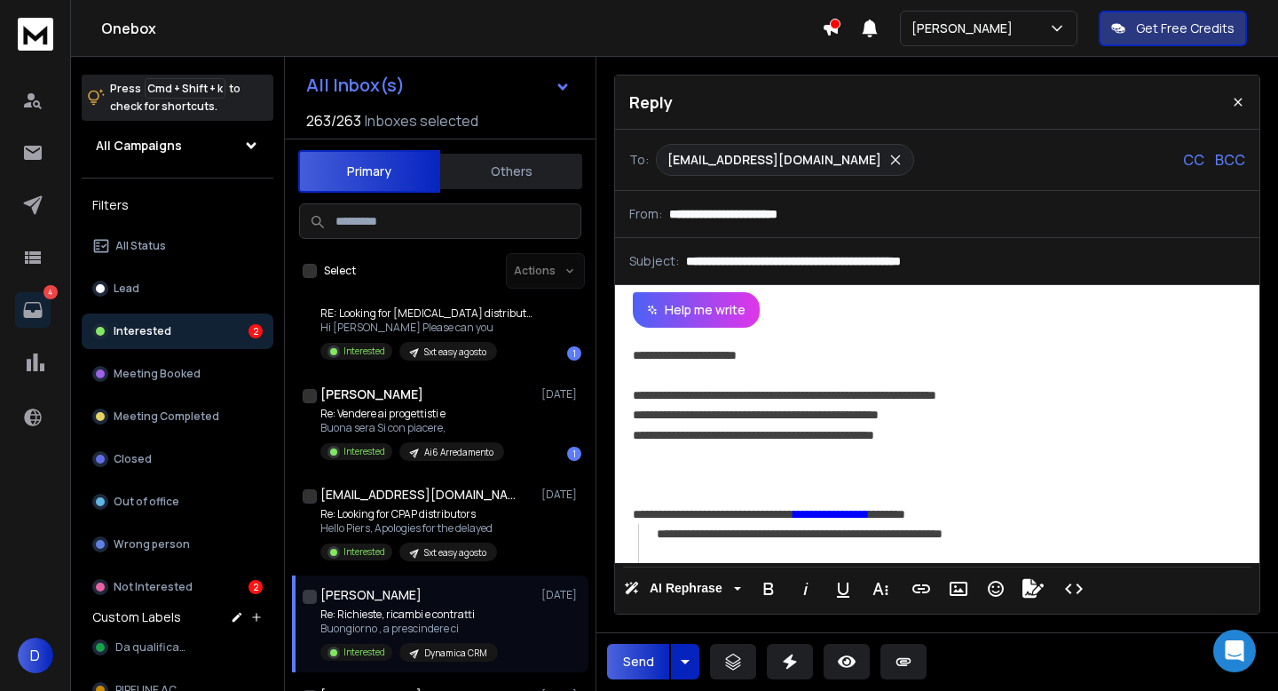
click at [1026, 399] on div "**********" at bounding box center [928, 394] width 590 height 99
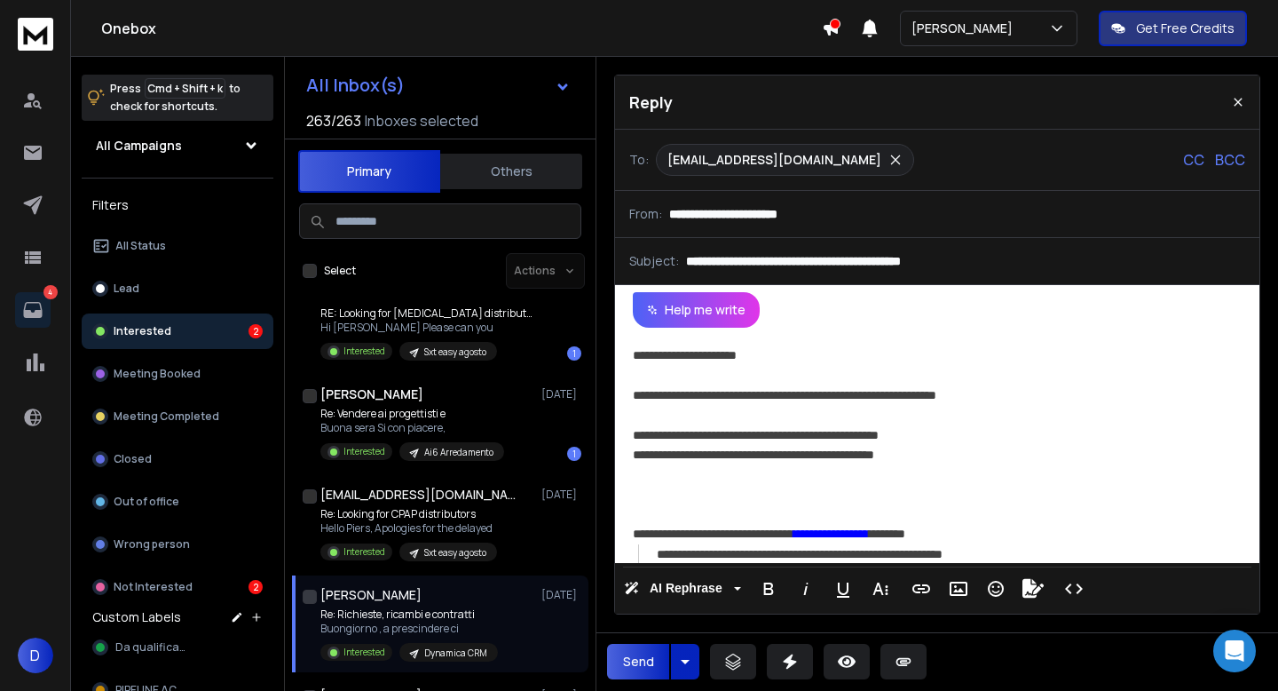
click at [969, 463] on div "**********" at bounding box center [928, 404] width 590 height 119
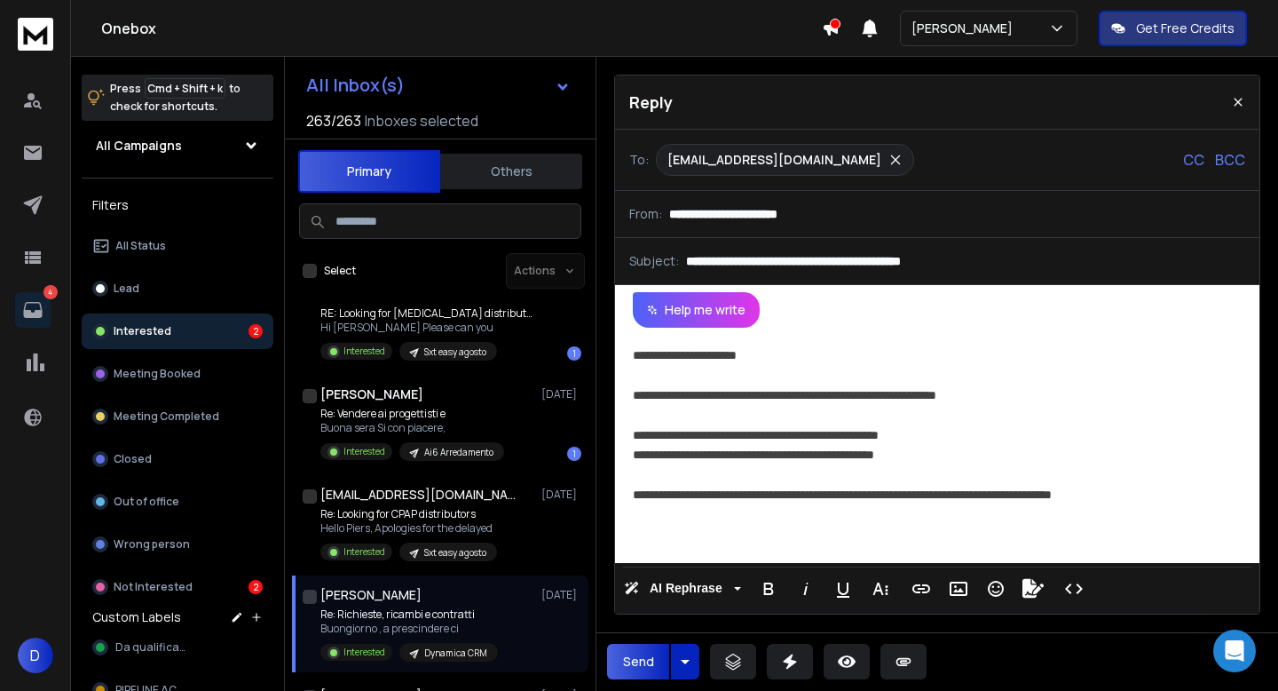
scroll to position [23, 0]
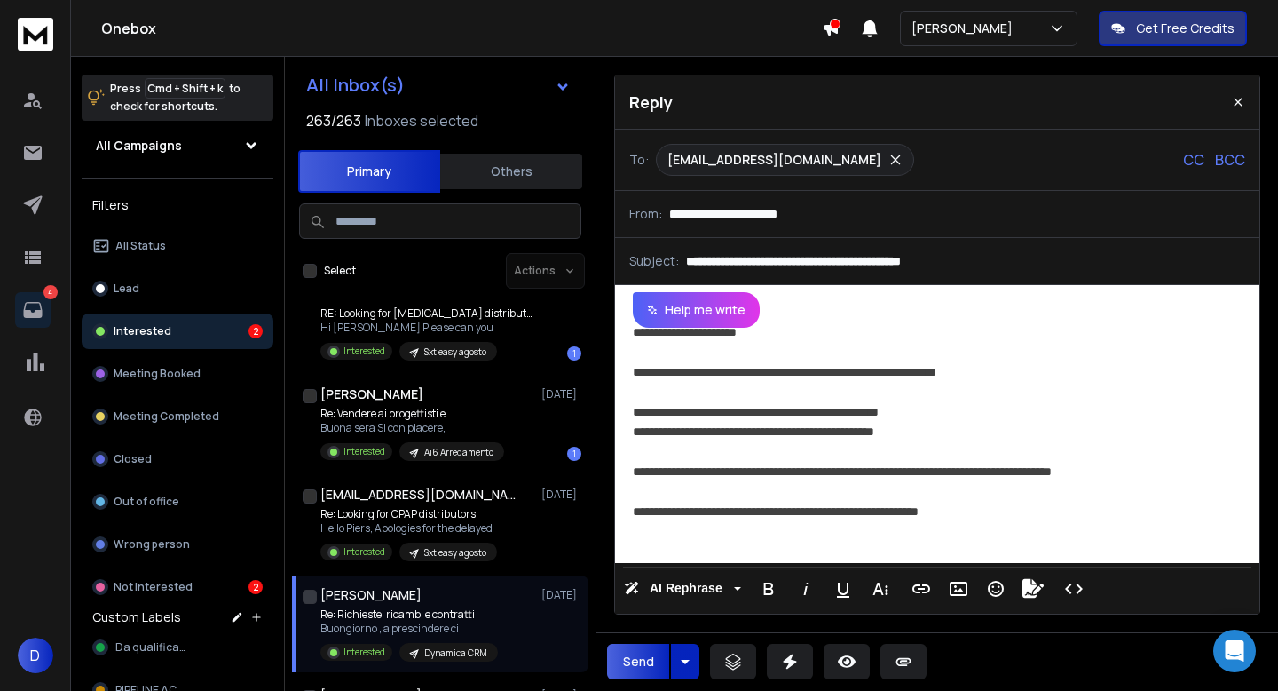
click at [712, 508] on div "**********" at bounding box center [928, 421] width 590 height 199
click at [1030, 508] on div "**********" at bounding box center [928, 421] width 590 height 199
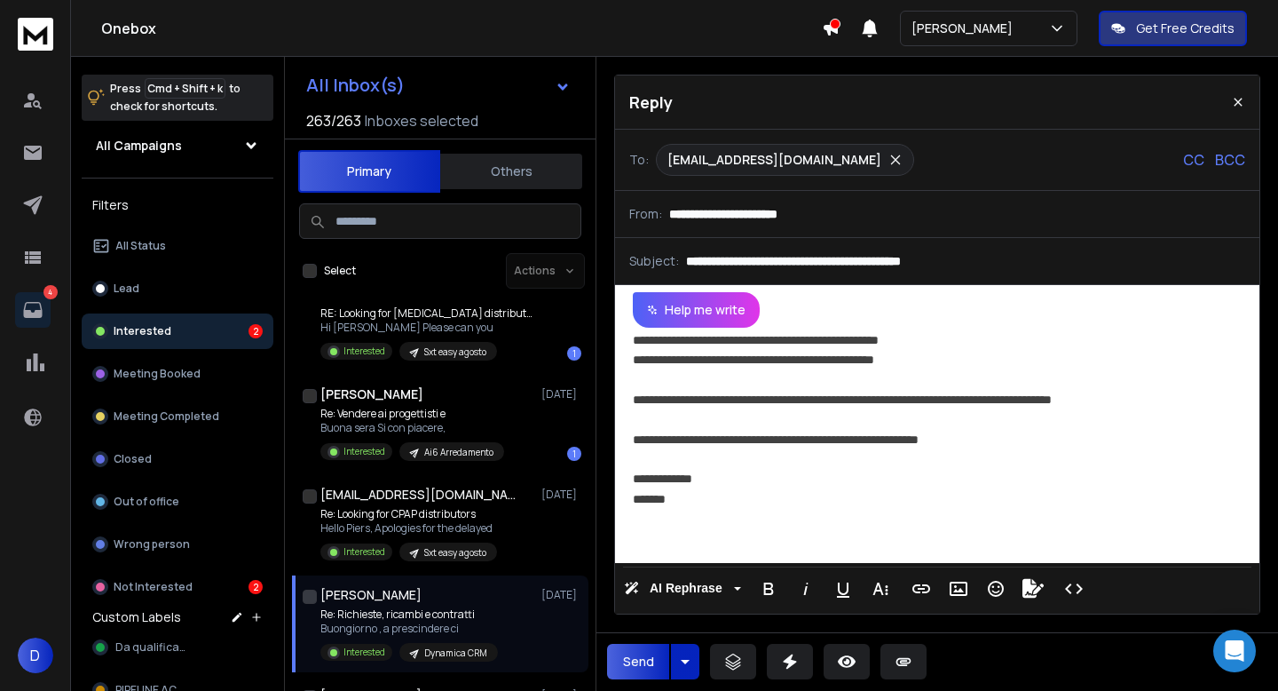
scroll to position [99, 0]
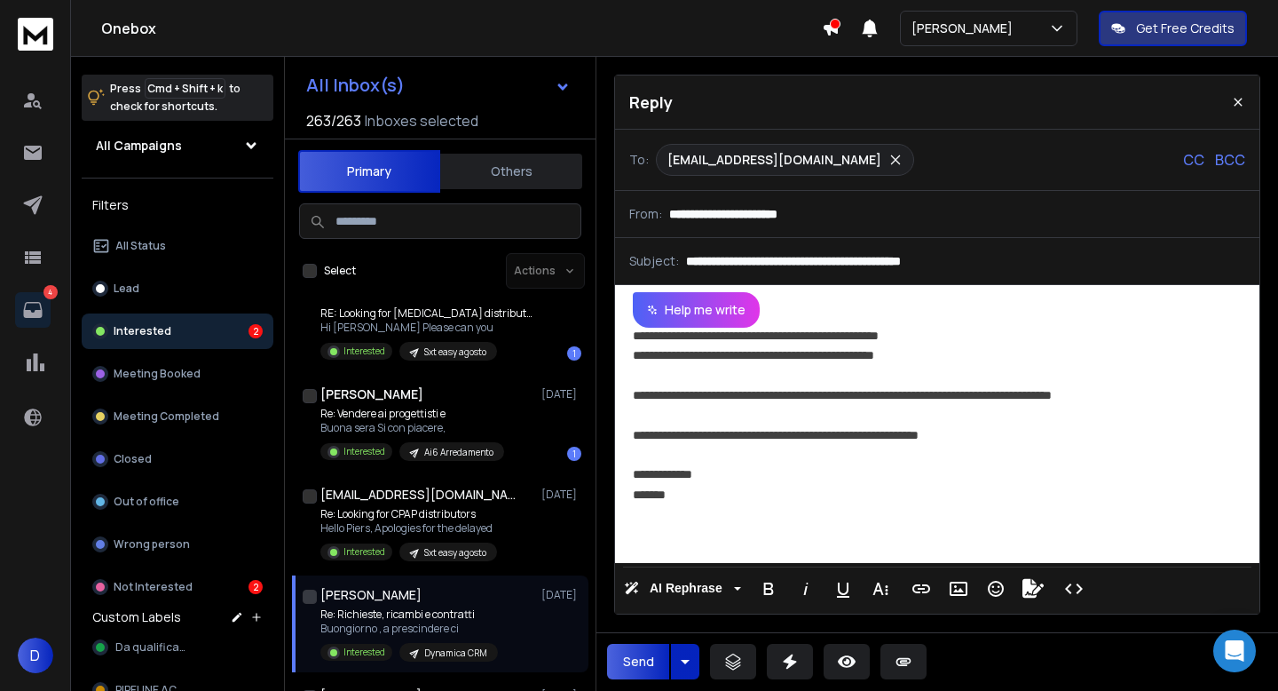
click at [641, 667] on button "Send" at bounding box center [638, 662] width 62 height 36
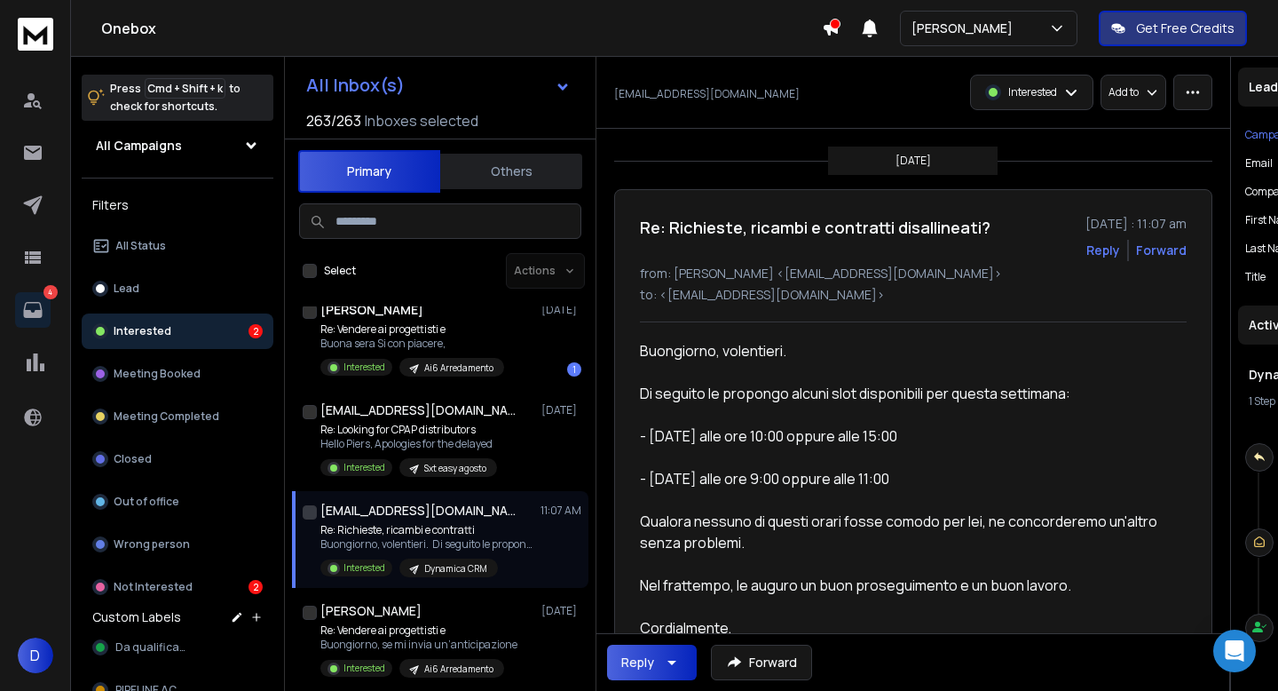
scroll to position [302, 0]
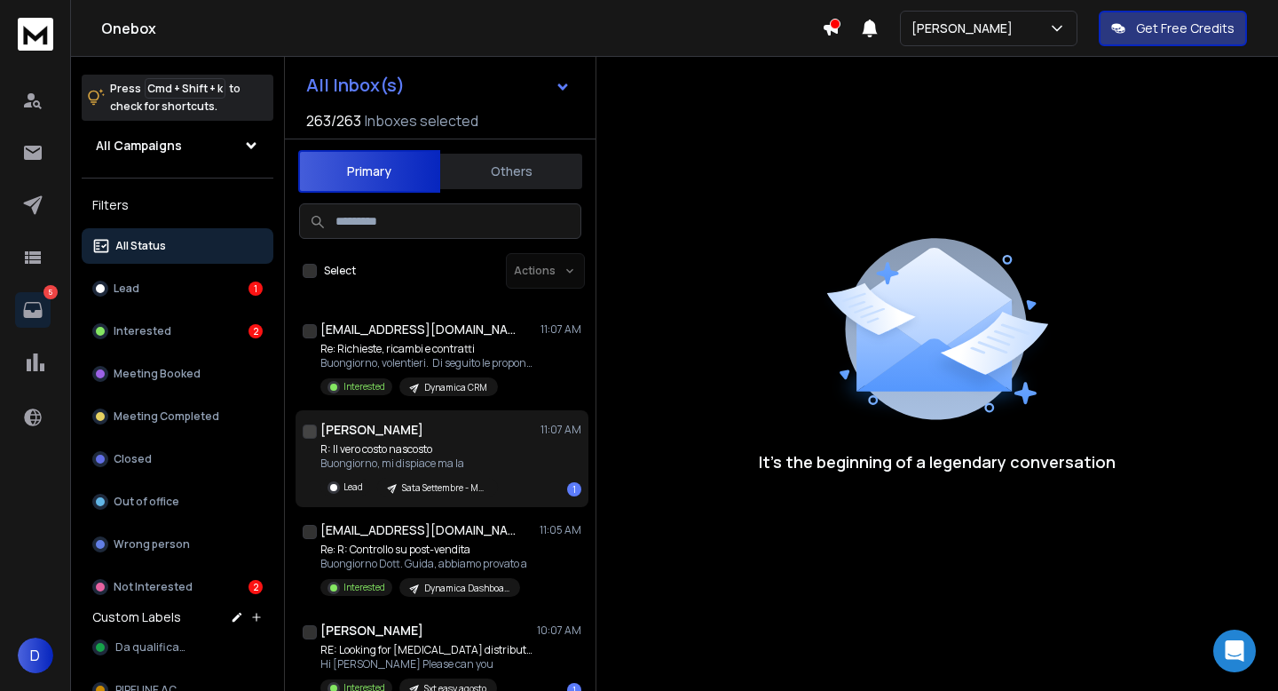
click at [543, 465] on div "R: Il vero costo nascosto Buongiorno, mi dispiace ma la Lead Sata Settembre - M…" at bounding box center [450, 469] width 261 height 54
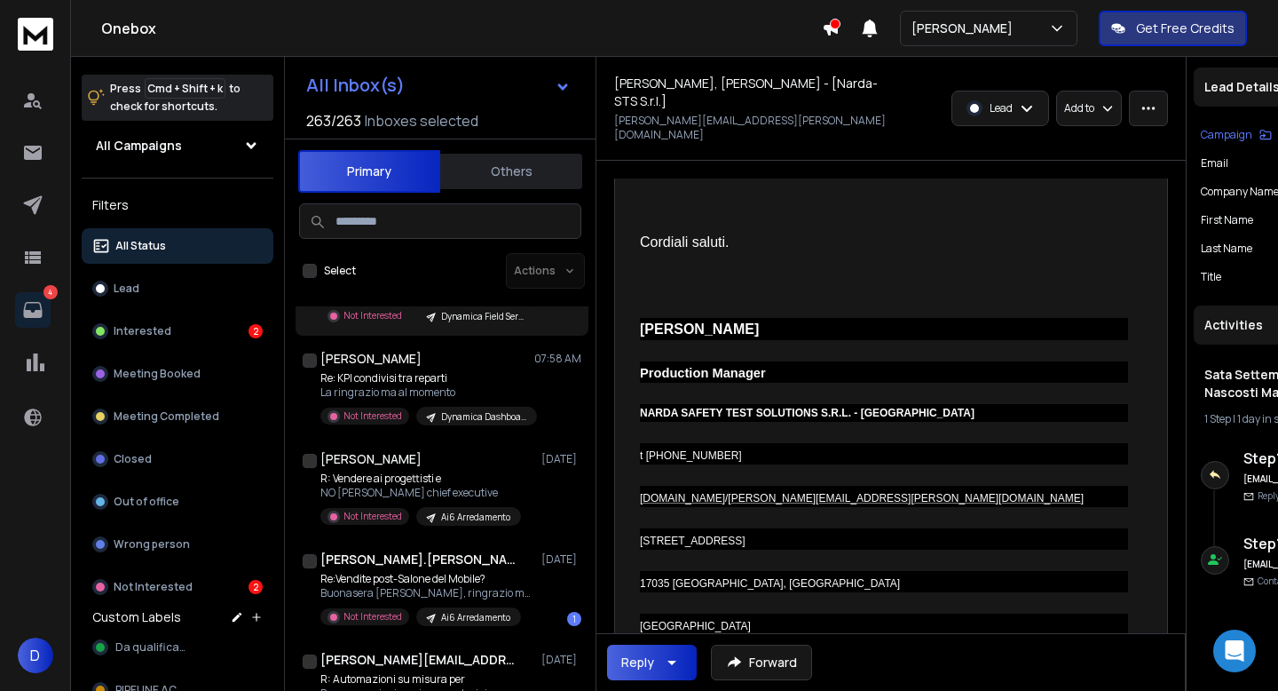
scroll to position [676, 0]
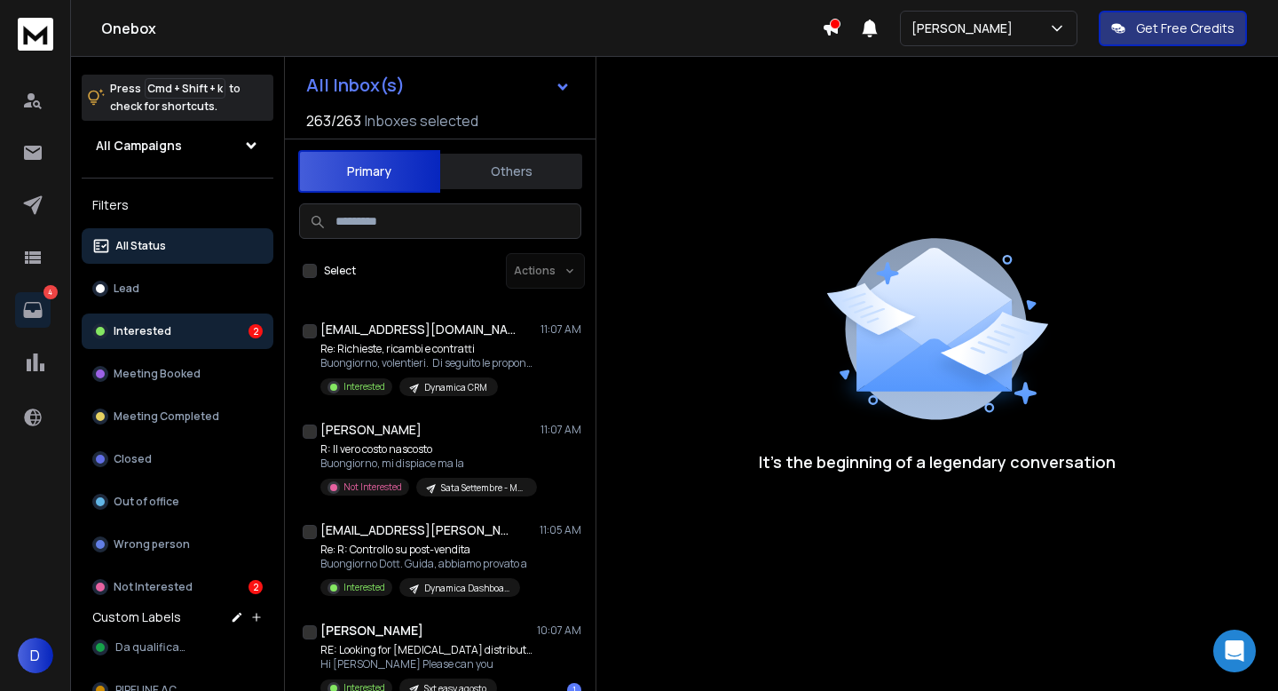
click at [206, 339] on button "Interested 2" at bounding box center [178, 331] width 192 height 36
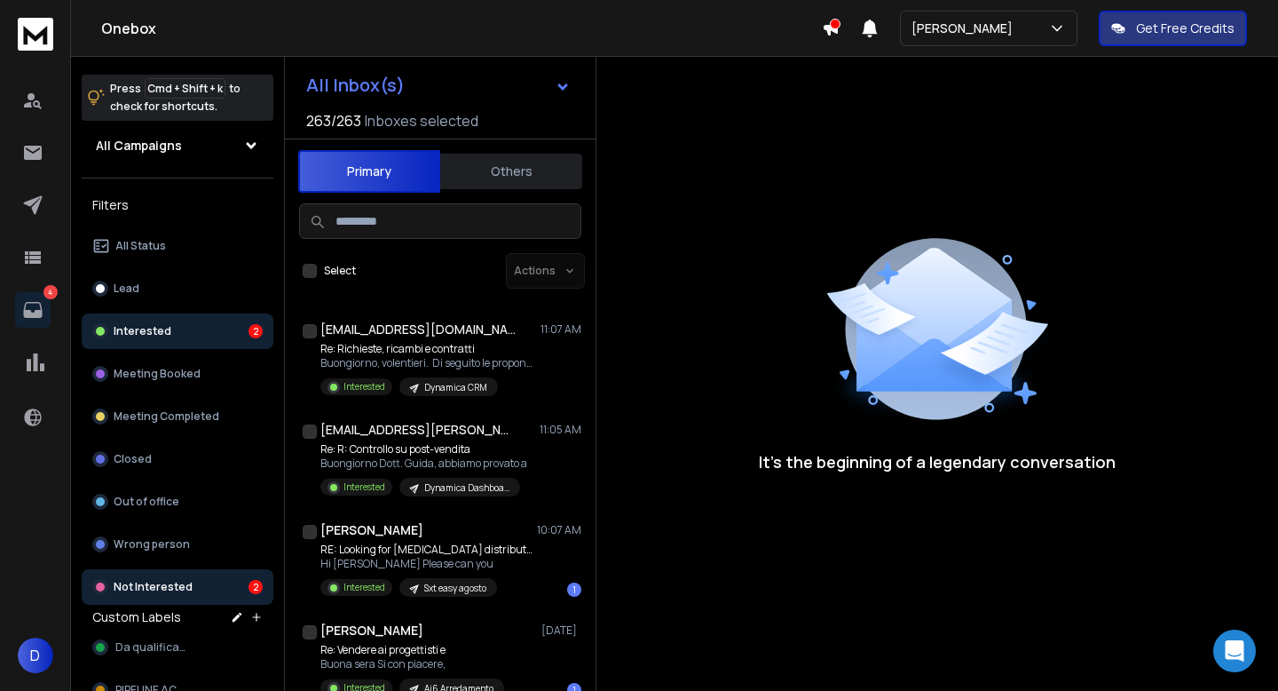
click at [181, 587] on p "Not Interested" at bounding box center [153, 587] width 79 height 14
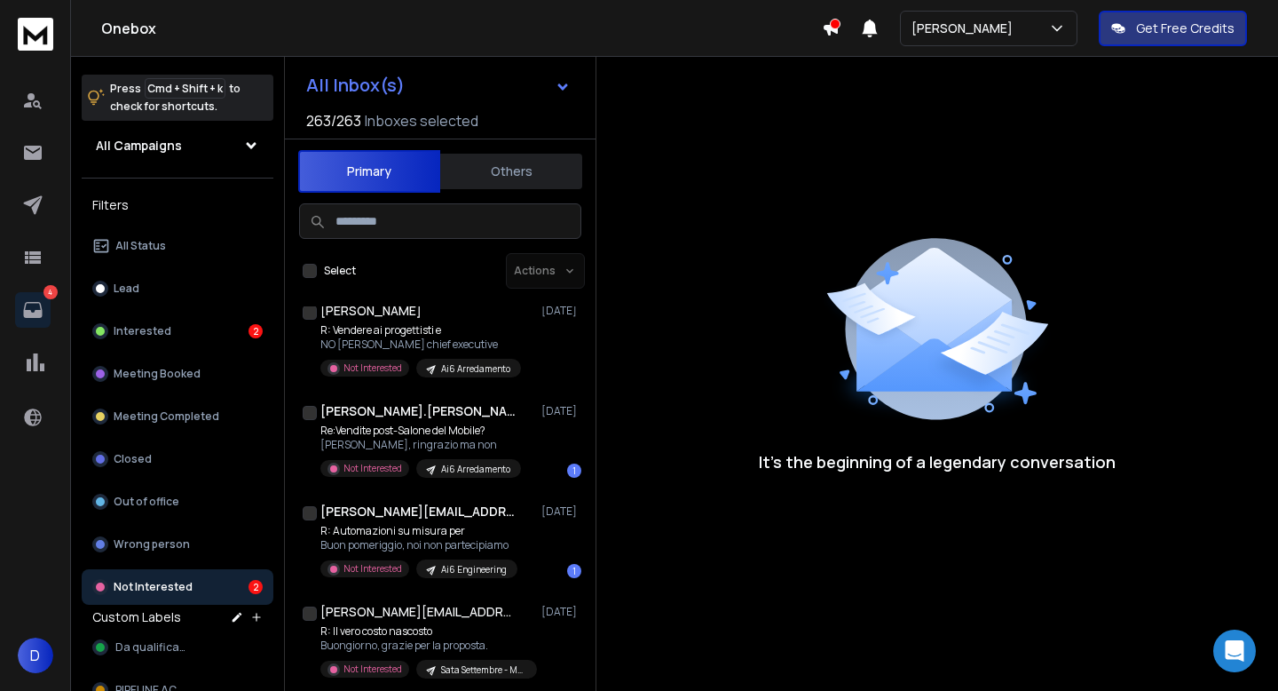
scroll to position [422, 0]
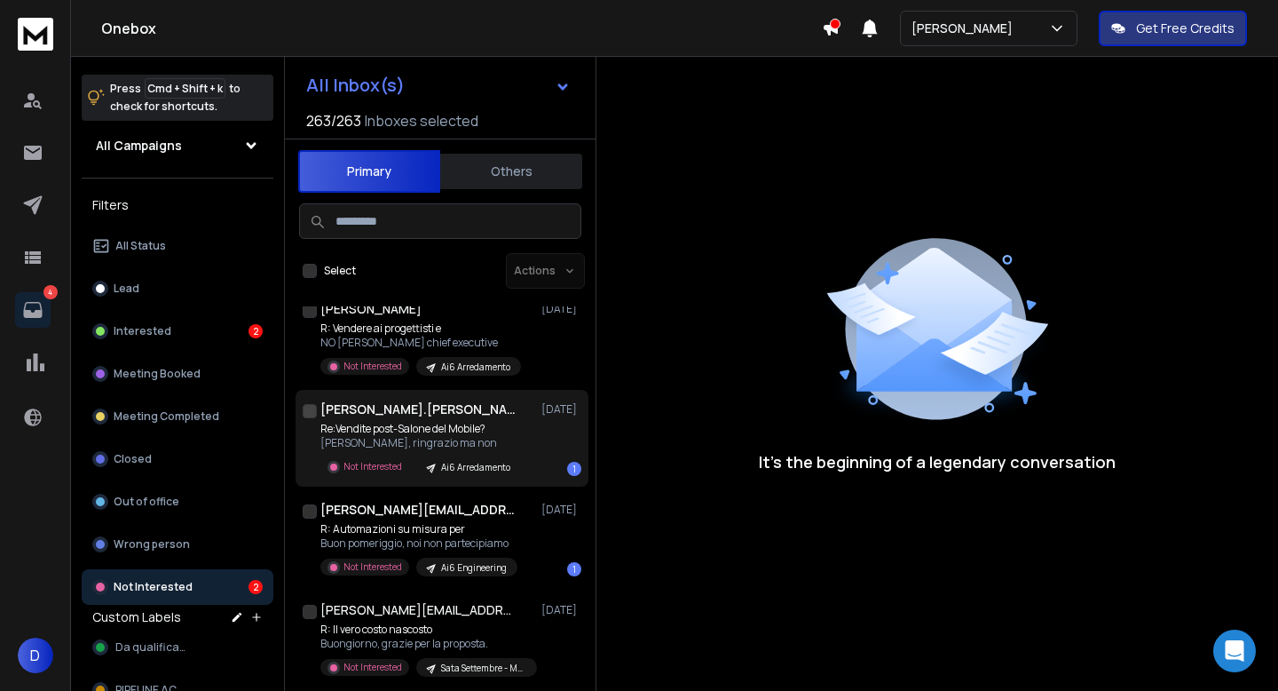
click at [549, 449] on div "Re:Vendite post-Salone del Mobile? Buonasera Cristian, ringrazio ma non Not Int…" at bounding box center [450, 449] width 261 height 54
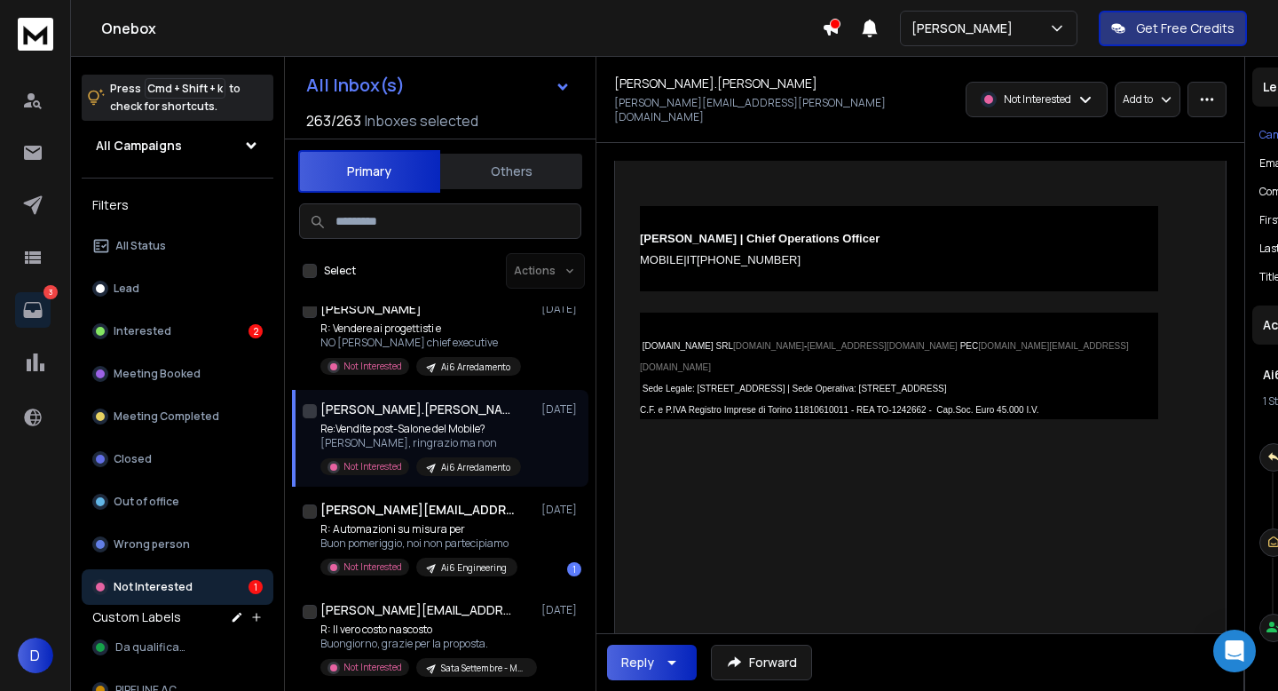
scroll to position [445, 0]
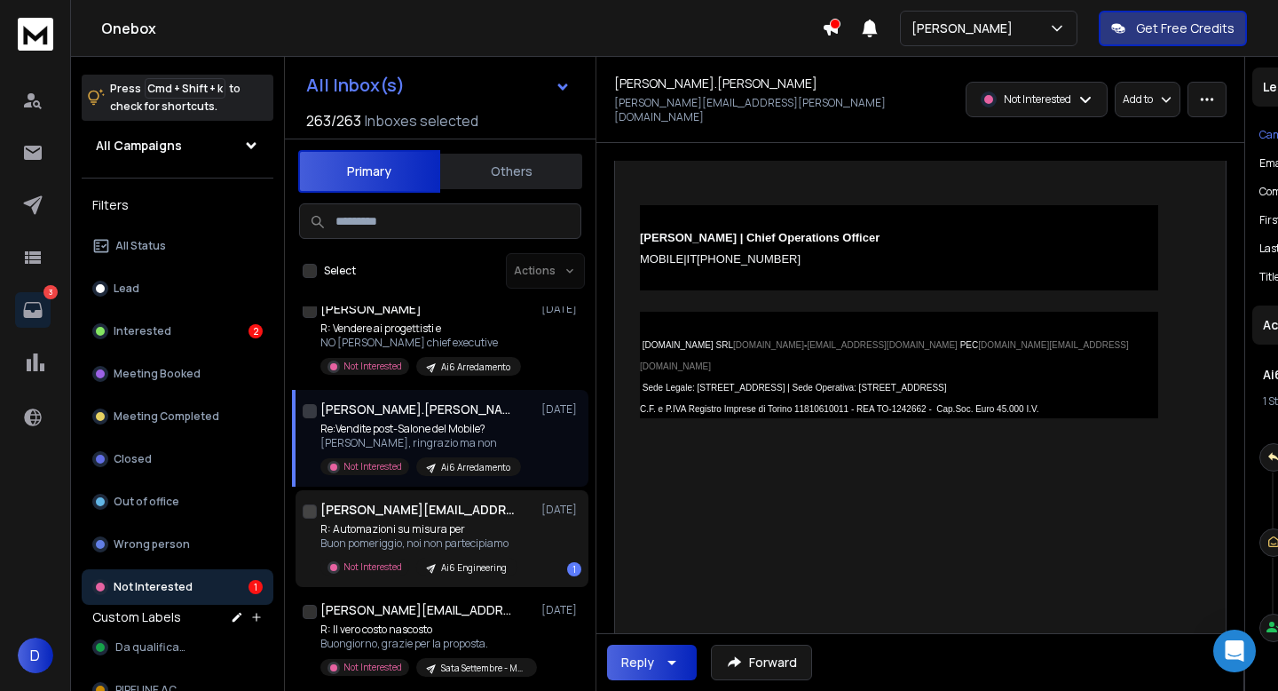
click at [502, 557] on div "Ai6 Engineering" at bounding box center [466, 566] width 101 height 19
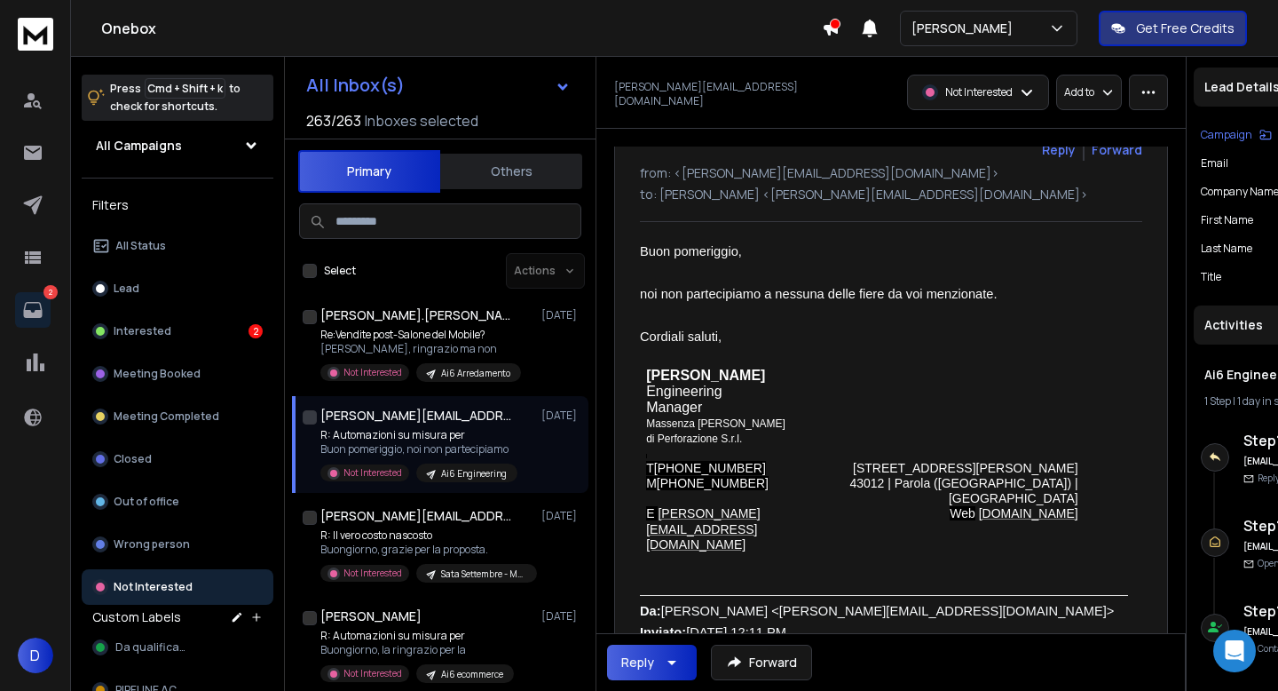
scroll to position [636, 0]
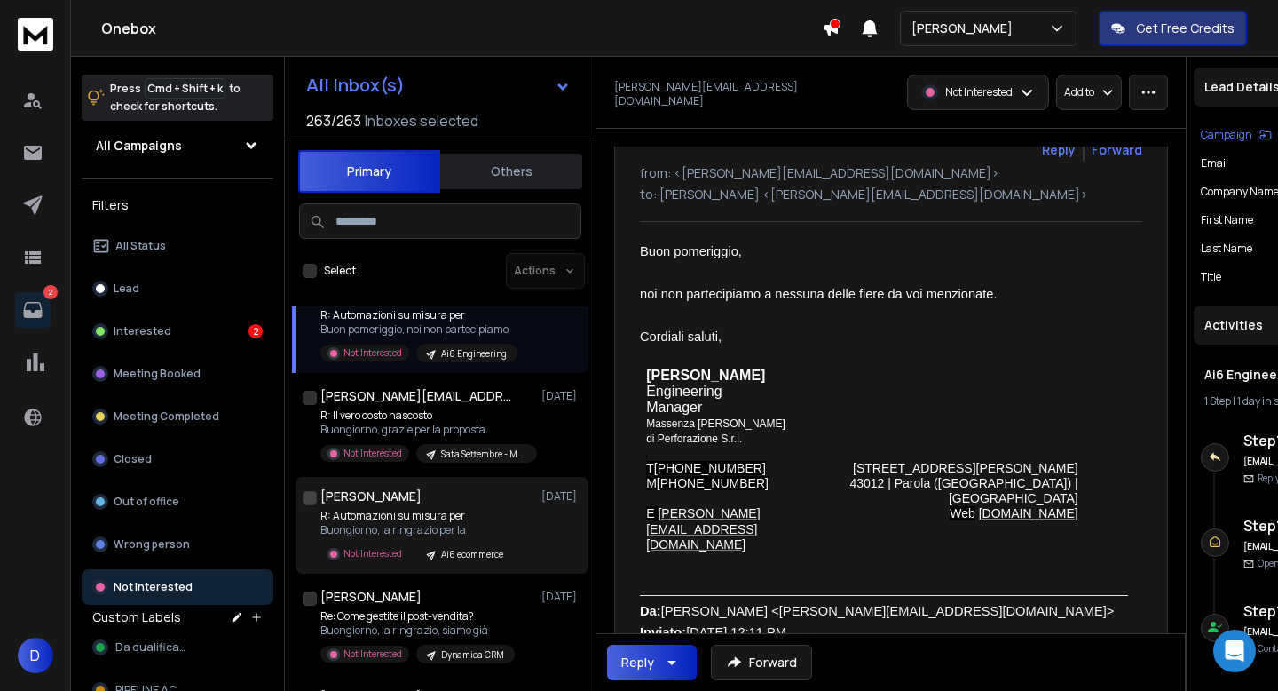
click at [470, 517] on p "R: Automazioni su misura per" at bounding box center [417, 516] width 194 height 14
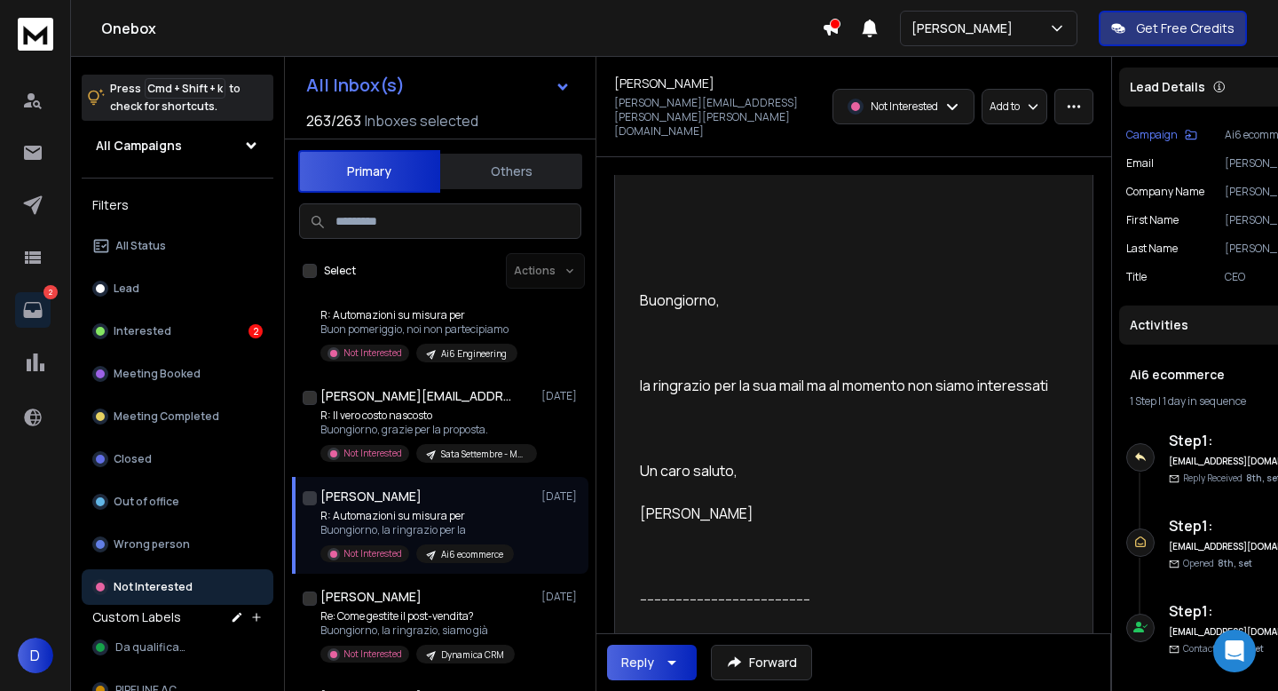
scroll to position [256, 0]
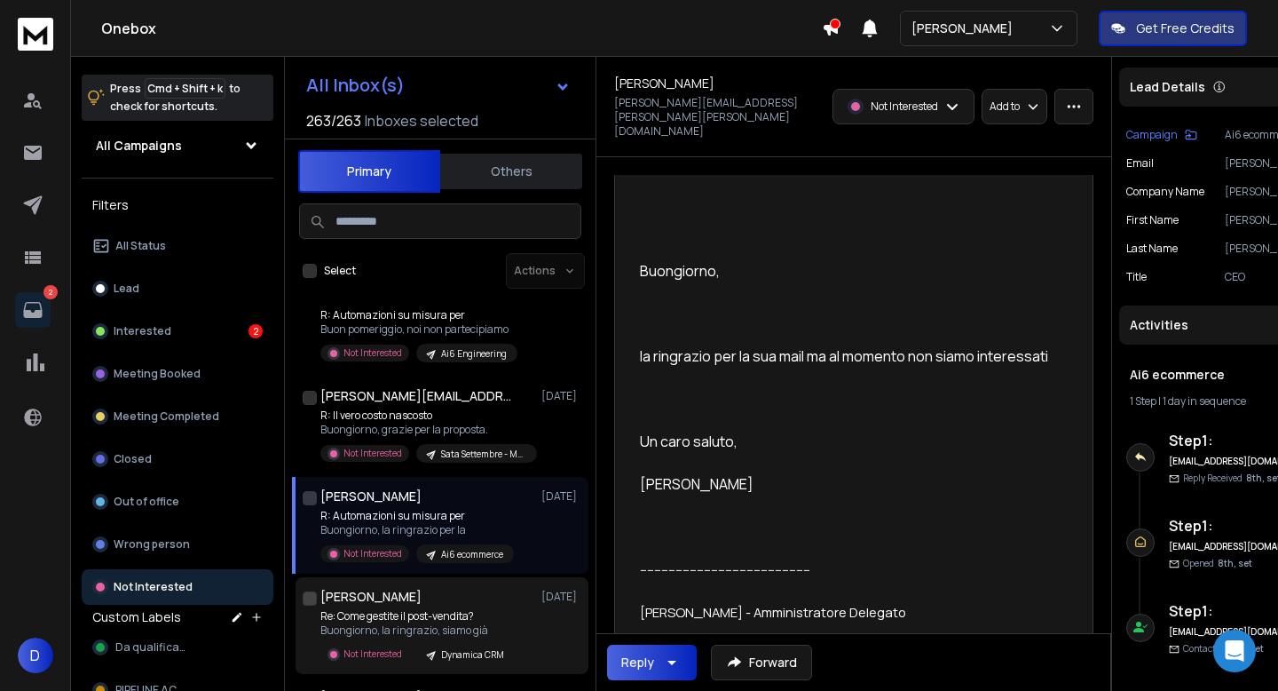
click at [494, 593] on div "[PERSON_NAME] [DATE]" at bounding box center [450, 597] width 261 height 18
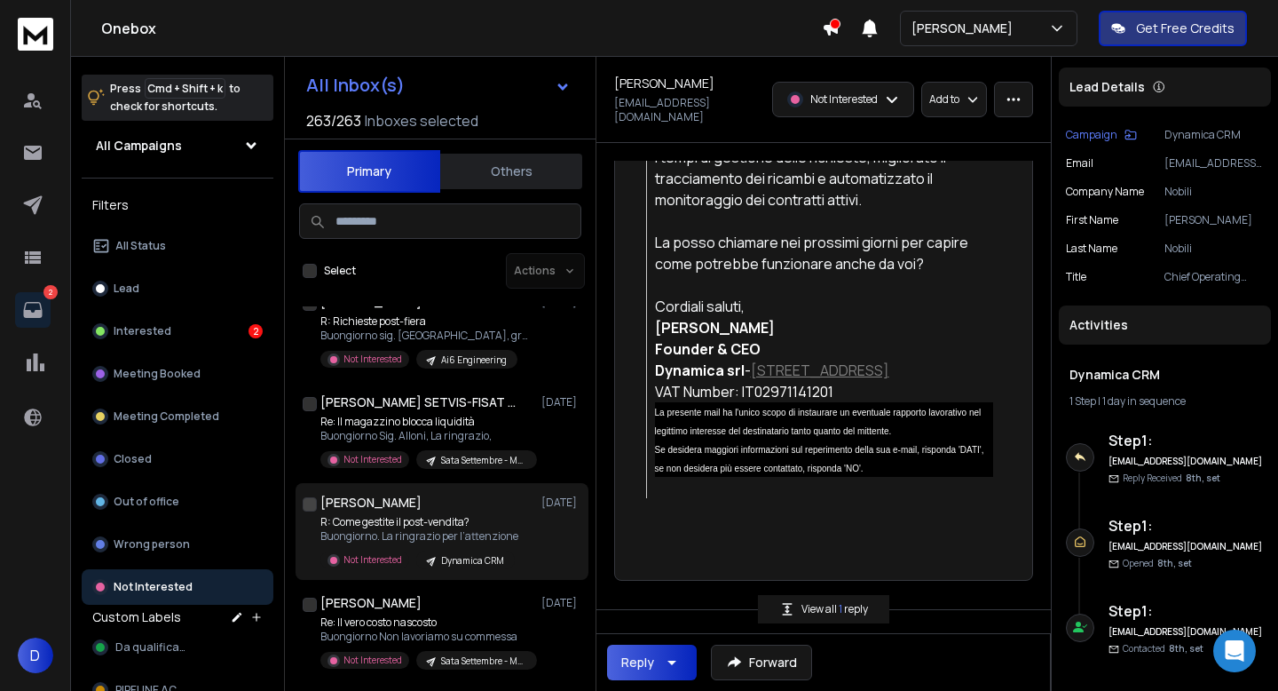
scroll to position [1433, 0]
click at [502, 534] on p "Buongiorno. La ringrazio per l’attenzione" at bounding box center [419, 535] width 198 height 14
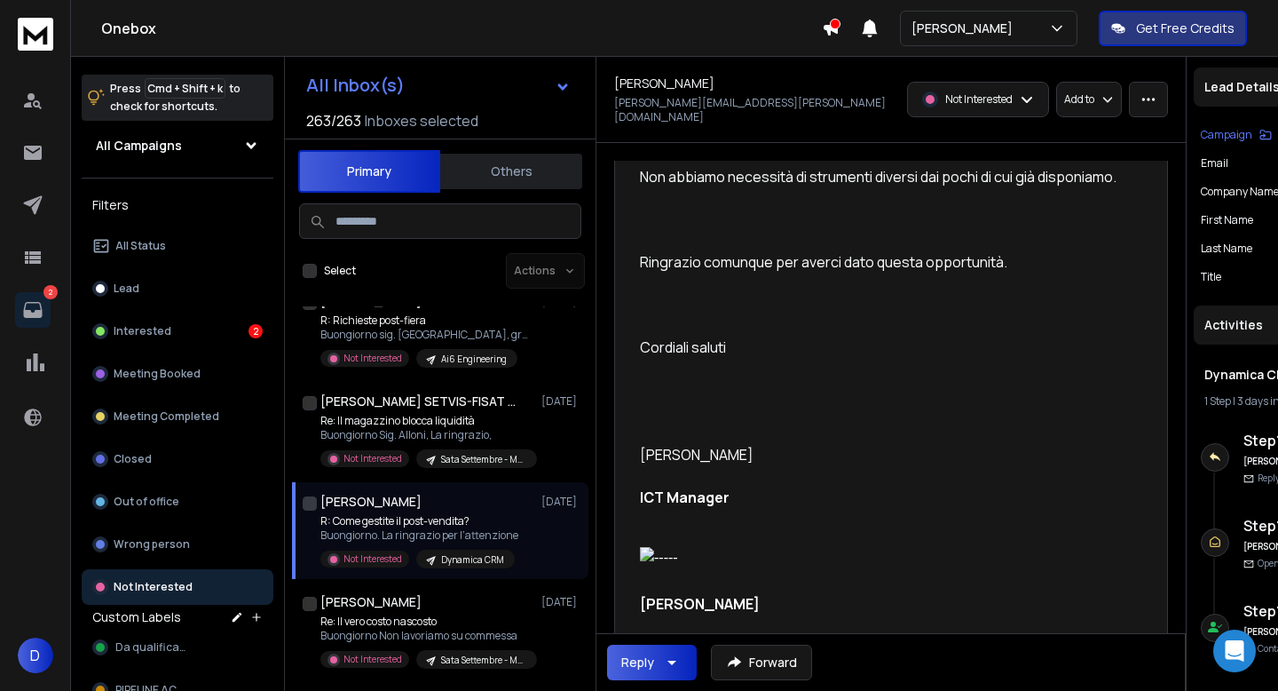
scroll to position [441, 0]
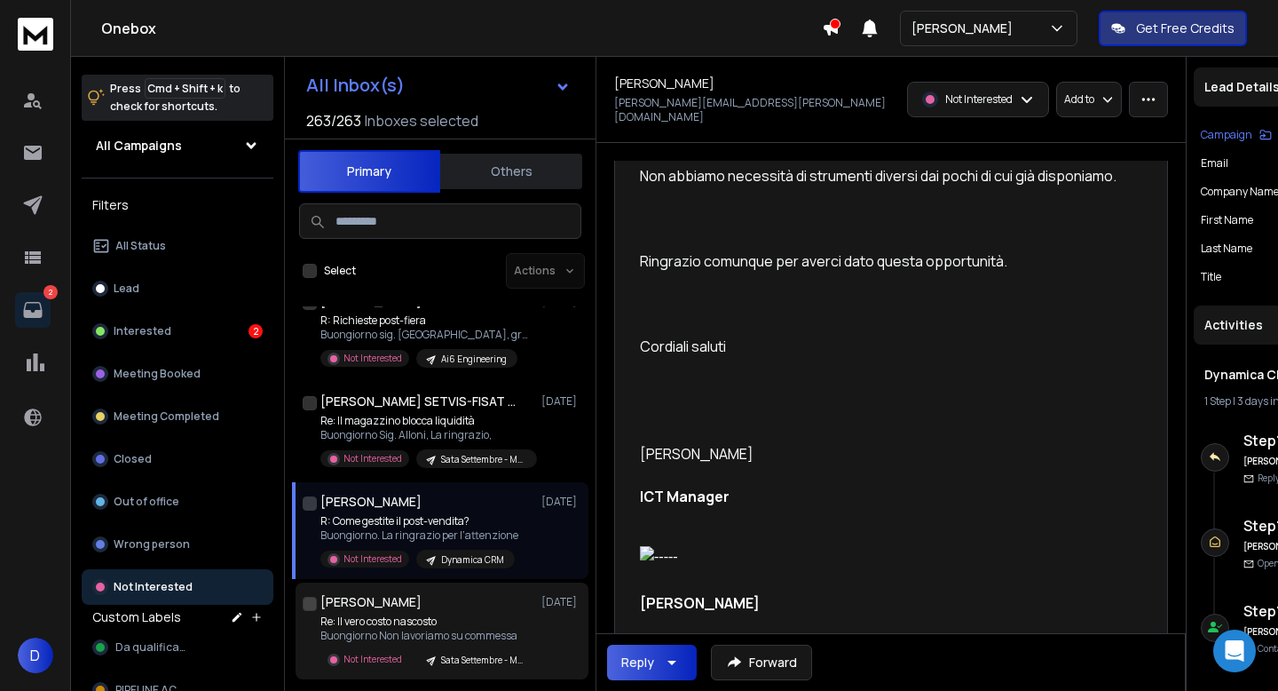
click at [534, 603] on div "[PERSON_NAME] [DATE]" at bounding box center [450, 602] width 261 height 18
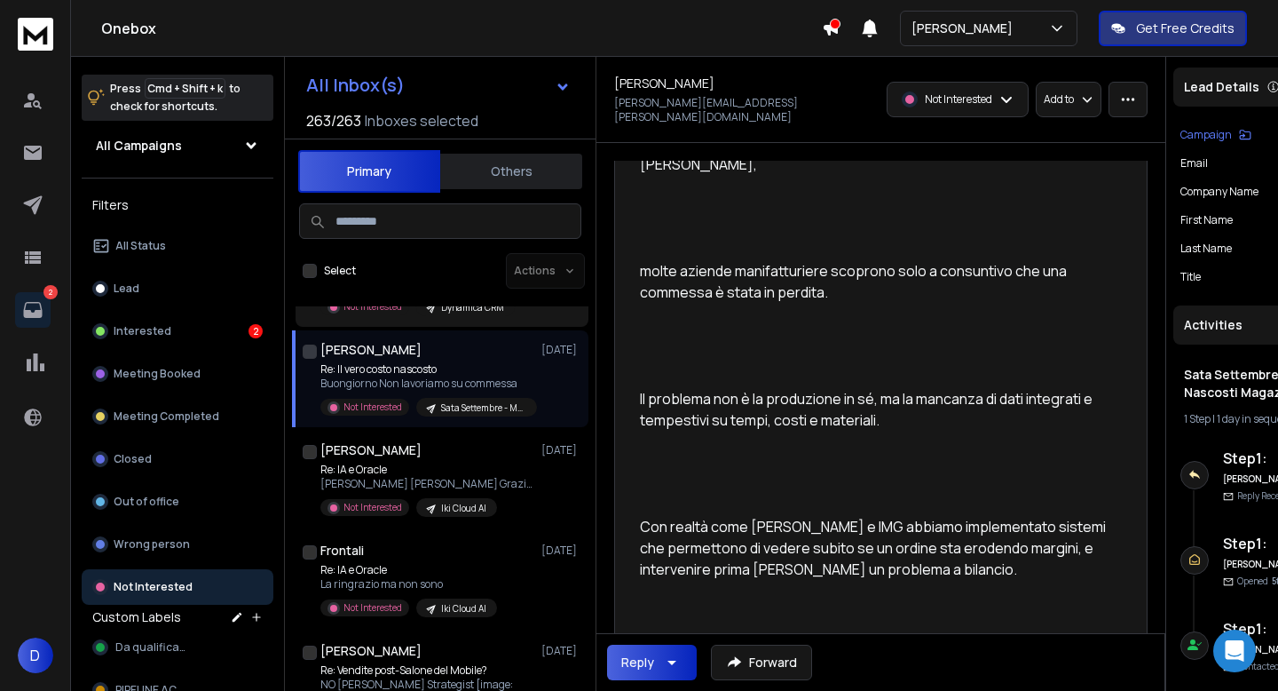
scroll to position [1686, 0]
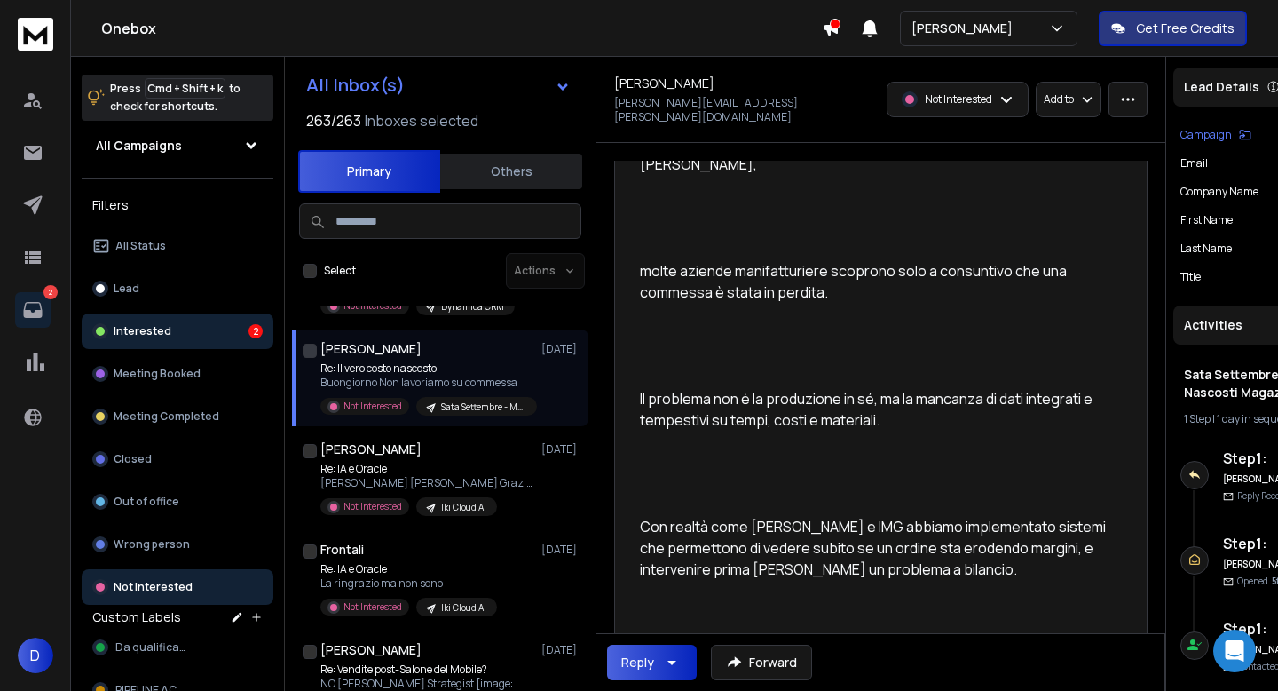
click at [169, 330] on button "Interested 2" at bounding box center [178, 331] width 192 height 36
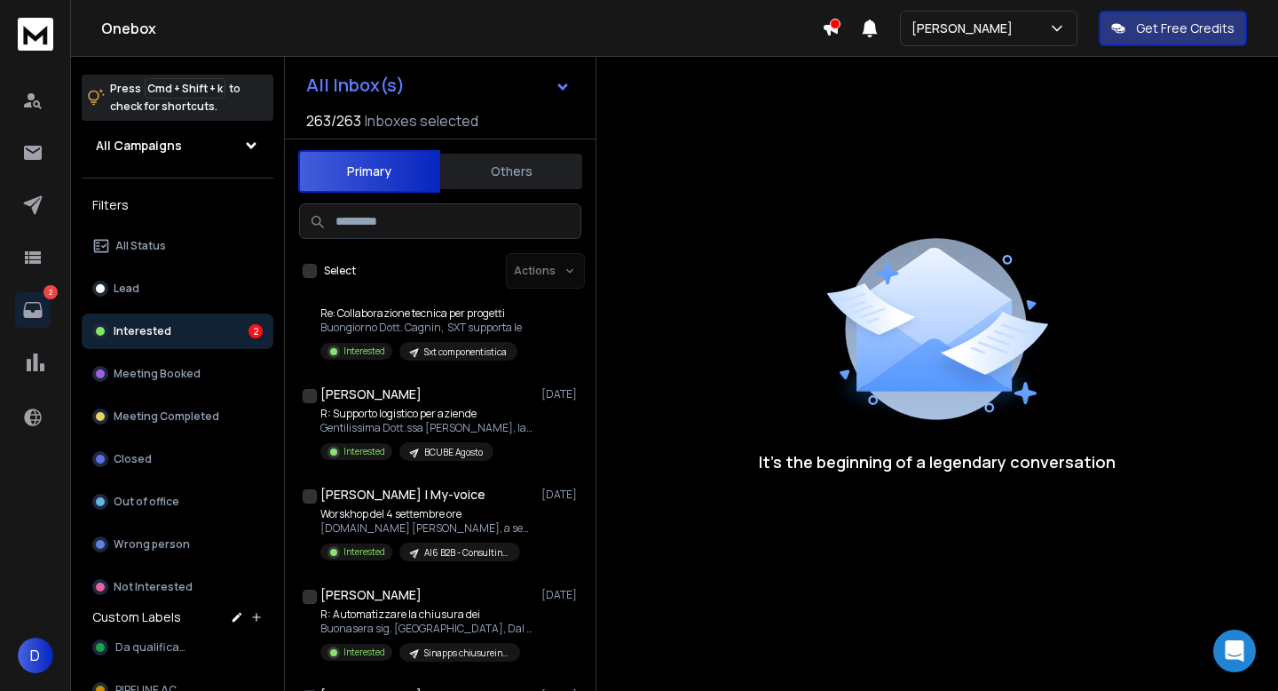
scroll to position [876, 0]
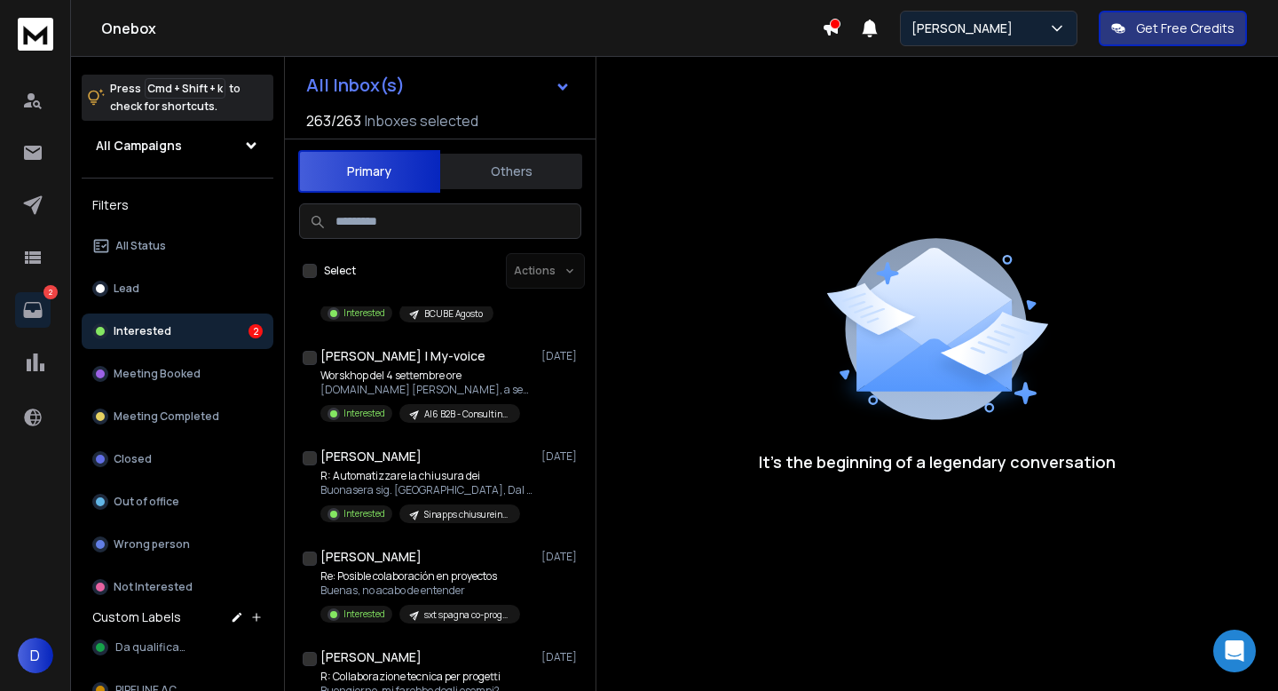
click at [965, 36] on p "[PERSON_NAME]" at bounding box center [966, 29] width 108 height 18
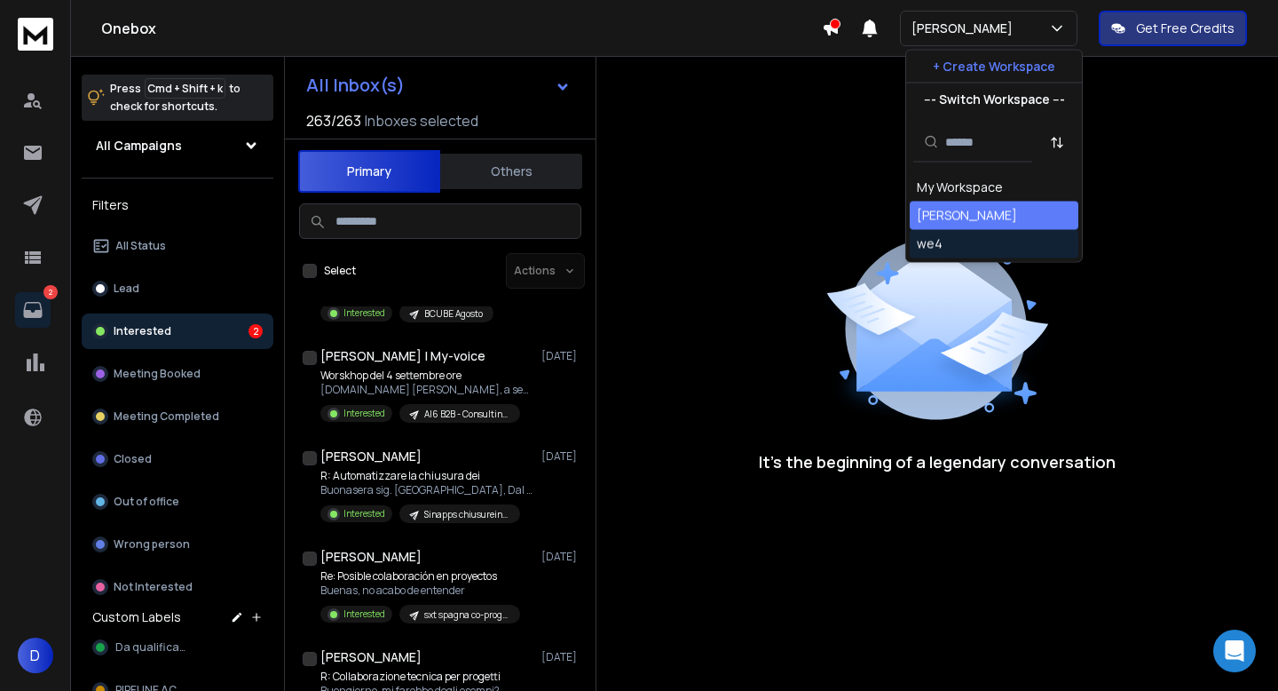
click at [969, 247] on div "we4" at bounding box center [994, 244] width 169 height 28
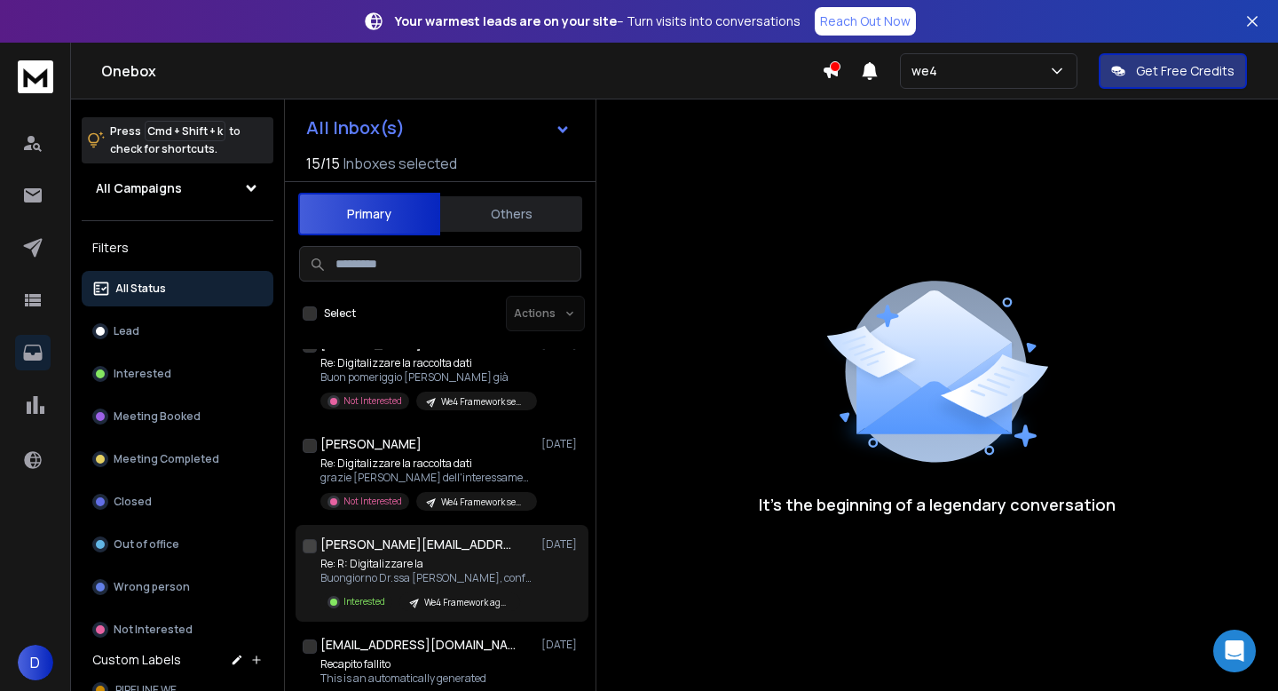
scroll to position [29, 0]
click at [554, 597] on div "Re: R: Digitalizzare la Buongiorno Dr.ssa Bonfanti, confermiamo che il Interest…" at bounding box center [450, 583] width 261 height 54
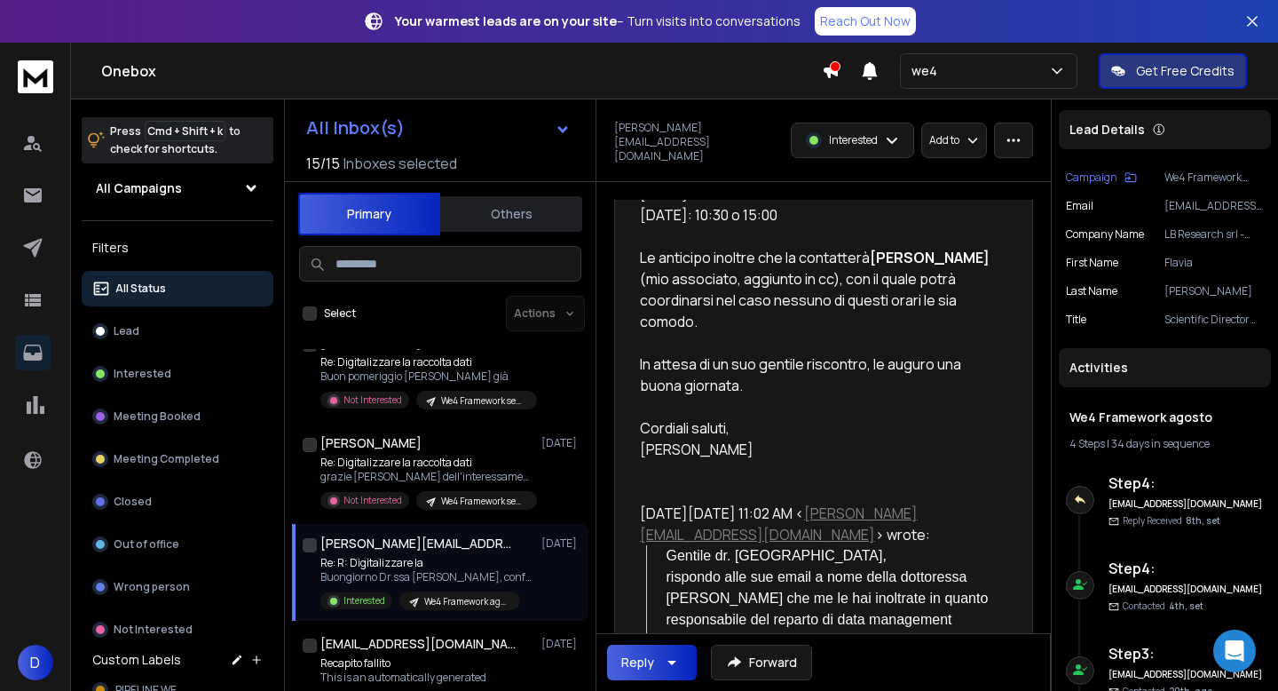
scroll to position [452, 0]
drag, startPoint x: 989, startPoint y: 472, endPoint x: 1016, endPoint y: 478, distance: 27.2
click at [994, 652] on div "Attualmente abbiamo già diversi fornitori di sistemi EDC con i quali collaboria…" at bounding box center [831, 673] width 328 height 43
copy div "EDC"
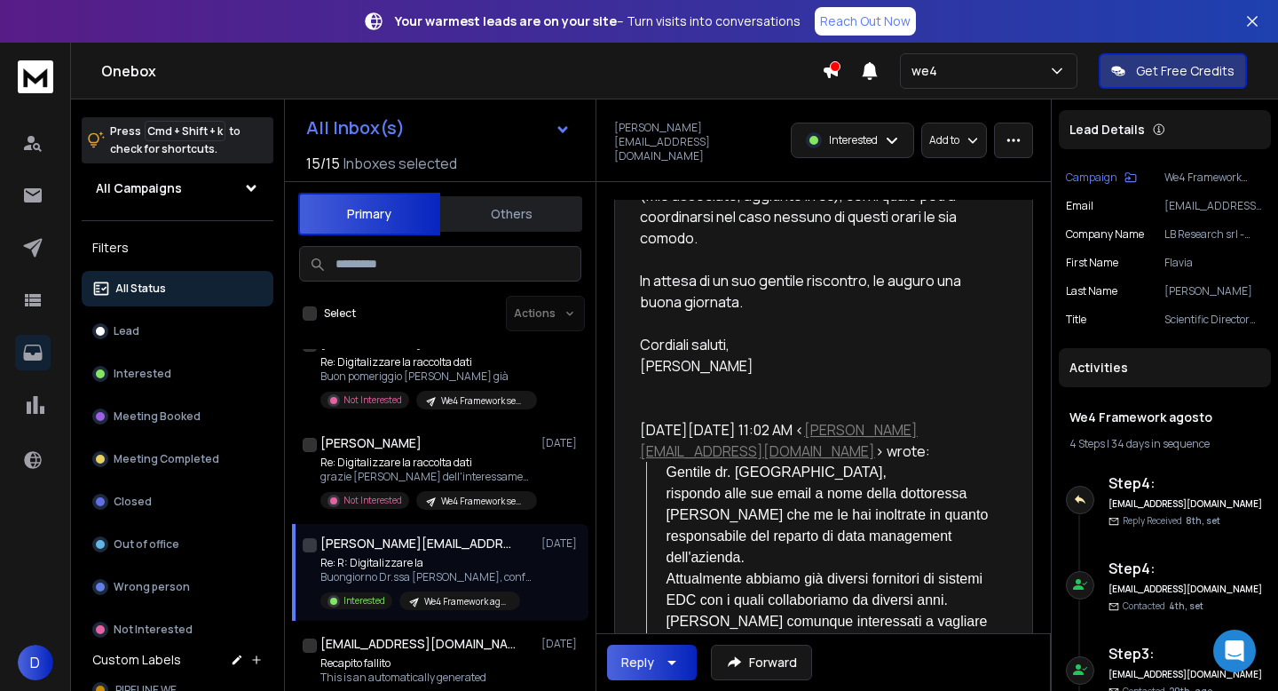
scroll to position [535, 0]
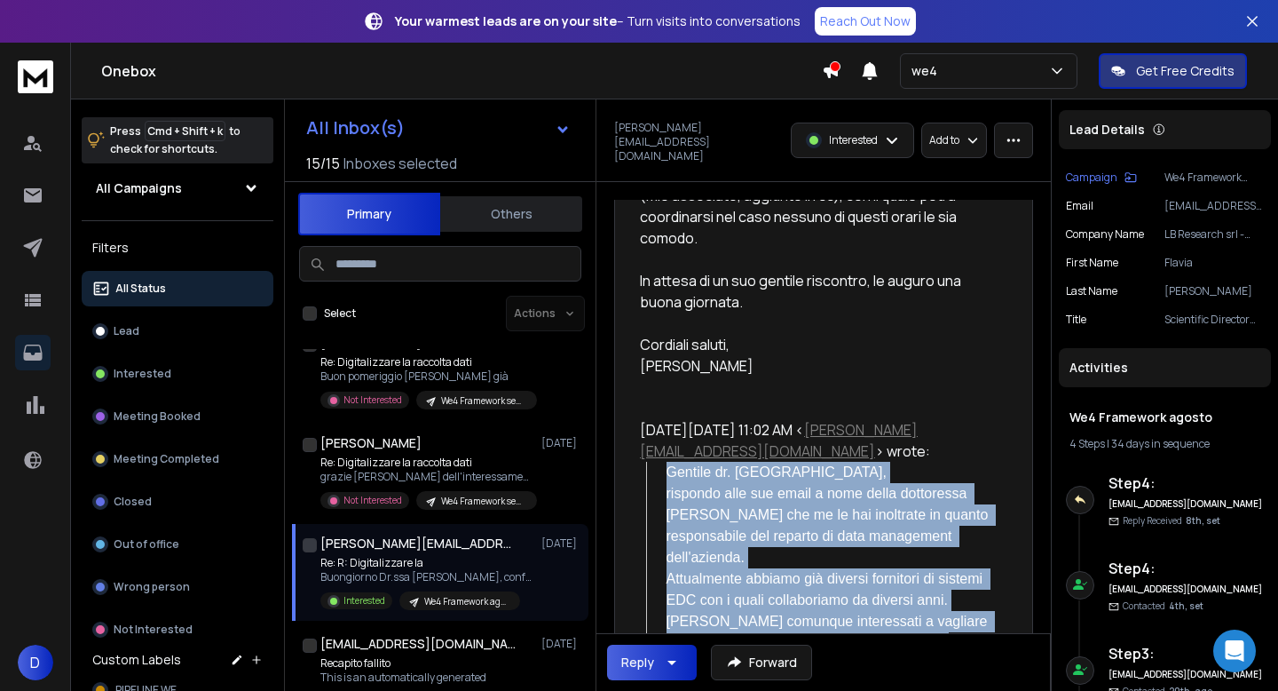
drag, startPoint x: 758, startPoint y: 526, endPoint x: 652, endPoint y: 334, distance: 220.1
copy div "Gentile dr. Falzone, rispondo alle sue email a nome della dottoressa Baruzzi ch…"
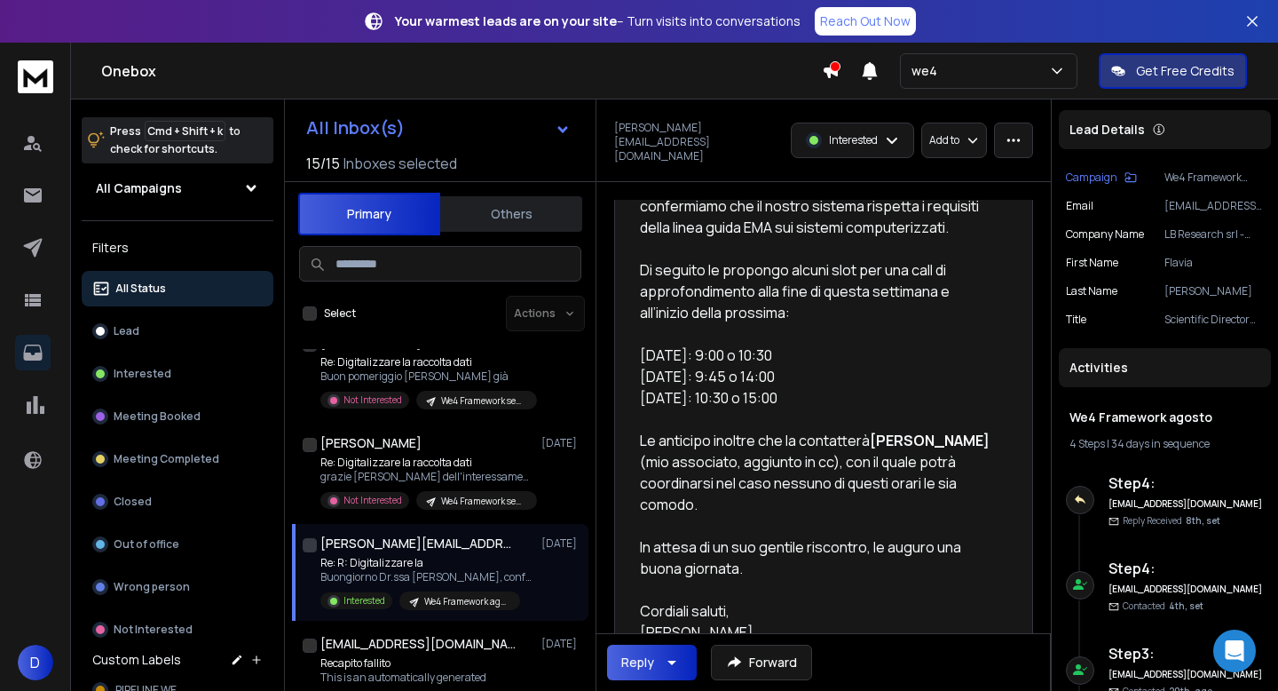
scroll to position [0, 0]
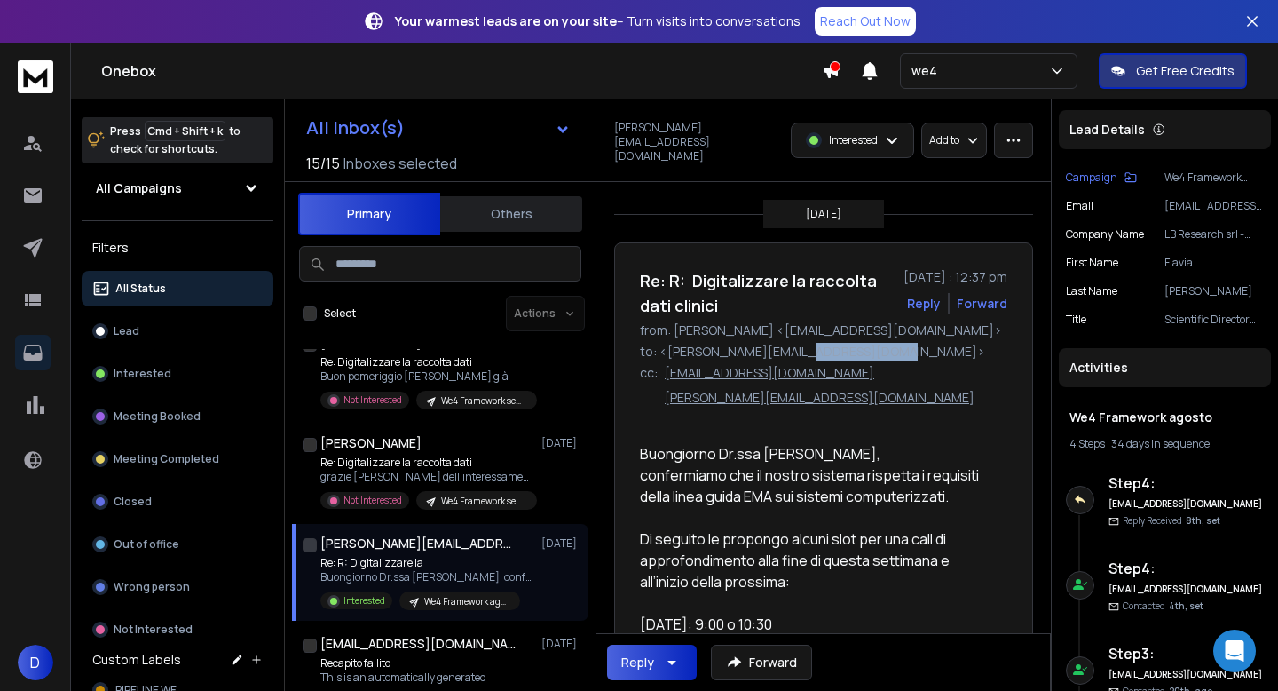
drag, startPoint x: 785, startPoint y: 337, endPoint x: 857, endPoint y: 342, distance: 72.0
click at [857, 343] on p "to: <elisabetta.bonfanti@lbresearch.it>" at bounding box center [824, 352] width 368 height 18
copy p "lbresearch.it"
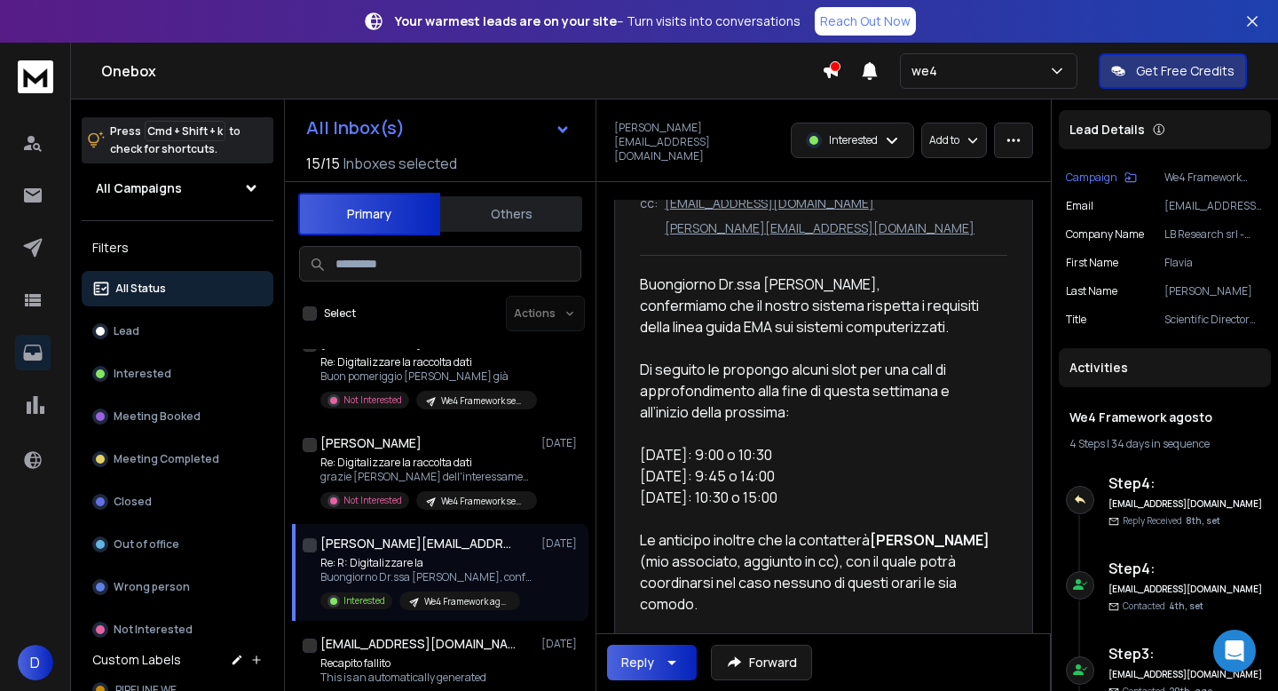
scroll to position [156, 0]
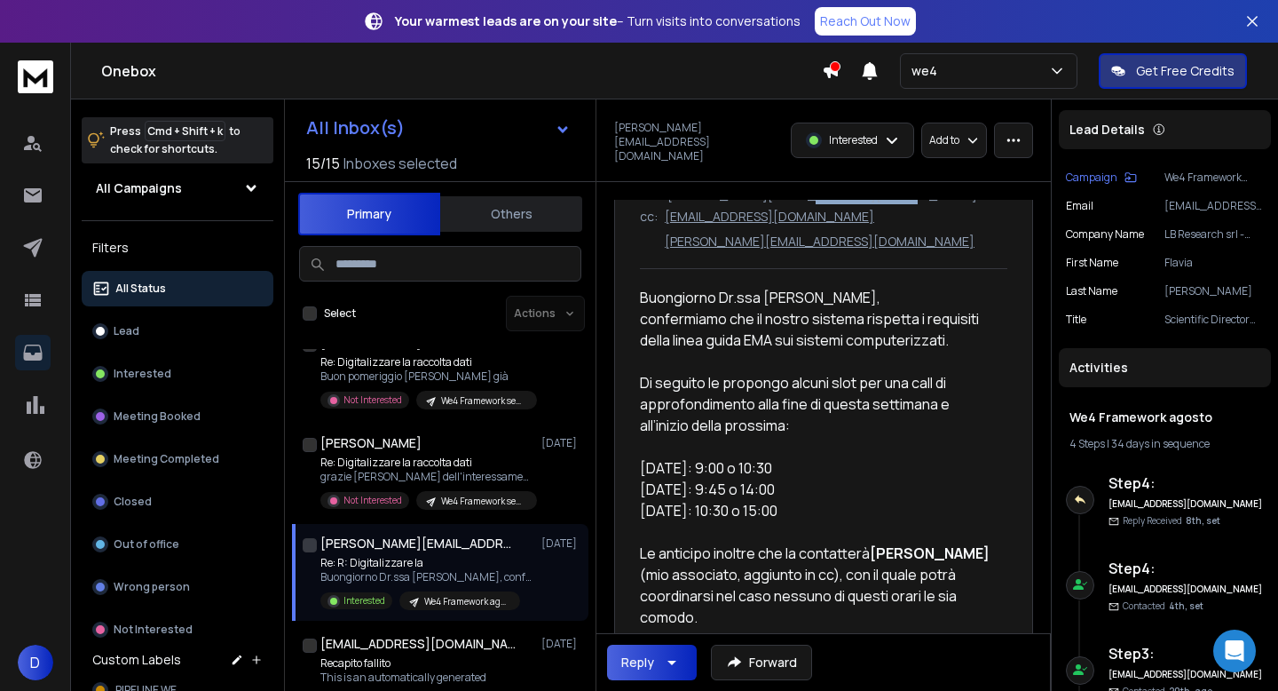
drag, startPoint x: 637, startPoint y: 407, endPoint x: 893, endPoint y: 454, distance: 260.0
click at [893, 500] on div "Mercoledì 17 settembre: 10:30 o 15:00" at bounding box center [816, 521] width 353 height 43
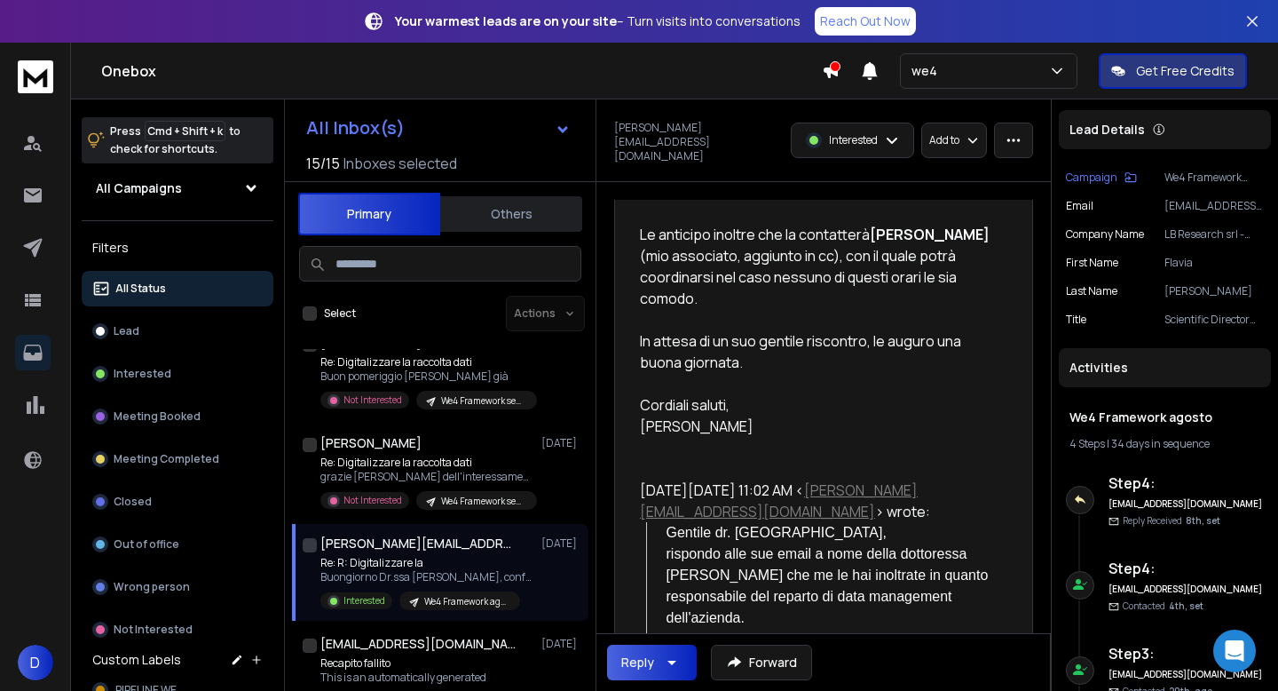
scroll to position [459, 0]
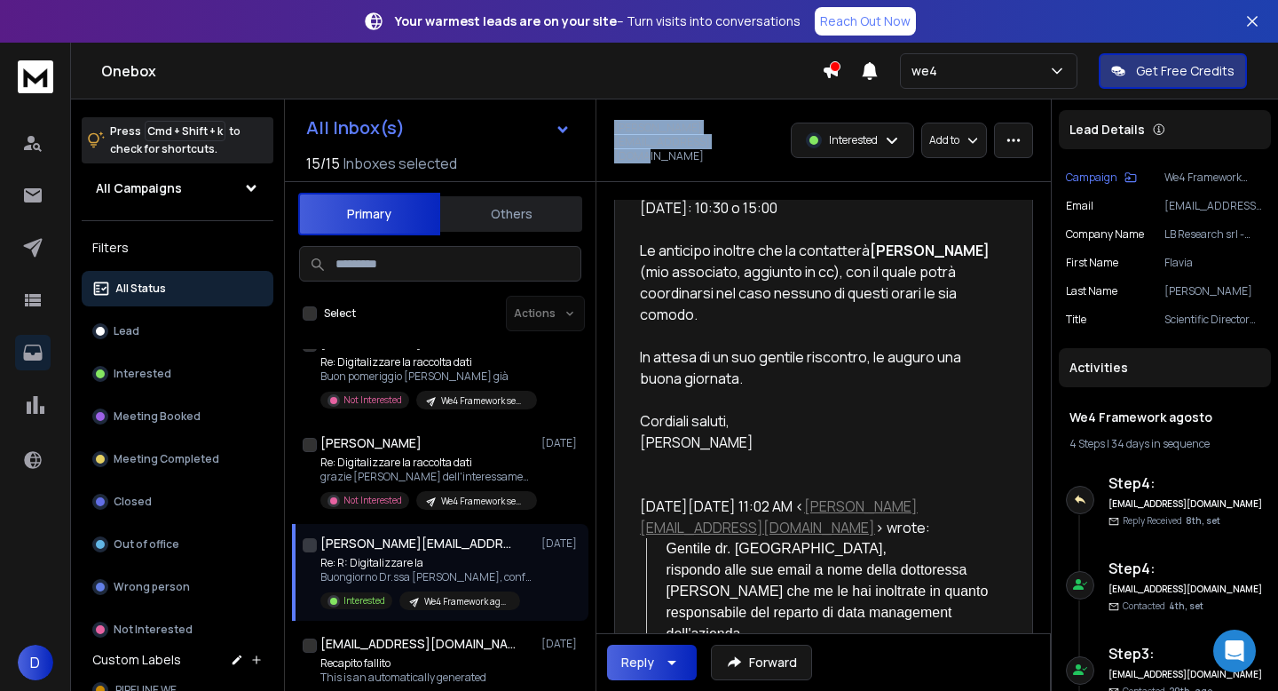
drag, startPoint x: 802, startPoint y: 135, endPoint x: 613, endPoint y: 142, distance: 188.3
click at [614, 142] on div "[PERSON_NAME][EMAIL_ADDRESS][DOMAIN_NAME]" at bounding box center [697, 140] width 166 height 46
copy p "[PERSON_NAME][EMAIL_ADDRESS][DOMAIN_NAME]"
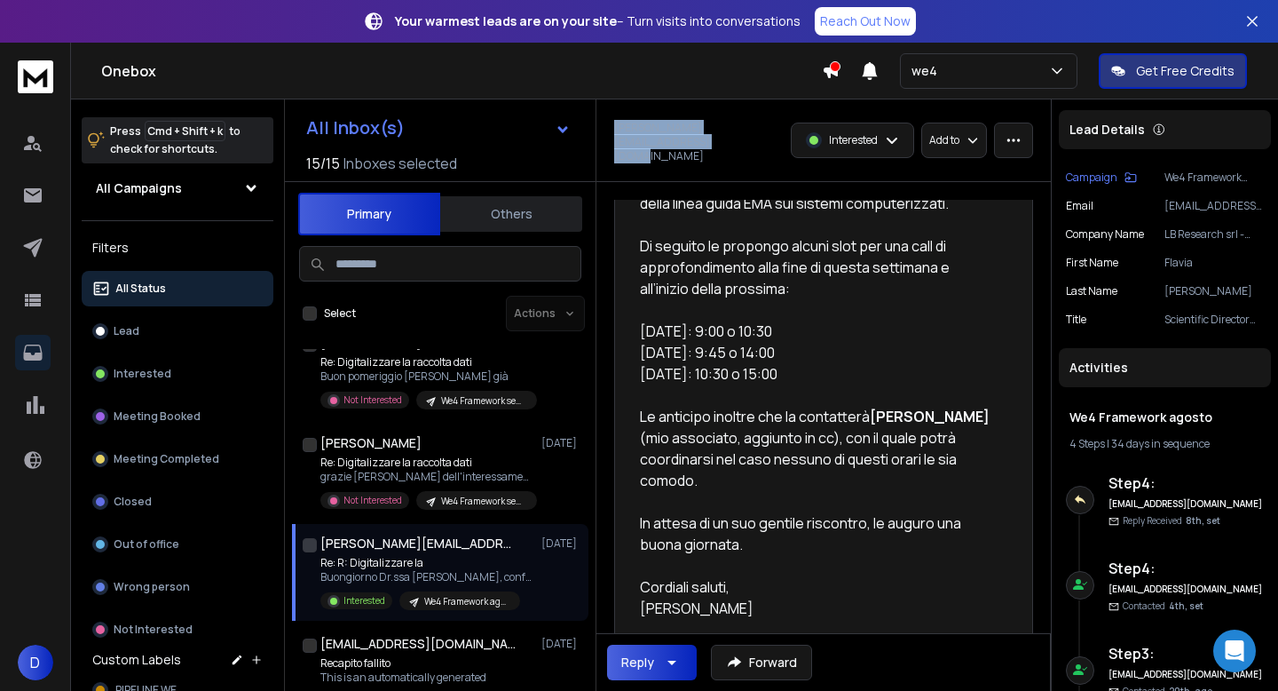
scroll to position [0, 0]
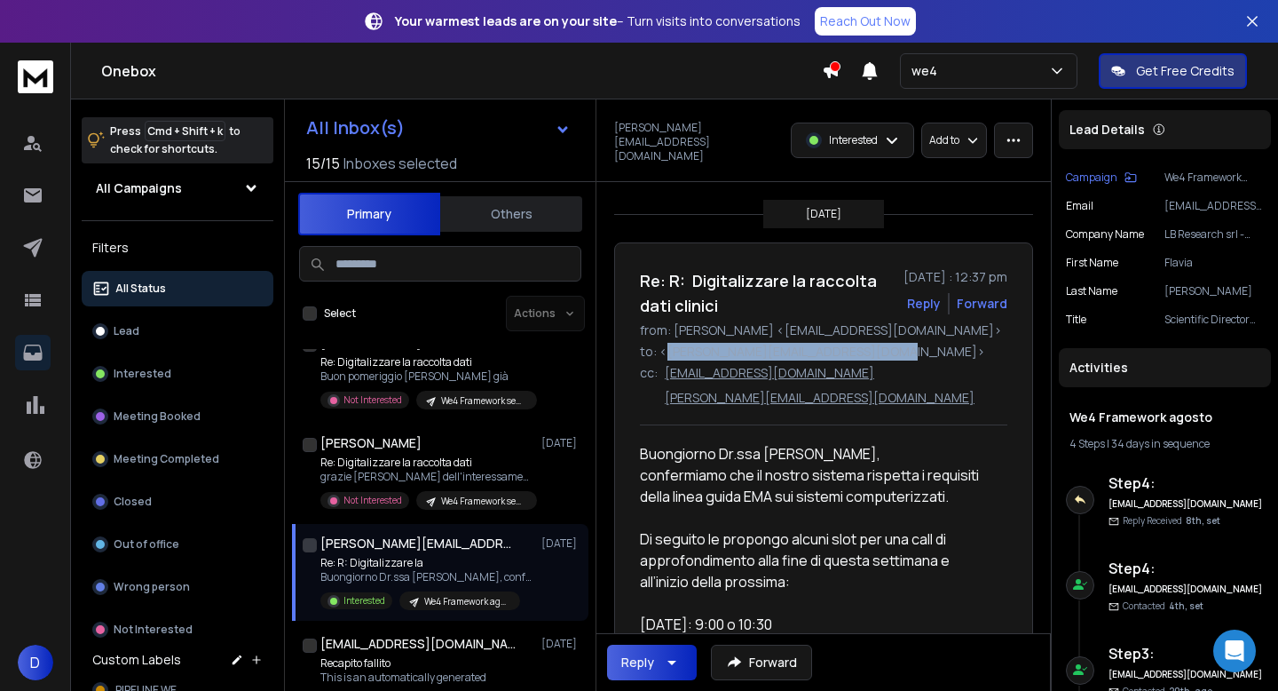
drag, startPoint x: 668, startPoint y: 339, endPoint x: 861, endPoint y: 343, distance: 192.7
click at [861, 343] on p "to: <elisabetta.bonfanti@lbresearch.it>" at bounding box center [824, 352] width 368 height 18
copy p "[PERSON_NAME][EMAIL_ADDRESS][DOMAIN_NAME]"
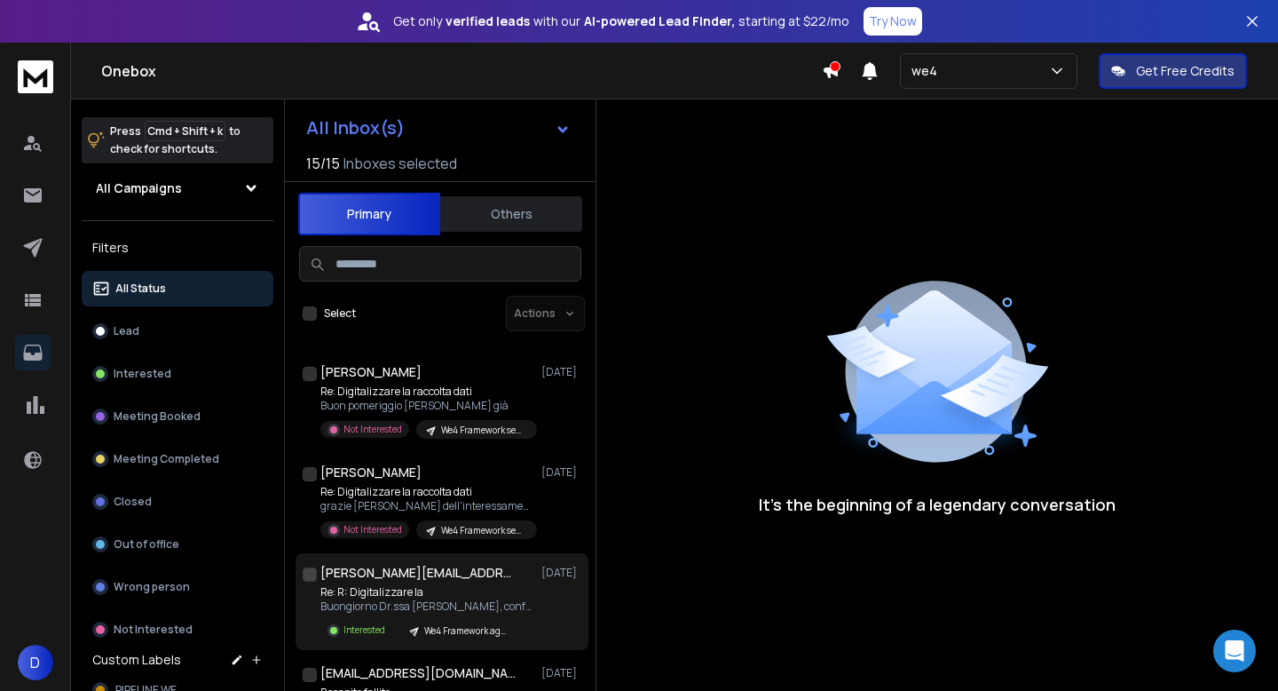
click at [519, 590] on p "Re: R: Digitalizzare la" at bounding box center [426, 592] width 213 height 14
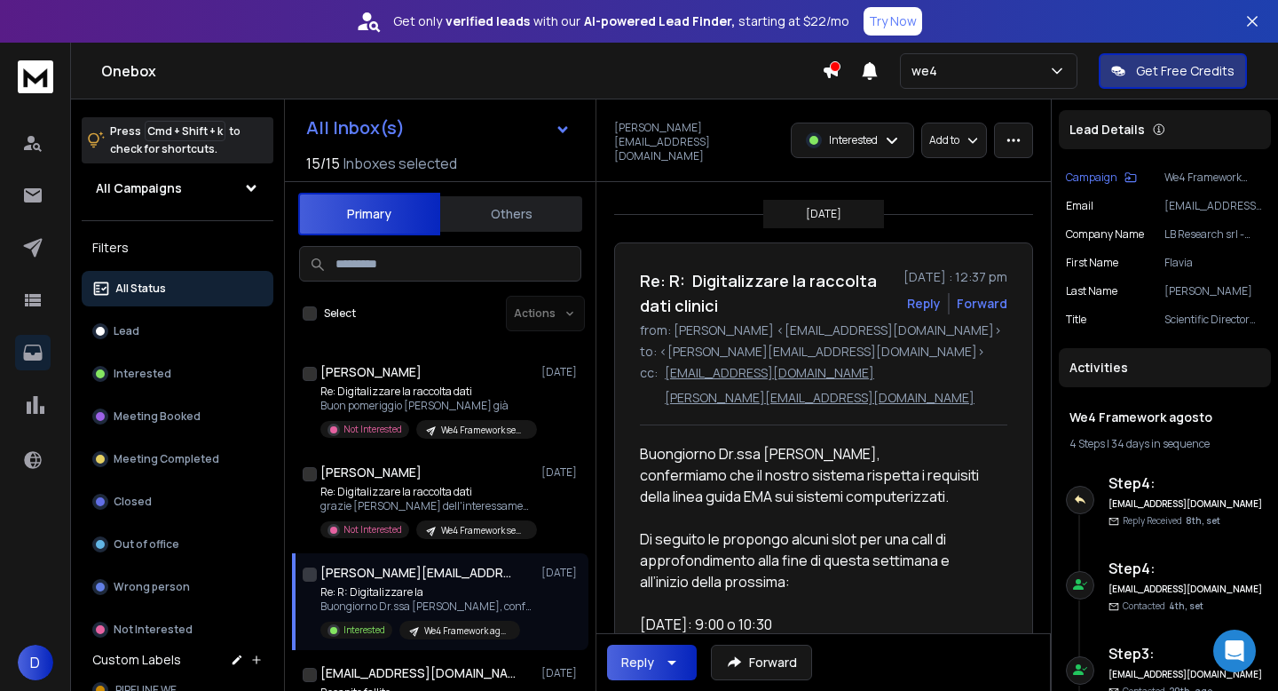
click at [878, 135] on p "Interested" at bounding box center [853, 140] width 49 height 14
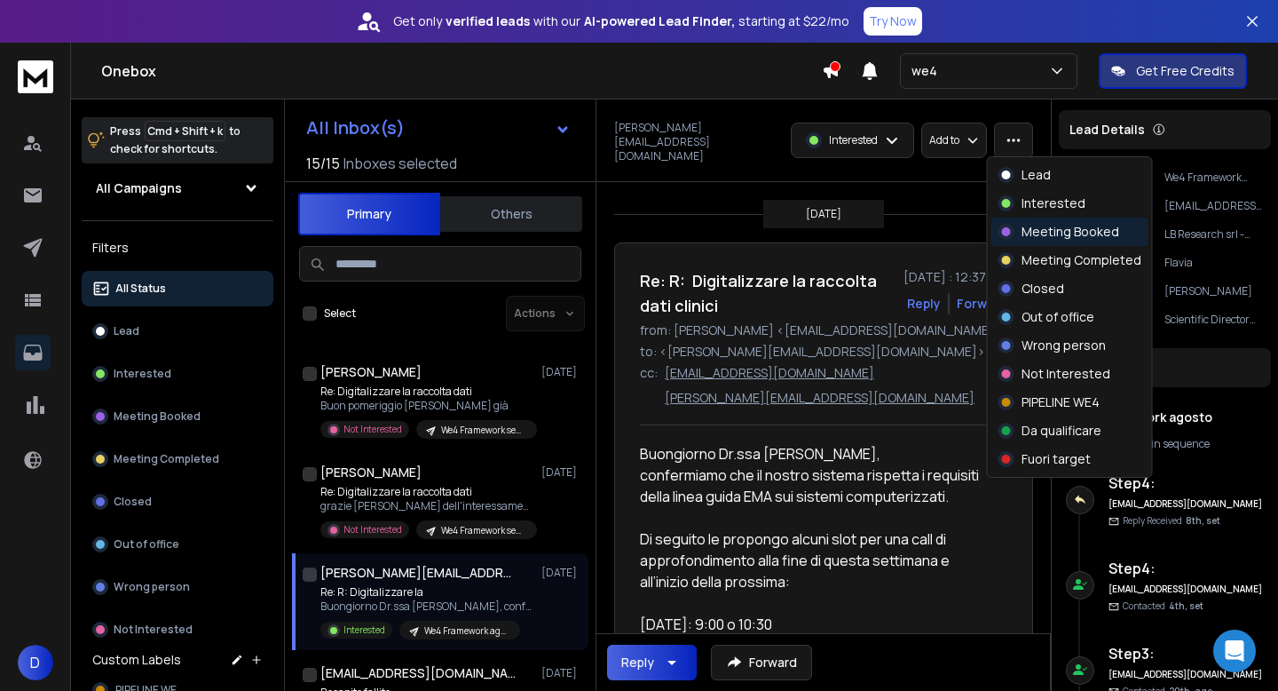
click at [1062, 221] on div "Meeting Booked" at bounding box center [1070, 231] width 157 height 28
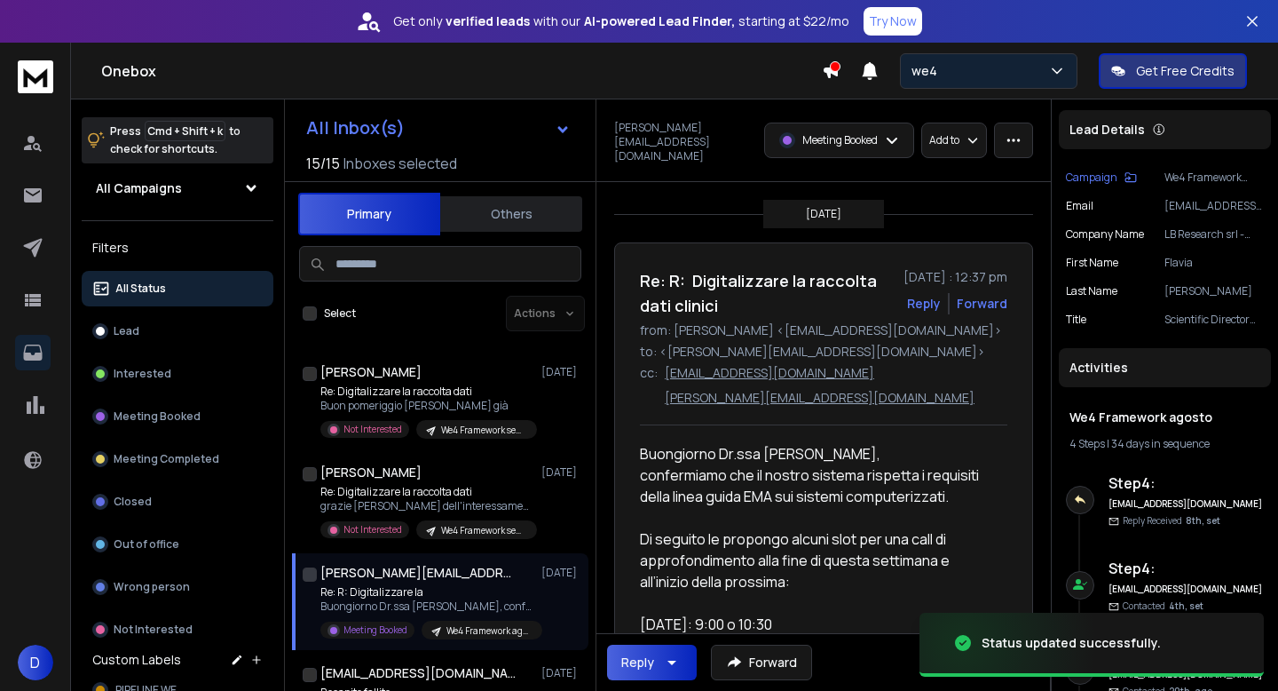
click at [1052, 81] on button "we4" at bounding box center [989, 71] width 178 height 36
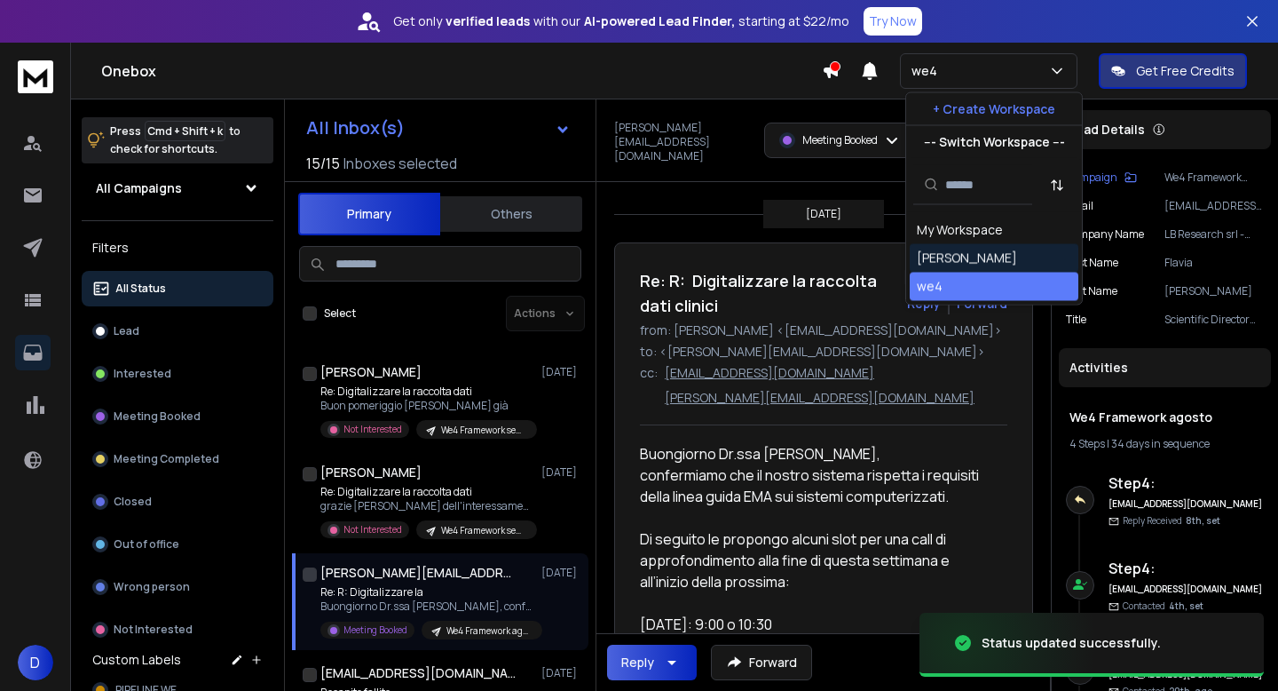
click at [986, 256] on div "[PERSON_NAME]" at bounding box center [967, 258] width 100 height 18
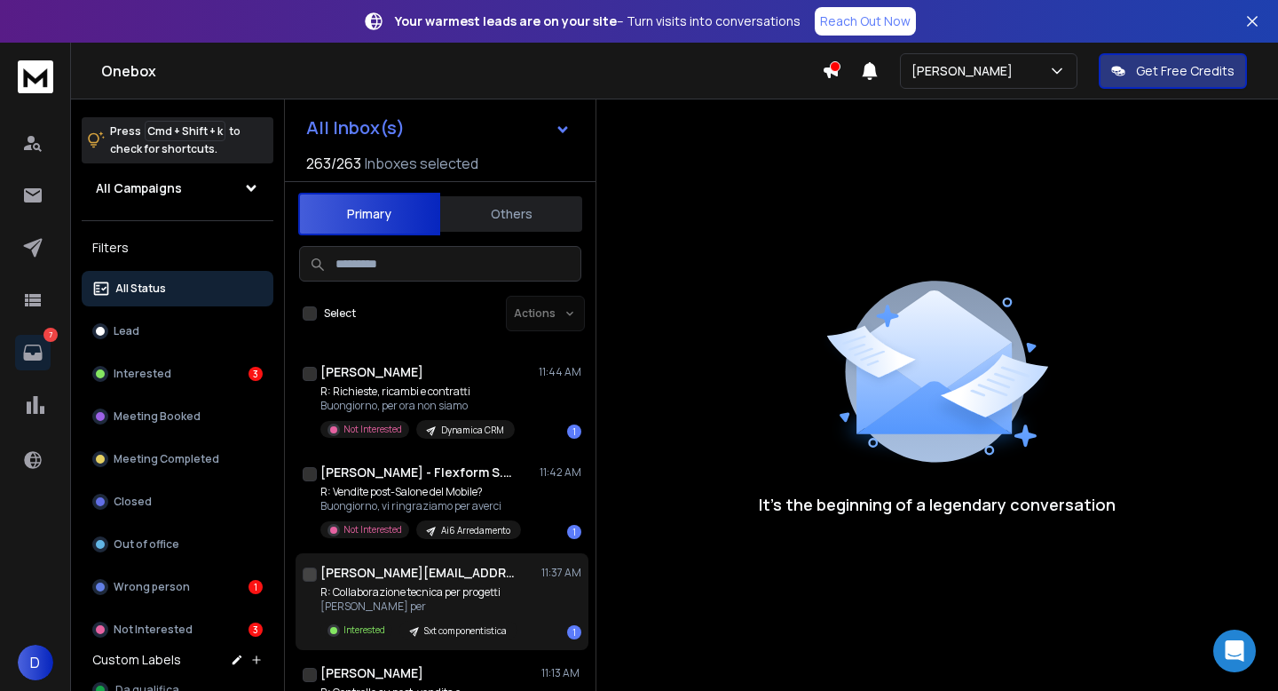
click at [479, 608] on p "[PERSON_NAME] per" at bounding box center [418, 606] width 197 height 14
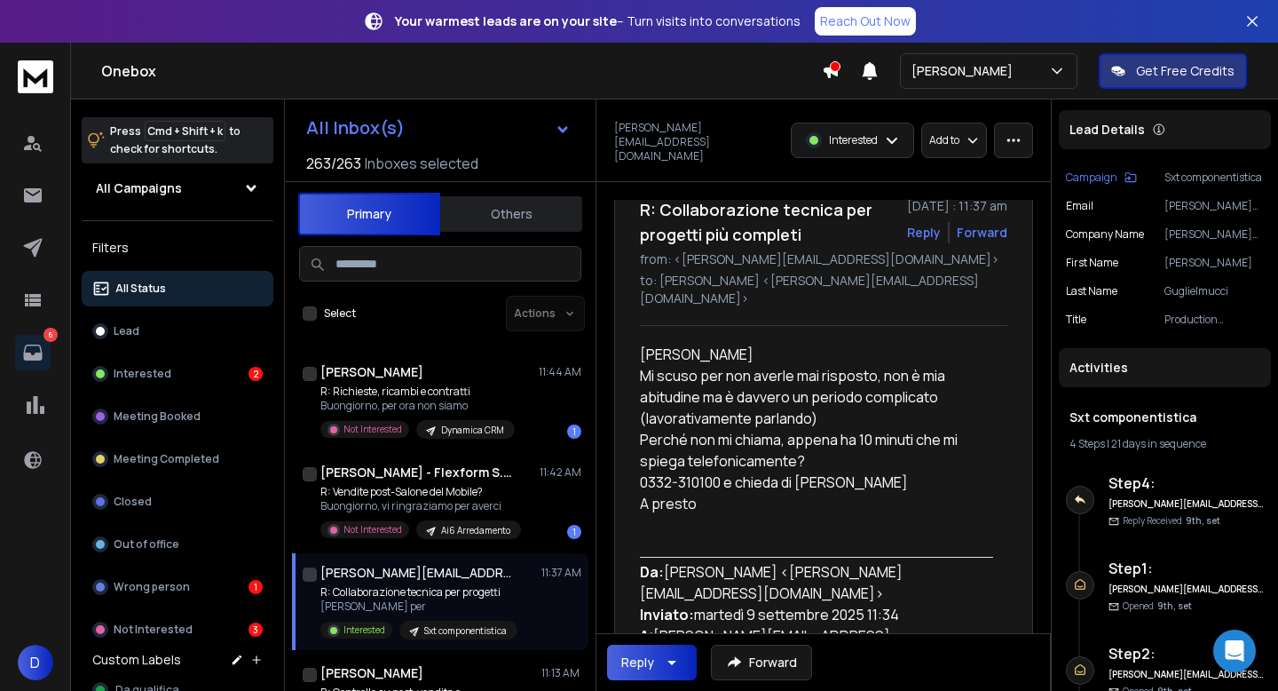
scroll to position [70, 0]
click at [1026, 147] on button "button" at bounding box center [1013, 141] width 39 height 36
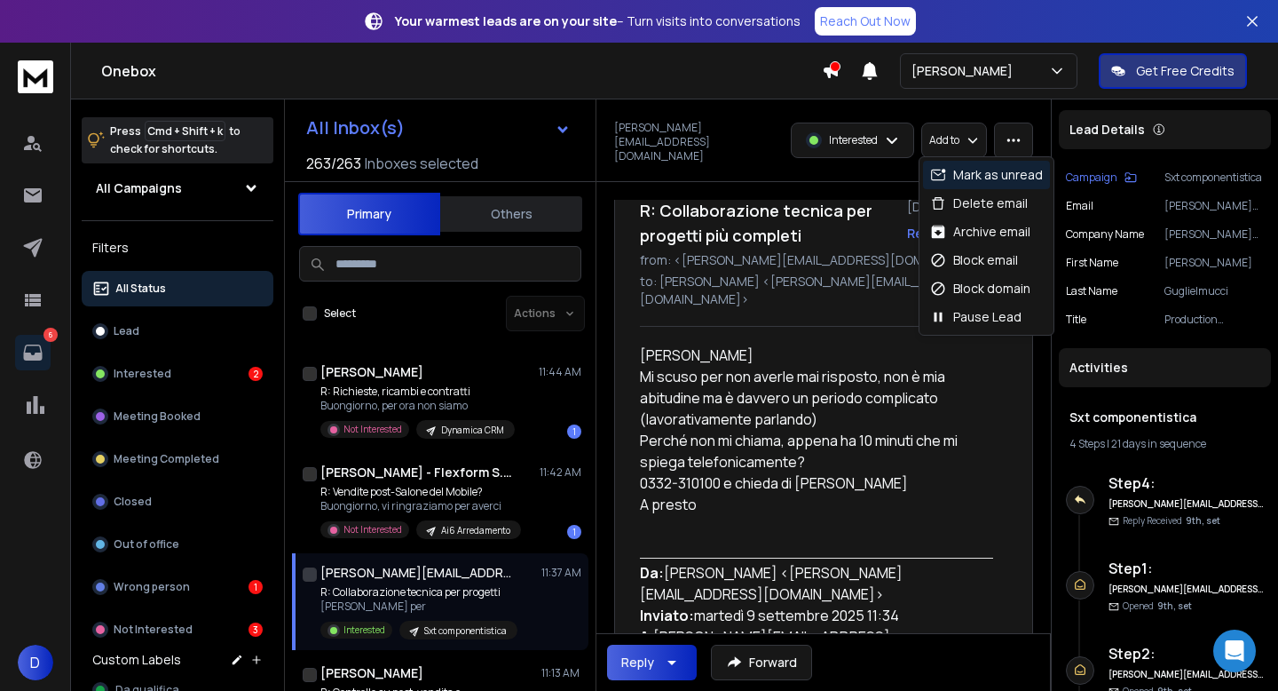
click at [1024, 181] on div "Mark as unread" at bounding box center [986, 175] width 113 height 18
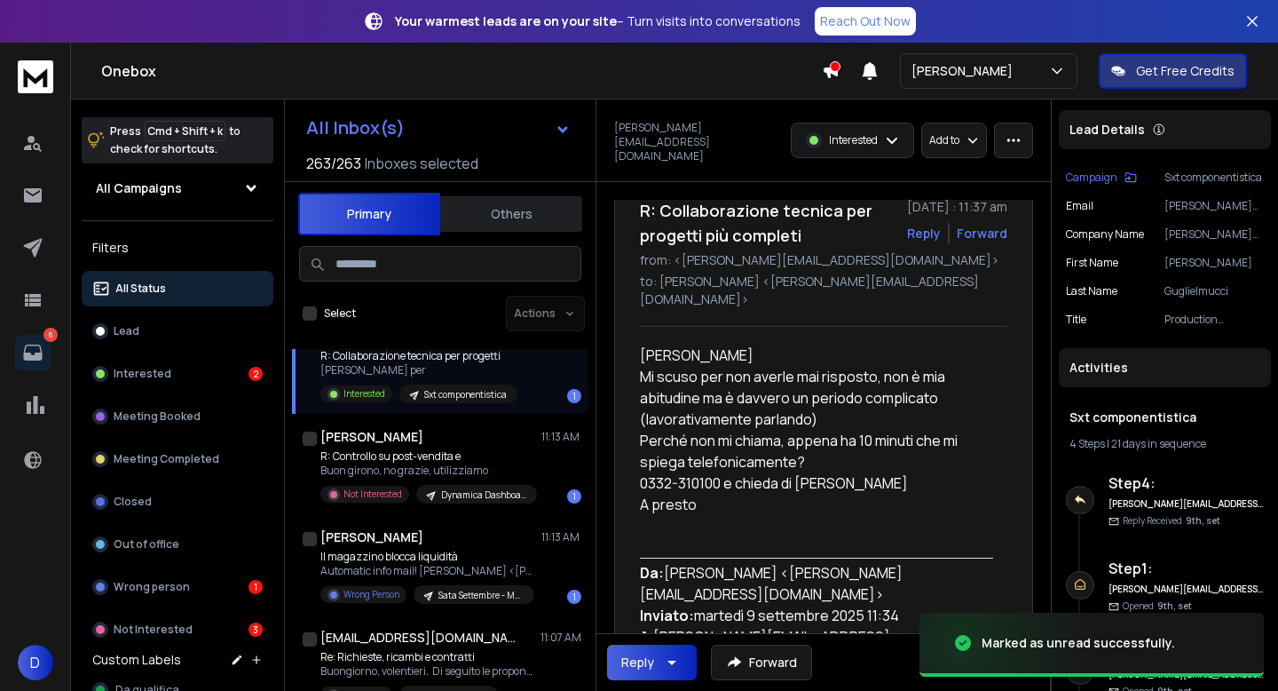
scroll to position [241, 0]
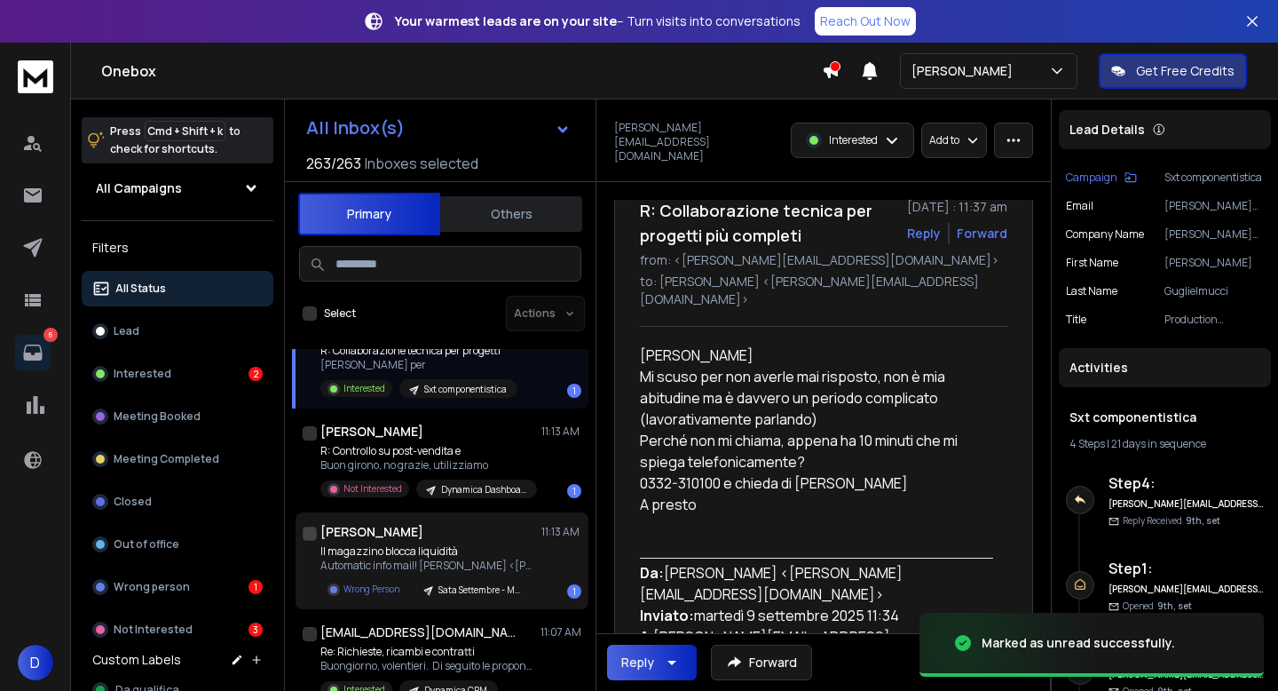
click at [560, 563] on div "Il magazzino blocca liquidità Automatic info mail! Stefano Necchi <Stefano.Necc…" at bounding box center [450, 571] width 261 height 54
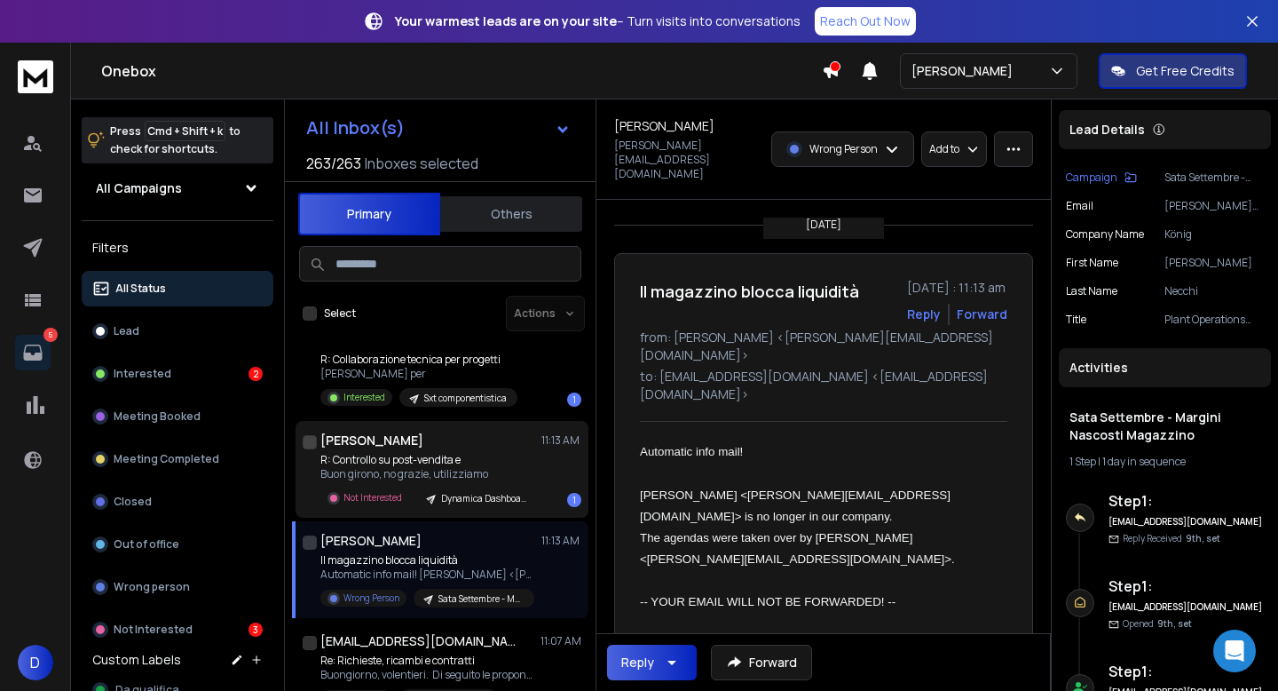
scroll to position [232, 0]
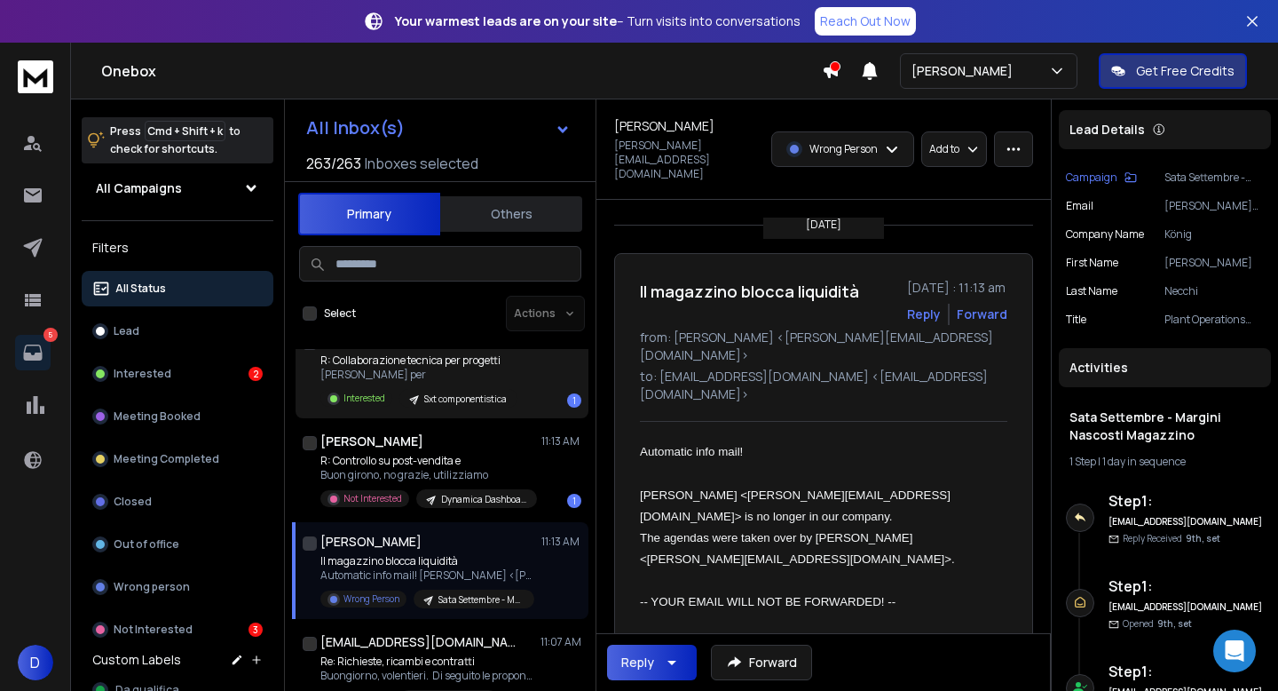
click at [535, 399] on div "R: Collaborazione tecnica per progetti Buongiorno Luca Mi scuso per Interested …" at bounding box center [450, 380] width 261 height 54
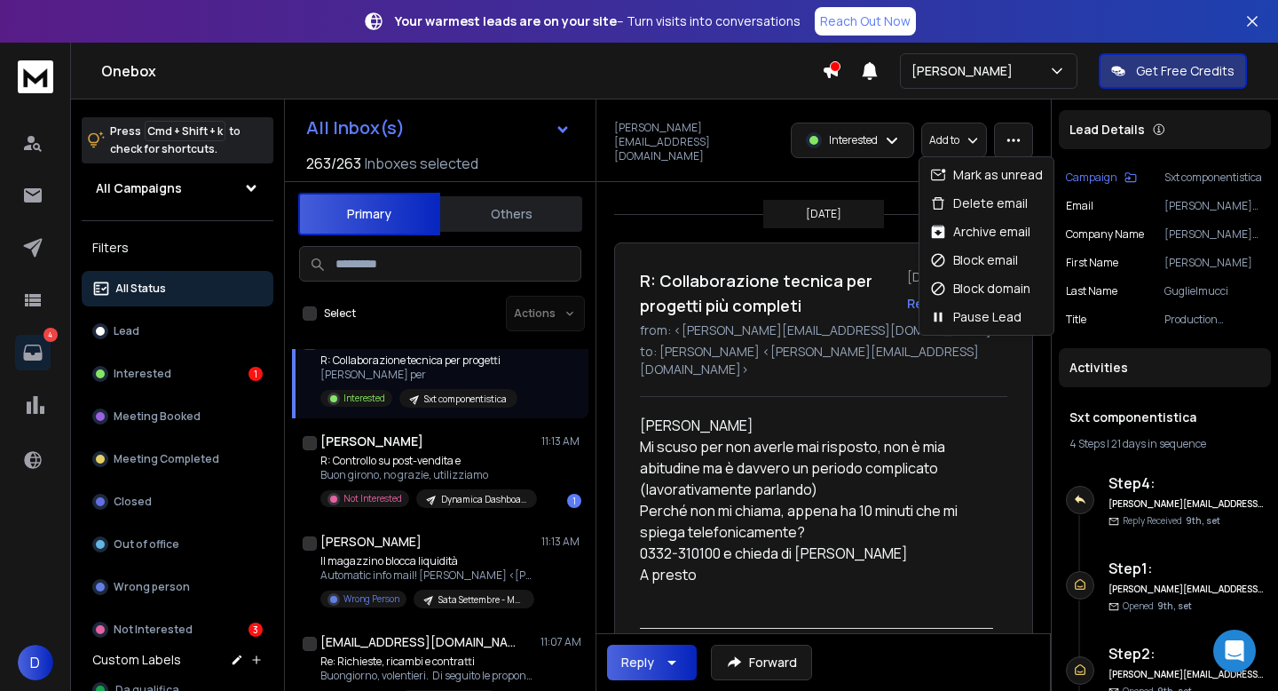
click at [1033, 138] on button "button" at bounding box center [1013, 141] width 39 height 36
click at [1025, 173] on div "Mark as unread" at bounding box center [986, 175] width 113 height 18
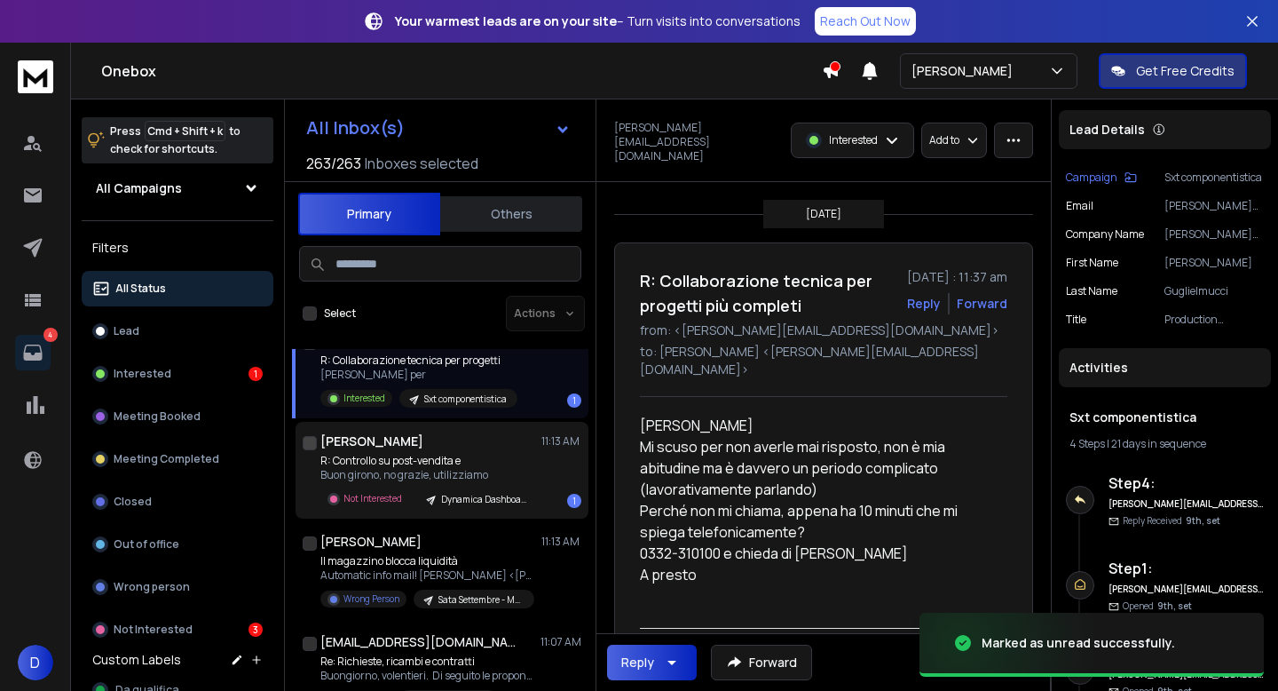
click at [517, 465] on p "R: Controllo su post-vendita e" at bounding box center [426, 461] width 213 height 14
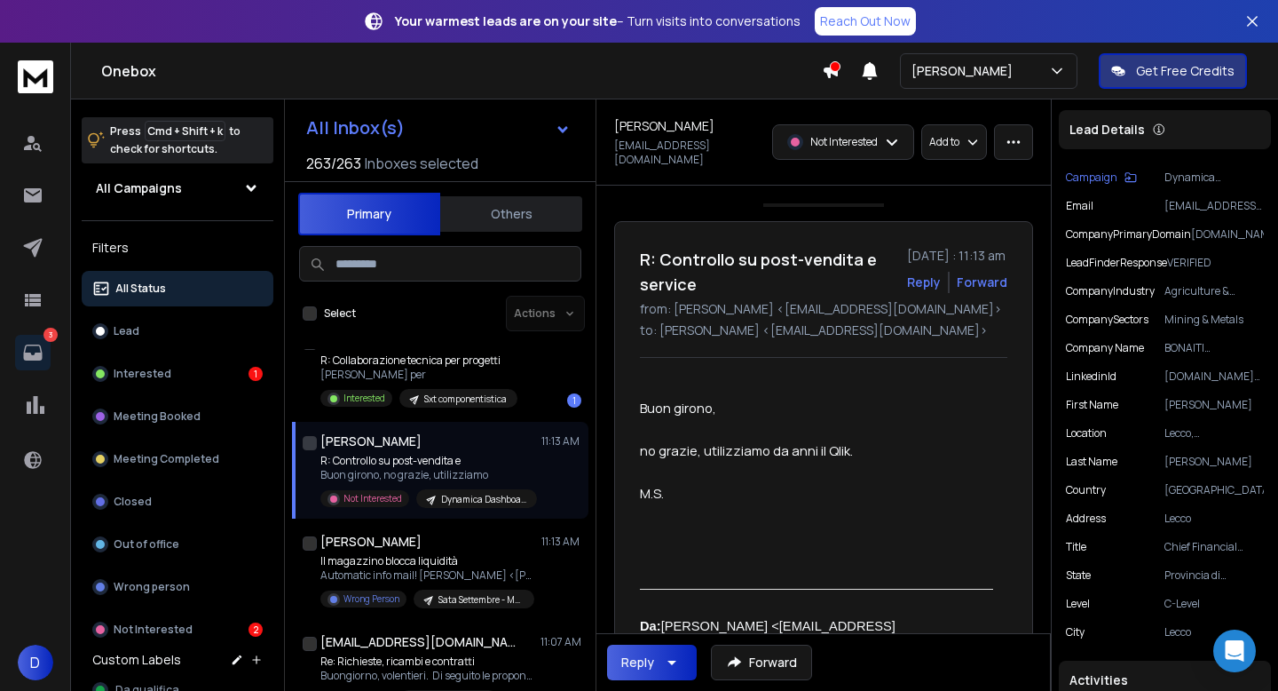
scroll to position [21, 0]
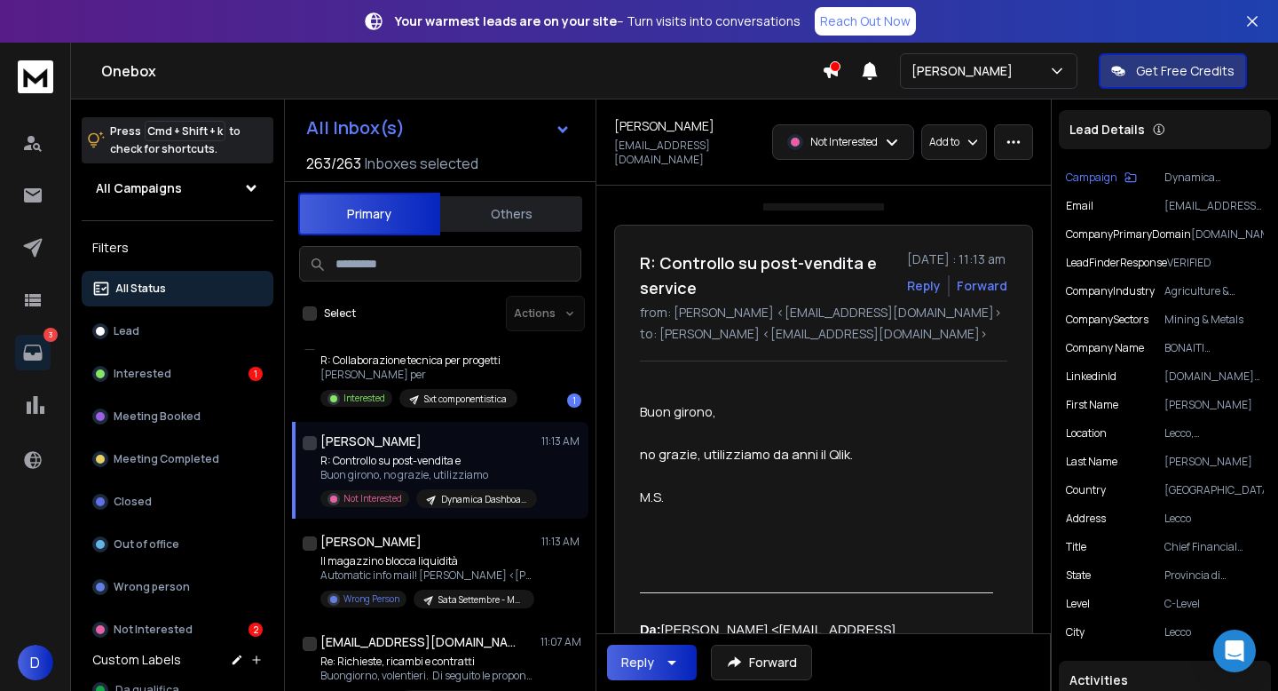
click at [1022, 136] on icon "button" at bounding box center [1014, 142] width 16 height 16
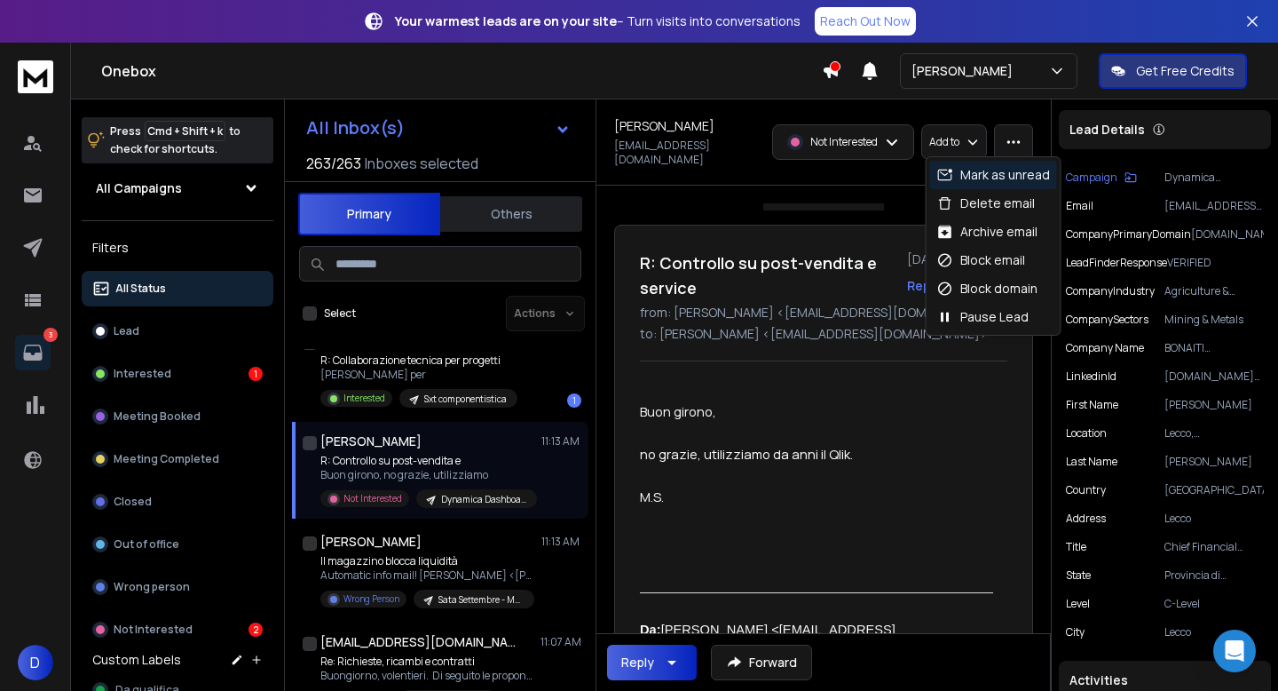
click at [1032, 170] on div "Mark as unread" at bounding box center [993, 175] width 113 height 18
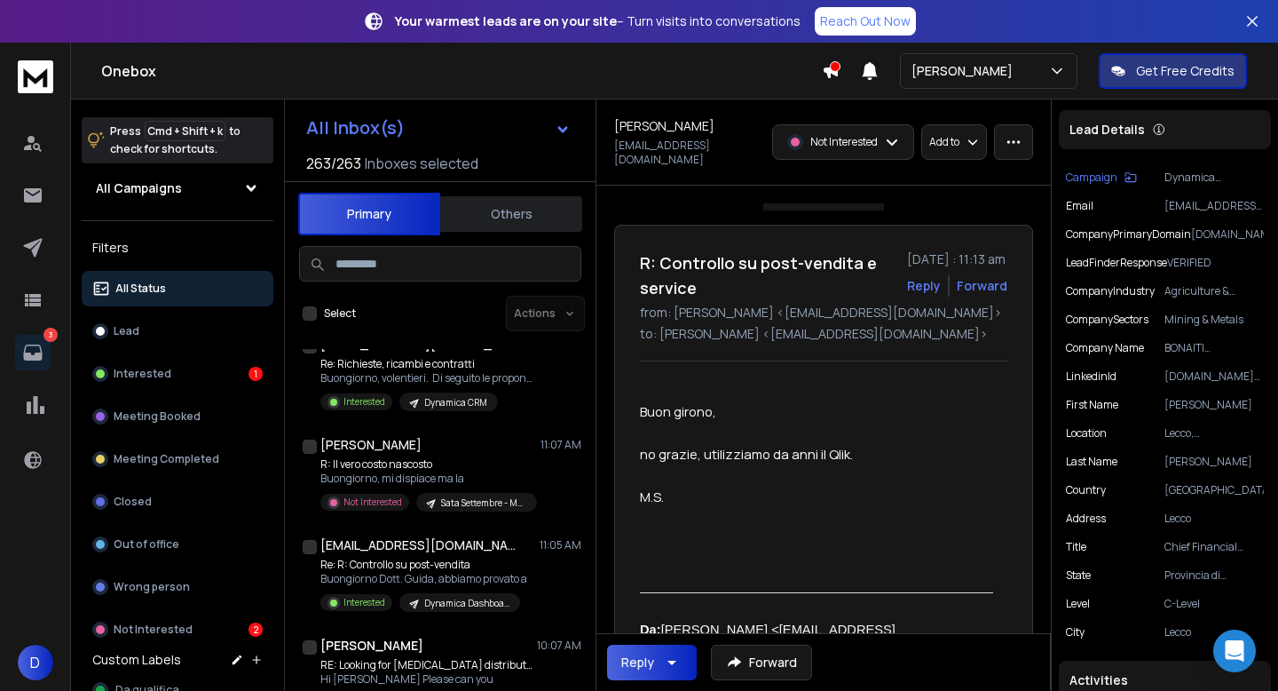
scroll to position [690, 0]
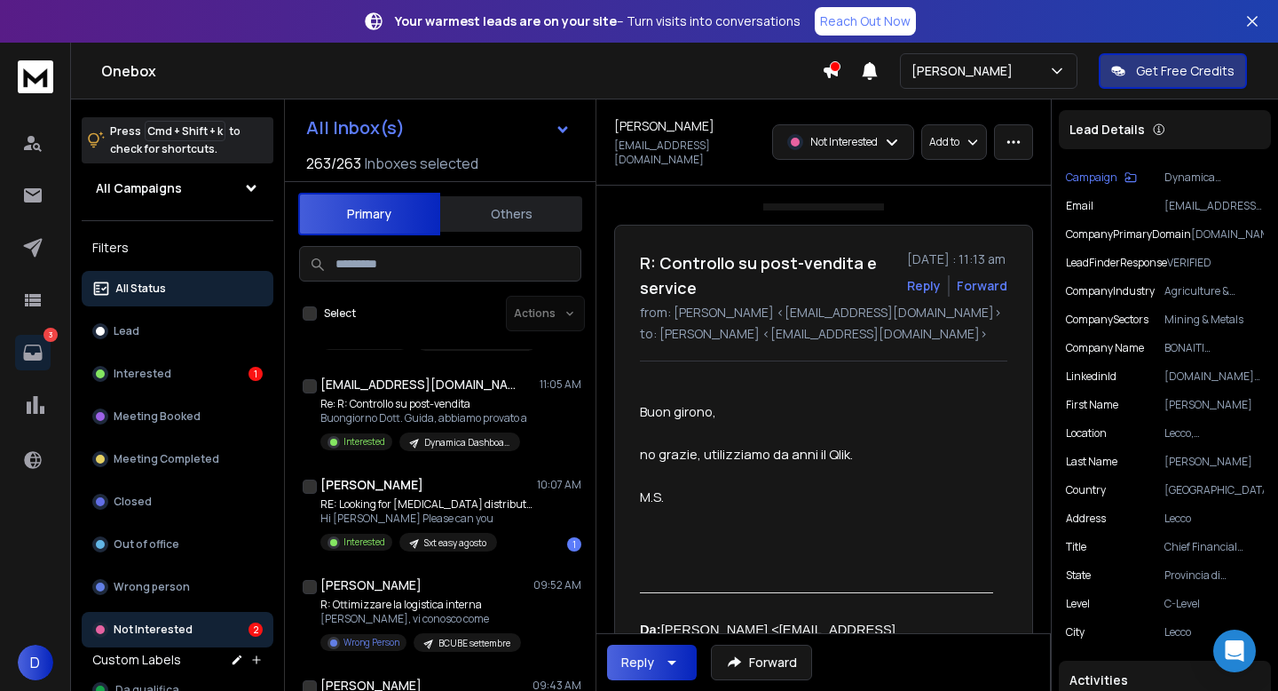
click at [210, 638] on button "Not Interested 2" at bounding box center [178, 630] width 192 height 36
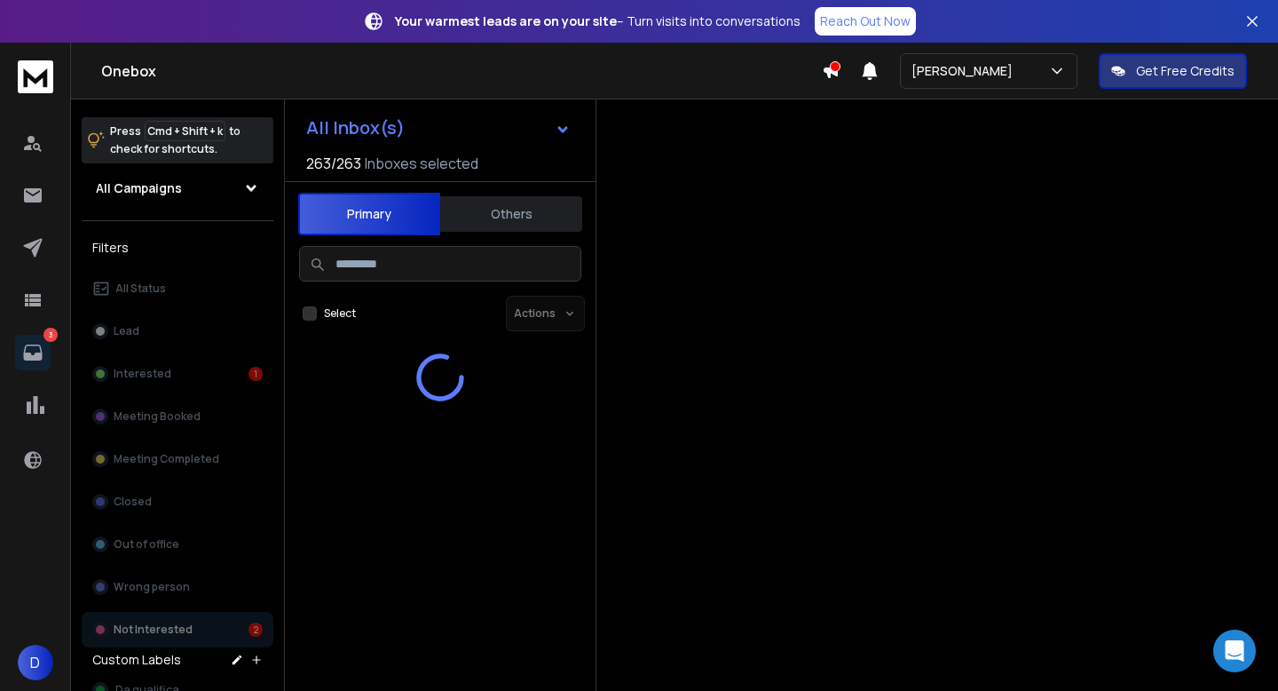
scroll to position [0, 0]
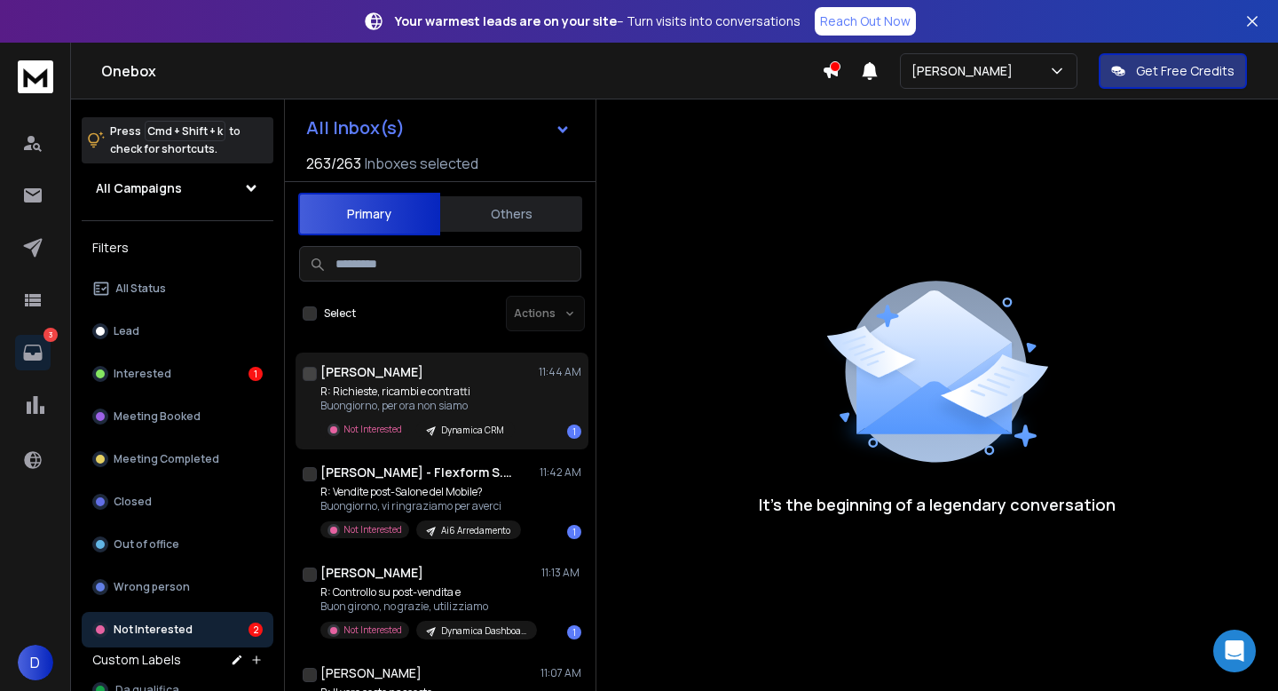
click at [480, 385] on p "R: Richieste, ricambi e contratti" at bounding box center [417, 391] width 194 height 14
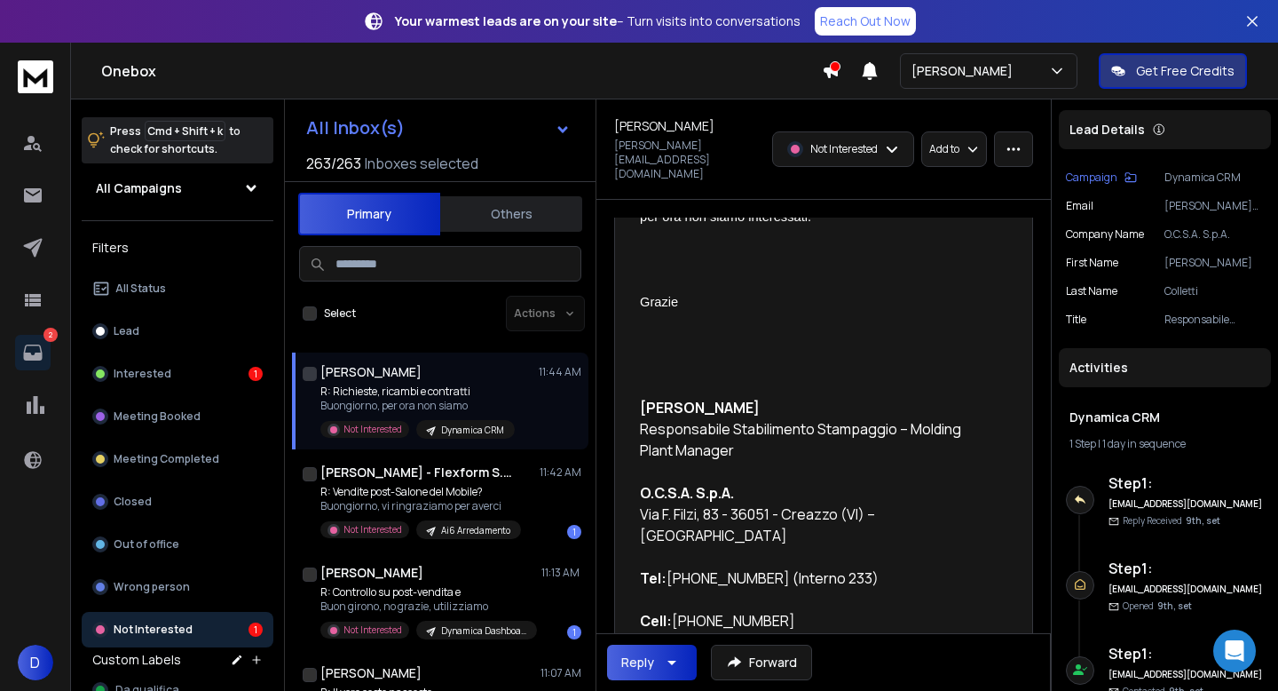
scroll to position [316, 0]
click at [1033, 132] on button "button" at bounding box center [1013, 149] width 39 height 36
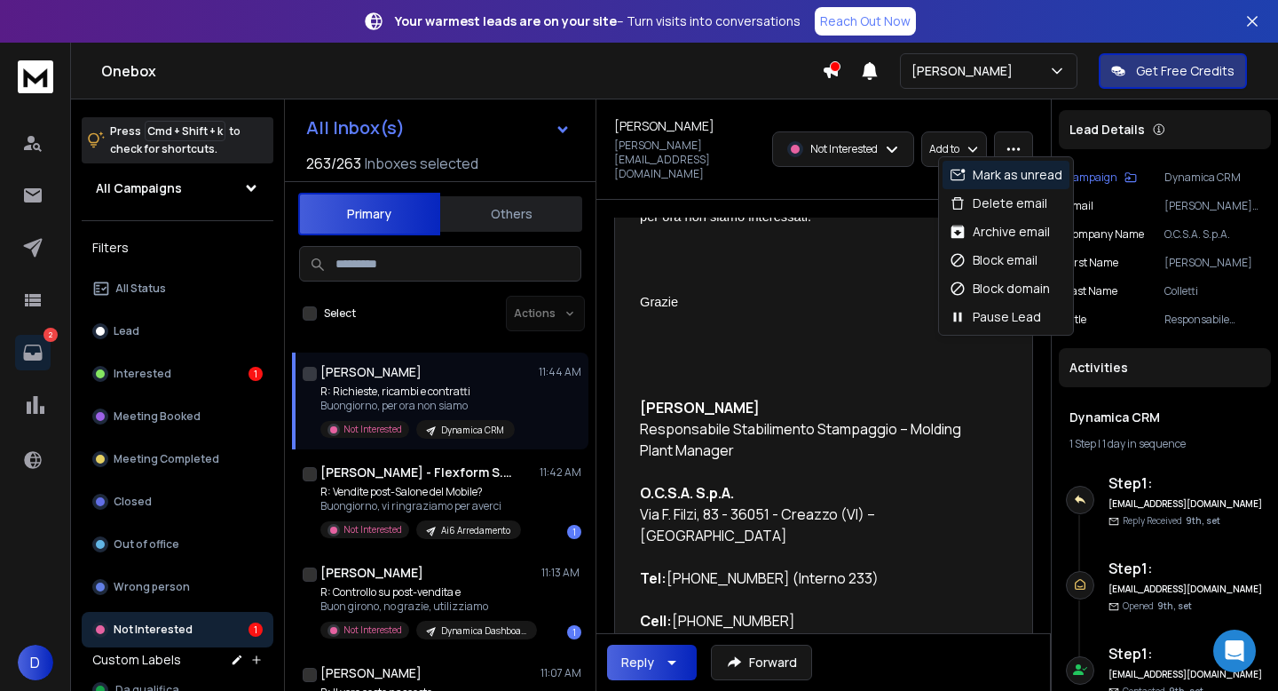
click at [1025, 178] on div "Mark as unread" at bounding box center [1006, 175] width 113 height 18
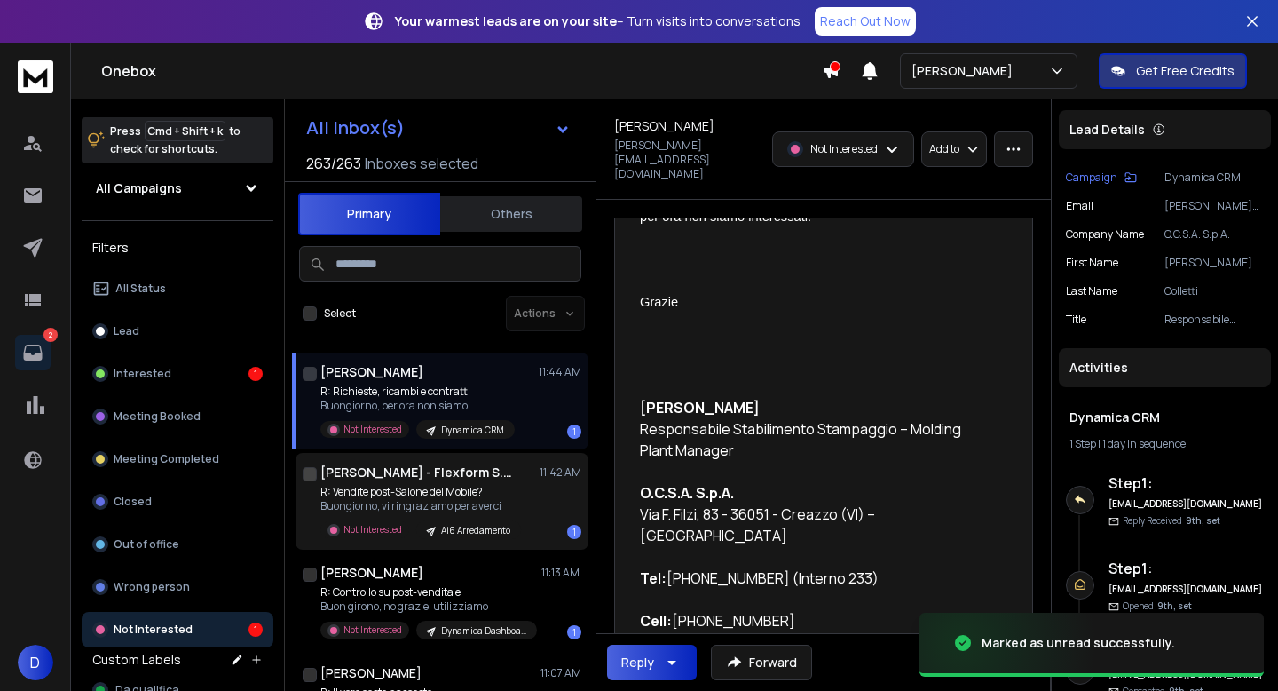
click at [559, 528] on div "R: Vendite post-Salone del Mobile? Buongiorno, vi ringraziamo per averci Not In…" at bounding box center [450, 512] width 261 height 54
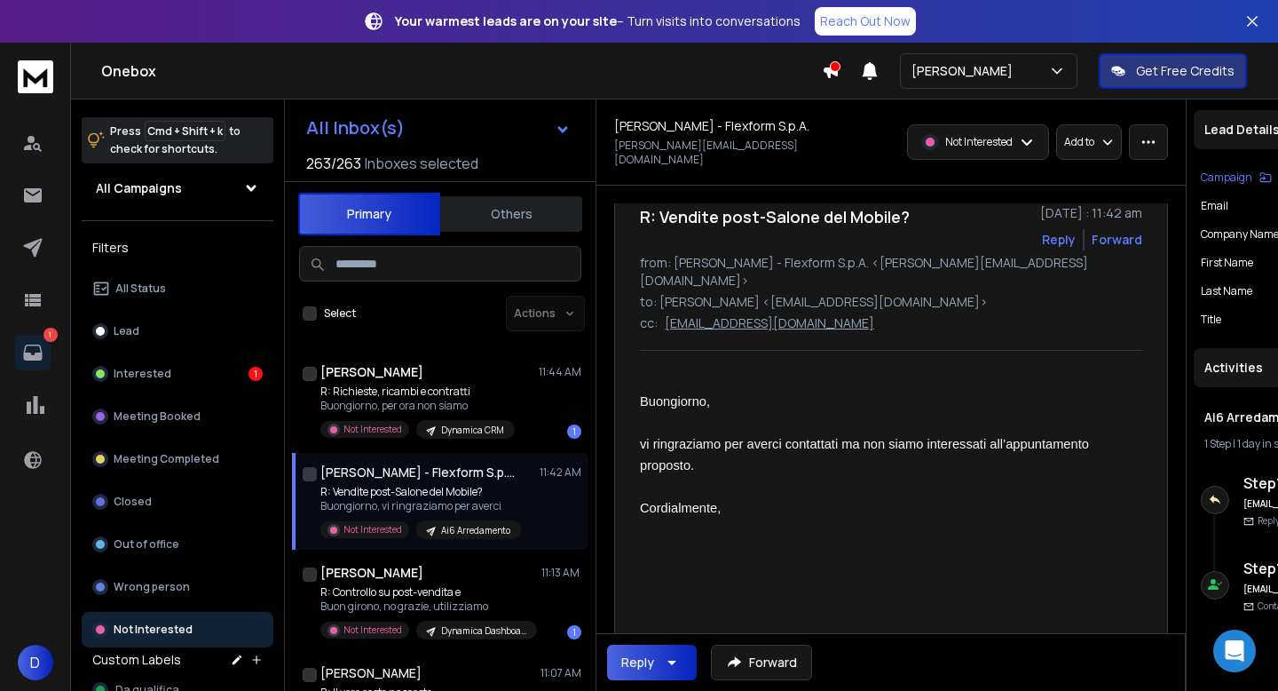
scroll to position [97, 0]
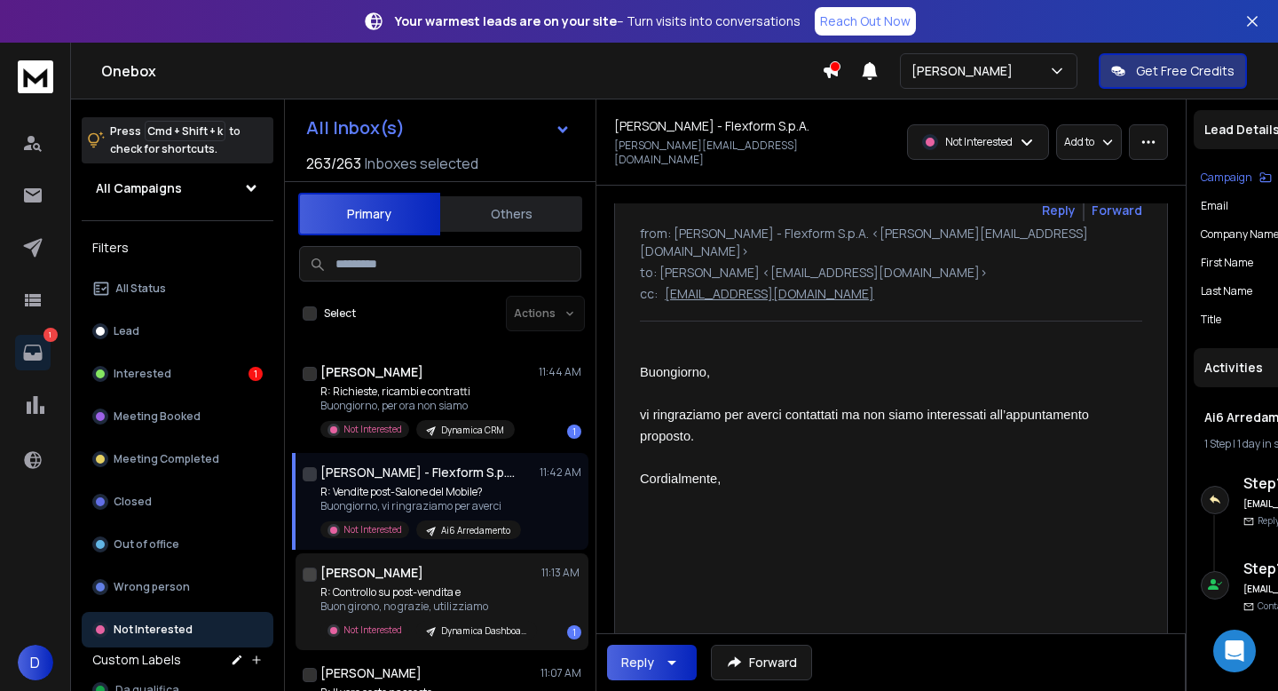
click at [522, 596] on p "R: Controllo su post-vendita e" at bounding box center [426, 592] width 213 height 14
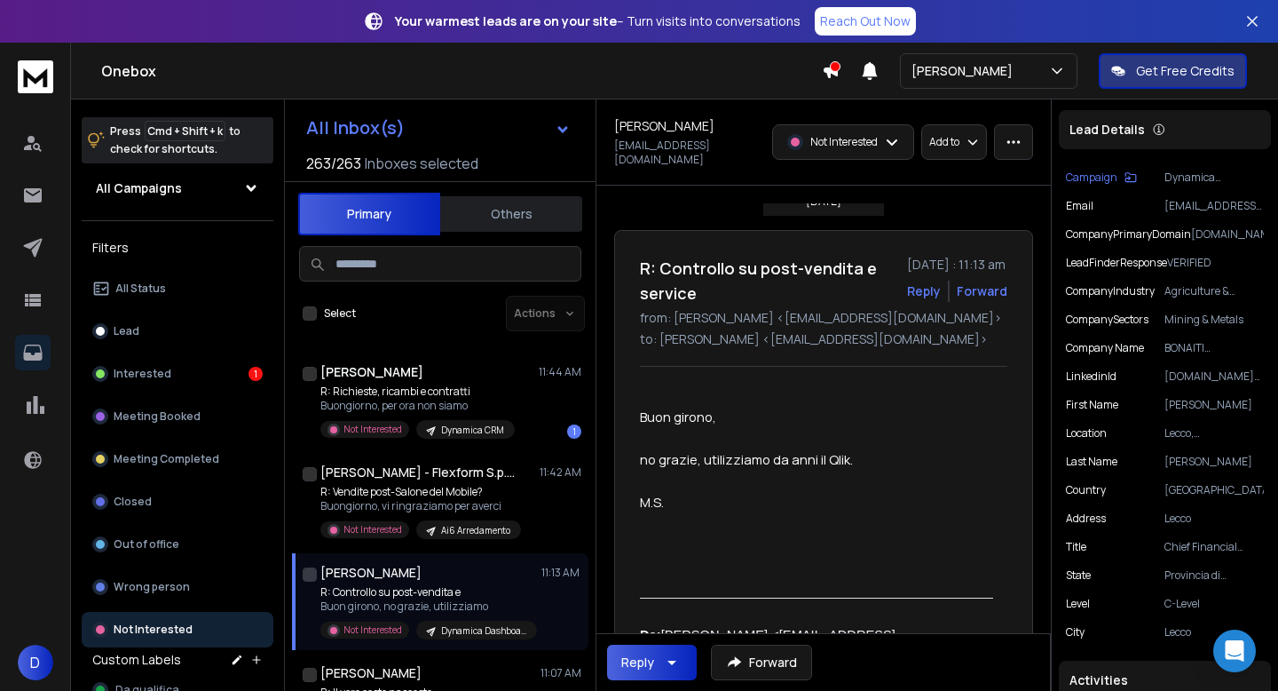
scroll to position [44, 0]
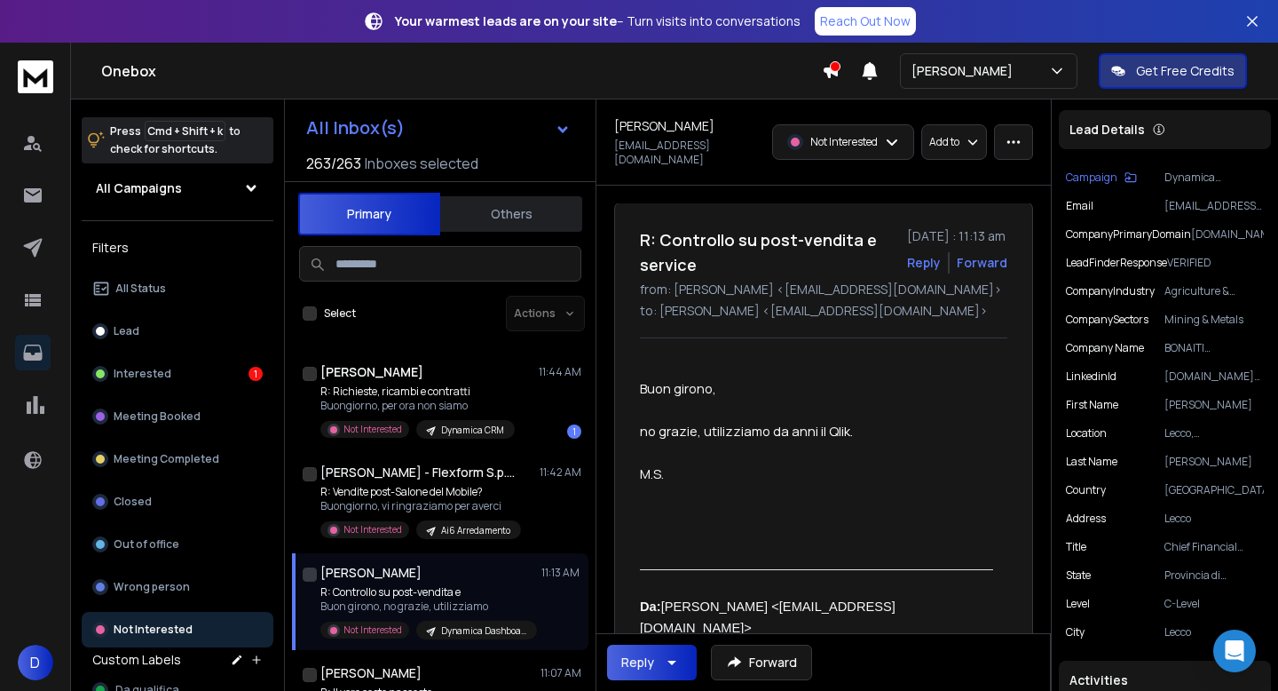
click at [1033, 115] on div "Marco Stefanoni Marco Stefanoni marco.stefanoni@bonaiti.it Not Interested Add t…" at bounding box center [824, 142] width 455 height 86
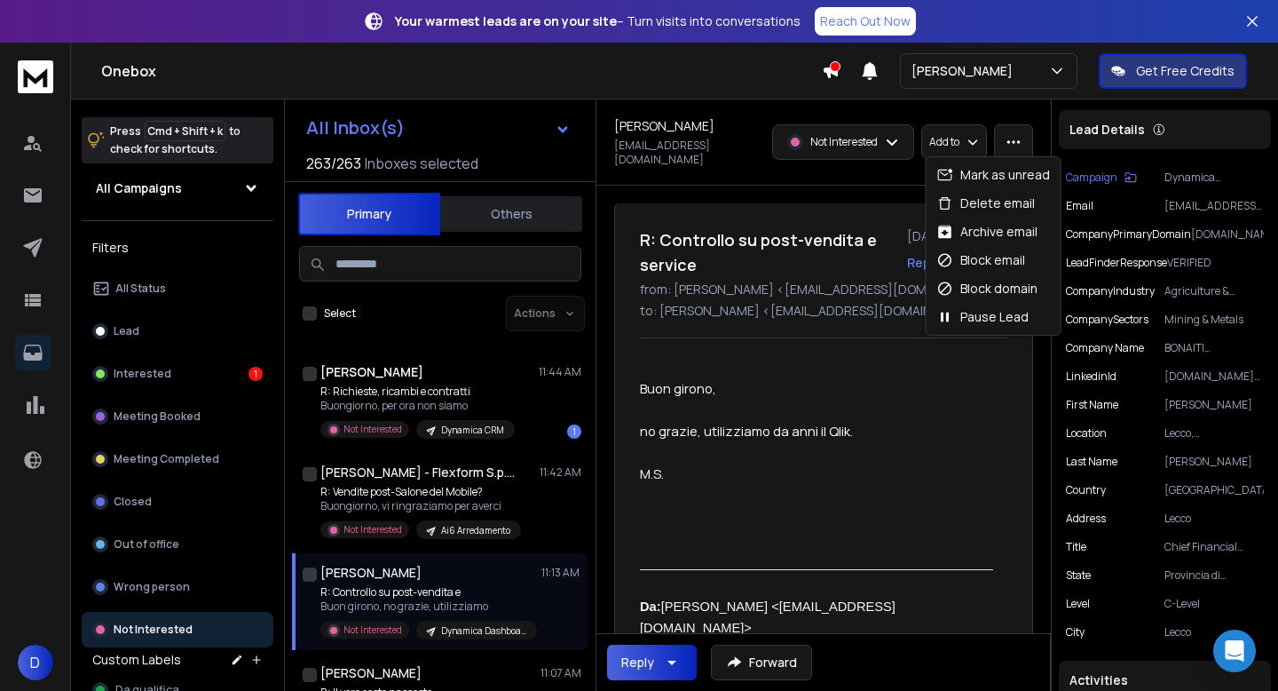
click at [1033, 147] on button "button" at bounding box center [1013, 142] width 39 height 36
click at [1022, 170] on div "Mark as unread" at bounding box center [993, 175] width 113 height 18
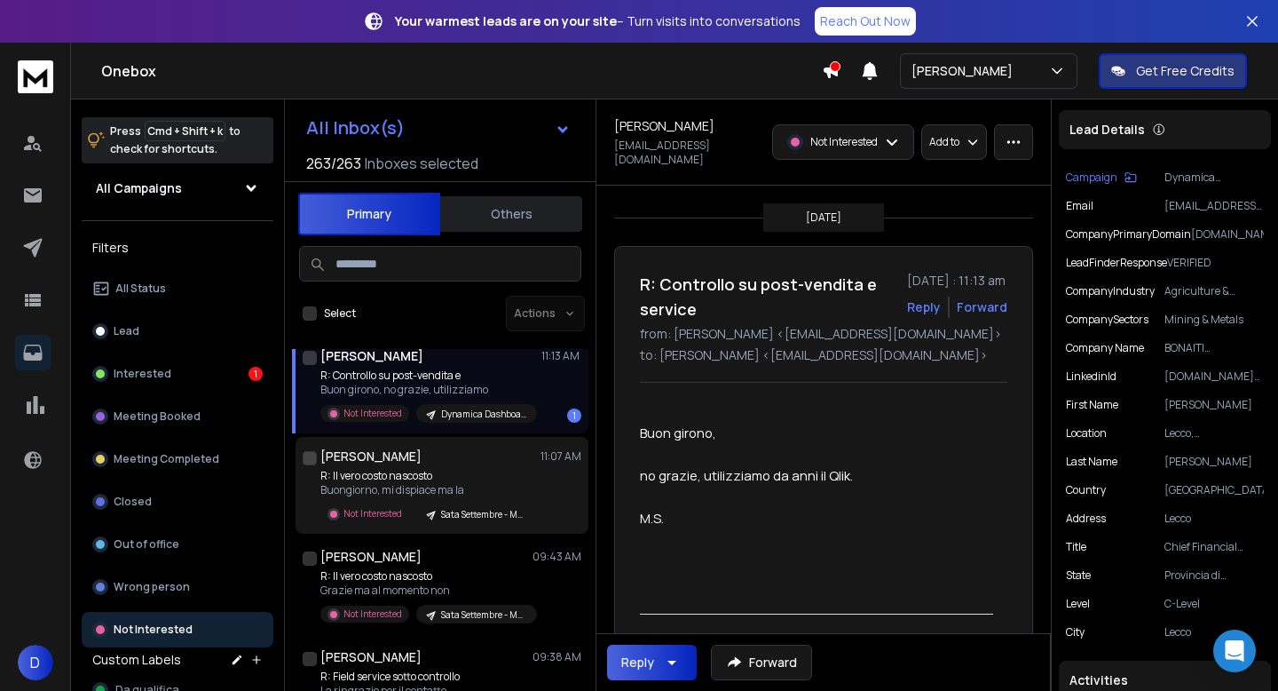
scroll to position [0, 0]
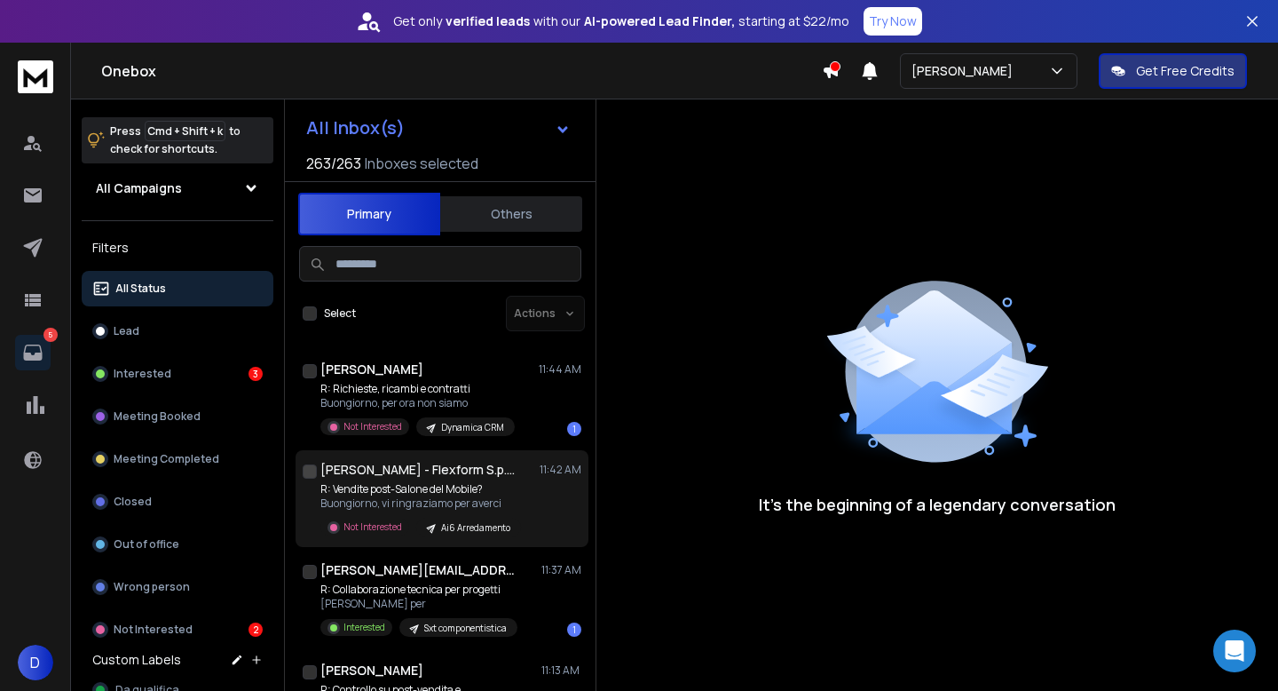
scroll to position [4, 0]
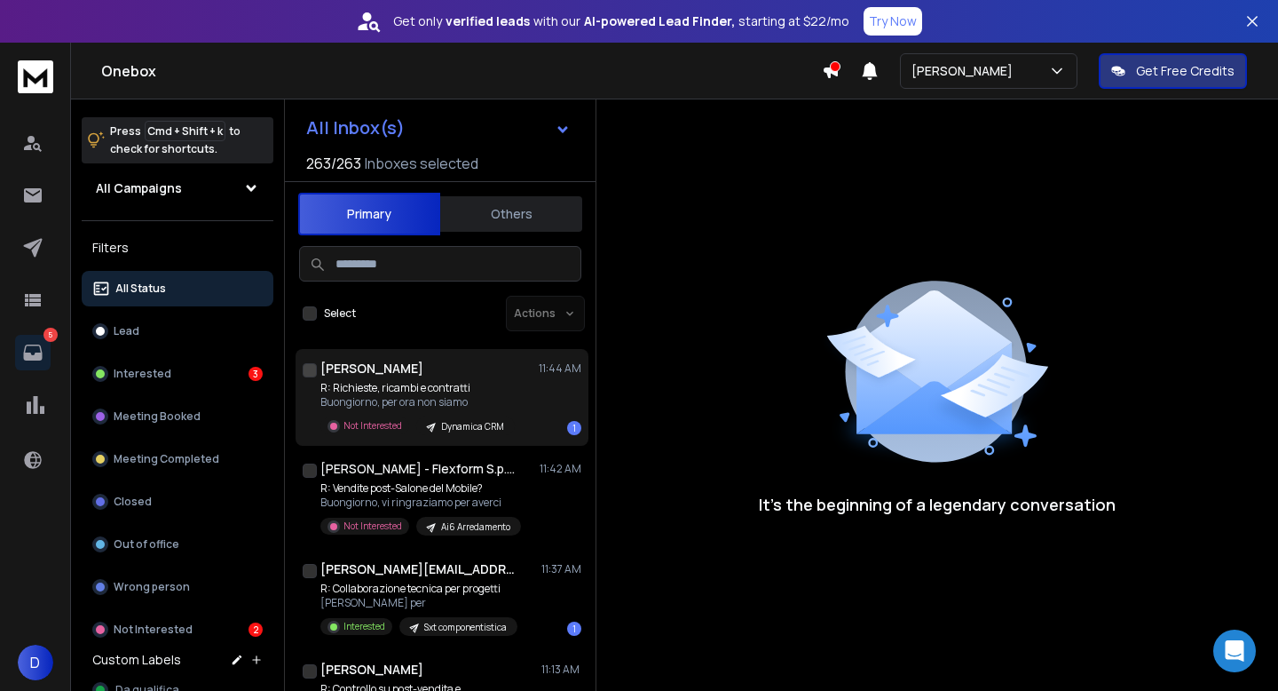
click at [520, 394] on div "R: [PERSON_NAME], ricambi e contratti [PERSON_NAME], per ora non siamo Not Inte…" at bounding box center [450, 408] width 261 height 54
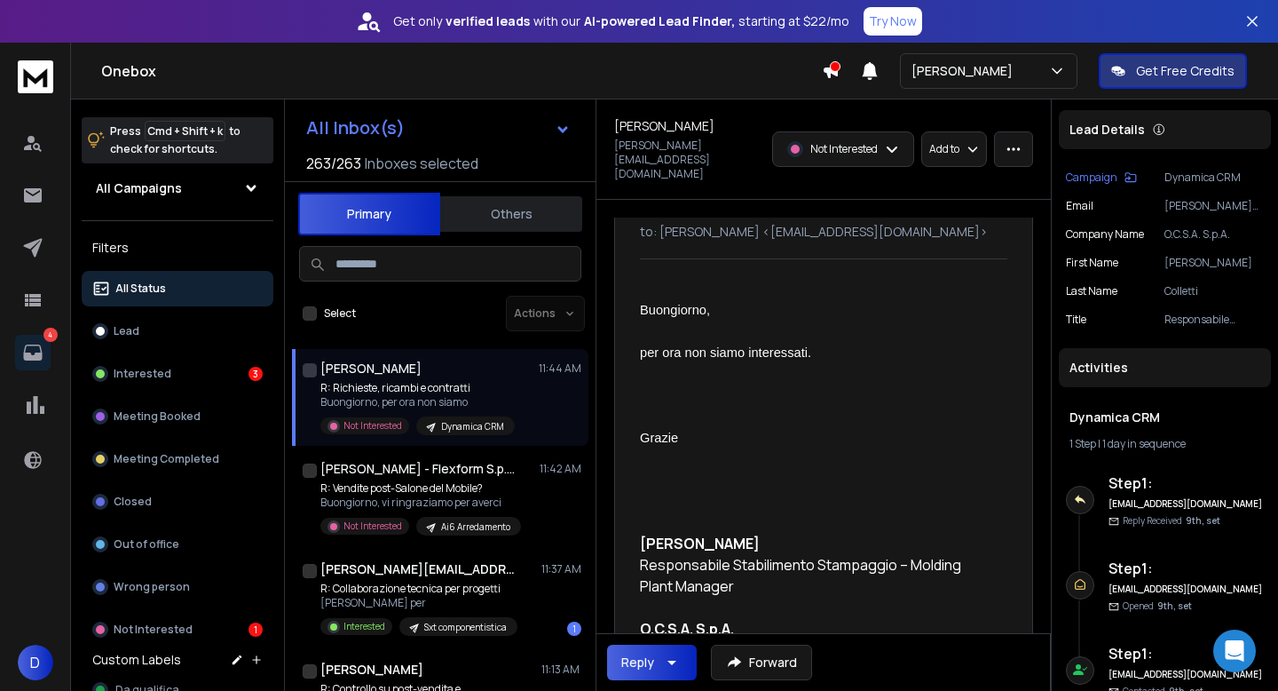
scroll to position [0, 0]
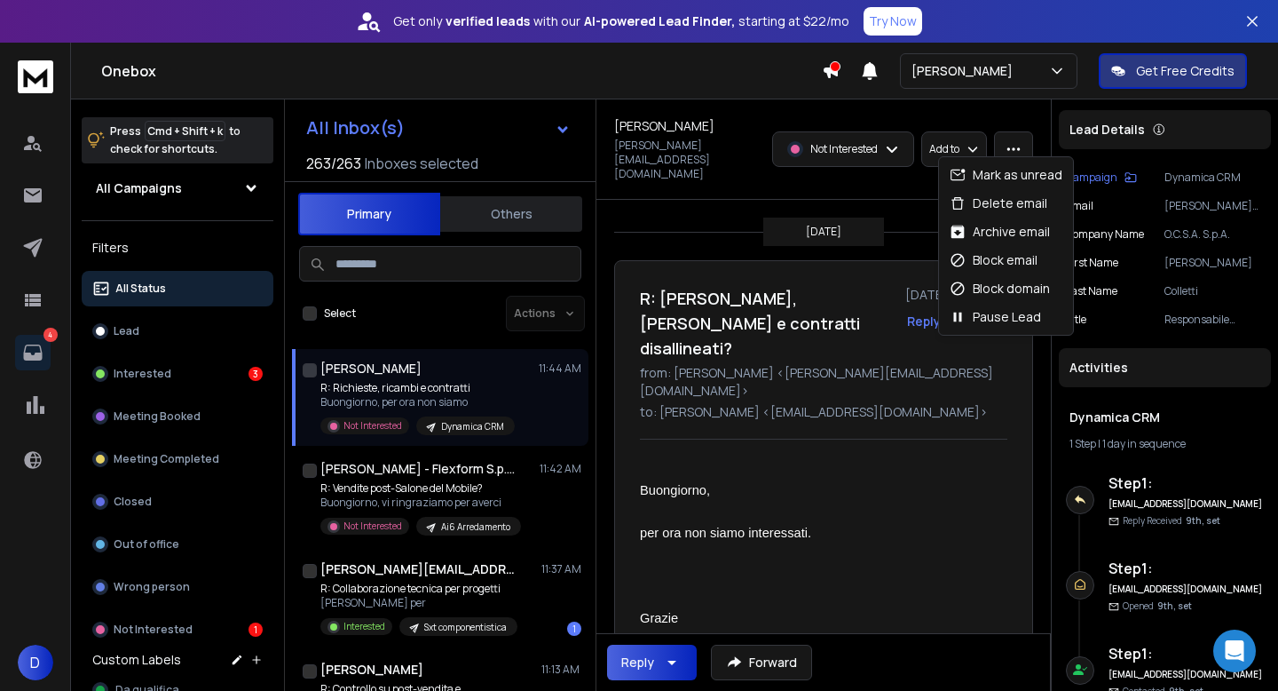
click at [1033, 148] on button "button" at bounding box center [1013, 149] width 39 height 36
click at [1031, 185] on div "Mark as unread" at bounding box center [1006, 175] width 127 height 28
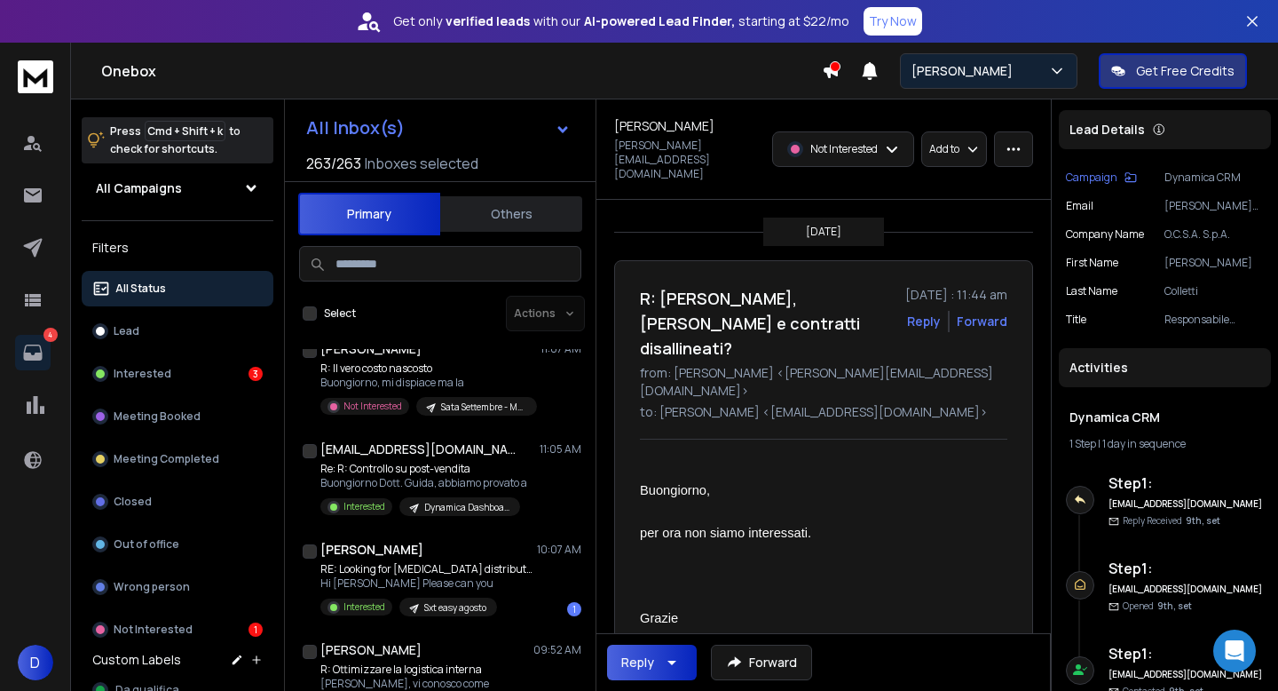
click at [969, 81] on button "[PERSON_NAME]" at bounding box center [989, 71] width 178 height 36
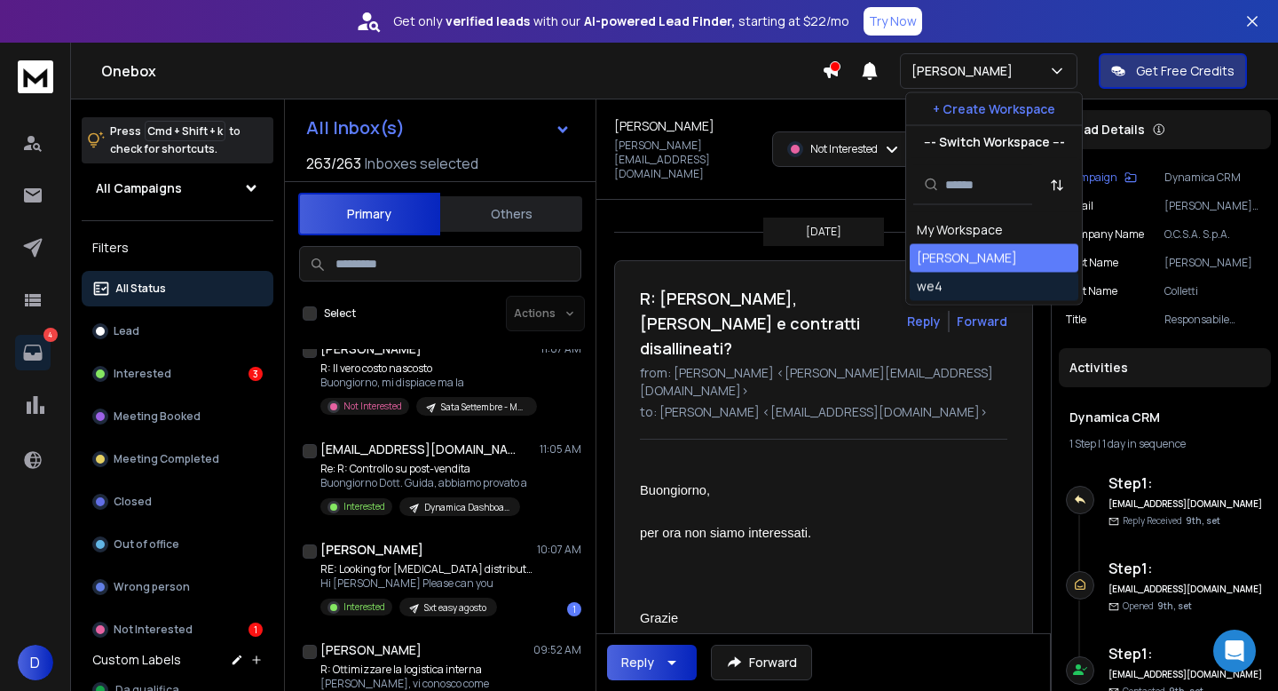
click at [946, 291] on div "we4" at bounding box center [994, 287] width 169 height 28
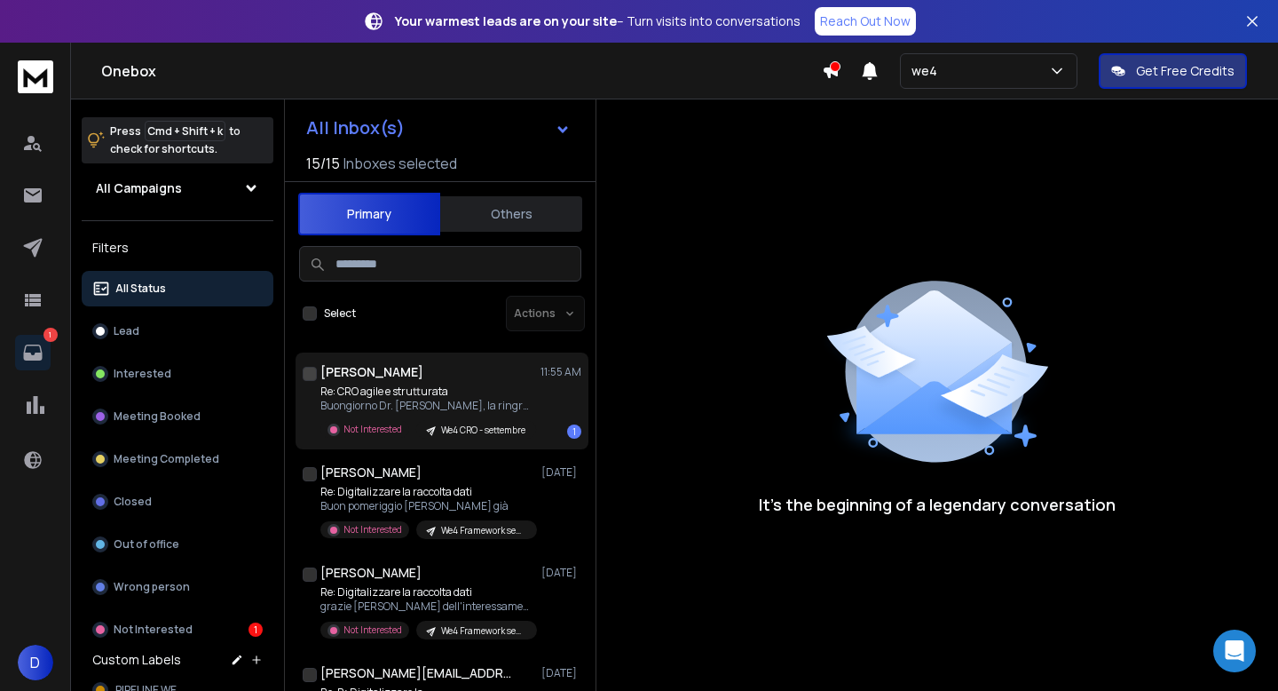
click at [514, 384] on p "Re: CRO agile e strutturata" at bounding box center [426, 391] width 213 height 14
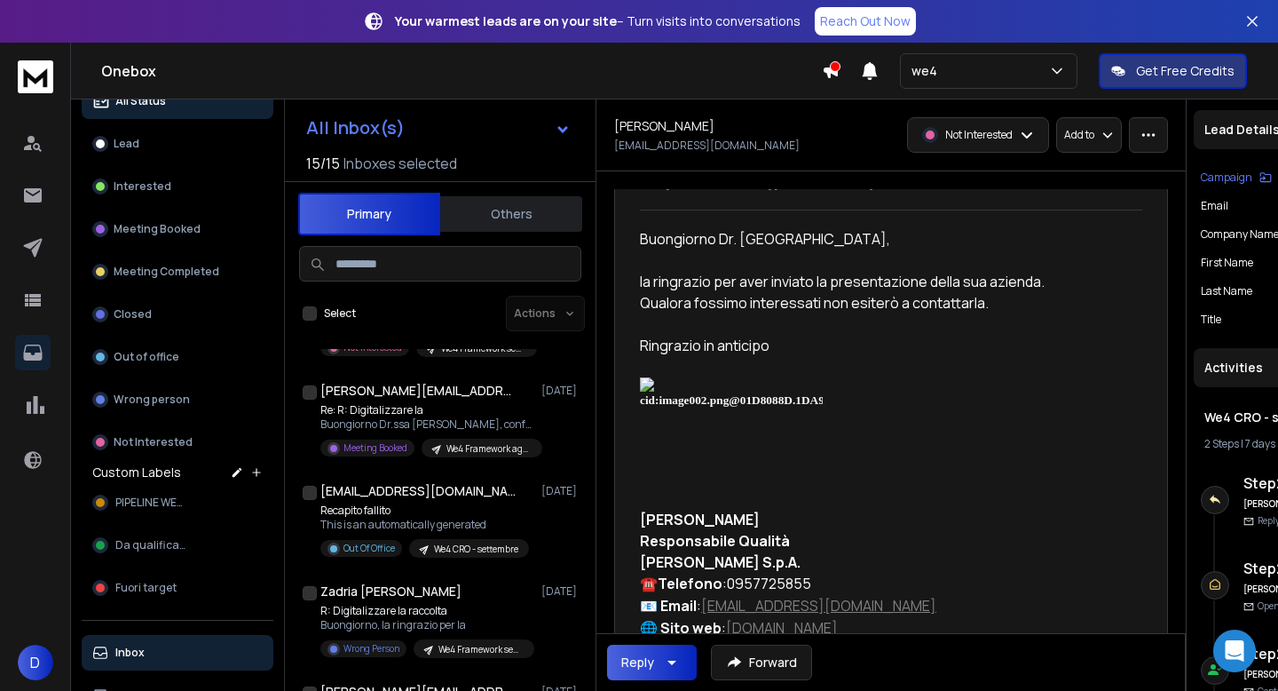
scroll to position [264, 0]
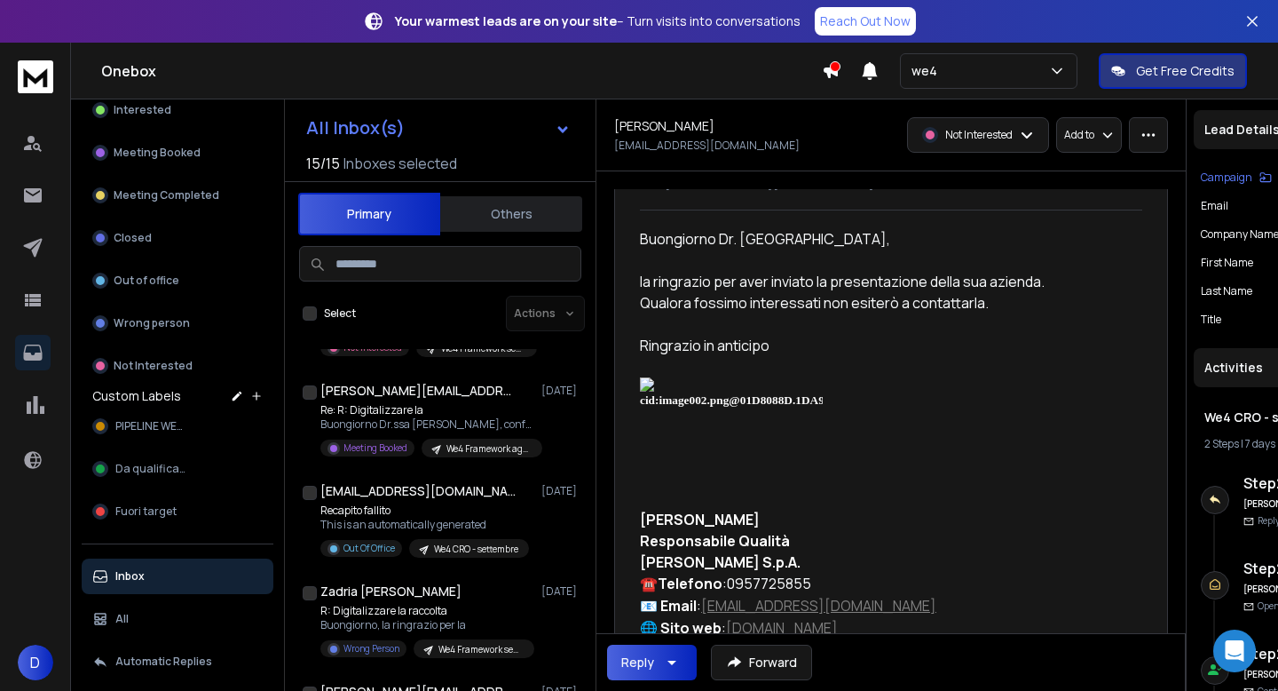
click at [154, 479] on button "Da qualificare" at bounding box center [178, 469] width 192 height 36
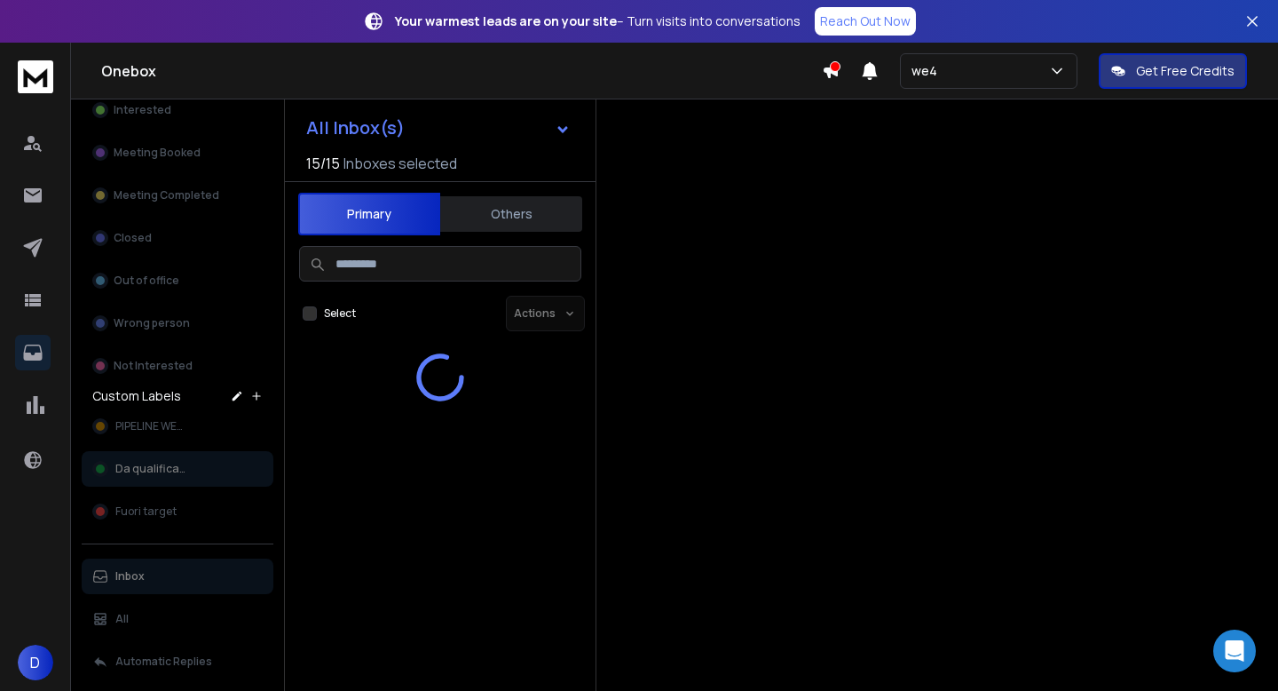
scroll to position [0, 0]
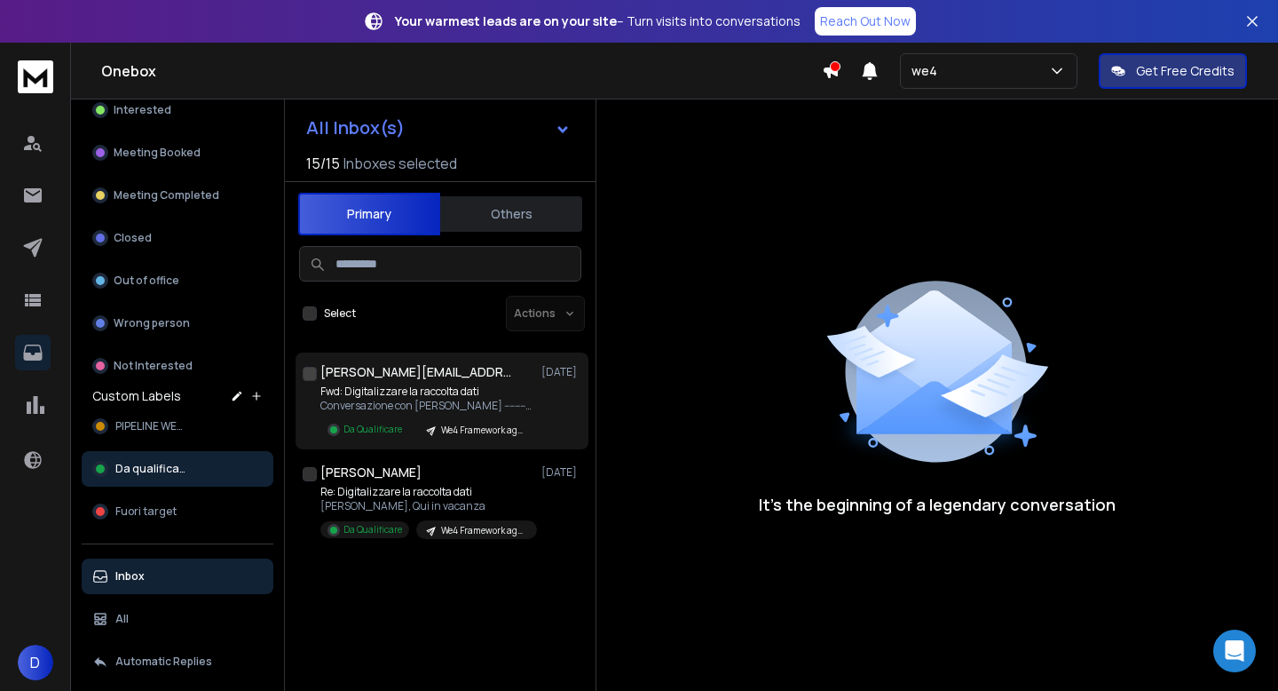
click at [542, 402] on div "Fwd: Digitalizzare la raccolta dati Conversazione con [PERSON_NAME] ---------- …" at bounding box center [450, 411] width 261 height 54
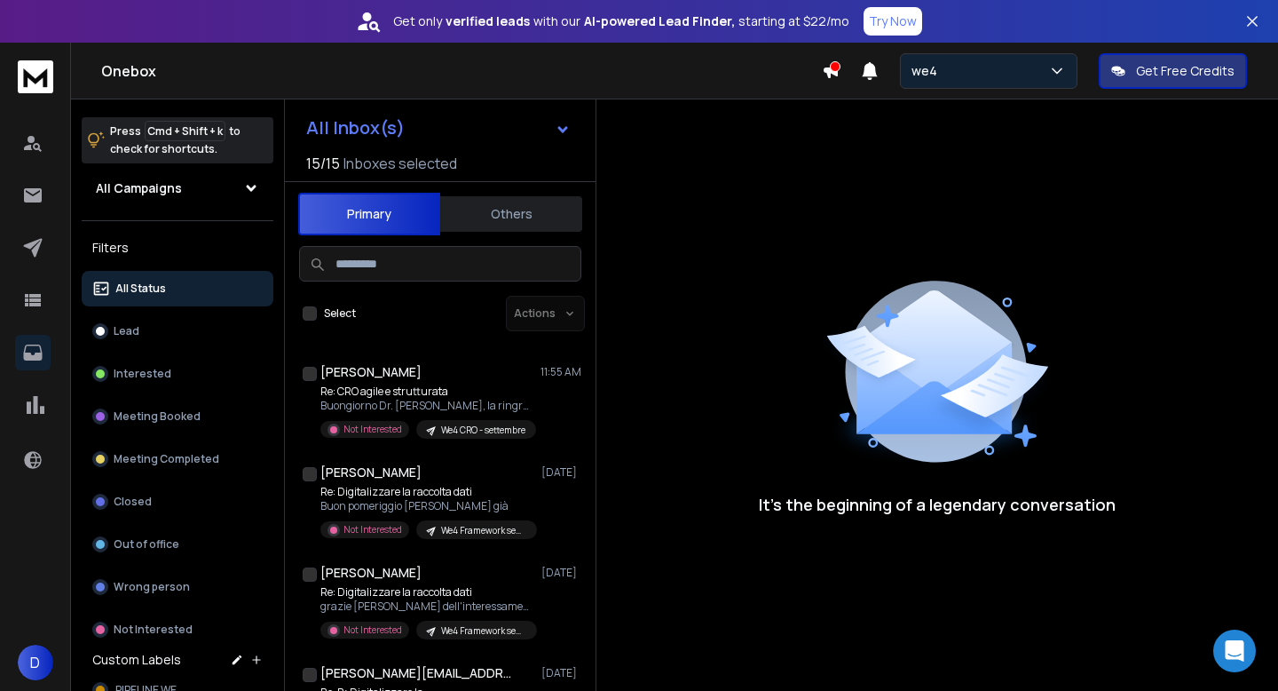
click at [953, 55] on button "we4" at bounding box center [989, 71] width 178 height 36
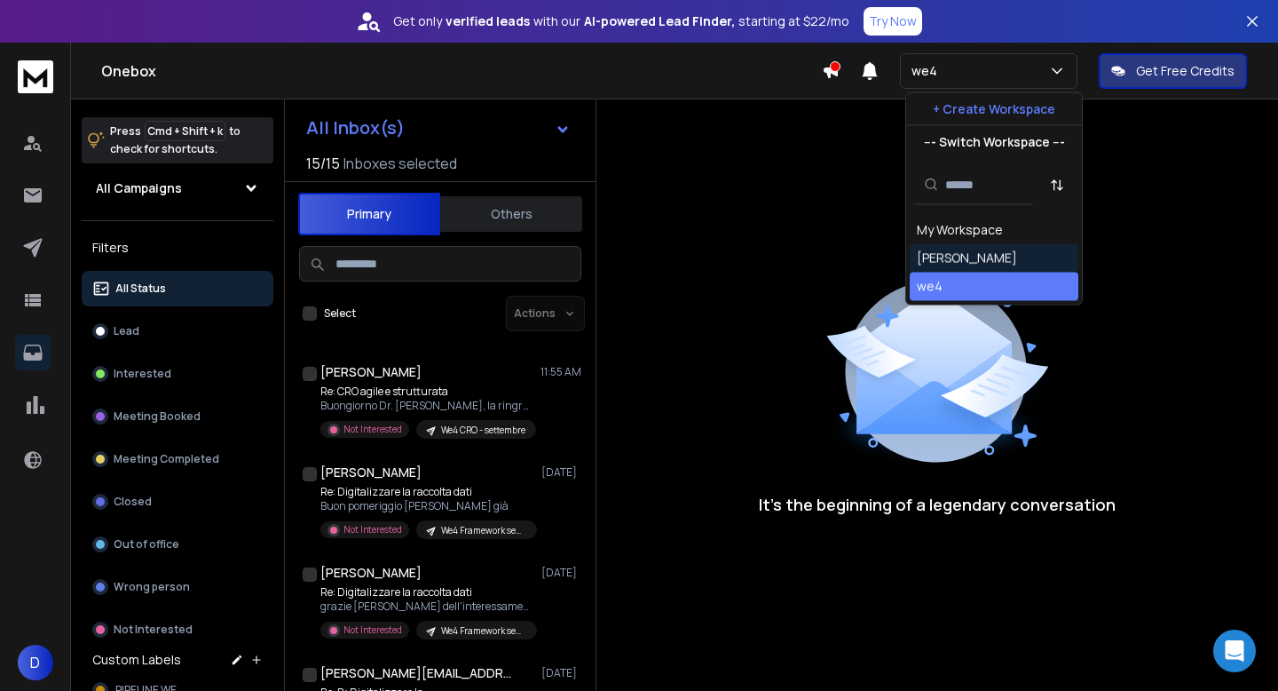
click at [958, 255] on div "[PERSON_NAME]" at bounding box center [967, 258] width 100 height 18
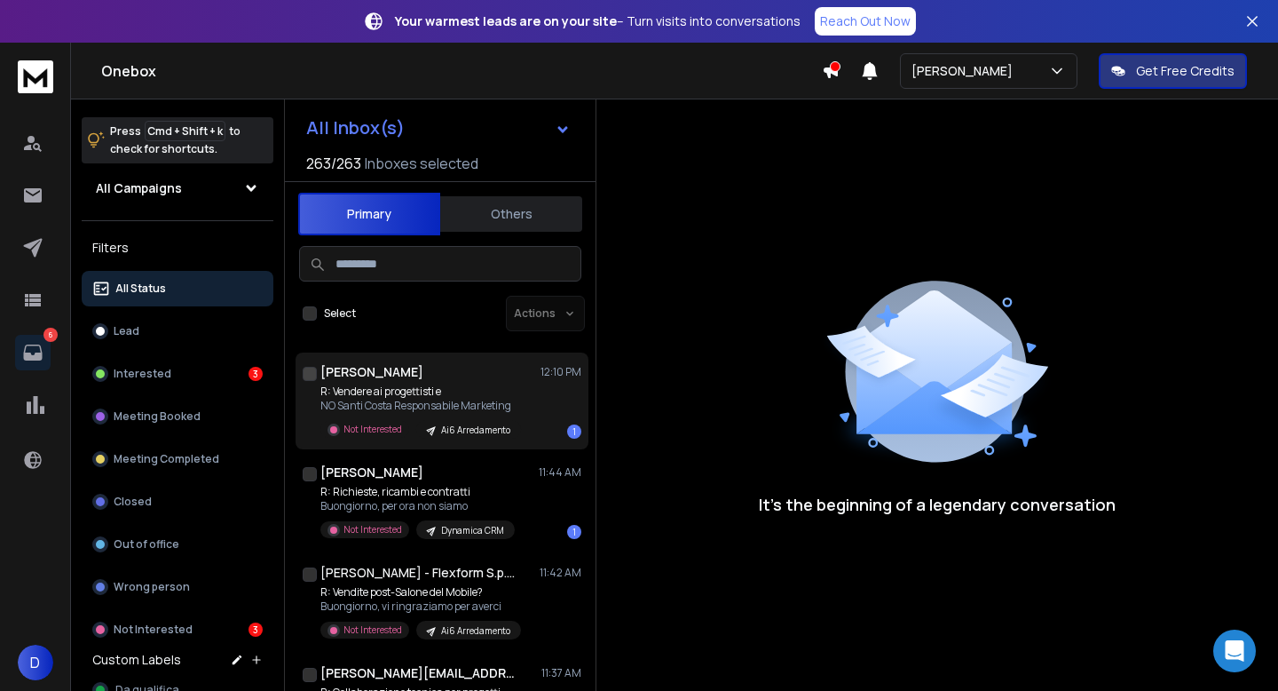
click at [560, 391] on div "R: Vendere ai progettisti e NO [PERSON_NAME] Responsabile Marketing Not Interes…" at bounding box center [450, 411] width 261 height 54
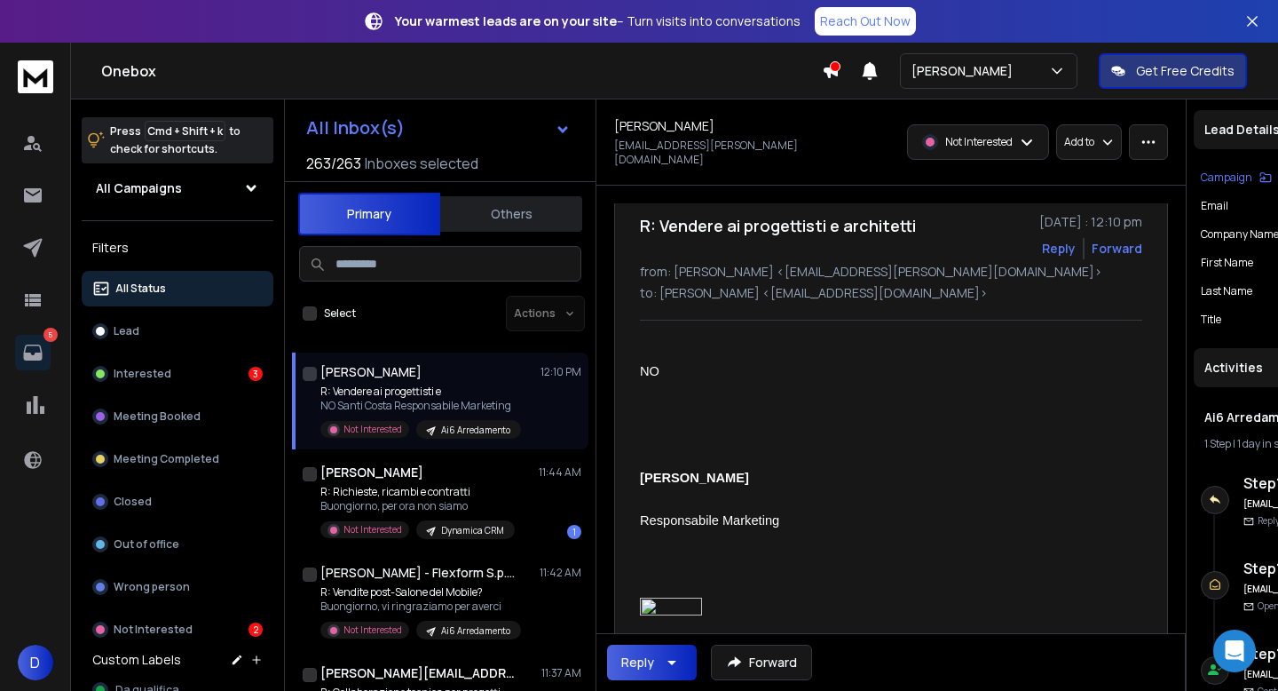
scroll to position [59, 0]
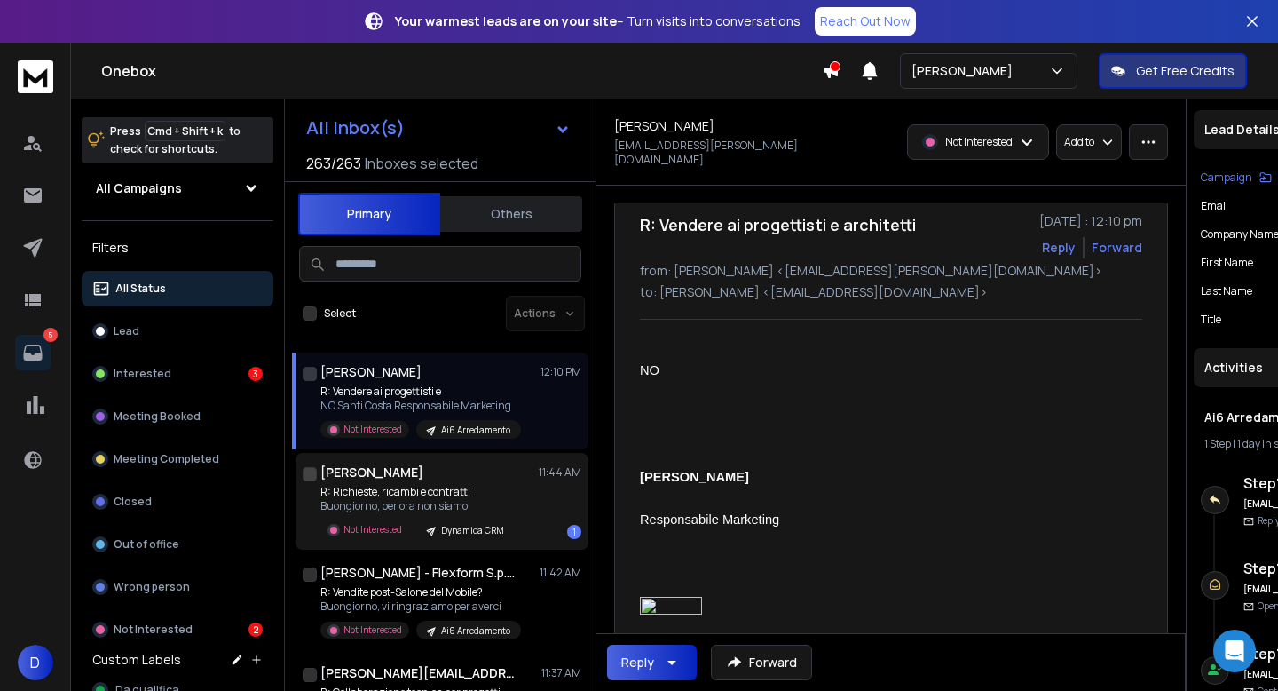
click at [553, 510] on div "R: [PERSON_NAME], ricambi e contratti [PERSON_NAME], per [PERSON_NAME] non siam…" at bounding box center [450, 512] width 261 height 54
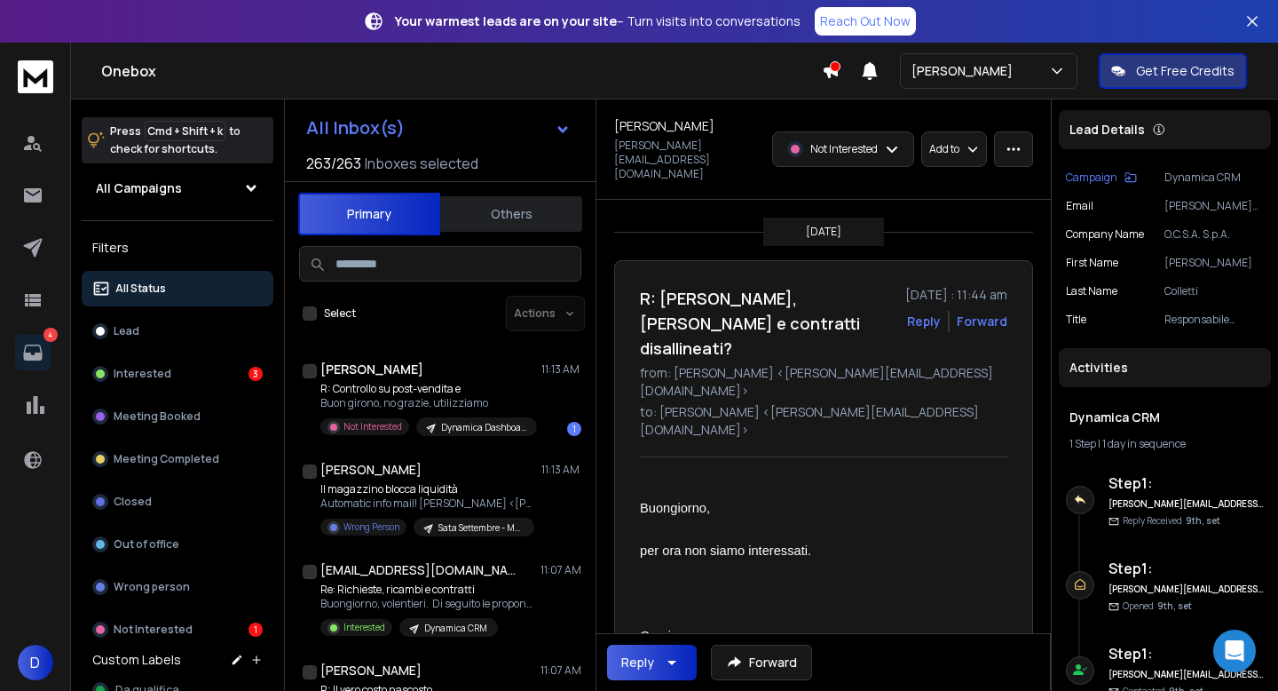
scroll to position [0, 0]
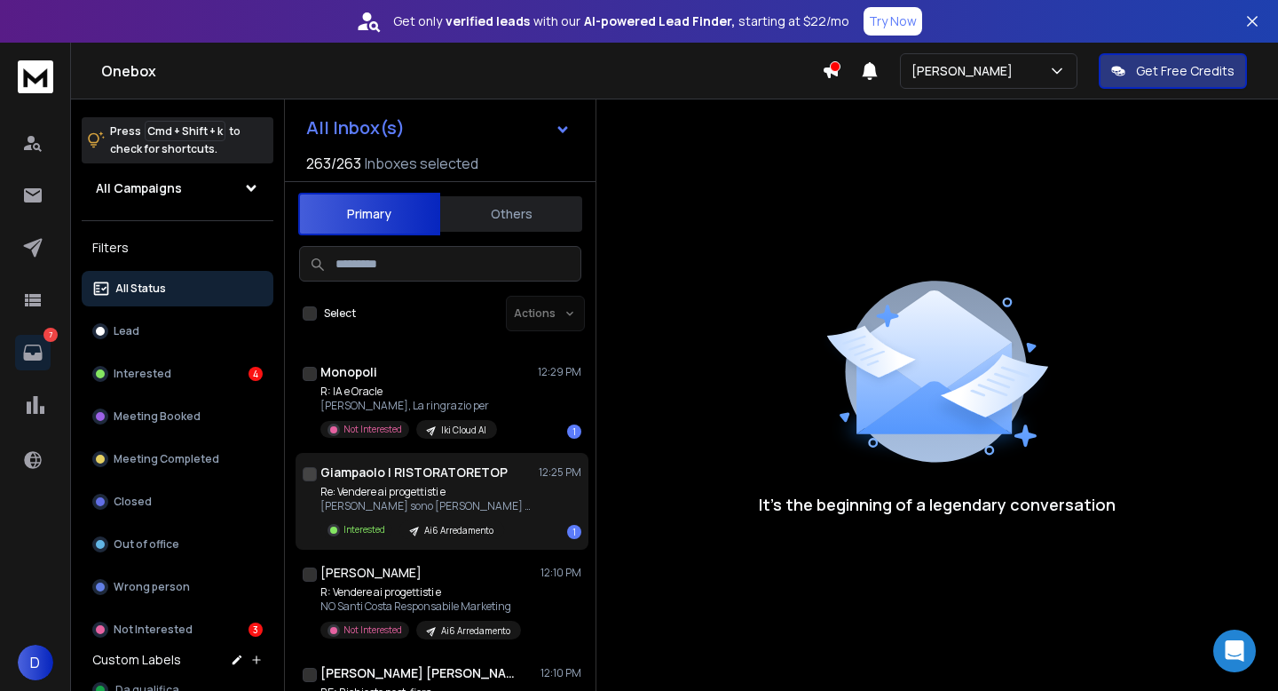
click at [537, 486] on div "Re: Vendere ai progettisti e [PERSON_NAME] sono [PERSON_NAME] uno Interested Ai…" at bounding box center [450, 512] width 261 height 54
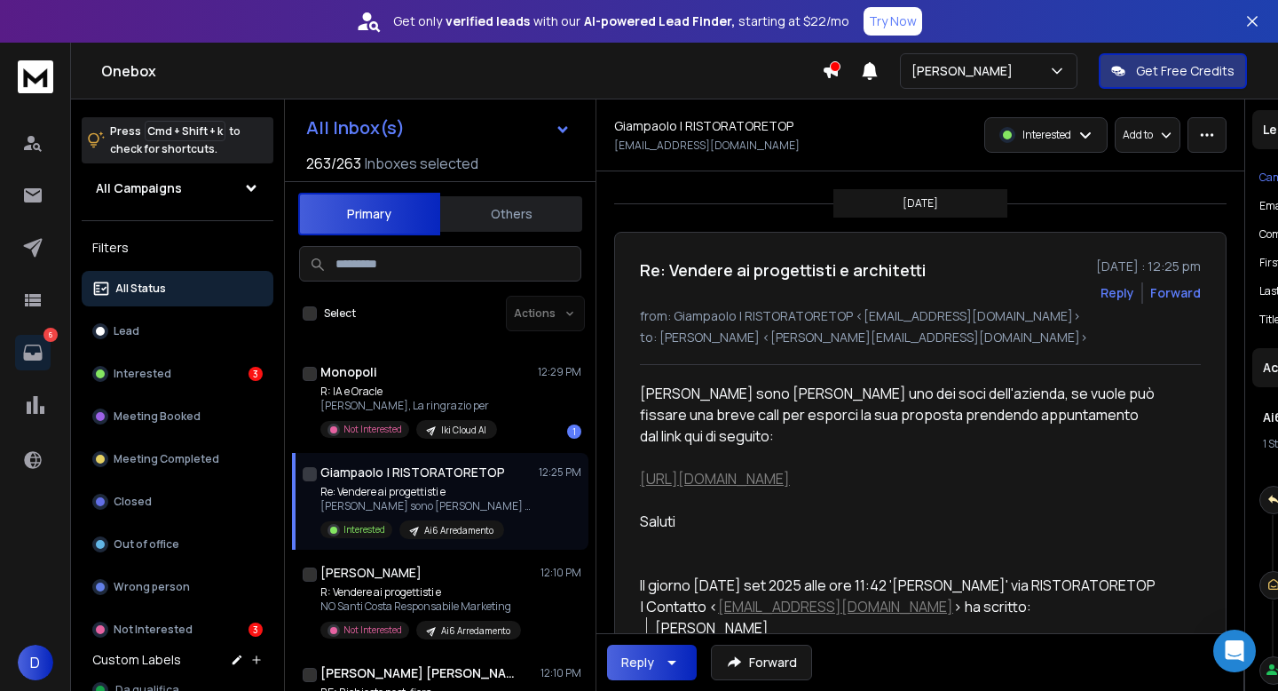
click at [1211, 131] on icon "button" at bounding box center [1207, 135] width 16 height 16
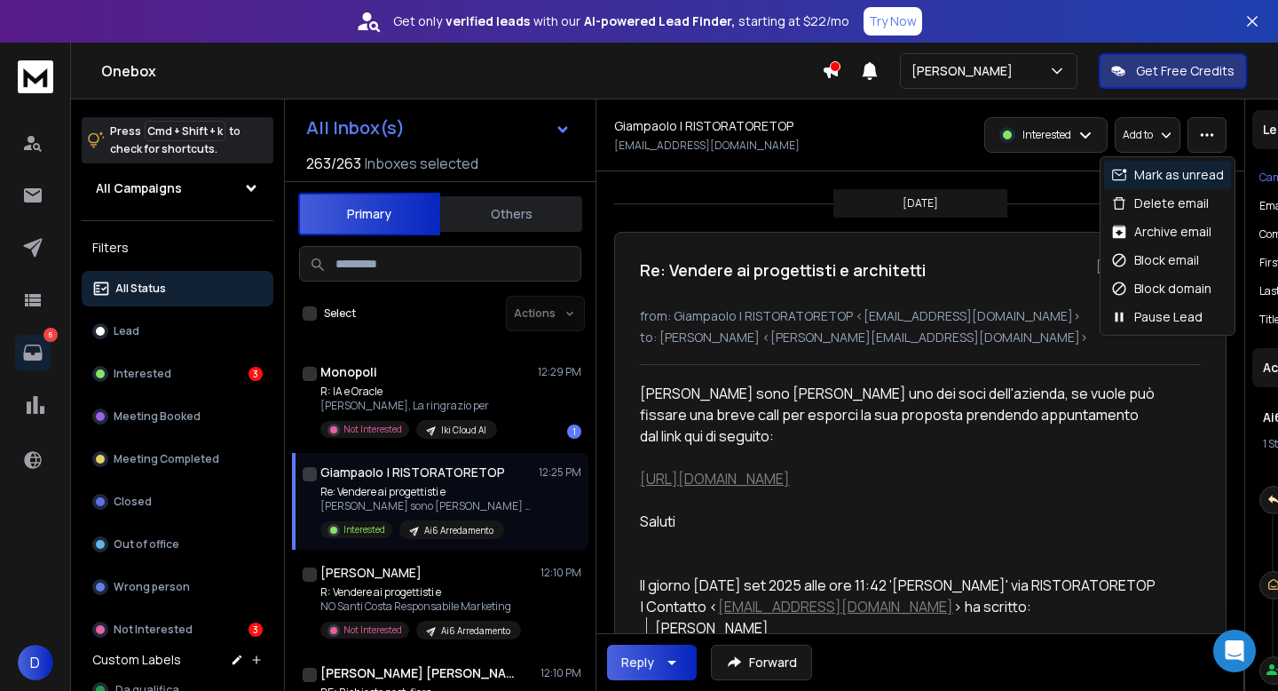
click at [1166, 179] on div "Mark as unread" at bounding box center [1167, 175] width 113 height 18
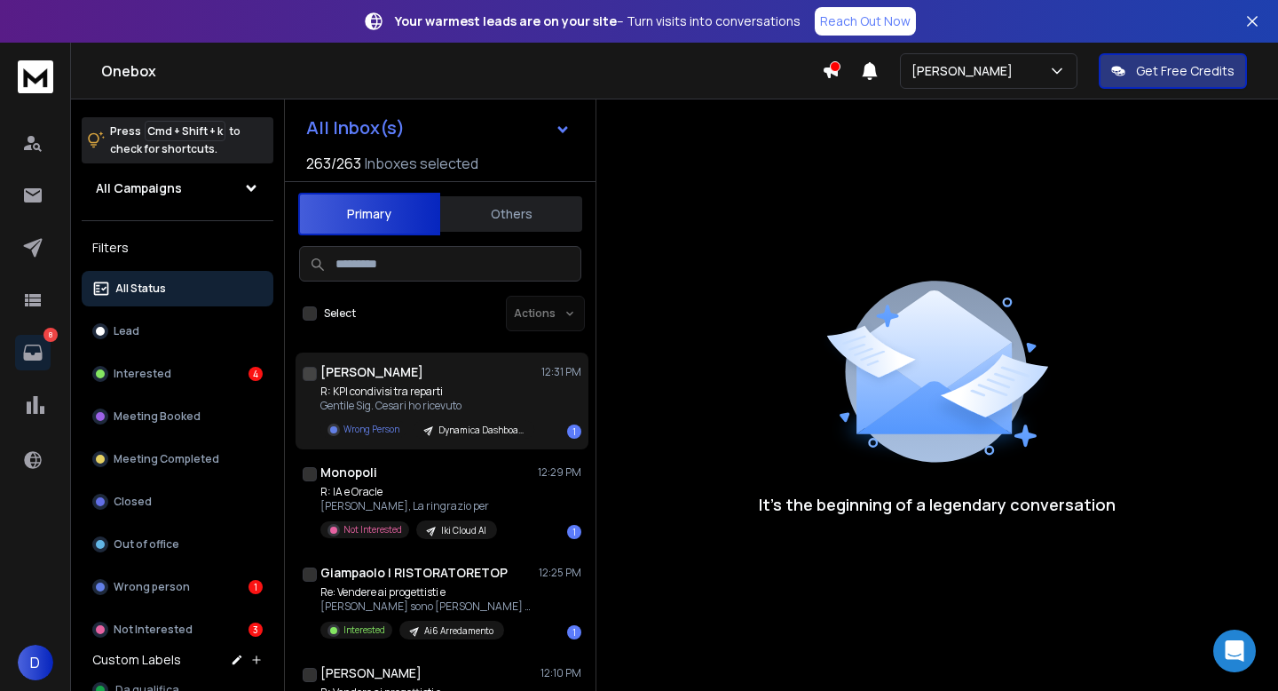
click at [537, 385] on div "R: KPI condivisi tra reparti Gentile Sig. Cesari ho ricevuto Wrong Person Dynam…" at bounding box center [450, 411] width 261 height 54
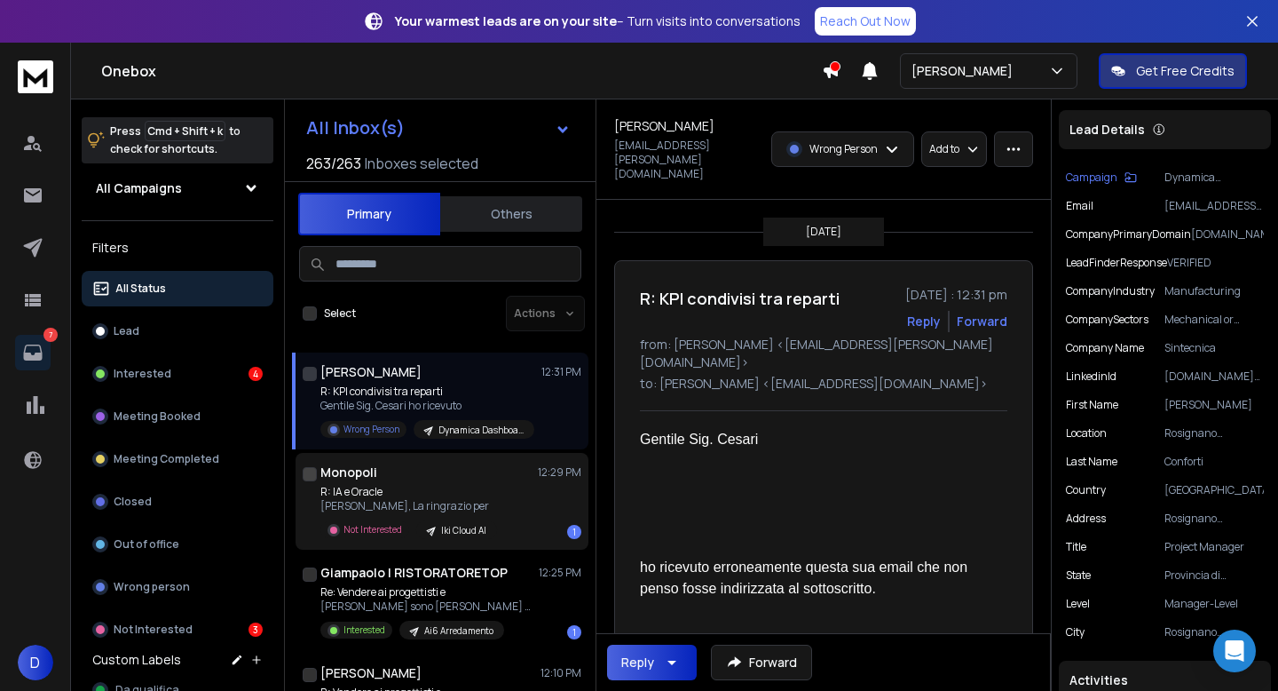
click at [538, 482] on div "Monopoli 12:29 PM R: IA e Oracle Buongiorno Marco, La ringrazio per Not Interes…" at bounding box center [450, 500] width 261 height 75
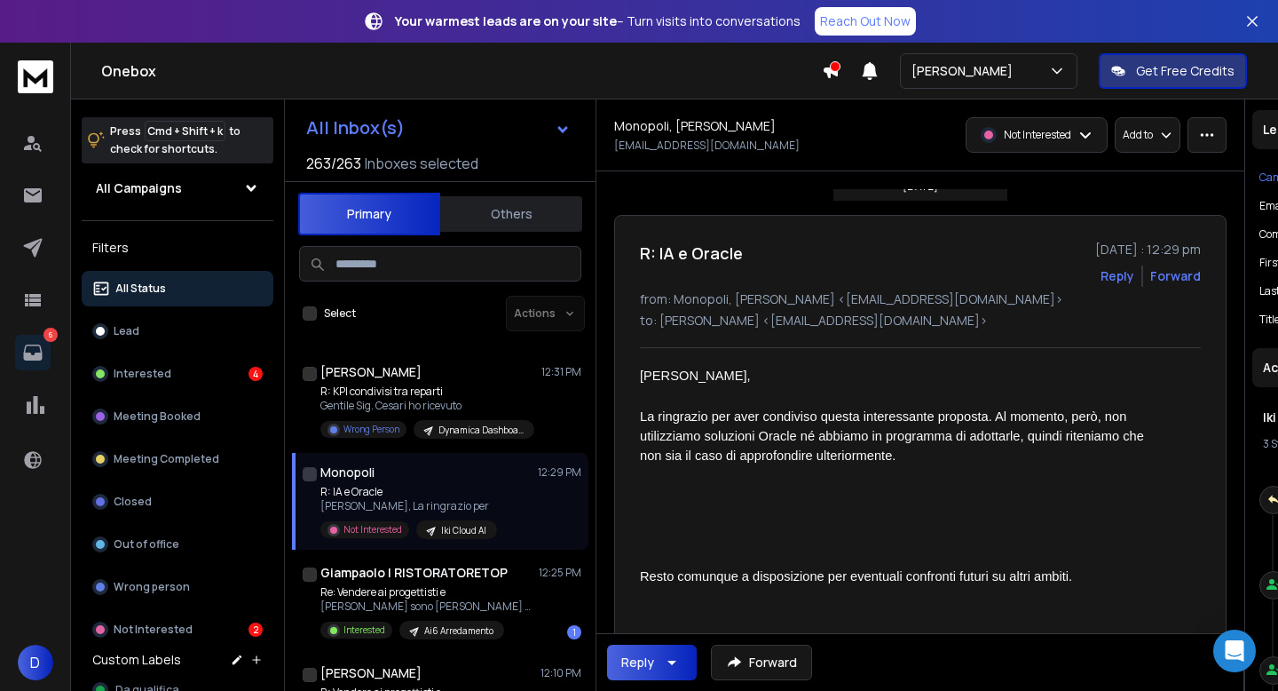
scroll to position [19, 0]
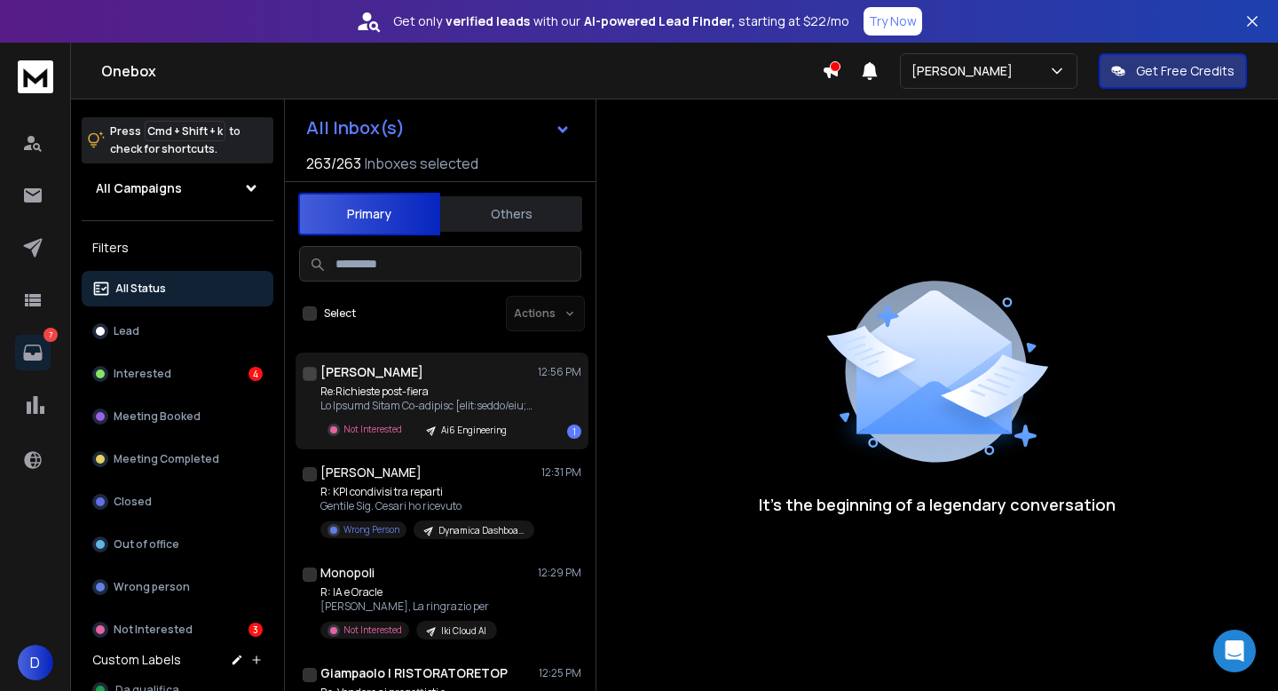
click at [480, 401] on p at bounding box center [426, 406] width 213 height 14
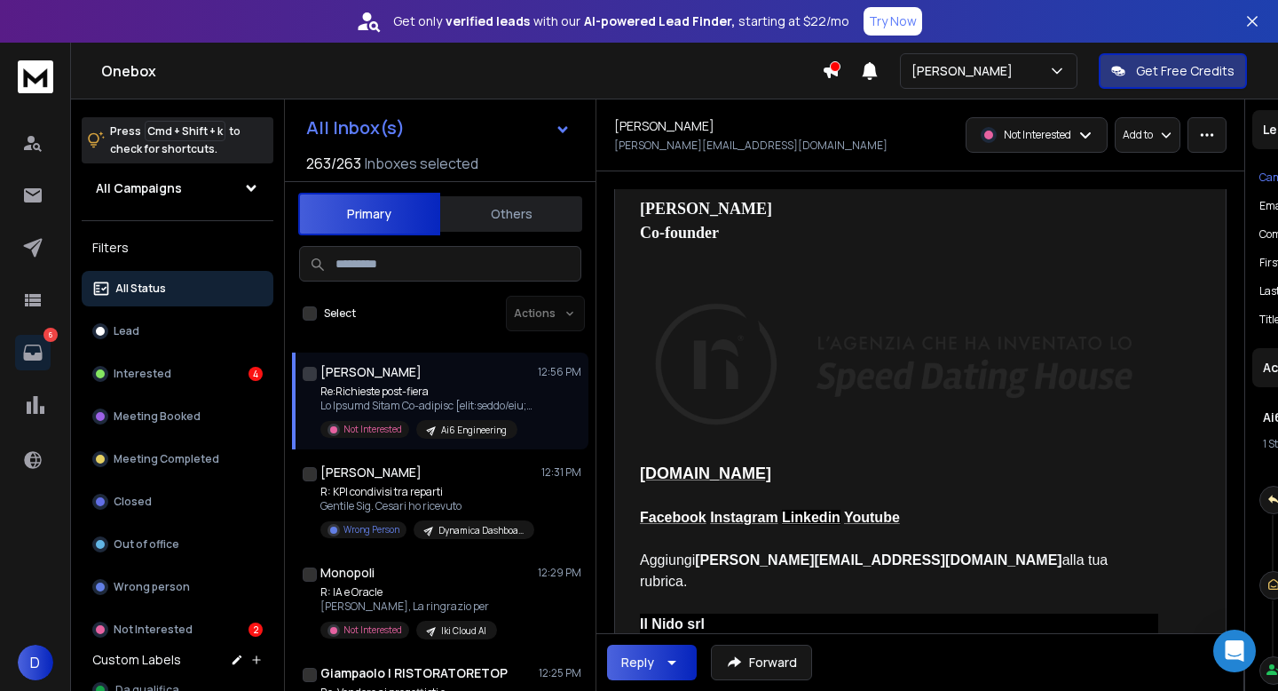
scroll to position [829, 0]
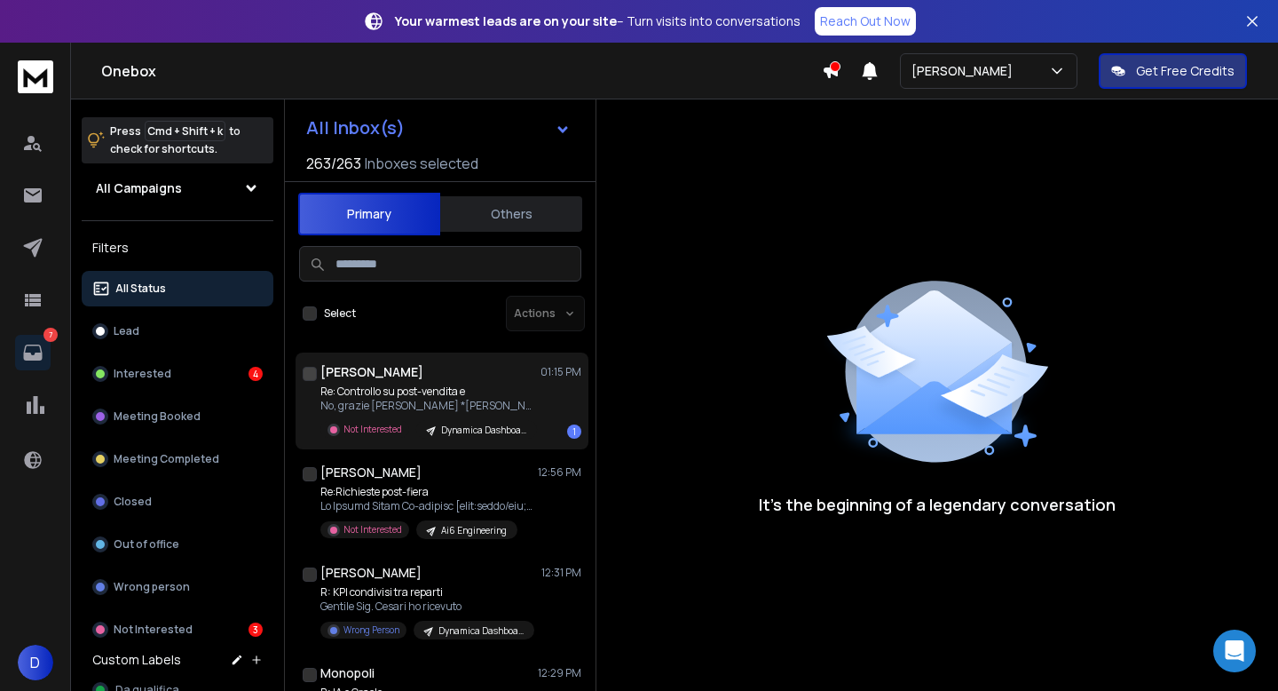
click at [557, 431] on div "Re: Controllo su post-vendita e No, grazie [PERSON_NAME] *[PERSON_NAME] Not Int…" at bounding box center [450, 411] width 261 height 54
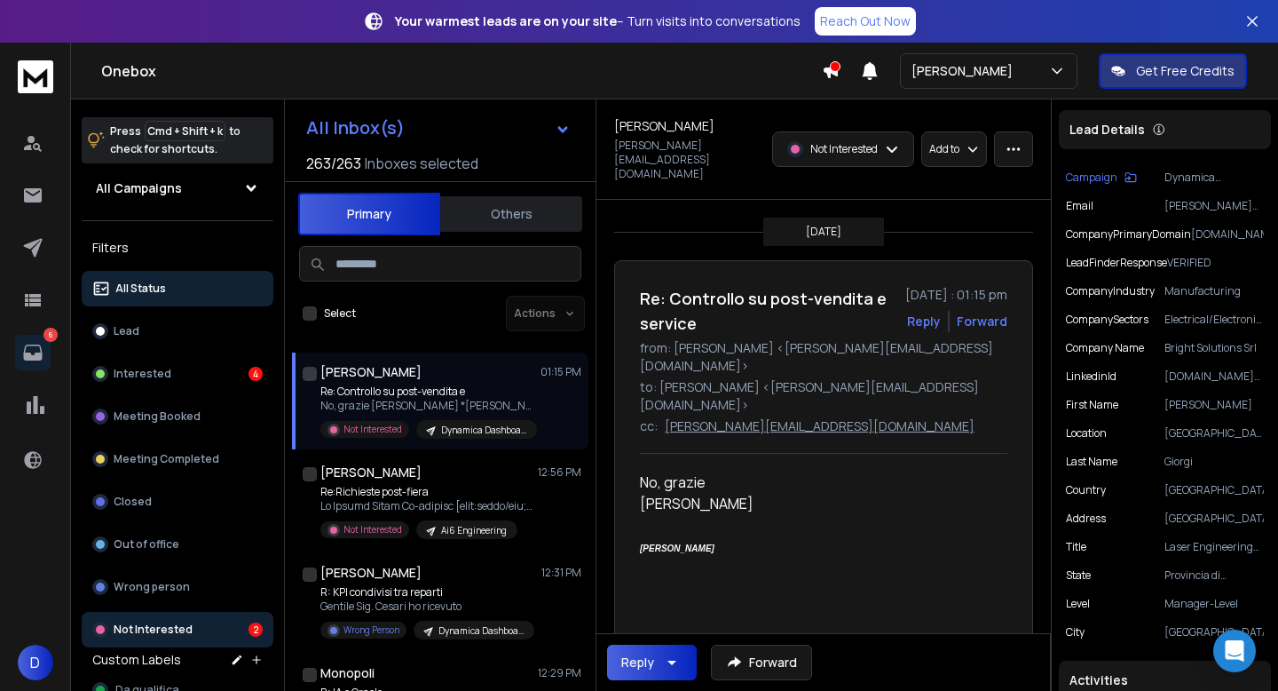
click at [190, 627] on button "Not Interested 2" at bounding box center [178, 630] width 192 height 36
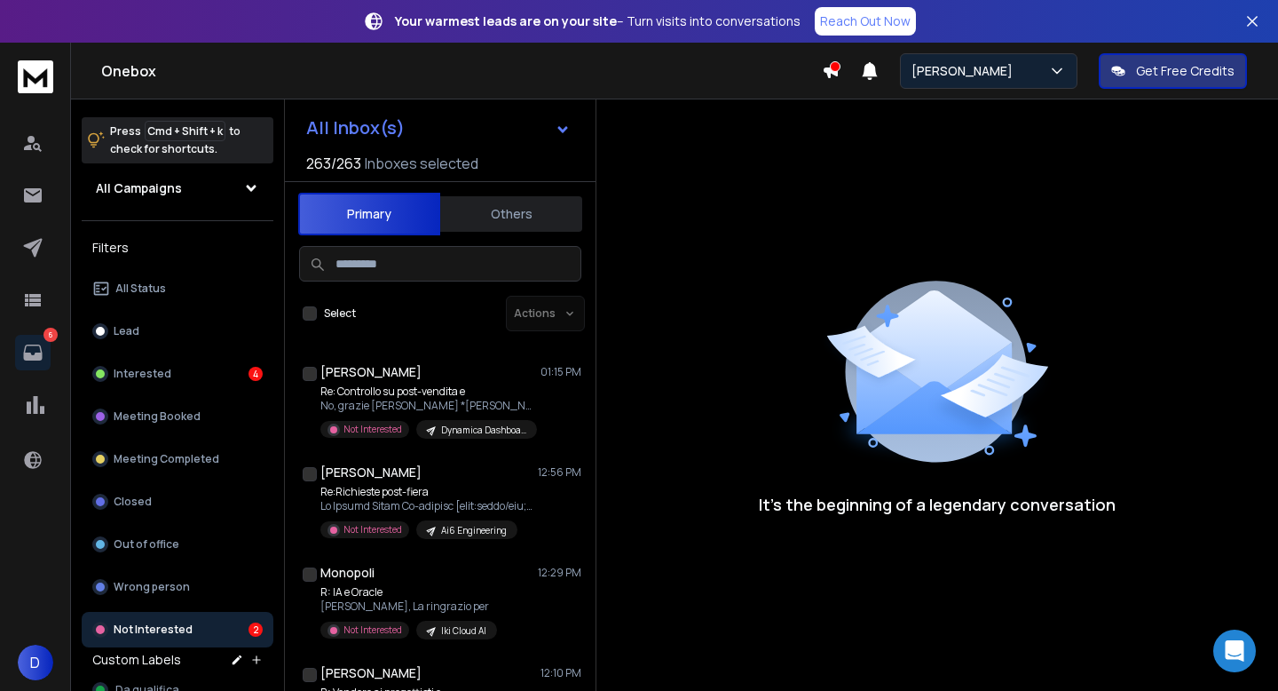
click at [1058, 76] on icon "button" at bounding box center [1057, 71] width 18 height 18
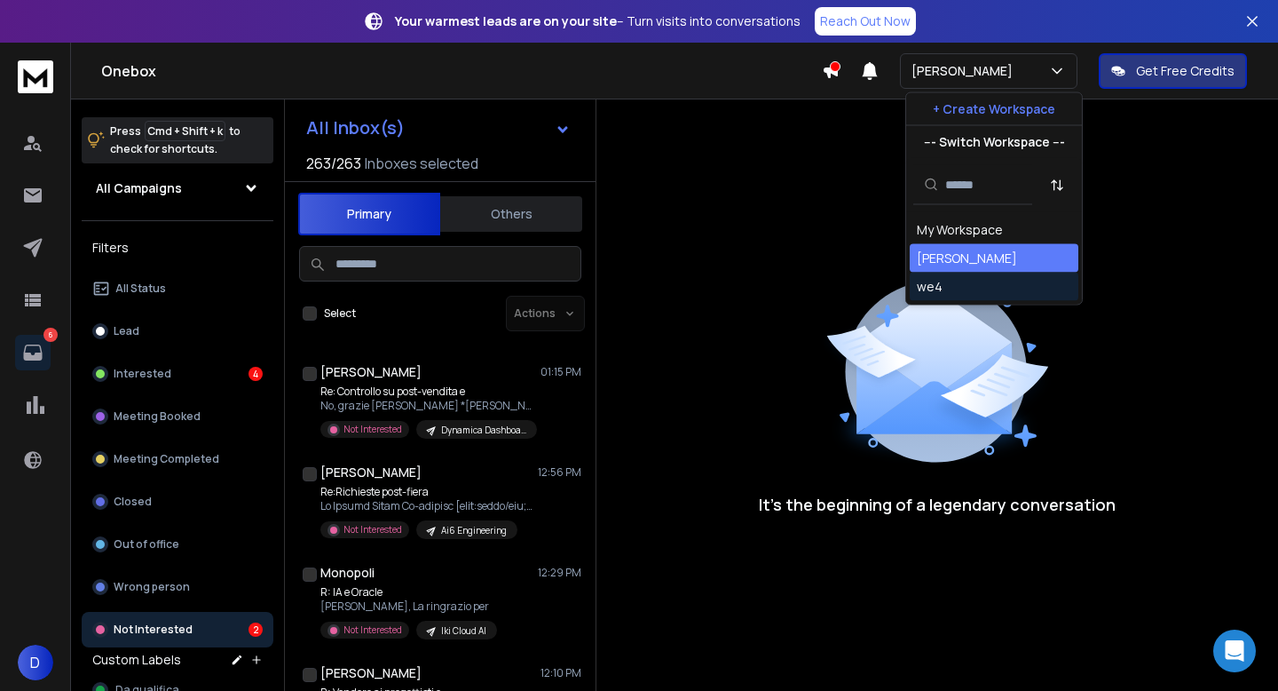
click at [947, 292] on div "we4" at bounding box center [994, 287] width 169 height 28
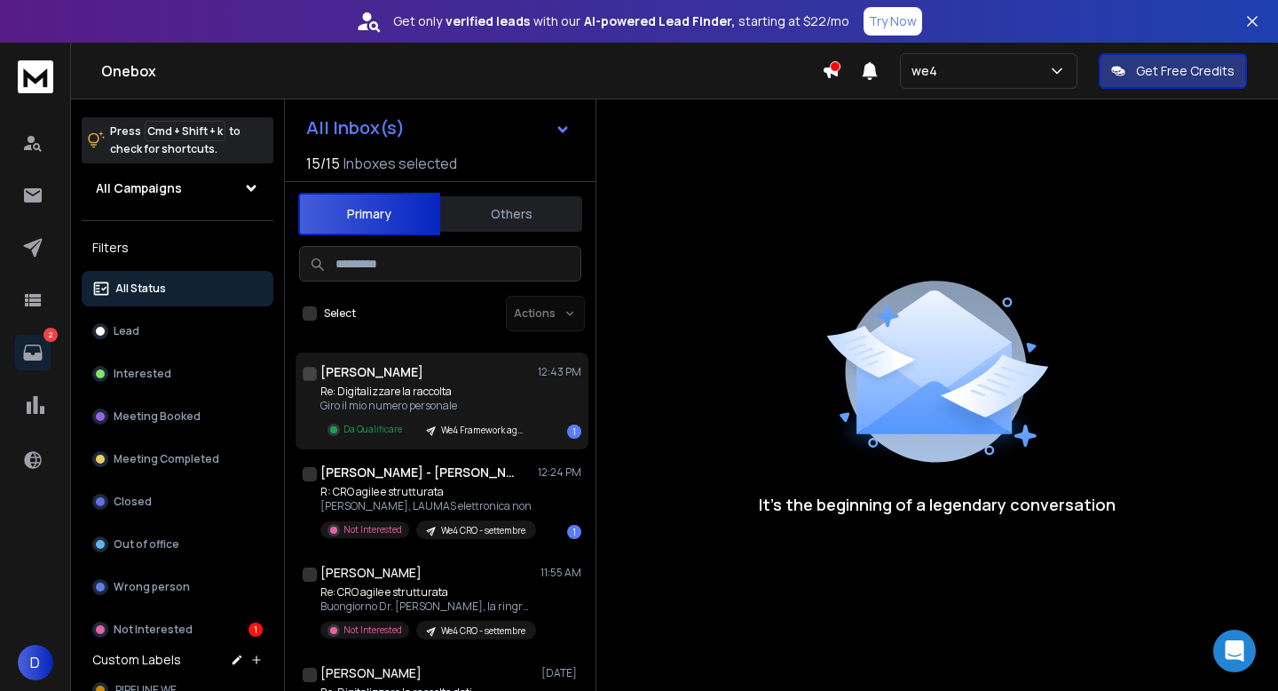
click at [543, 398] on div "Re: Digitalizzare la raccolta Giro il mio numero personale Da Qualificare We4 F…" at bounding box center [450, 411] width 261 height 54
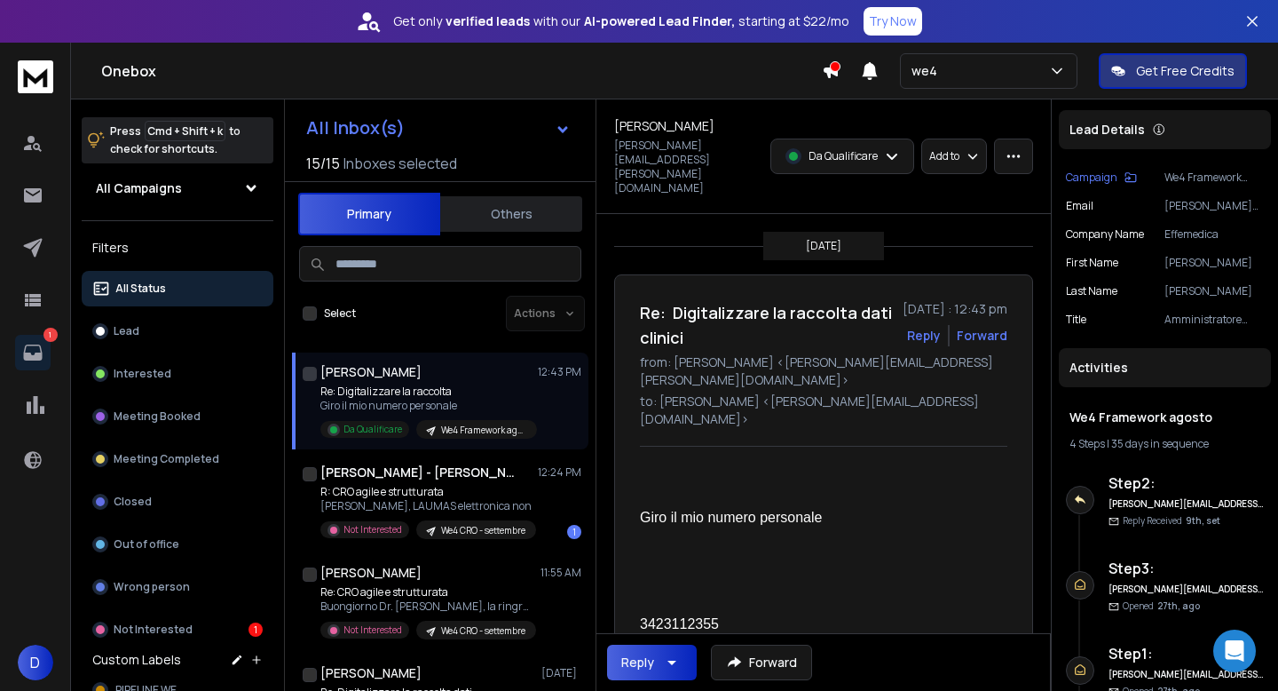
click at [1022, 148] on icon "button" at bounding box center [1014, 156] width 16 height 16
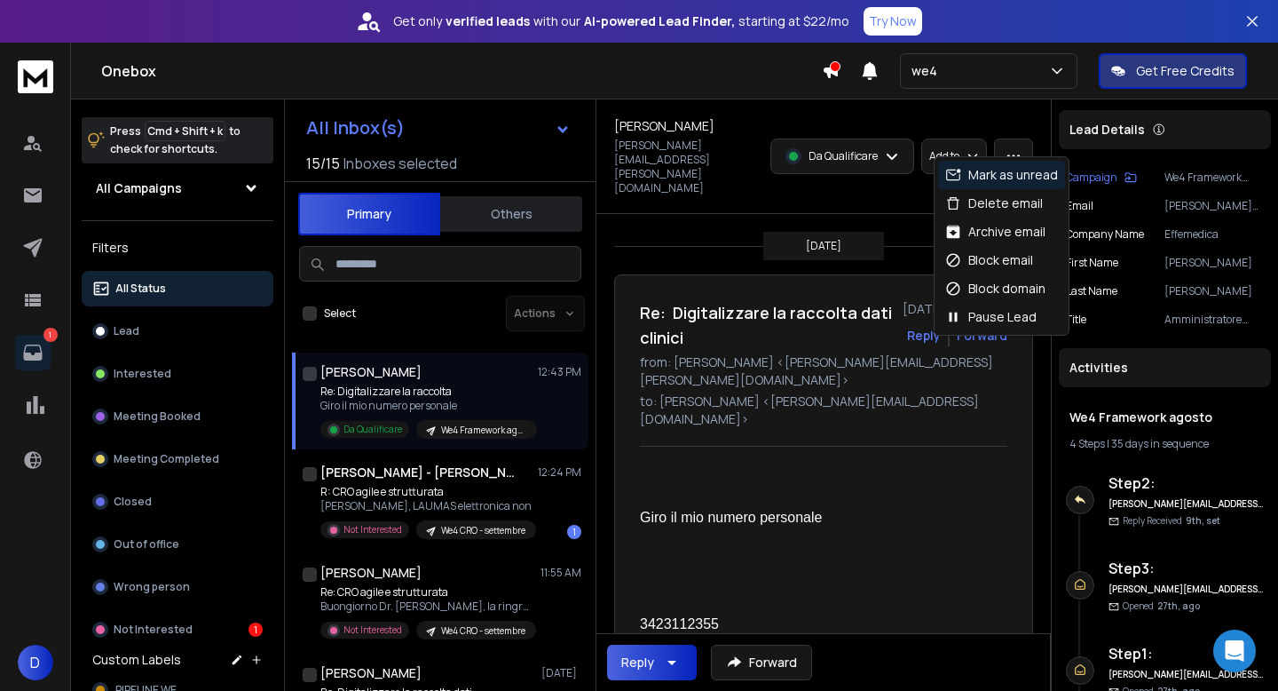
click at [1035, 174] on div "Mark as unread" at bounding box center [1001, 175] width 113 height 18
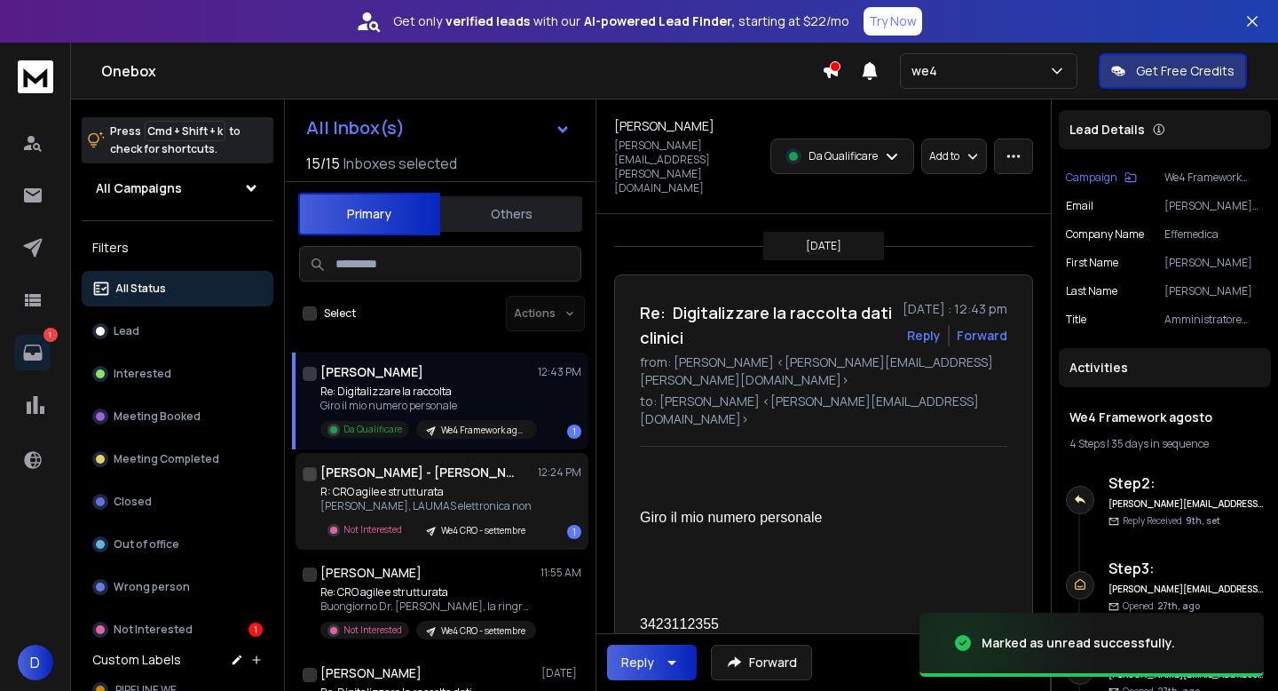
click at [538, 498] on div "R: CRO agile e strutturata Buongiorno Riccardo, LAUMAS elettronica non Not Inte…" at bounding box center [450, 512] width 261 height 54
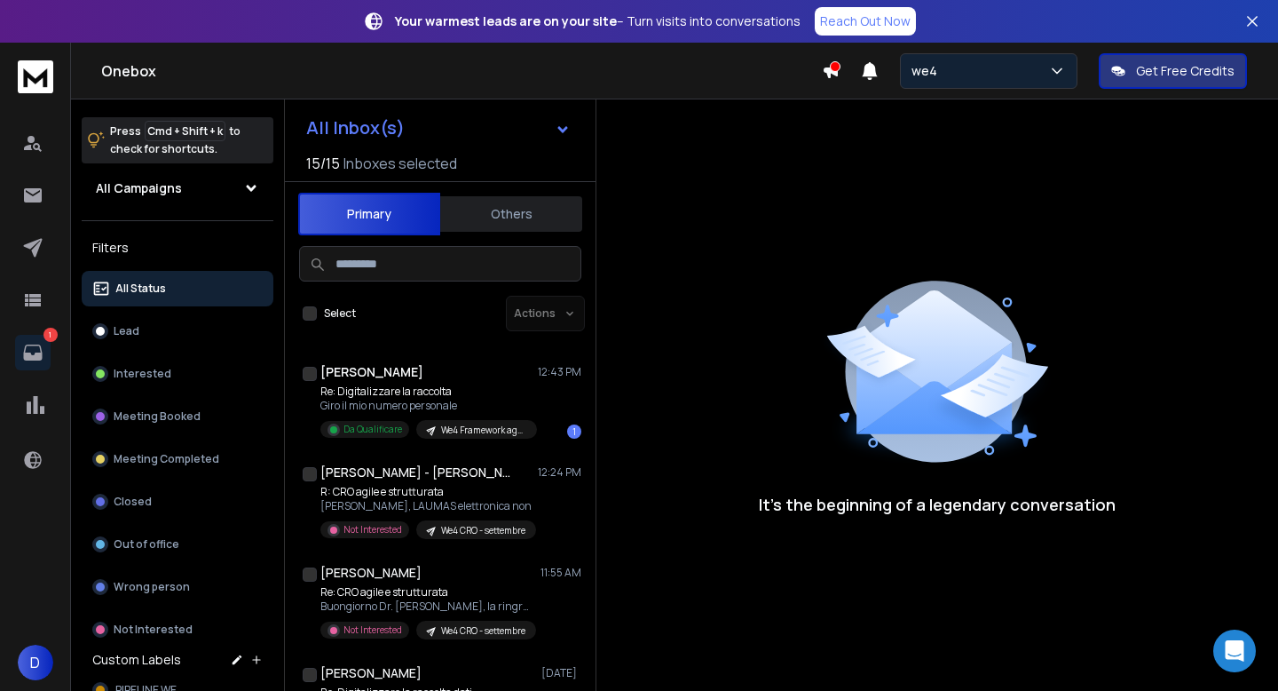
click at [1051, 73] on div "we4" at bounding box center [989, 71] width 154 height 18
click at [1031, 79] on button "we4" at bounding box center [989, 71] width 178 height 36
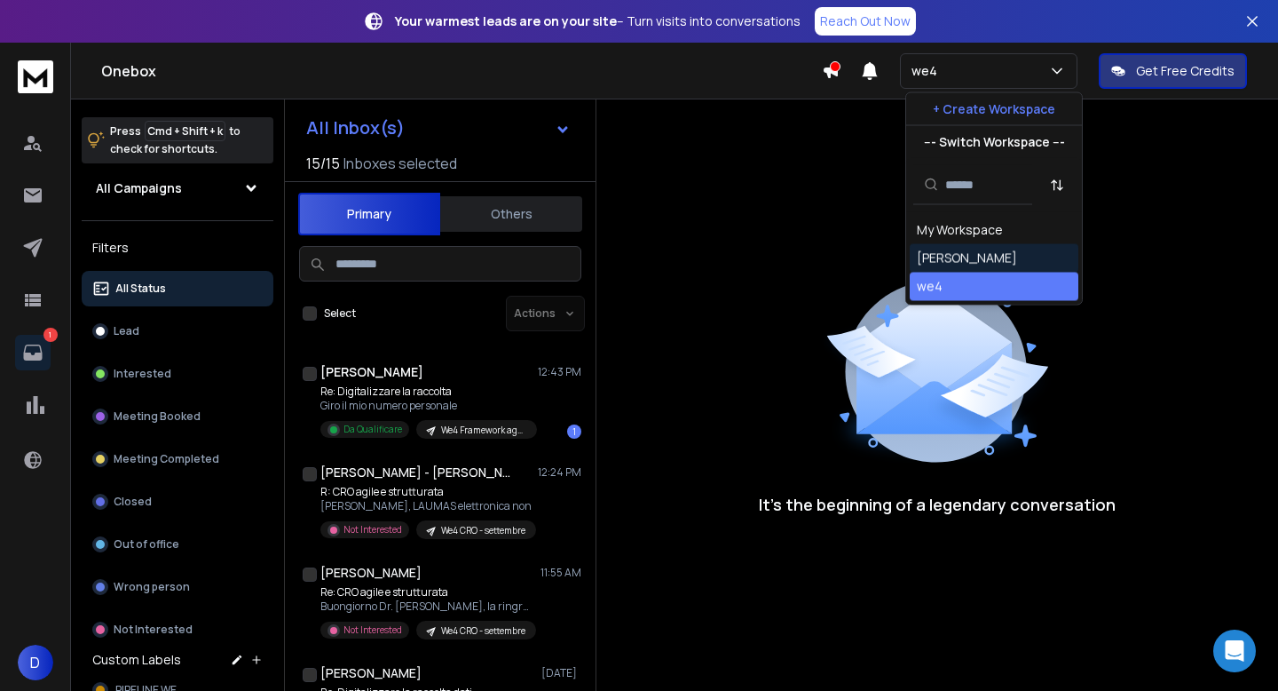
click at [1008, 263] on div "[PERSON_NAME]" at bounding box center [994, 258] width 169 height 28
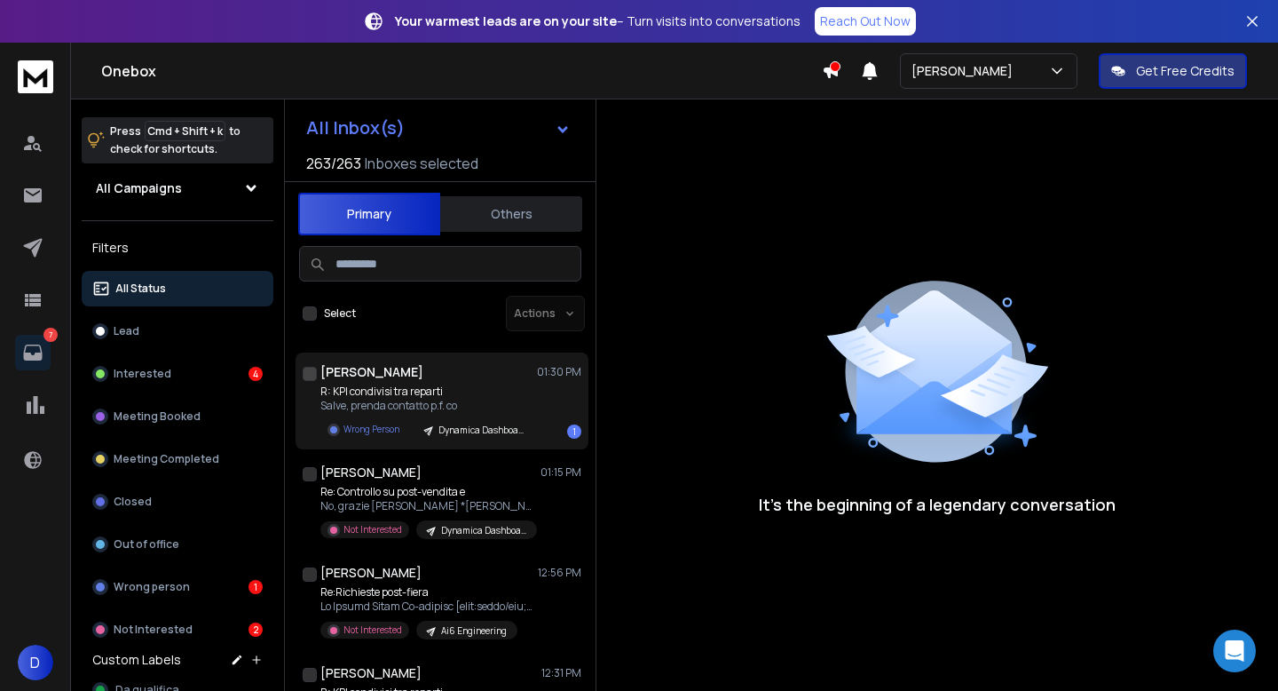
click at [536, 386] on div "R: KPI condivisi tra reparti Salve, prenda contatto p.f. co Wrong Person Dynami…" at bounding box center [450, 411] width 261 height 54
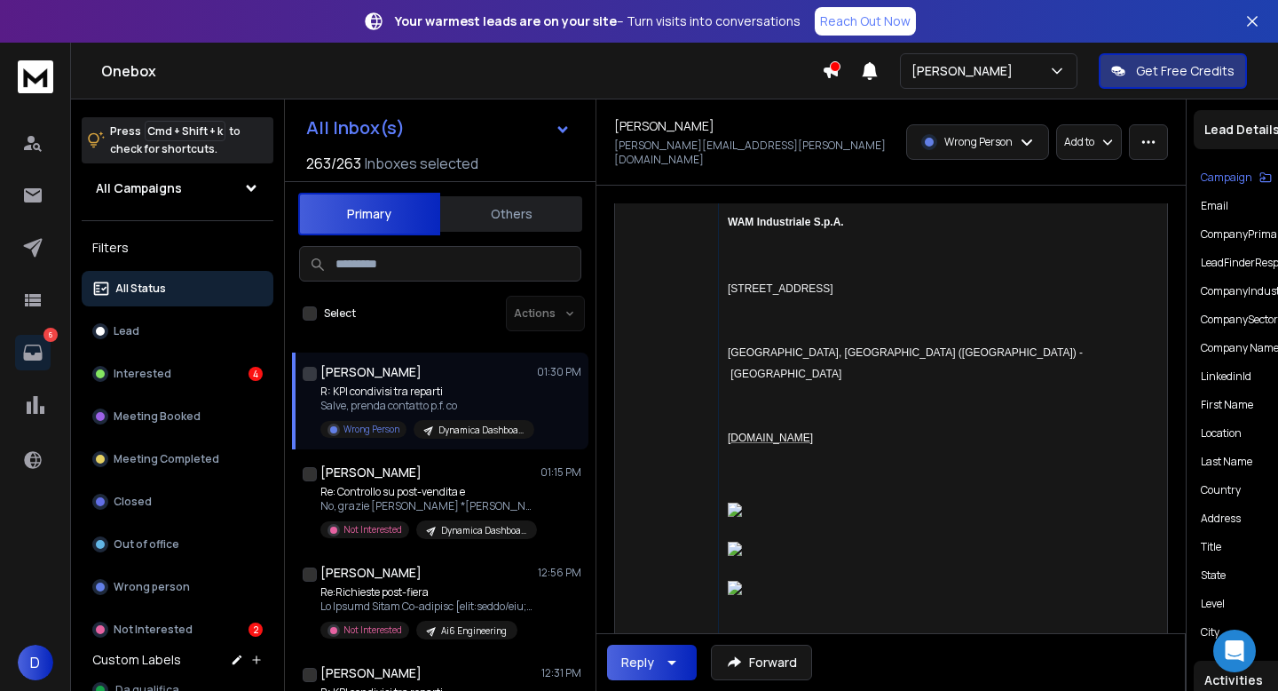
scroll to position [1247, 0]
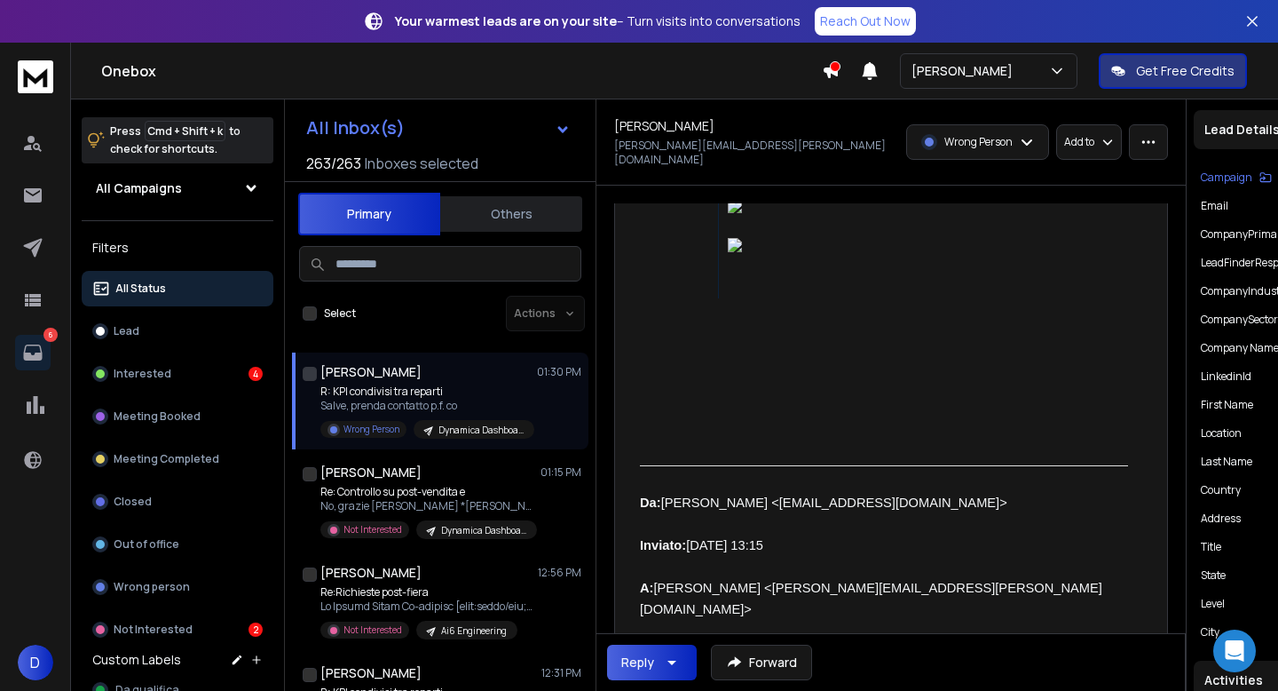
click at [1157, 134] on icon "button" at bounding box center [1149, 142] width 16 height 16
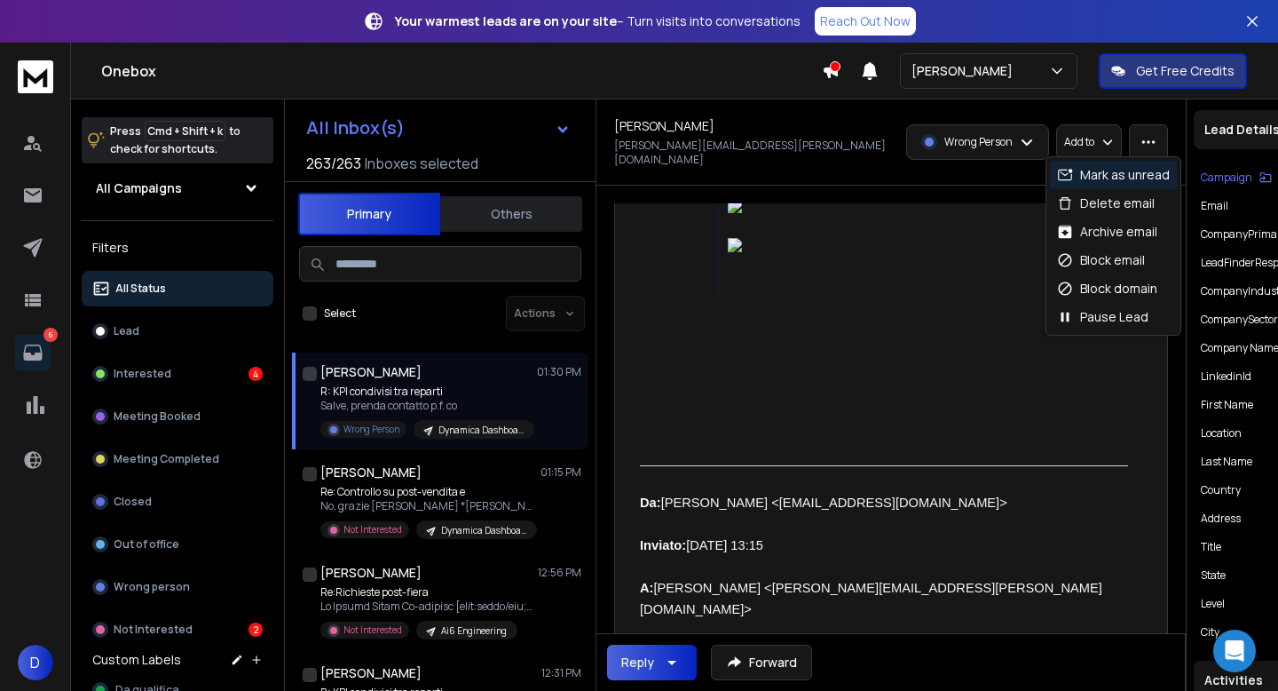
click at [1141, 178] on div "Mark as unread" at bounding box center [1113, 175] width 113 height 18
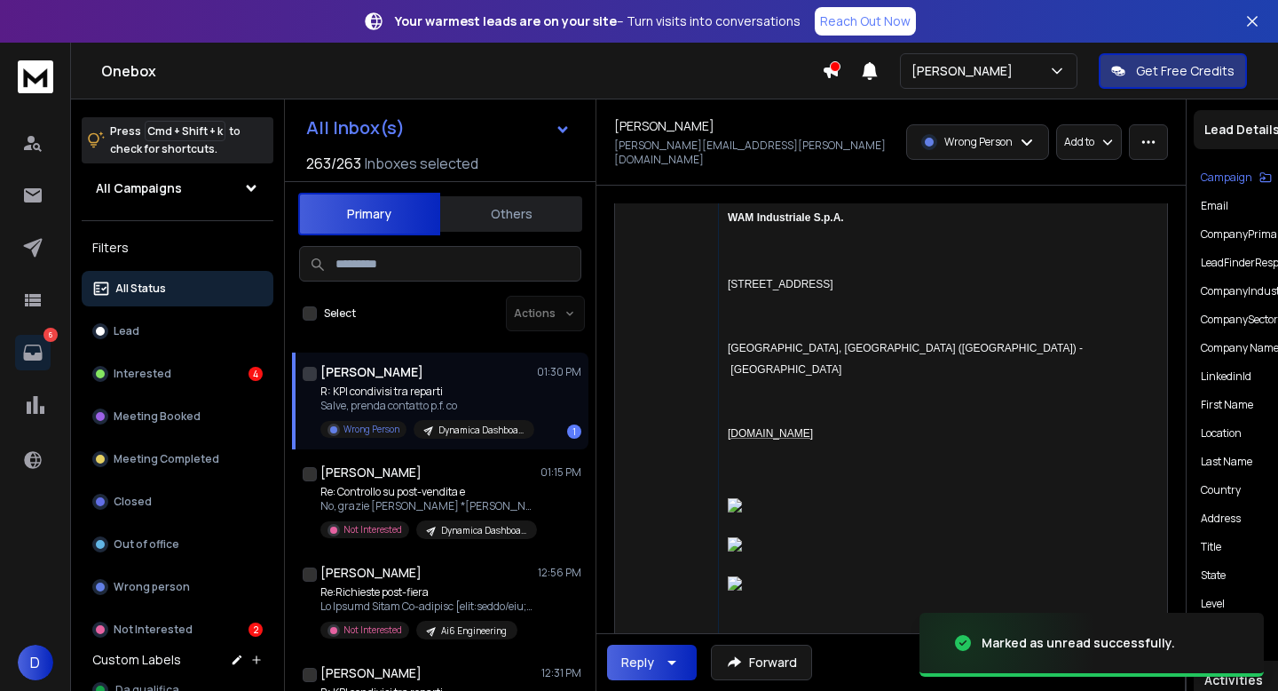
scroll to position [832, 0]
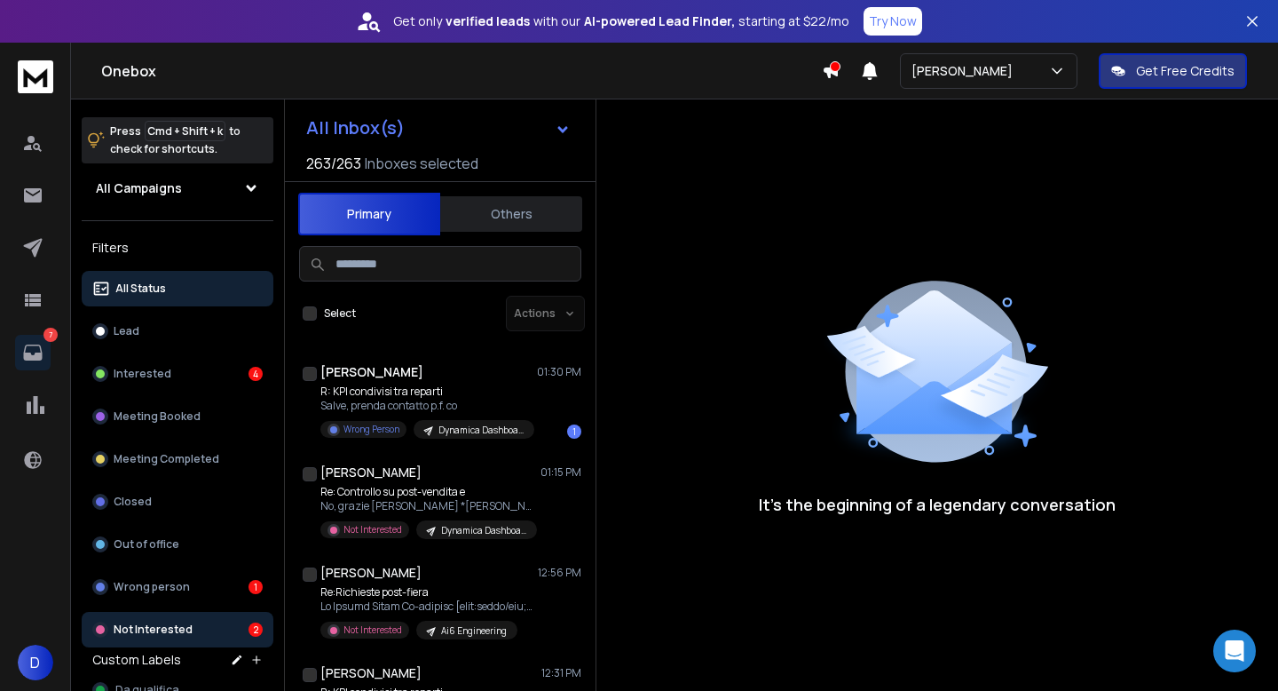
click at [173, 622] on p "Not Interested" at bounding box center [153, 629] width 79 height 14
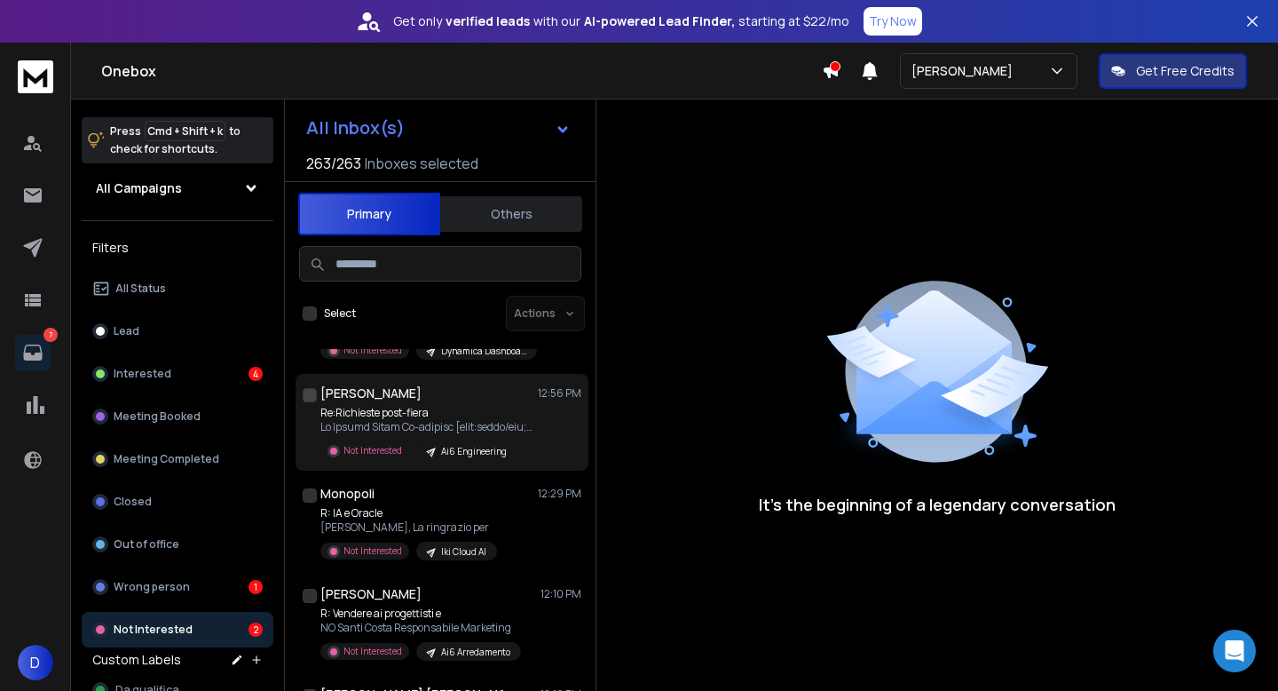
scroll to position [596, 0]
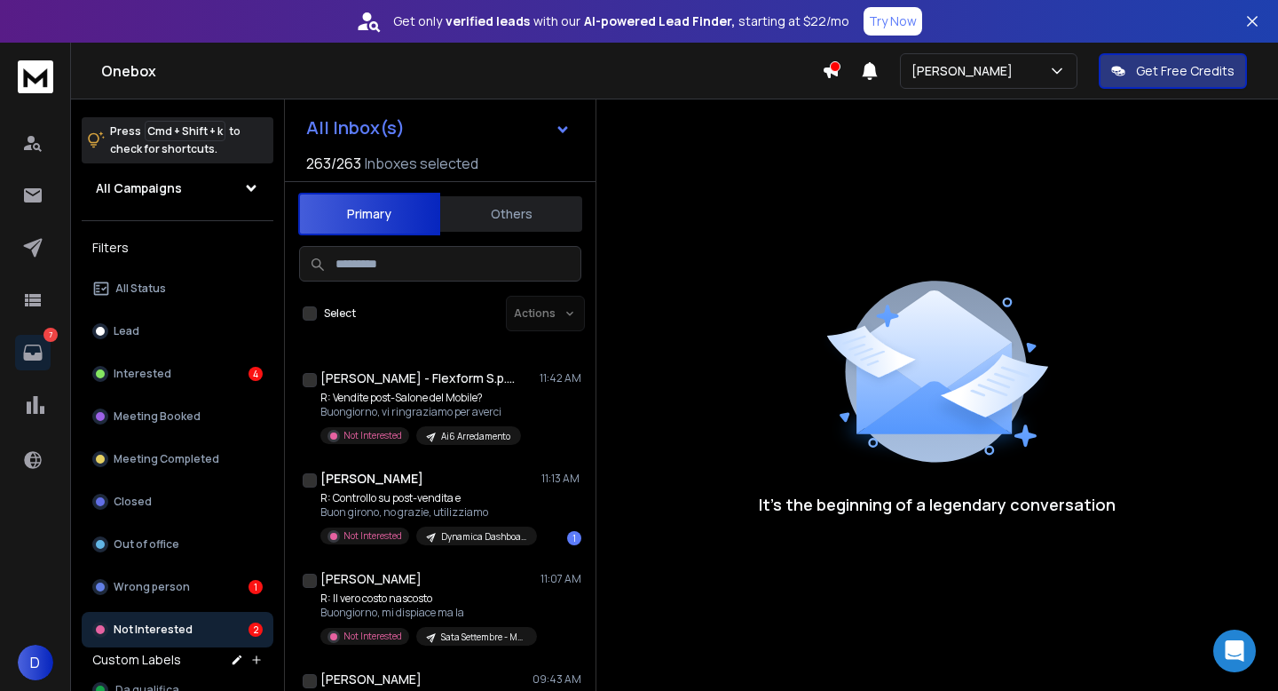
click at [774, 506] on p "It’s the beginning of a legendary conversation" at bounding box center [937, 504] width 357 height 25
click at [774, 505] on p "It’s the beginning of a legendary conversation" at bounding box center [937, 504] width 357 height 25
click at [151, 336] on button "Lead" at bounding box center [178, 331] width 192 height 36
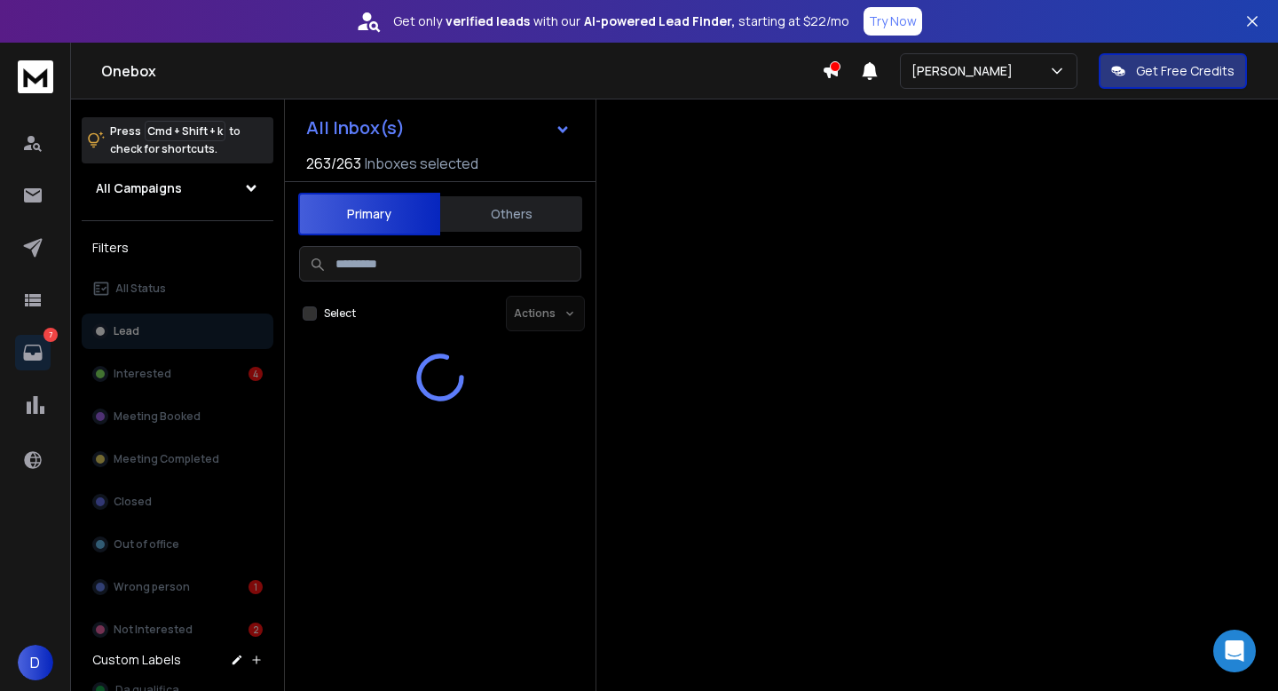
scroll to position [0, 0]
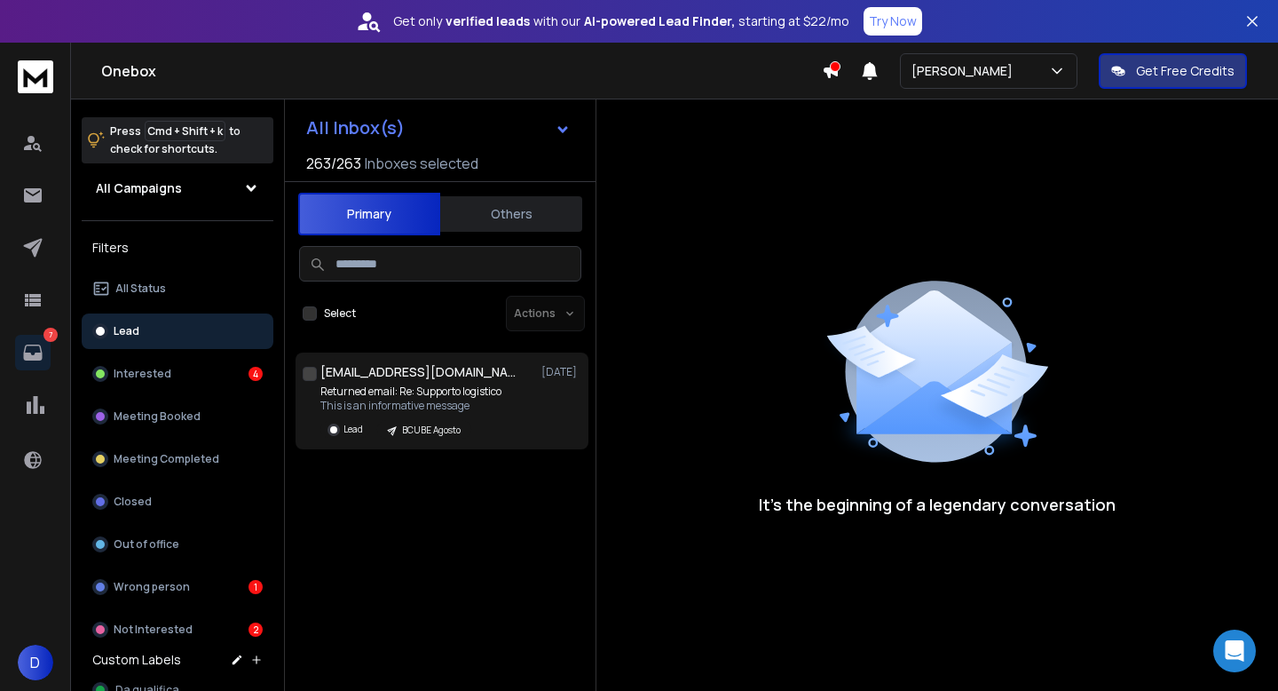
click at [463, 380] on h1 "[EMAIL_ADDRESS][DOMAIN_NAME]" at bounding box center [417, 372] width 195 height 18
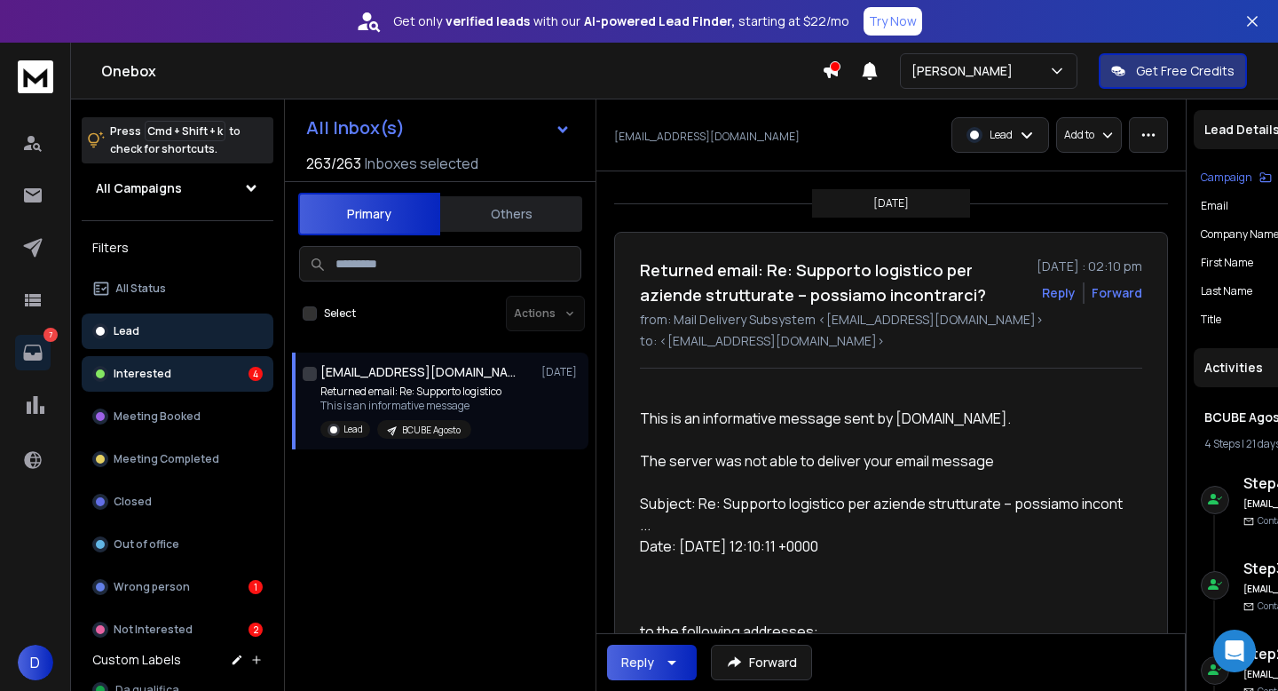
click at [159, 380] on p "Interested" at bounding box center [143, 374] width 58 height 14
